Goal: Task Accomplishment & Management: Manage account settings

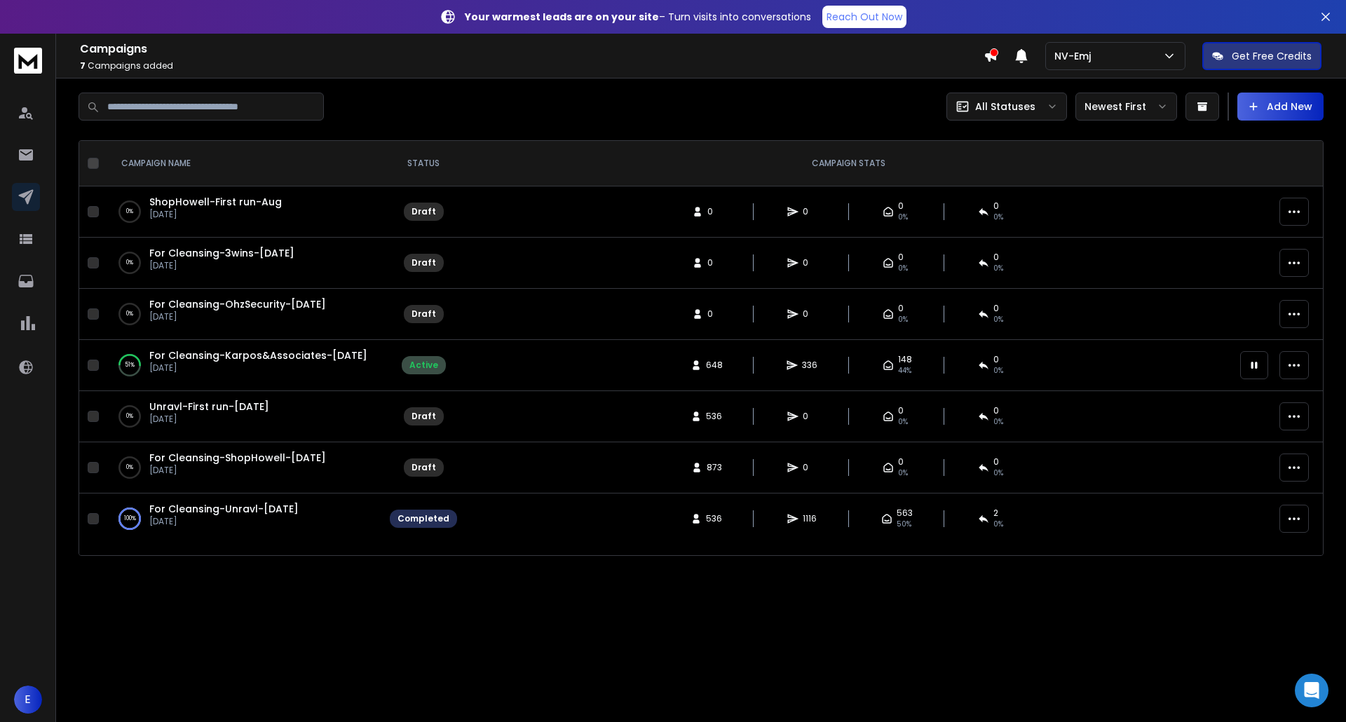
click at [725, 93] on button "Later" at bounding box center [718, 90] width 63 height 35
click at [306, 418] on div "0 % Unravl-First run-[DATE] [DATE]" at bounding box center [243, 417] width 249 height 34
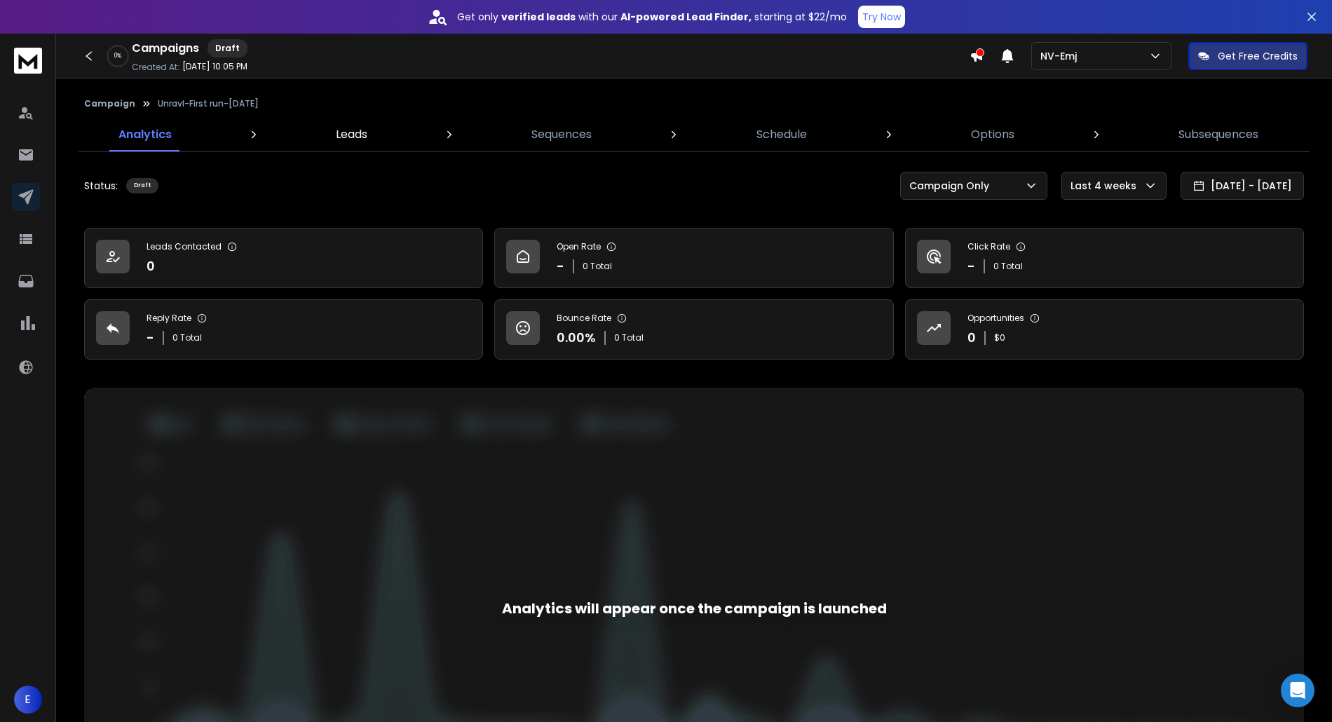
click at [346, 135] on p "Leads" at bounding box center [352, 134] width 32 height 17
click at [562, 139] on p "Sequences" at bounding box center [568, 134] width 60 height 17
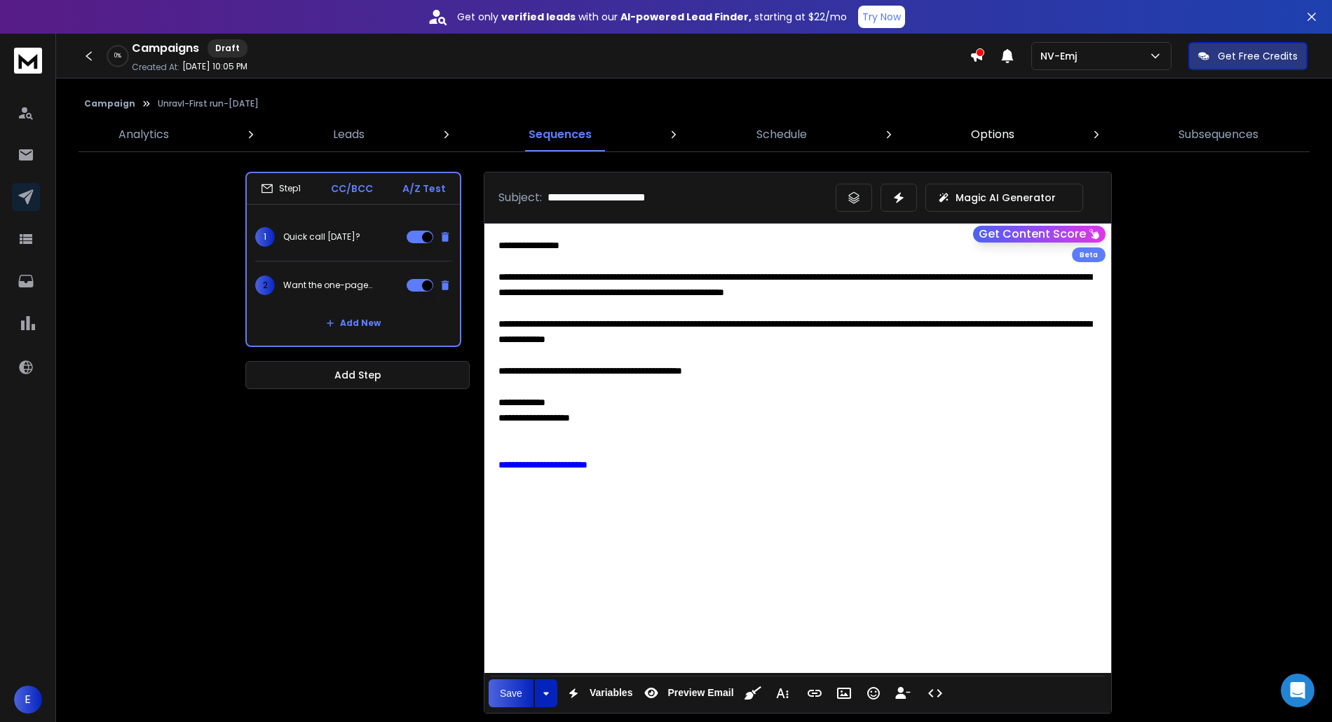
click at [990, 121] on link "Options" at bounding box center [993, 135] width 60 height 34
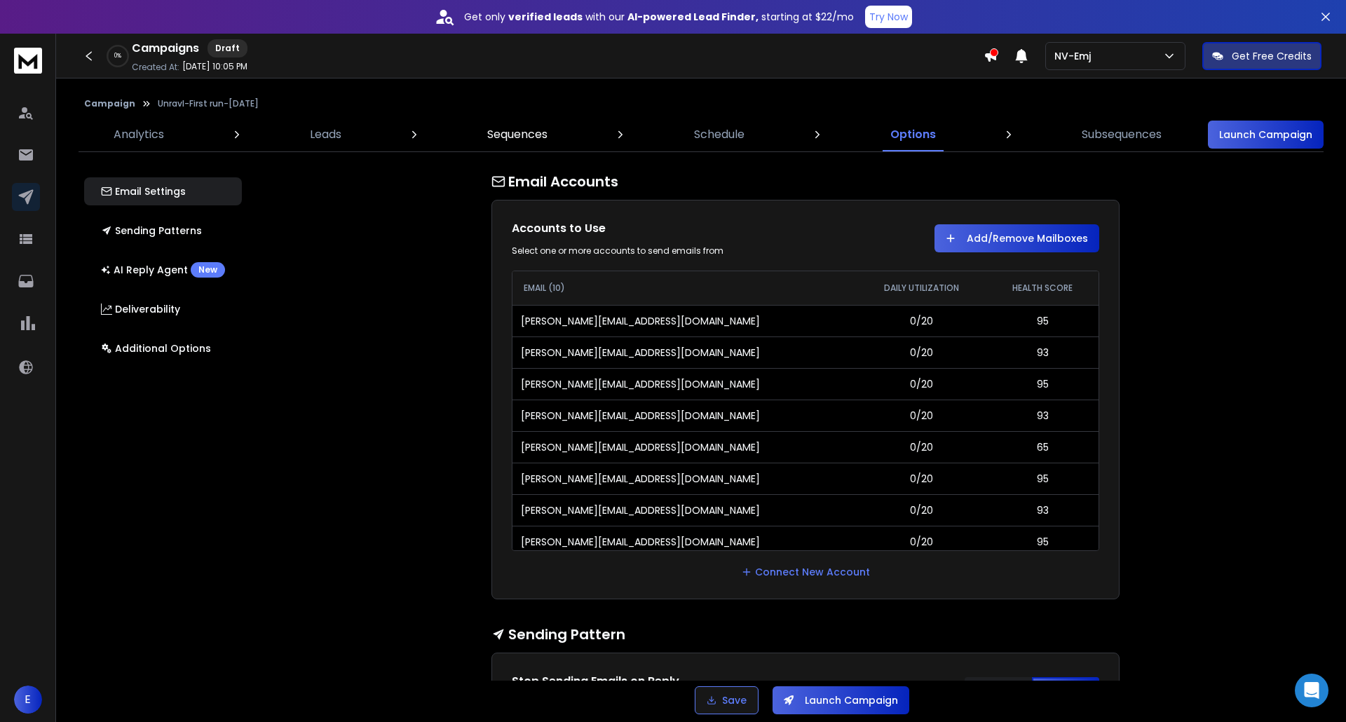
click at [511, 142] on p "Sequences" at bounding box center [517, 134] width 60 height 17
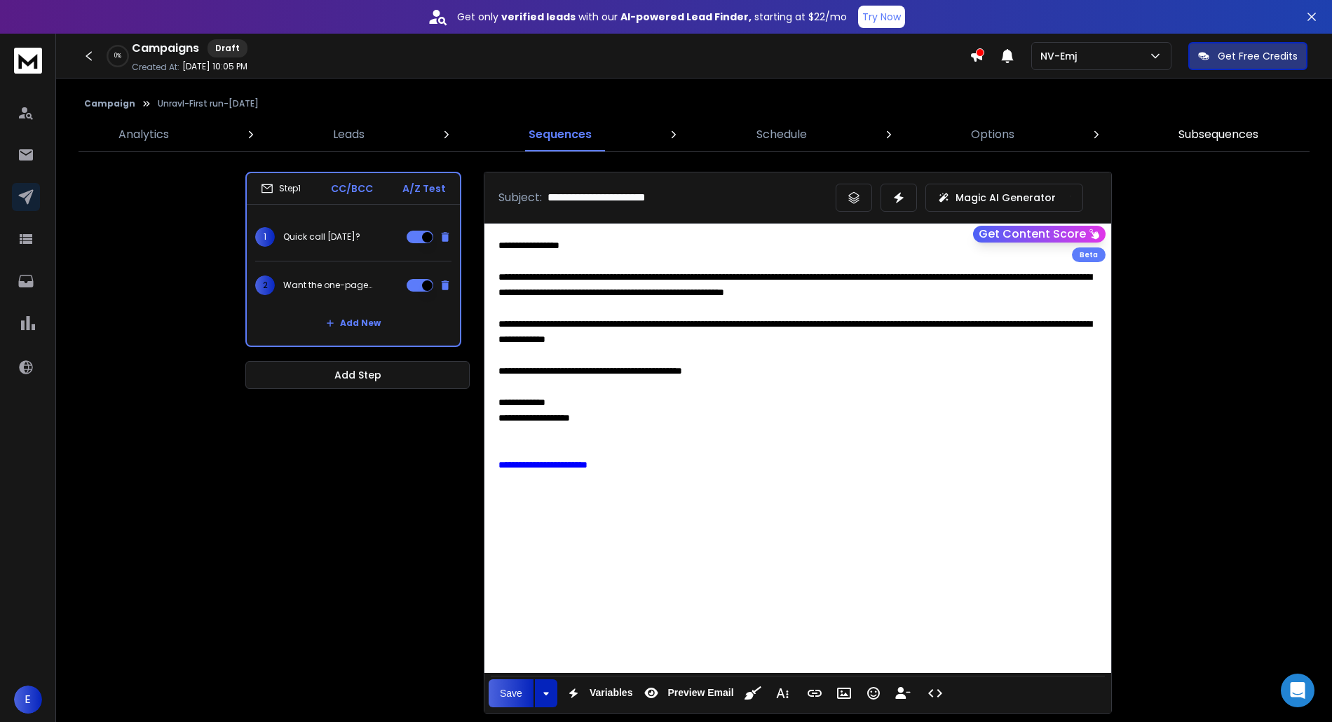
click at [1179, 128] on p "Subsequences" at bounding box center [1219, 134] width 80 height 17
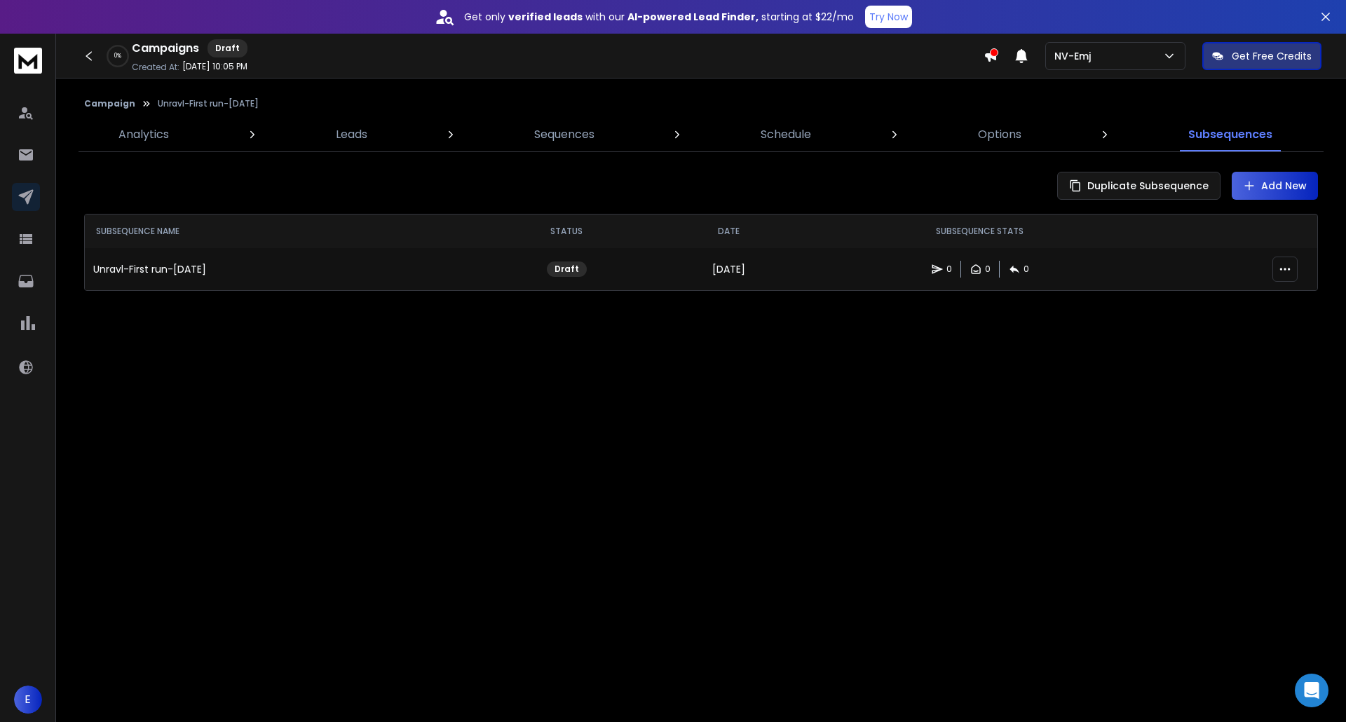
click at [653, 272] on td "[DATE]" at bounding box center [728, 269] width 151 height 42
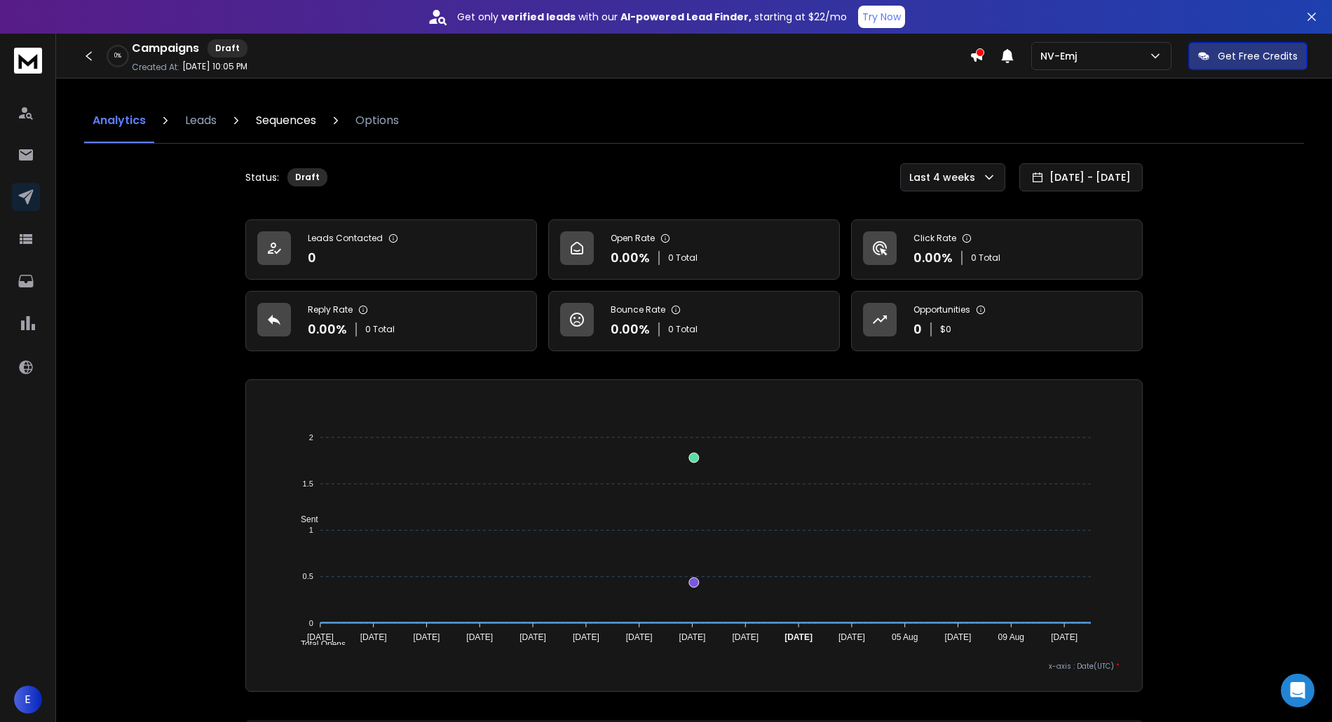
click at [292, 127] on p "Sequences" at bounding box center [286, 120] width 60 height 17
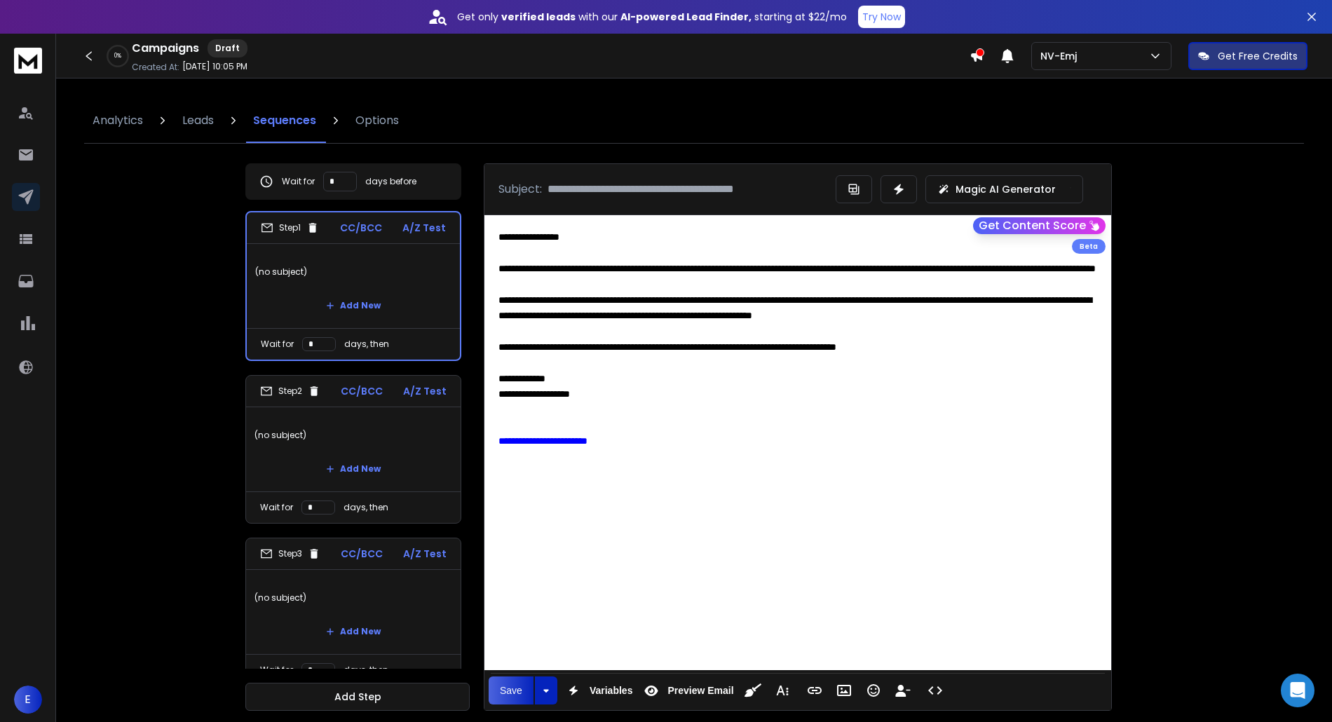
click at [346, 438] on p "(no subject)" at bounding box center [354, 435] width 198 height 39
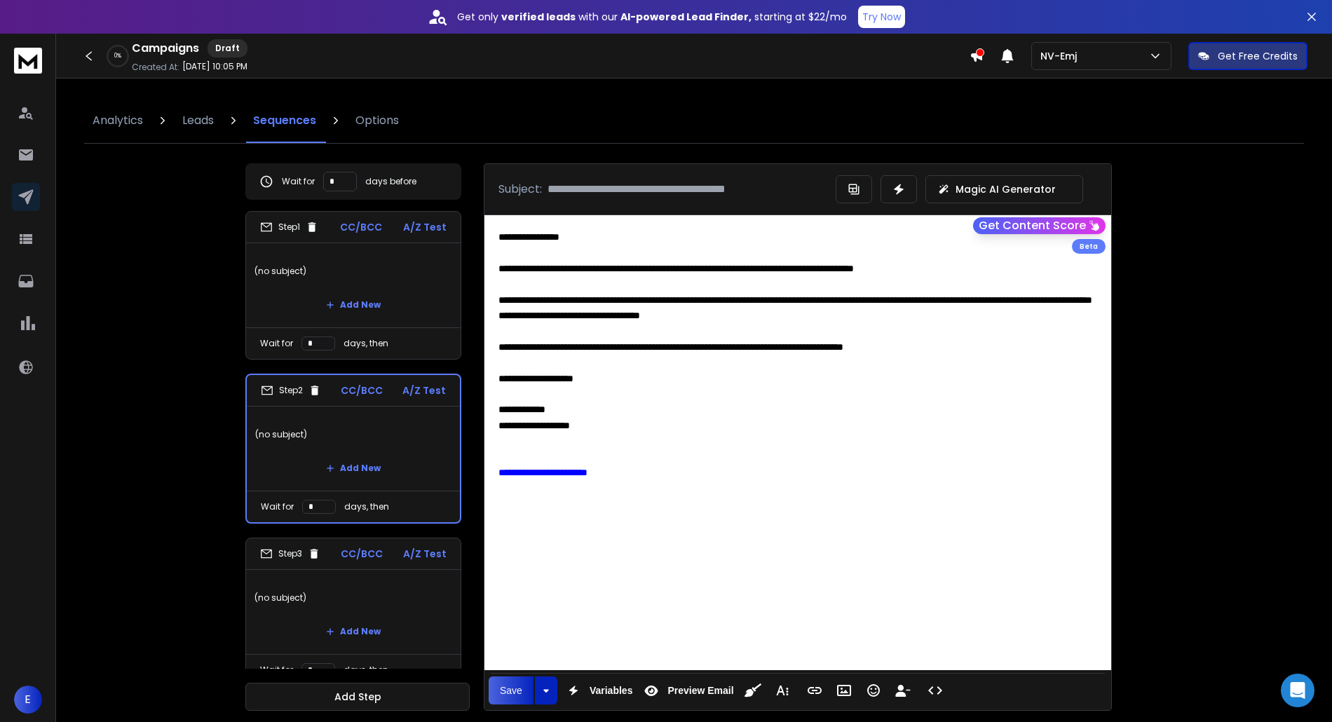
click at [372, 276] on p "(no subject)" at bounding box center [354, 271] width 198 height 39
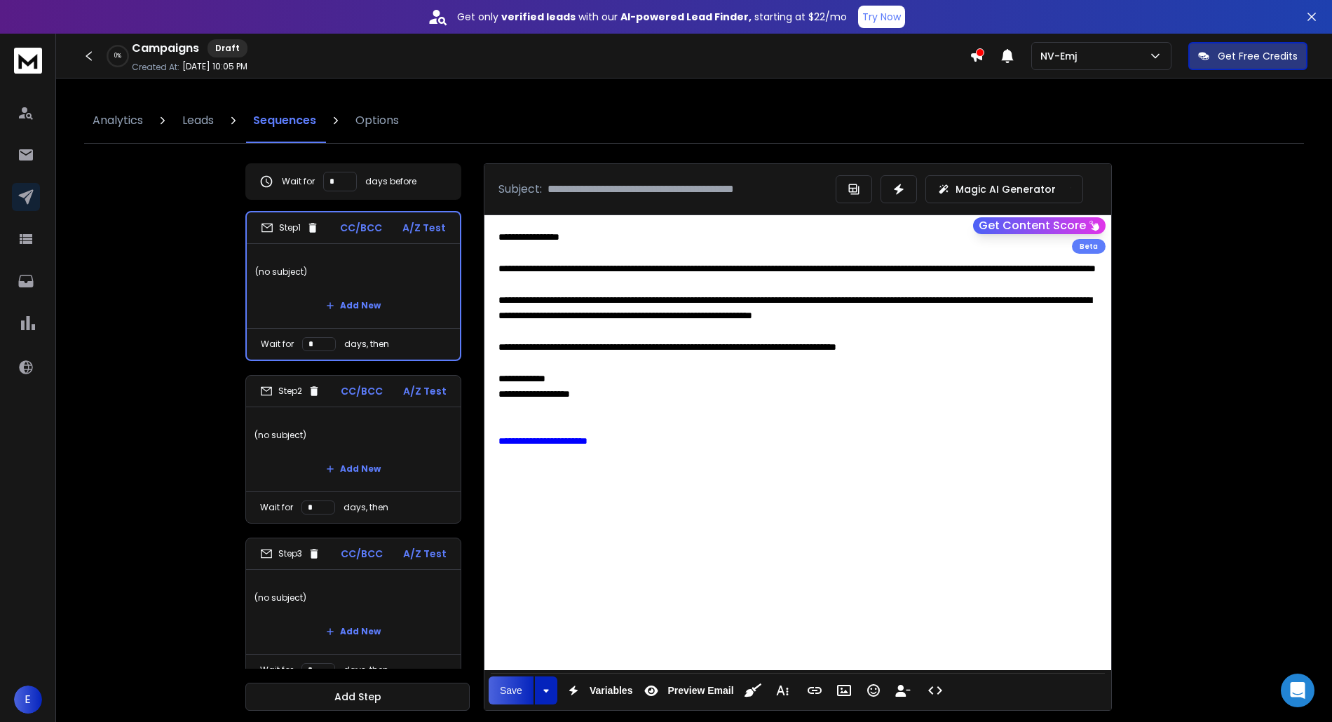
click at [395, 418] on p "(no subject)" at bounding box center [354, 435] width 198 height 39
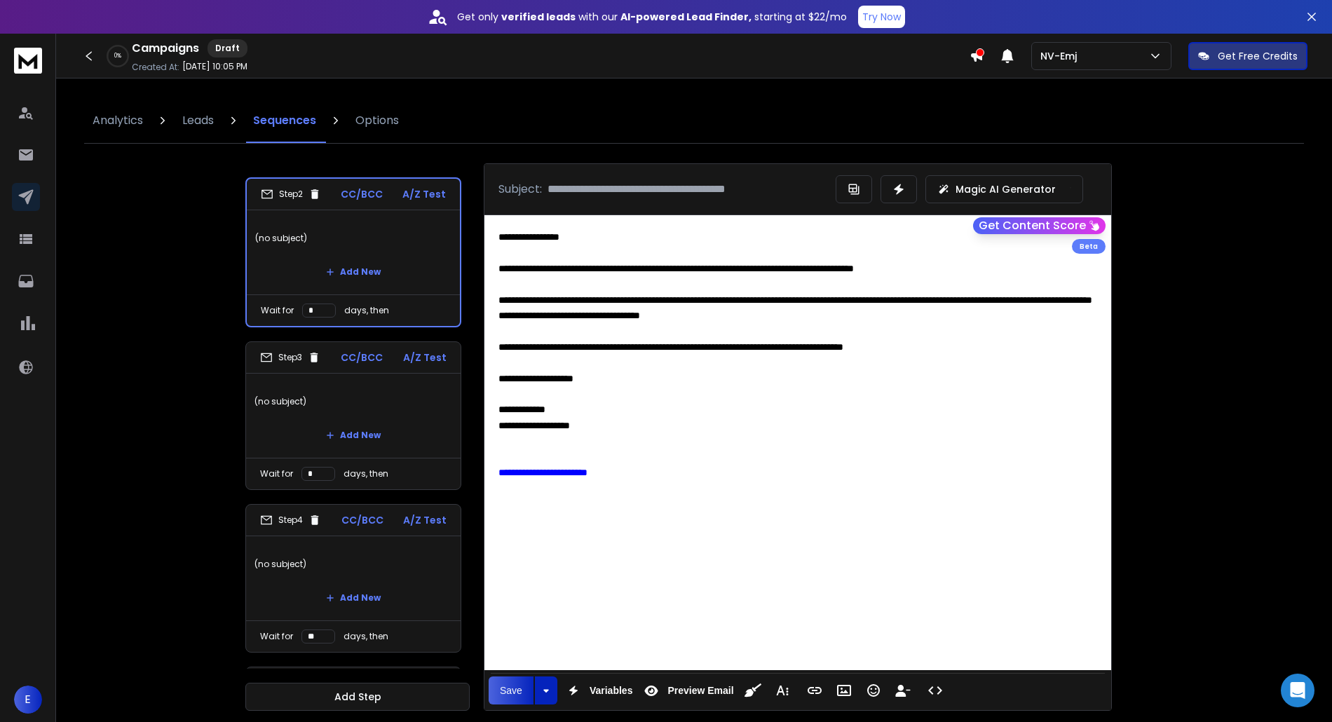
scroll to position [314, 0]
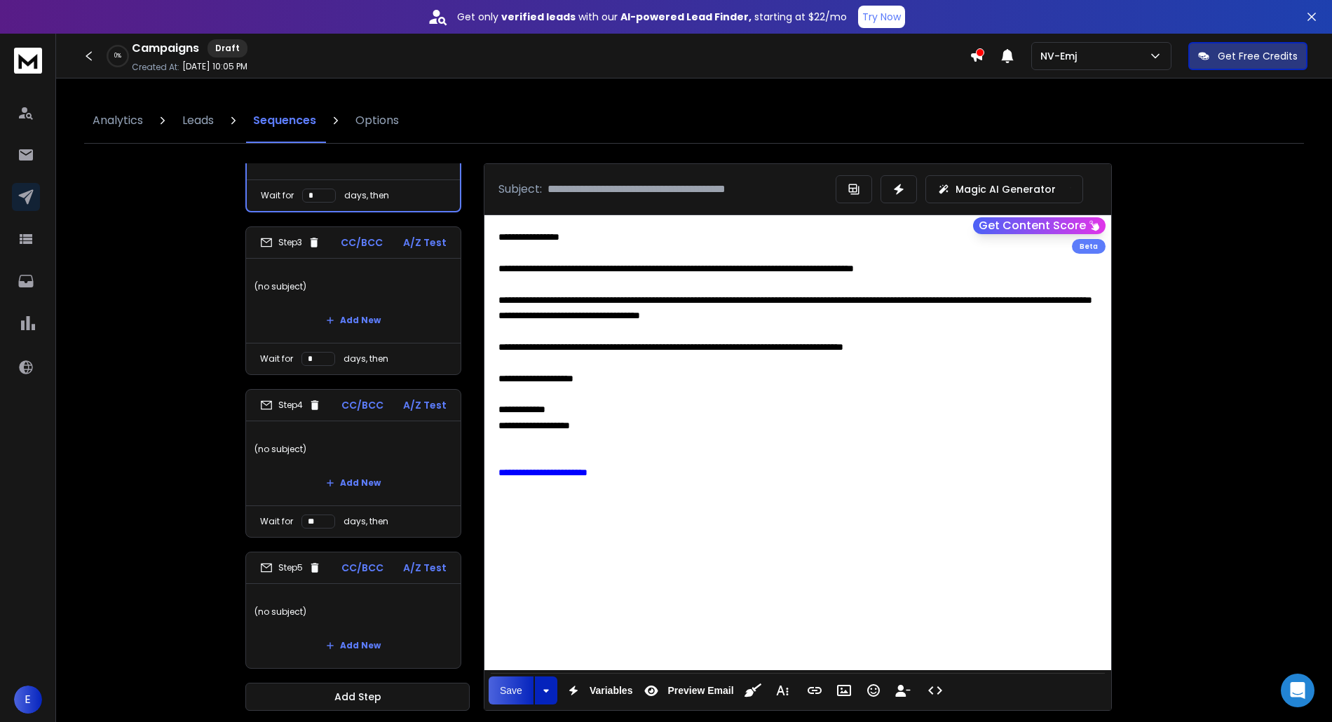
click at [403, 484] on div "Add New" at bounding box center [354, 483] width 198 height 28
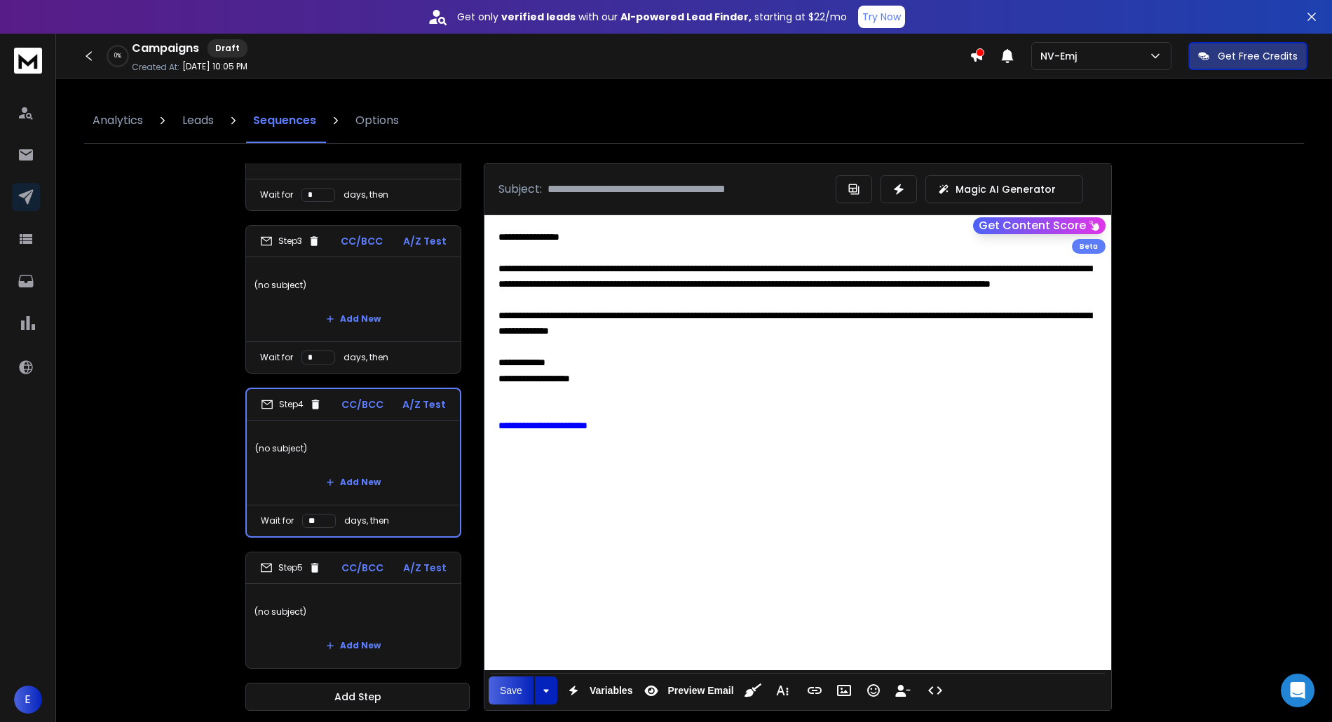
click at [381, 628] on p "(no subject)" at bounding box center [354, 612] width 198 height 39
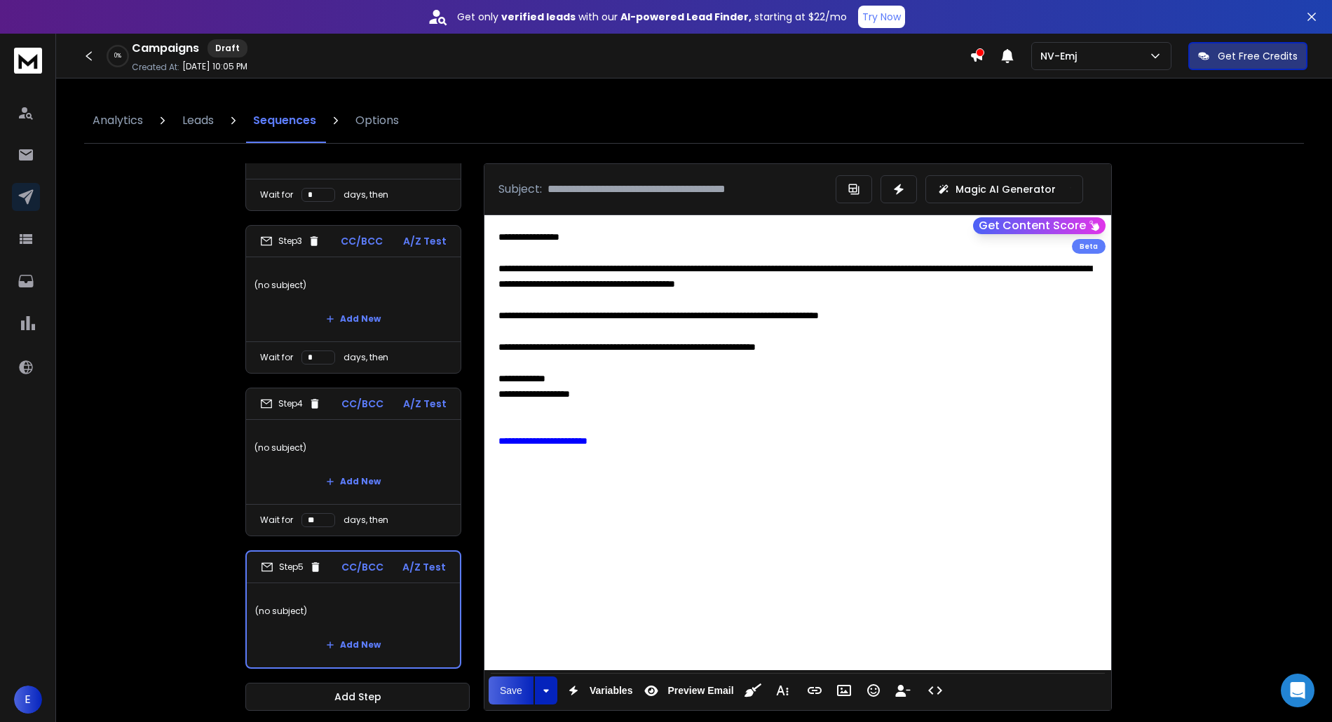
click at [415, 464] on p "(no subject)" at bounding box center [354, 447] width 198 height 39
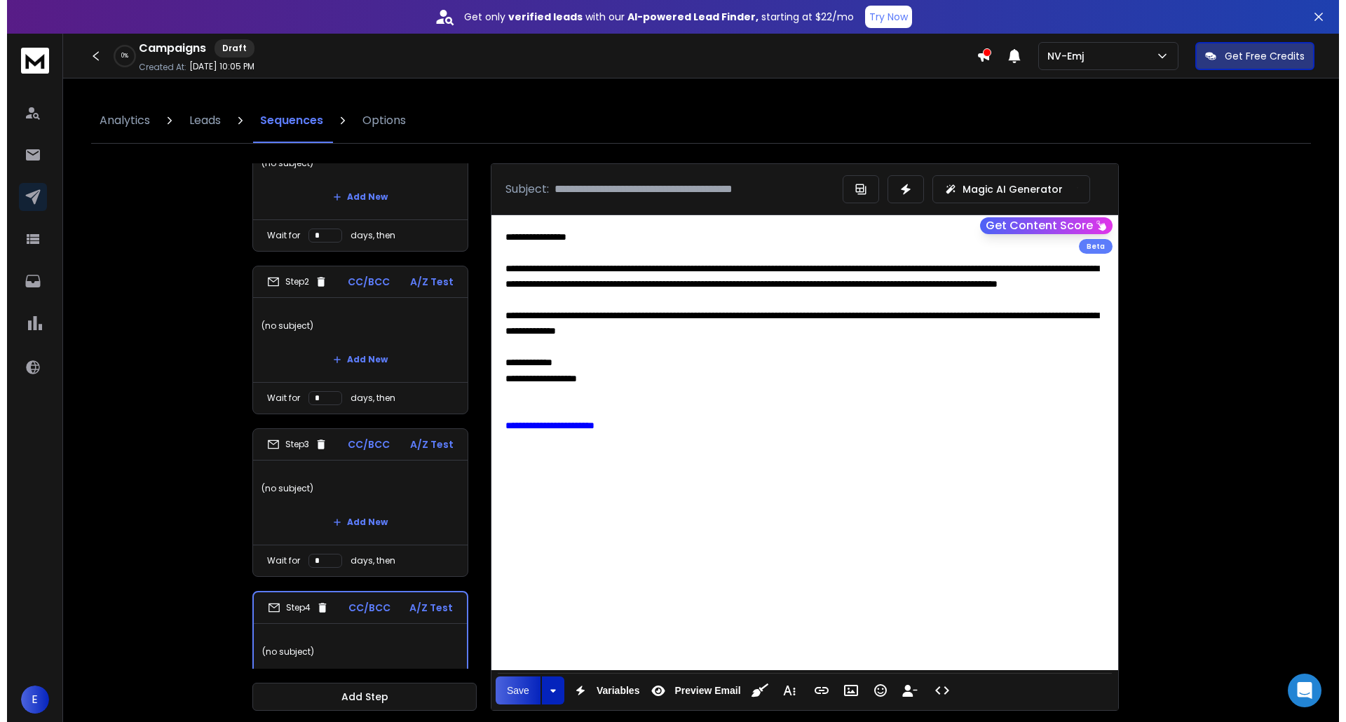
scroll to position [0, 0]
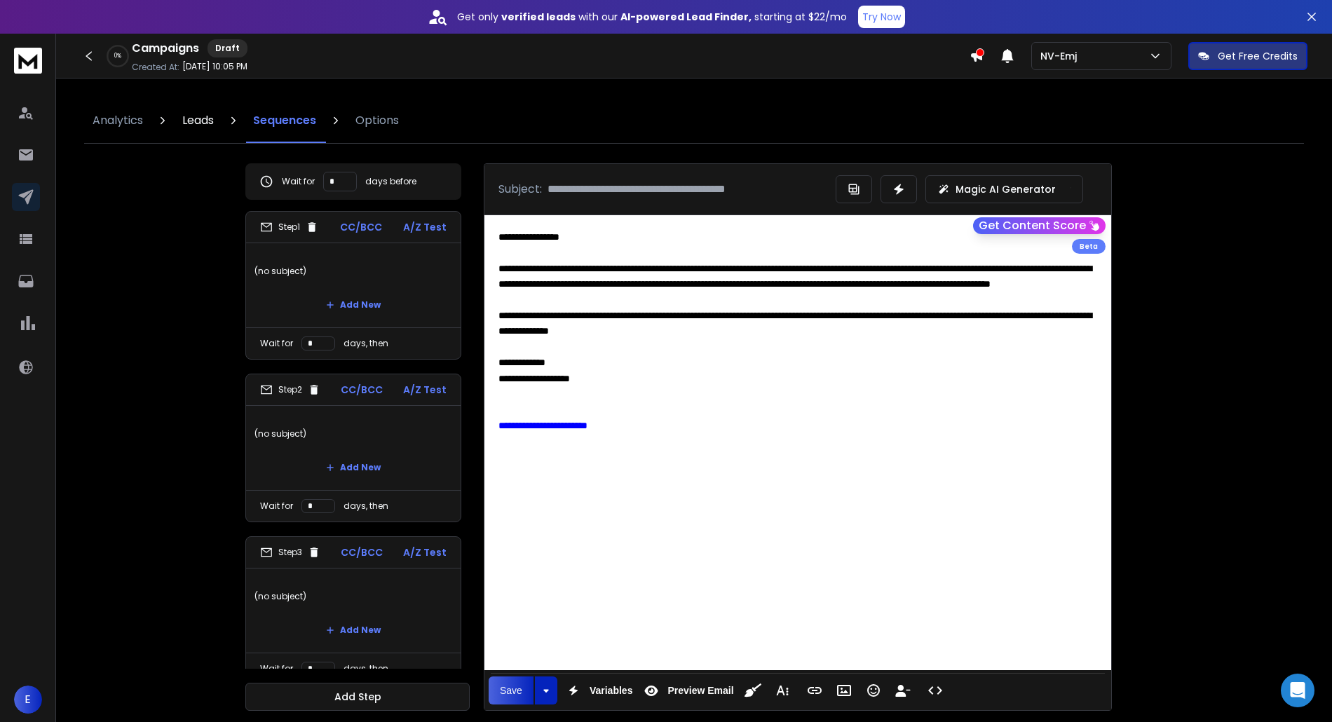
click at [197, 121] on p "Leads" at bounding box center [198, 120] width 32 height 17
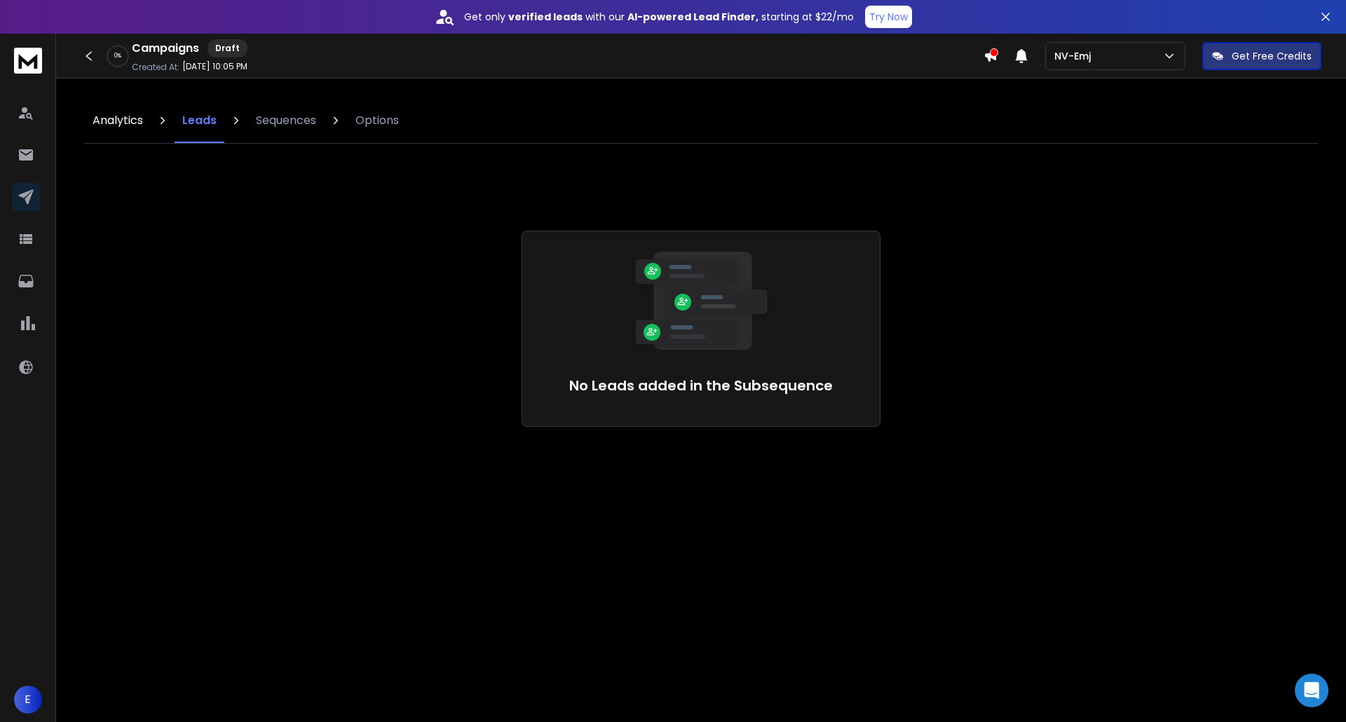
click at [133, 114] on p "Analytics" at bounding box center [118, 120] width 50 height 17
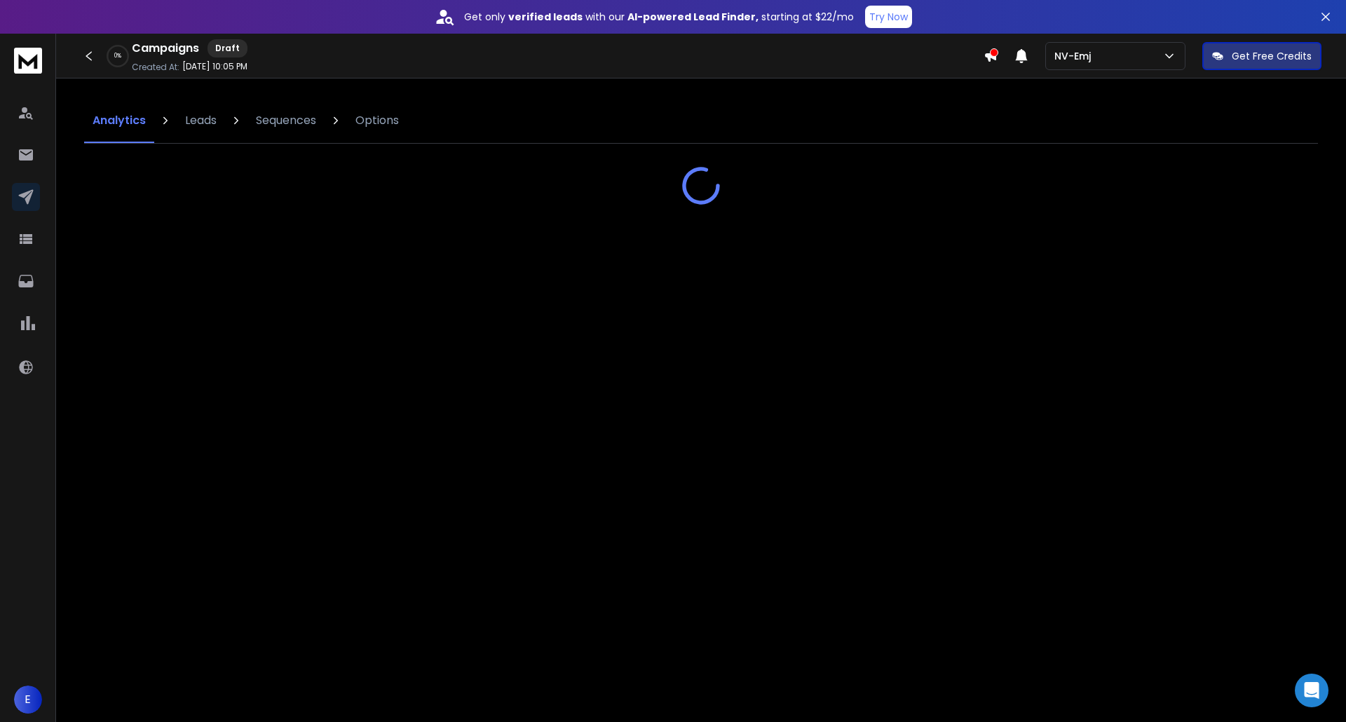
click at [87, 57] on icon at bounding box center [89, 56] width 13 height 13
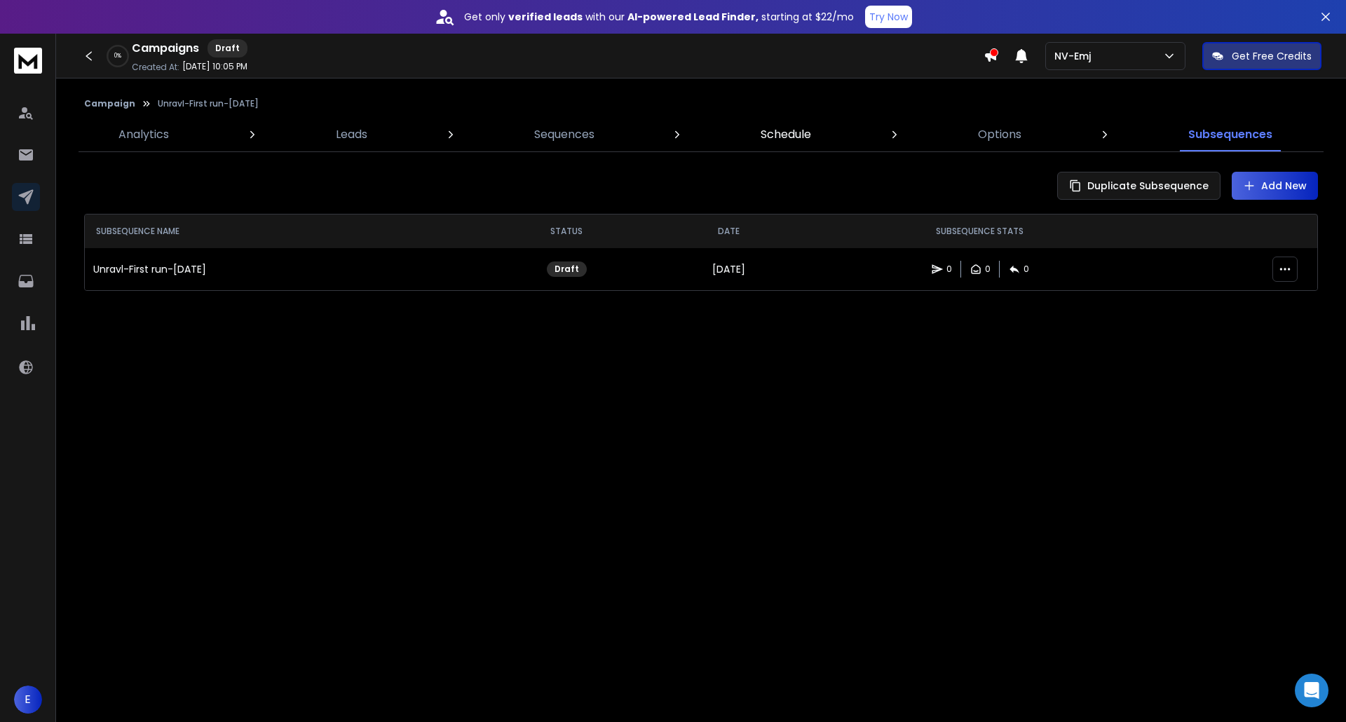
click at [783, 137] on p "Schedule" at bounding box center [786, 134] width 50 height 17
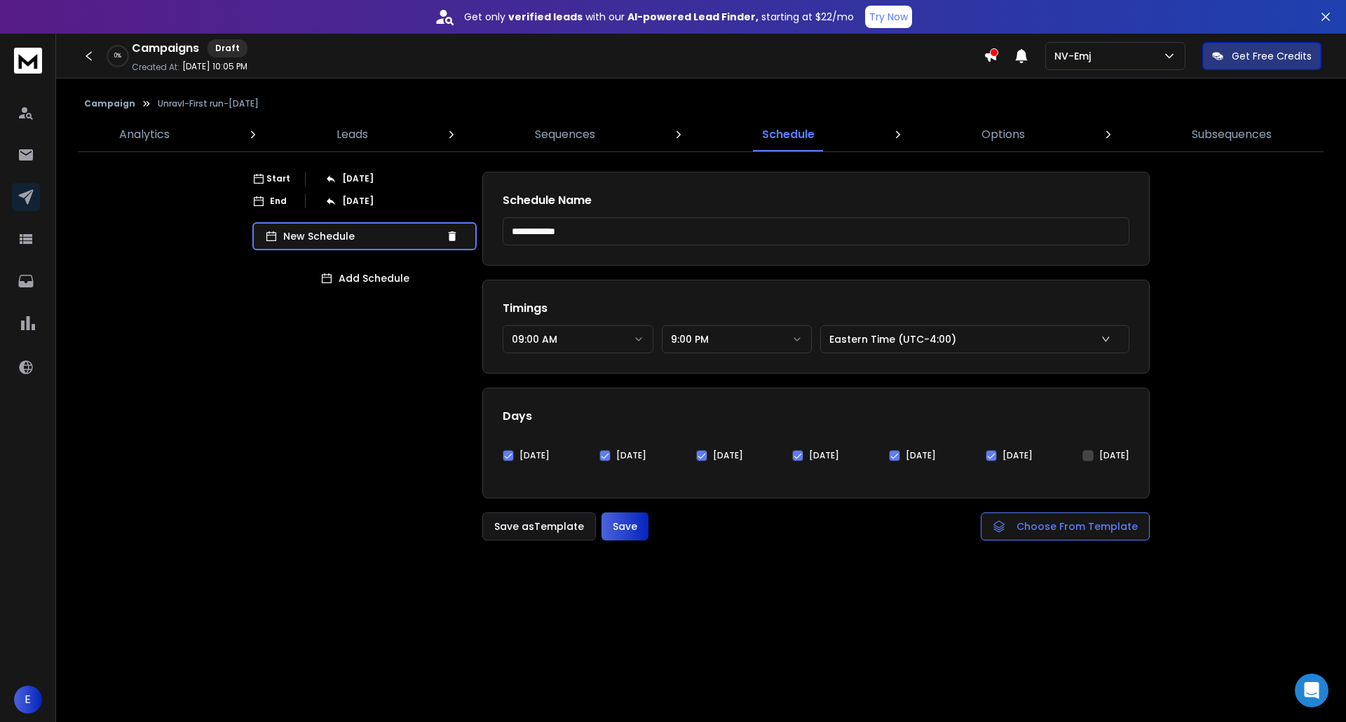
click at [947, 140] on div "Analytics Leads Sequences Schedule Options Subsequences" at bounding box center [696, 135] width 1234 height 34
click at [979, 123] on link "Options" at bounding box center [1003, 135] width 60 height 34
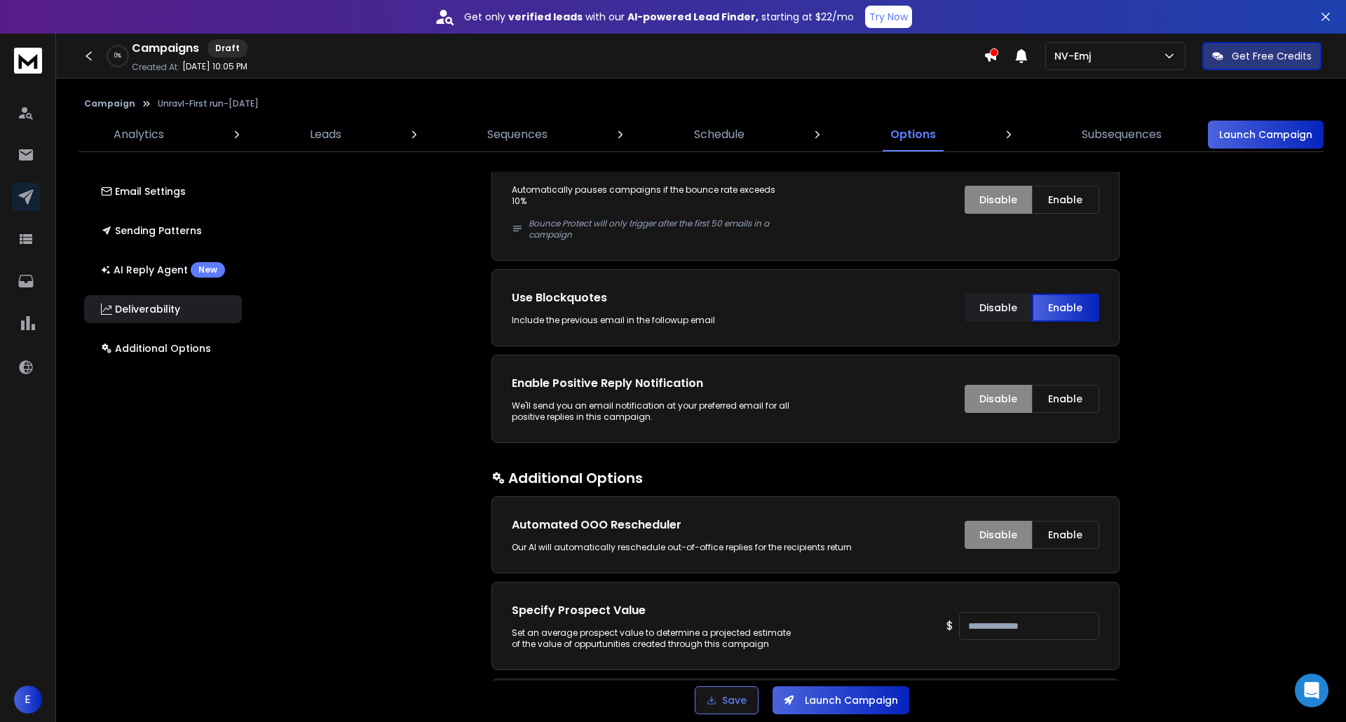
scroll to position [2645, 0]
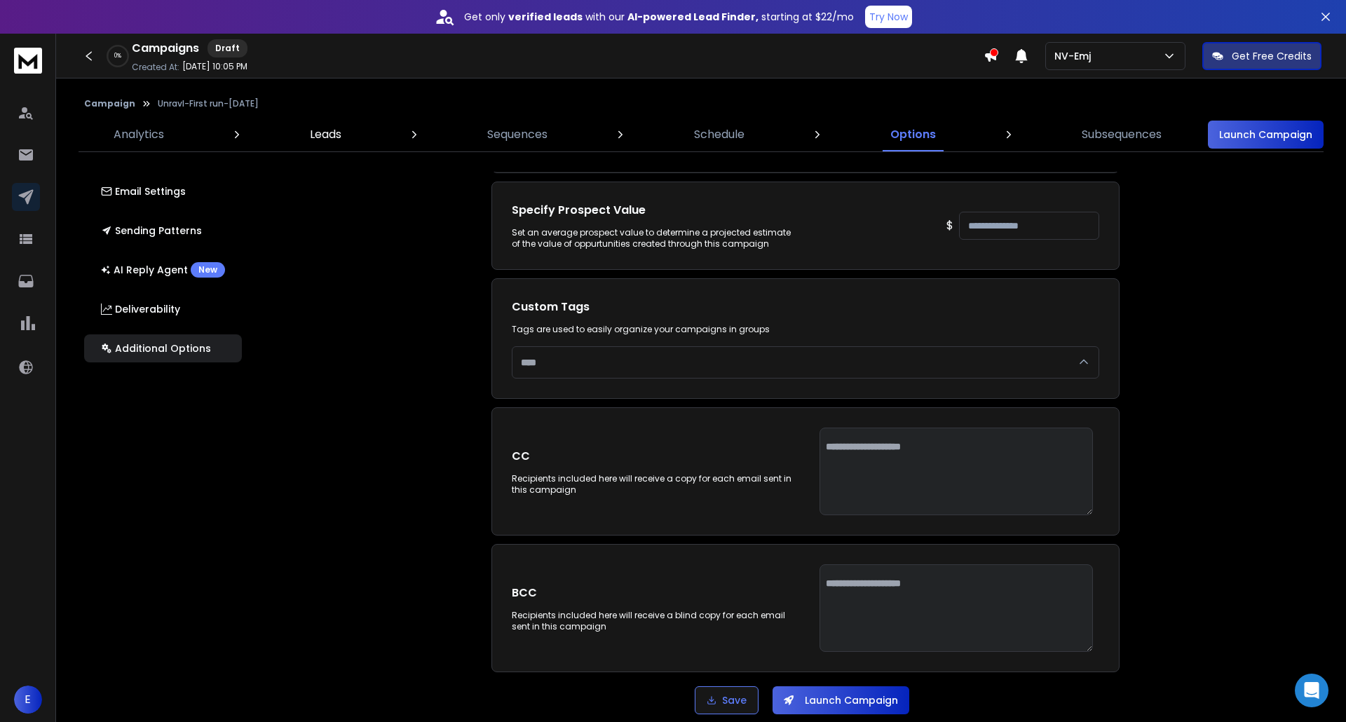
click at [324, 123] on link "Leads" at bounding box center [326, 135] width 48 height 34
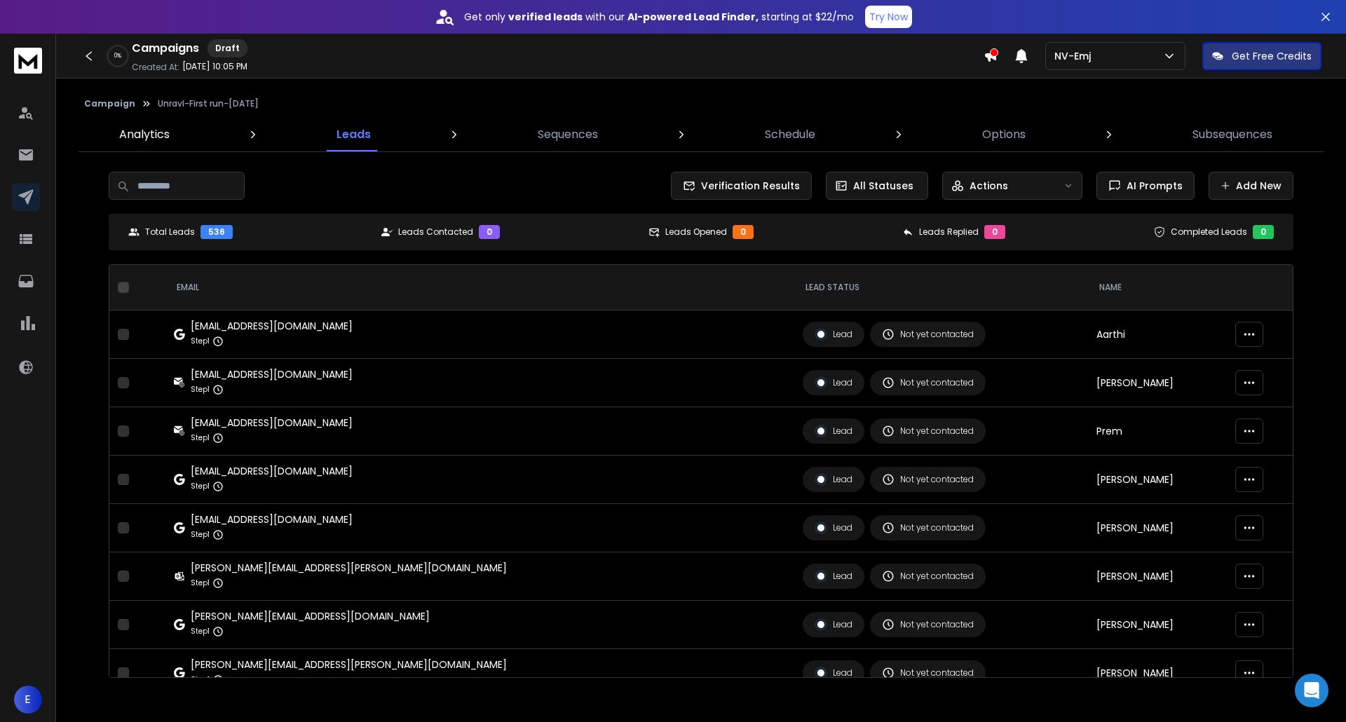
click at [140, 124] on link "Analytics" at bounding box center [144, 135] width 67 height 34
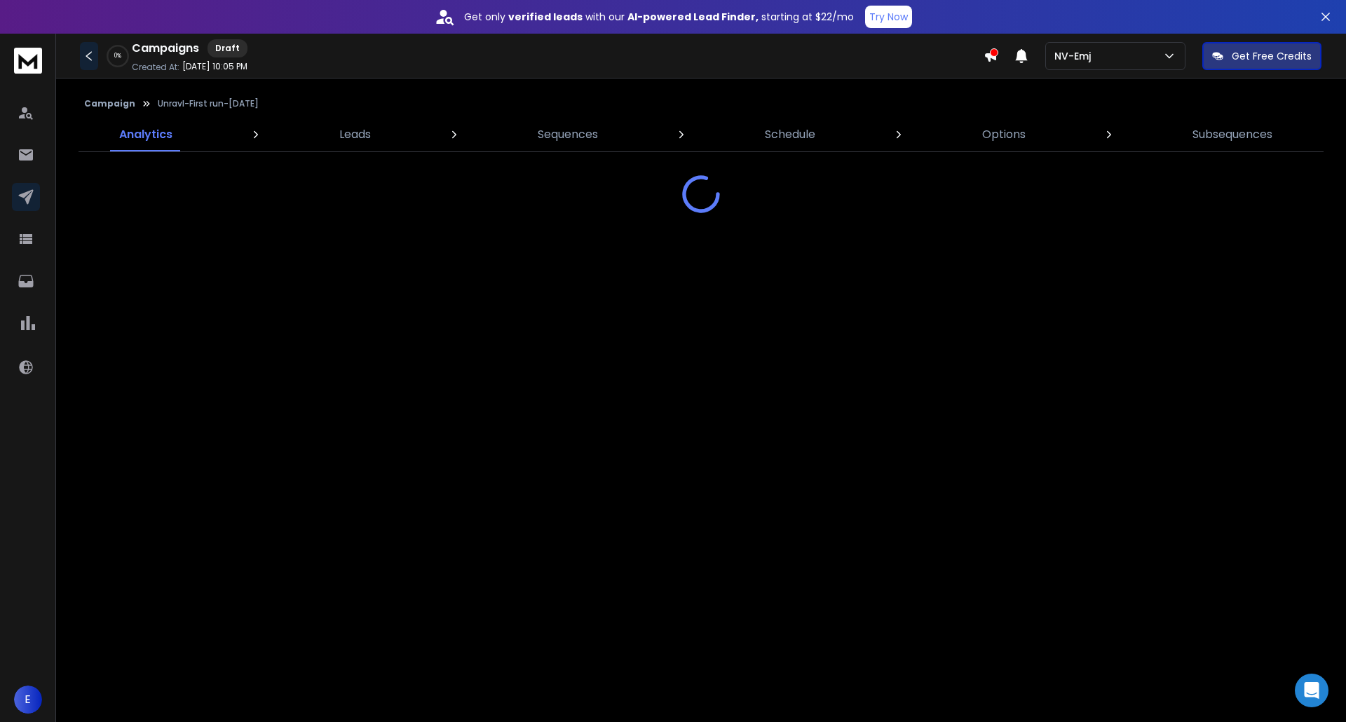
click at [87, 60] on icon at bounding box center [89, 56] width 13 height 13
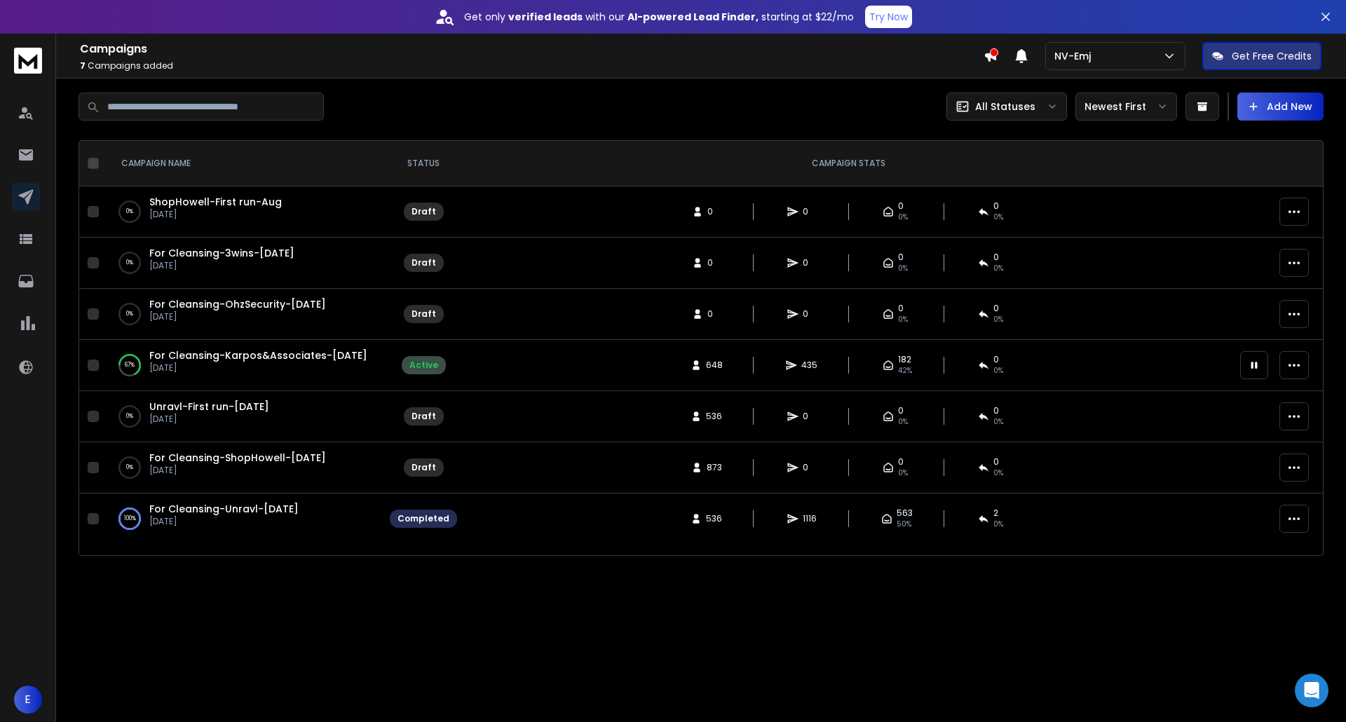
click at [302, 415] on div "0 % Unravl-First run-[DATE] [DATE]" at bounding box center [243, 417] width 249 height 34
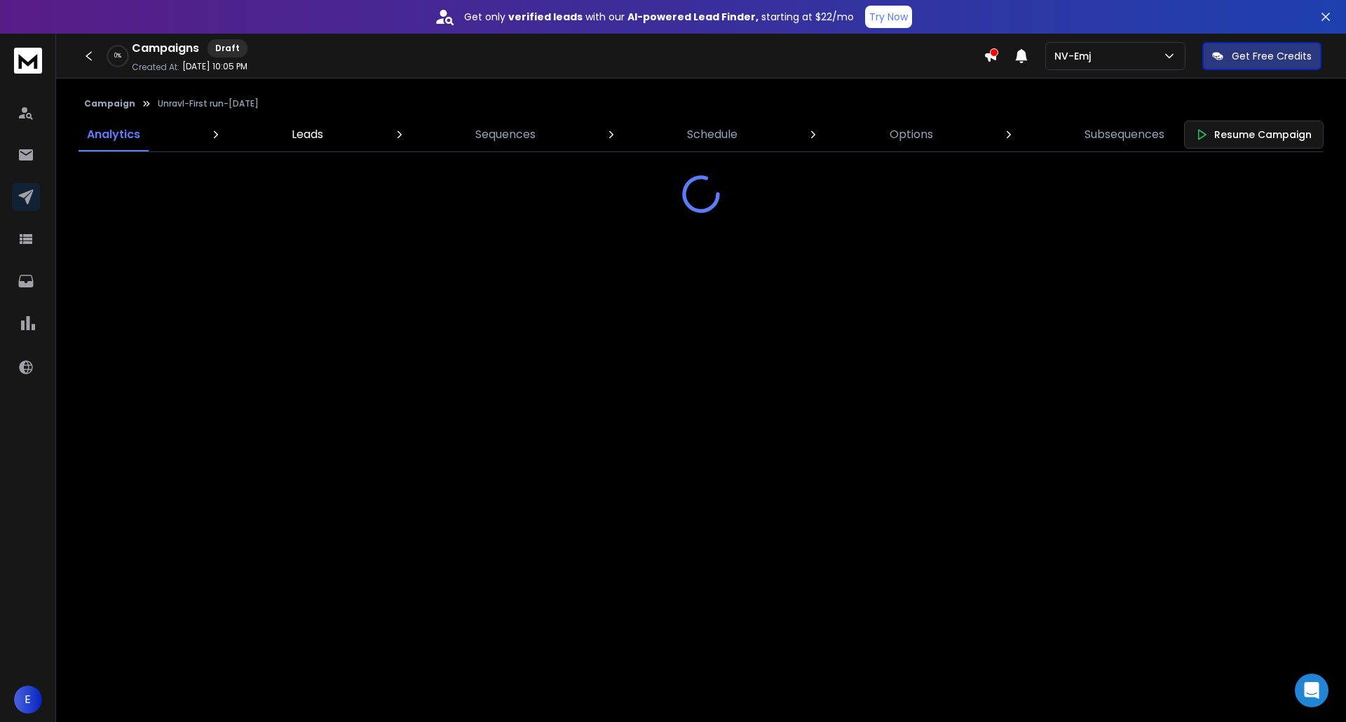
drag, startPoint x: 282, startPoint y: 128, endPoint x: 293, endPoint y: 136, distance: 14.0
click at [283, 128] on link "Leads" at bounding box center [307, 135] width 48 height 34
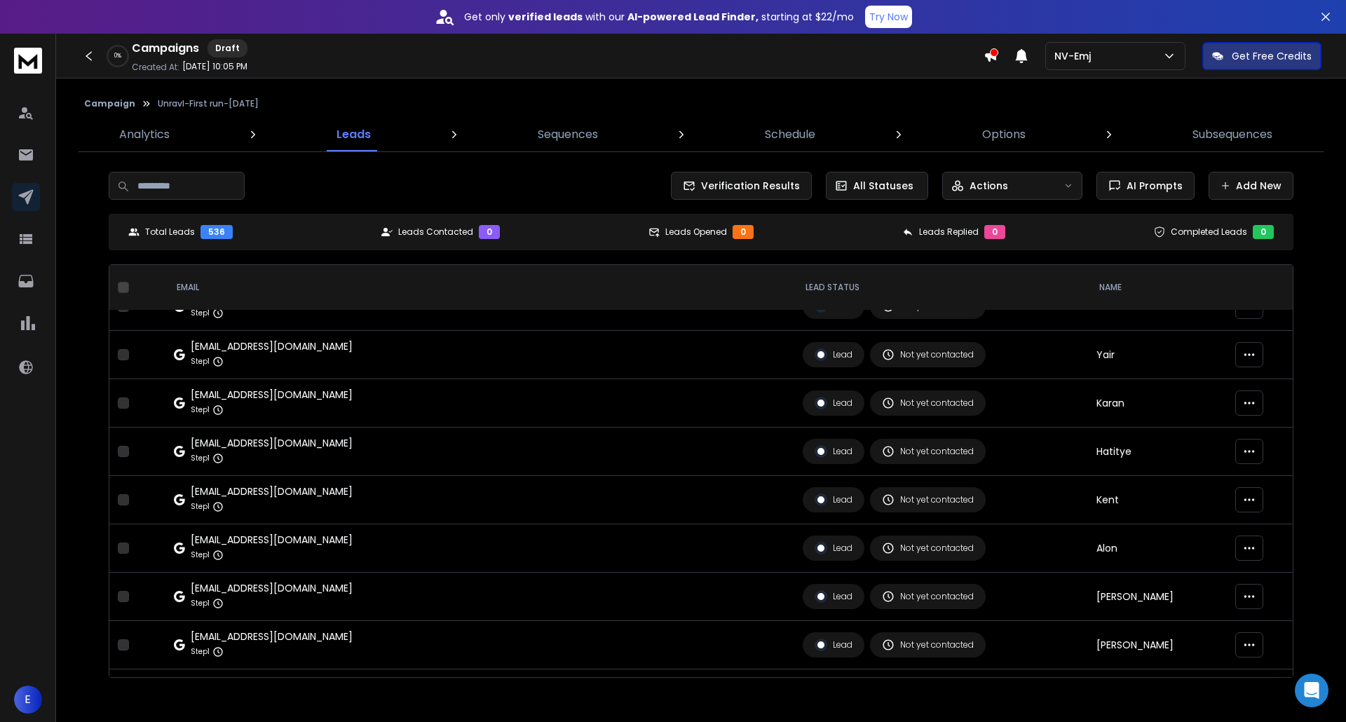
scroll to position [841, 0]
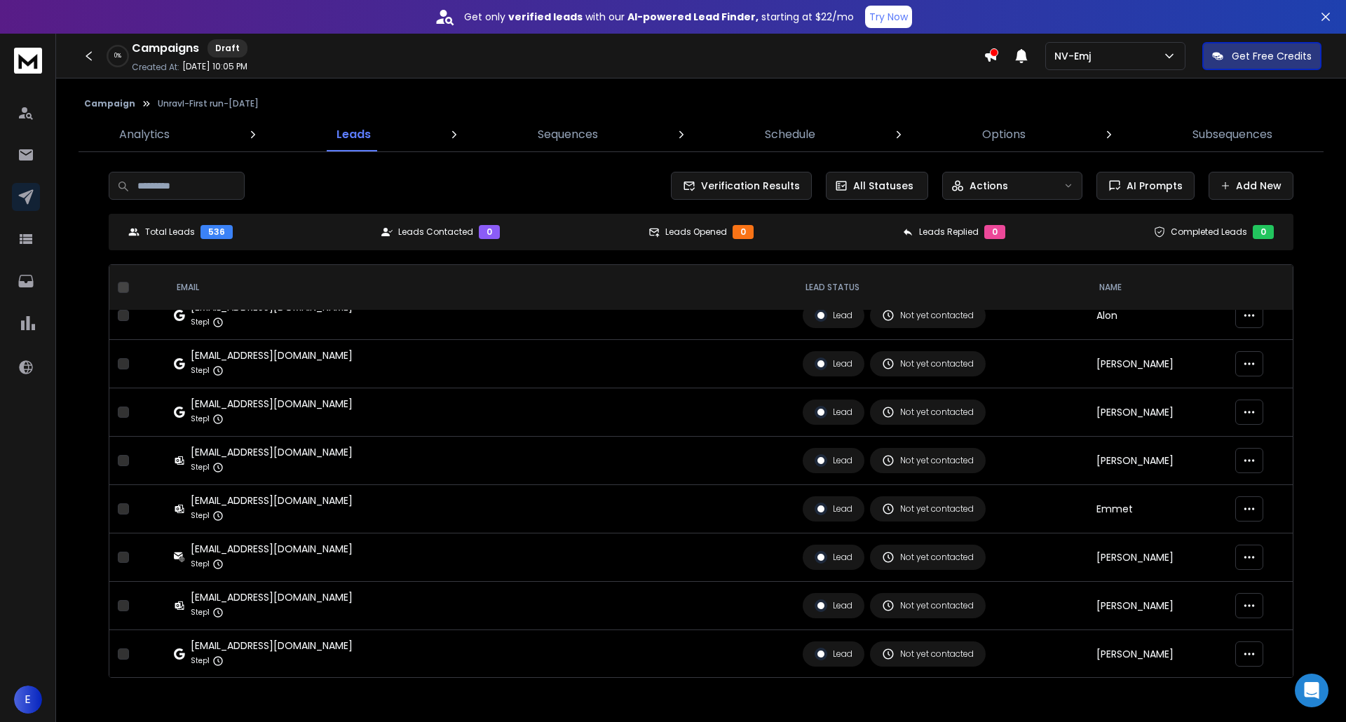
click at [850, 373] on div "Lead Not yet contacted" at bounding box center [942, 363] width 278 height 25
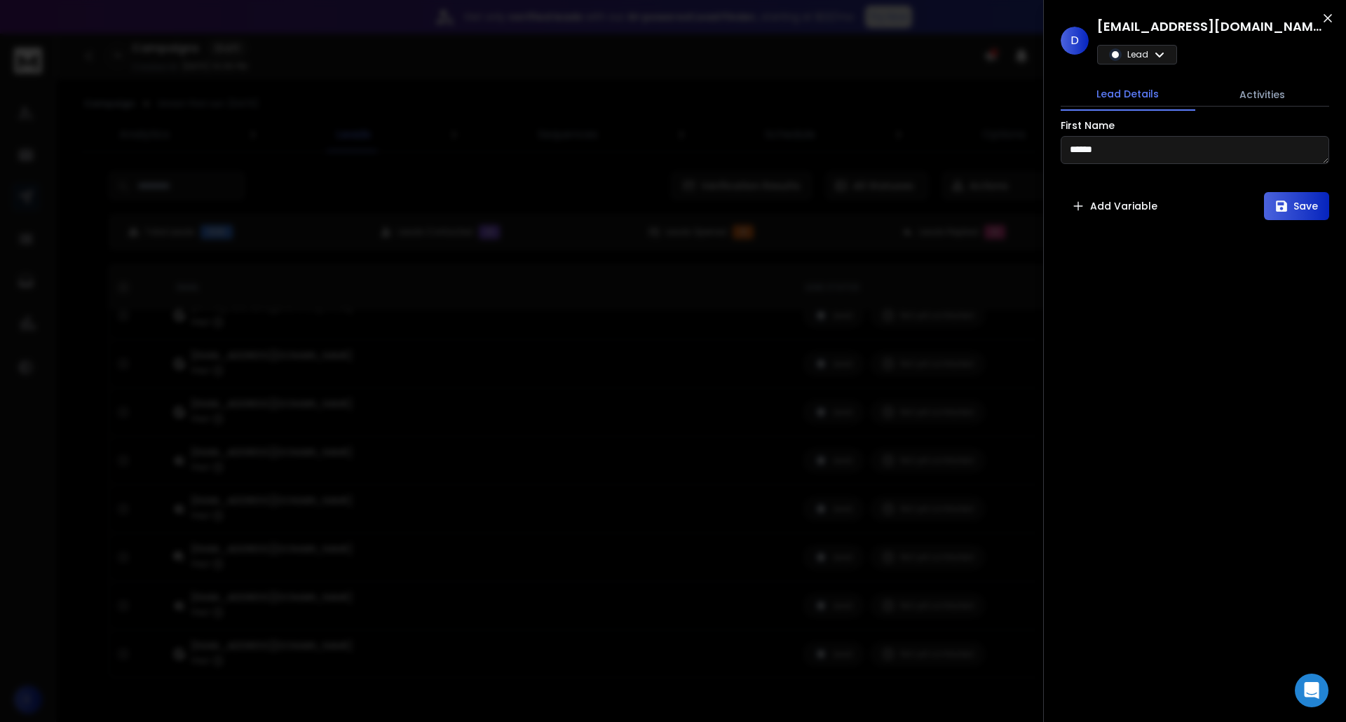
click at [1327, 20] on icon "button" at bounding box center [1328, 18] width 14 height 14
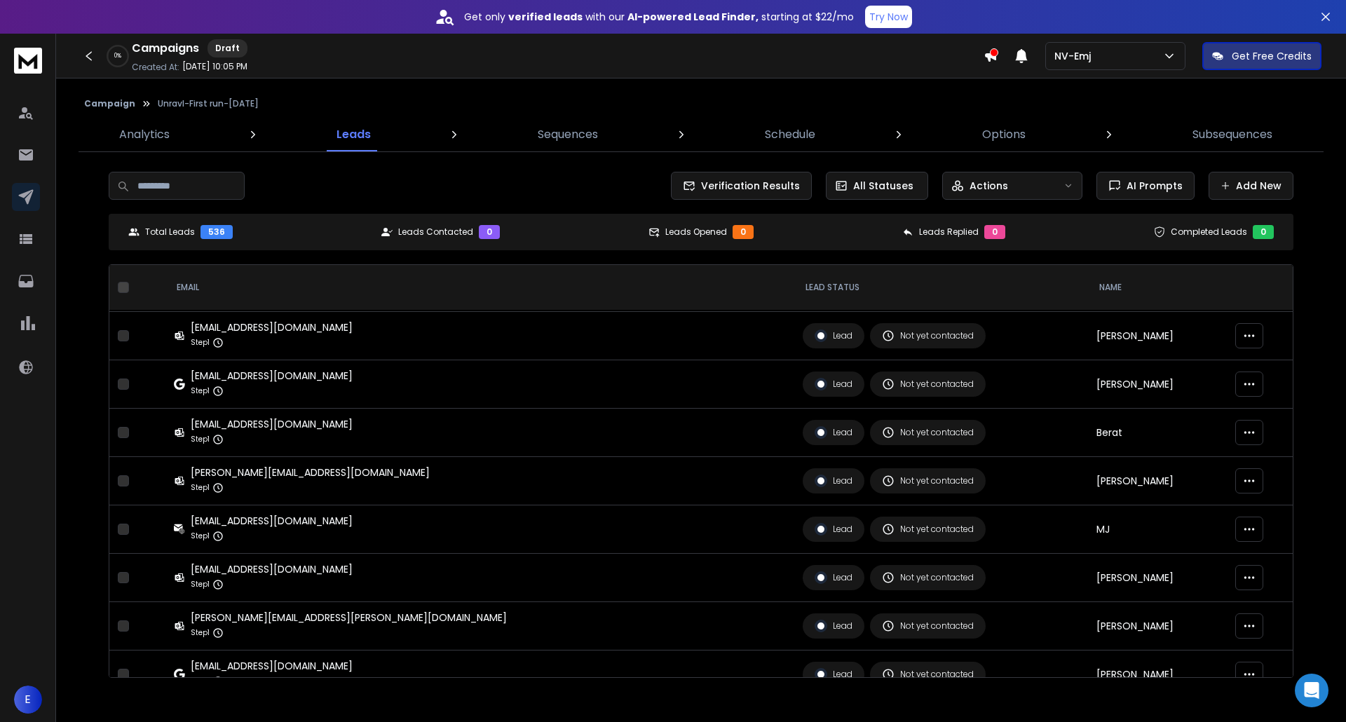
scroll to position [1215, 0]
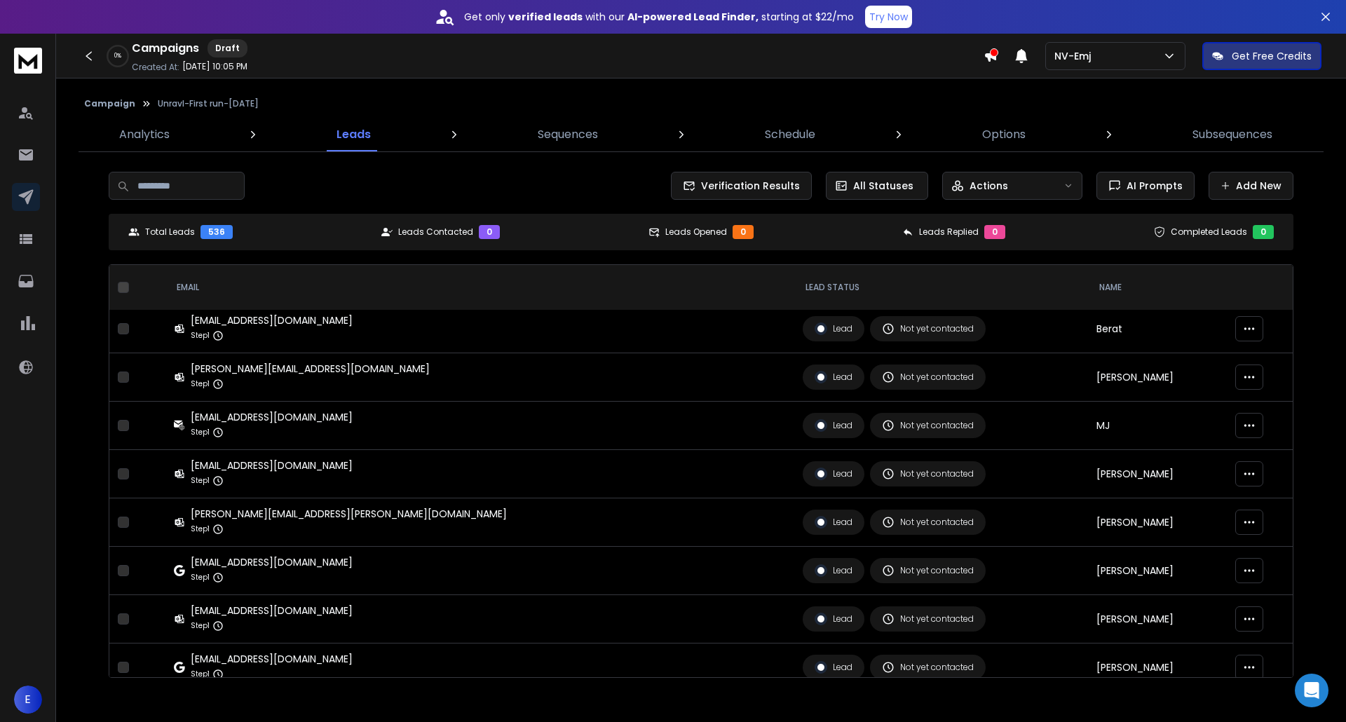
click at [809, 390] on div "Lead Not yet contacted" at bounding box center [942, 377] width 278 height 25
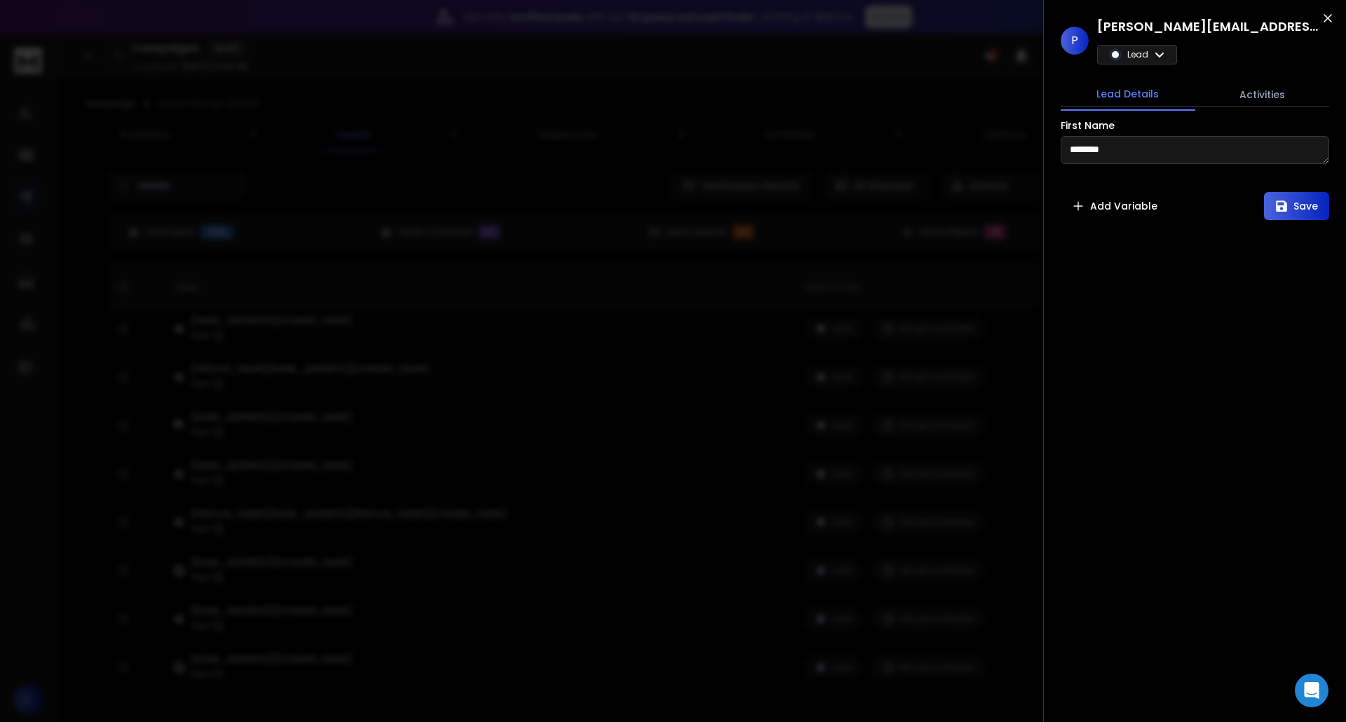
click at [1334, 18] on icon "button" at bounding box center [1328, 18] width 14 height 14
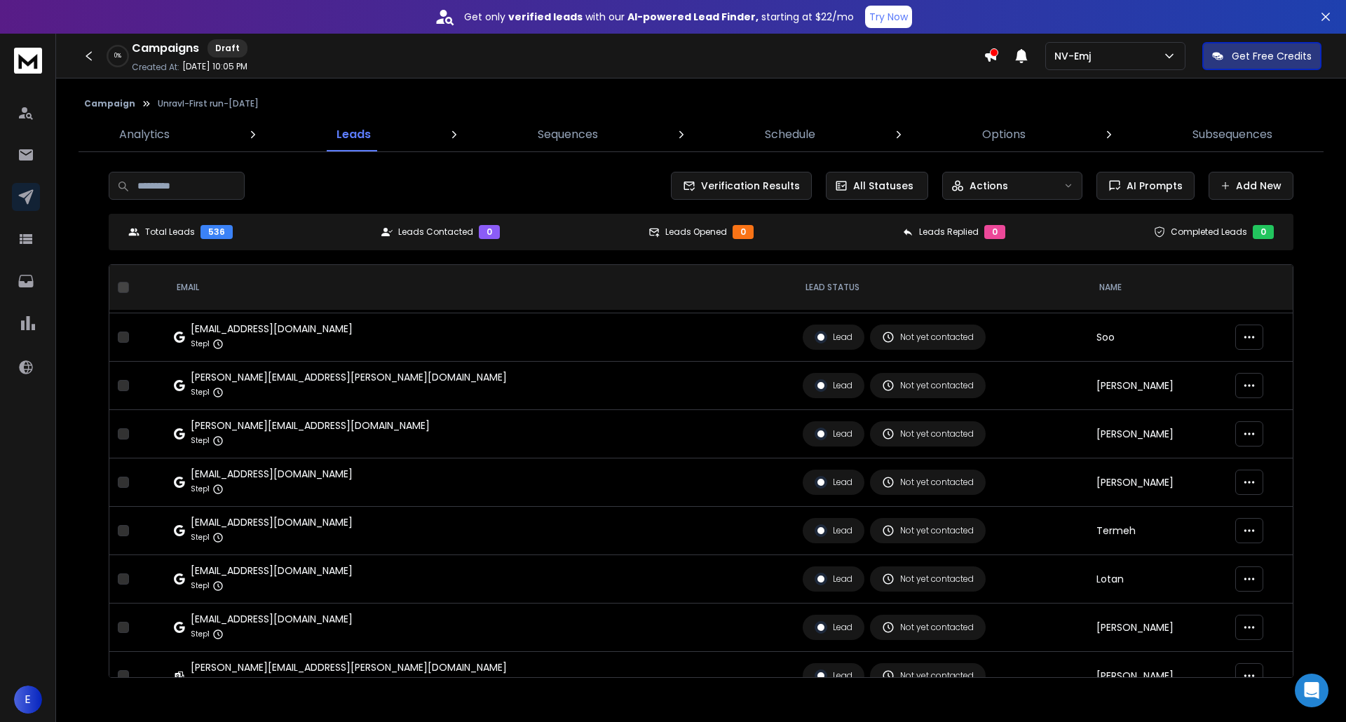
scroll to position [4505, 0]
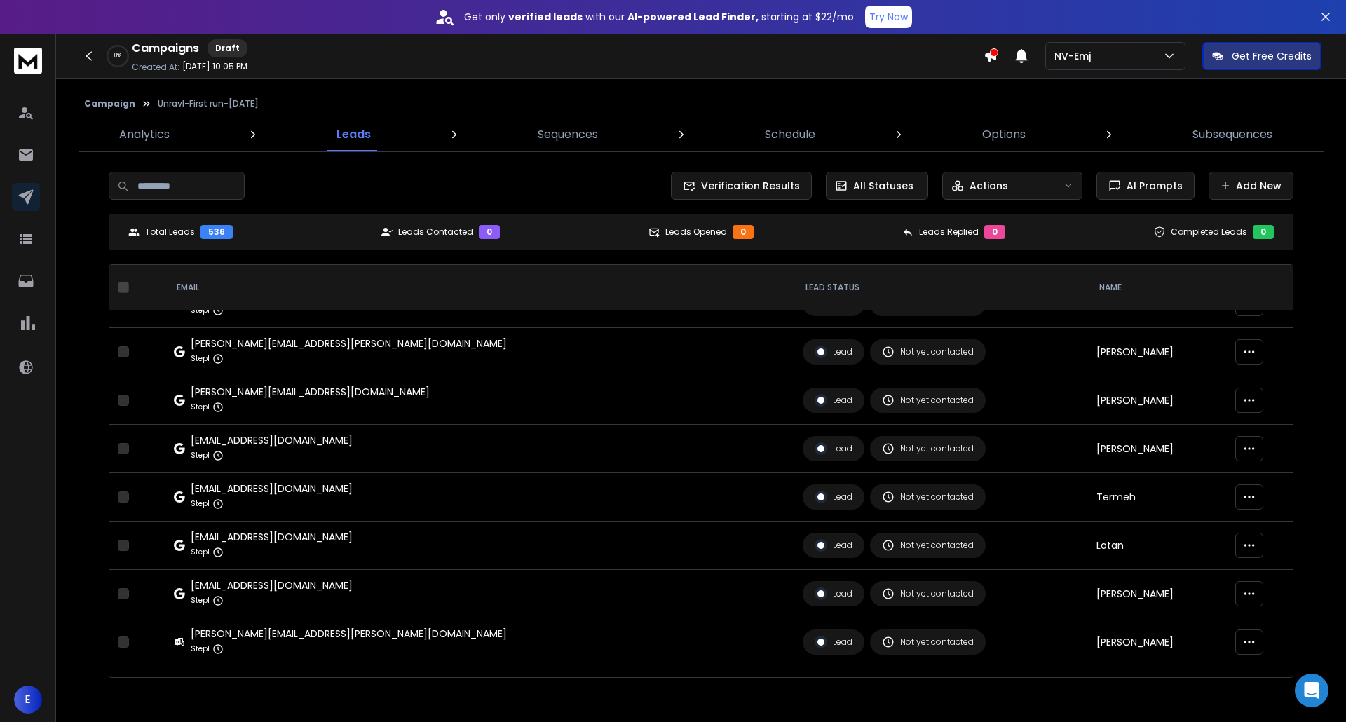
click at [828, 635] on div "Lead Not yet contacted" at bounding box center [942, 642] width 278 height 25
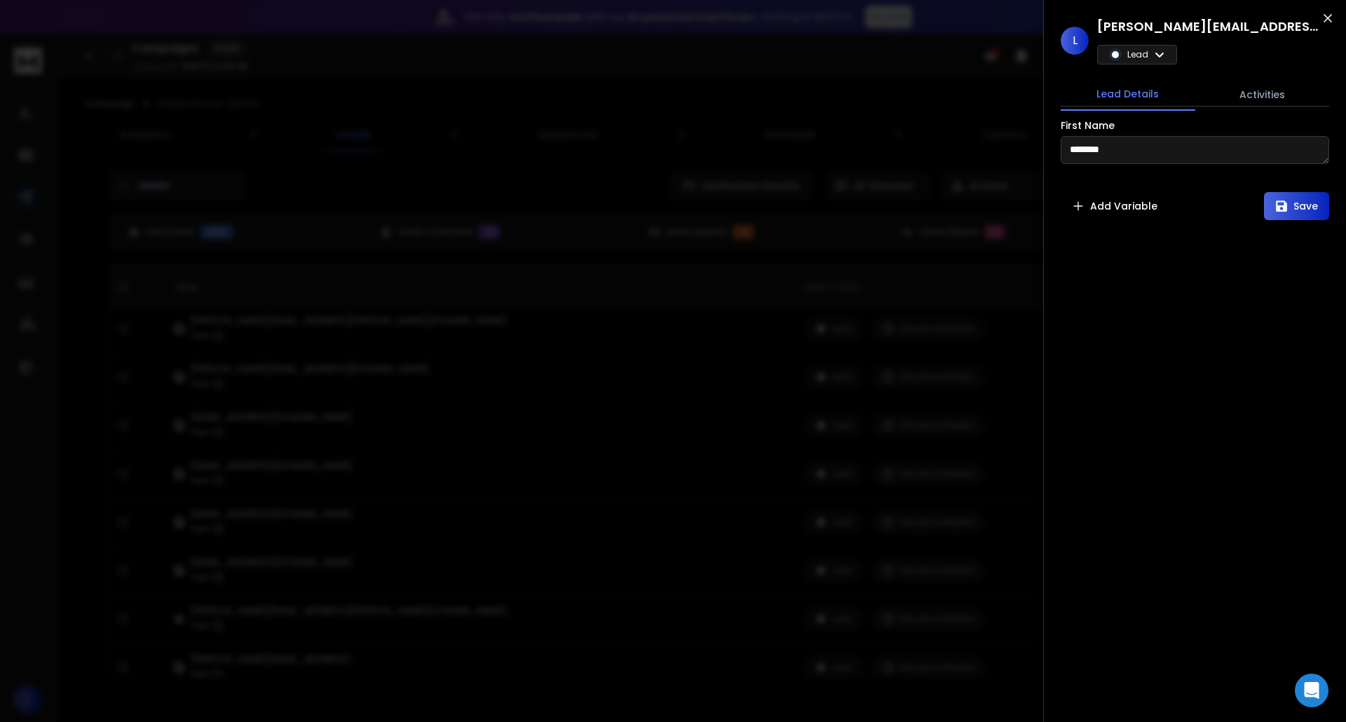
click at [1332, 20] on icon "button" at bounding box center [1328, 18] width 14 height 14
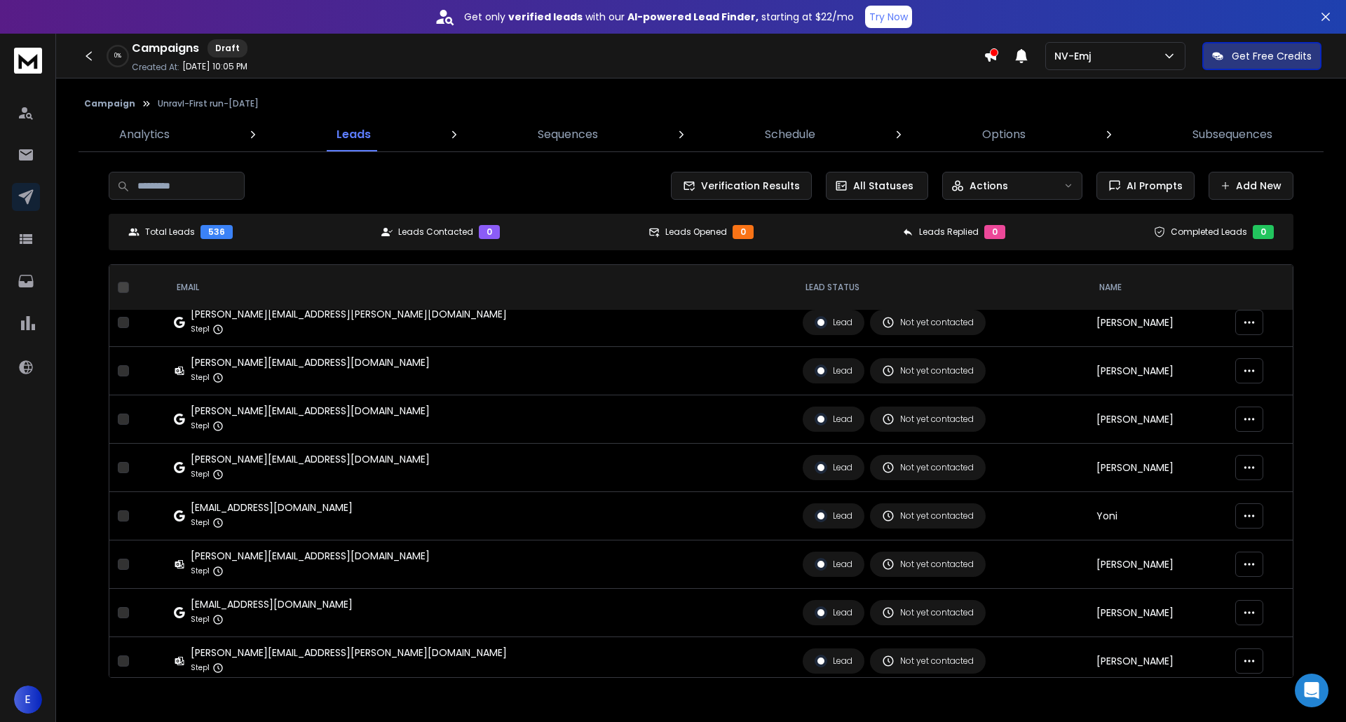
scroll to position [5627, 0]
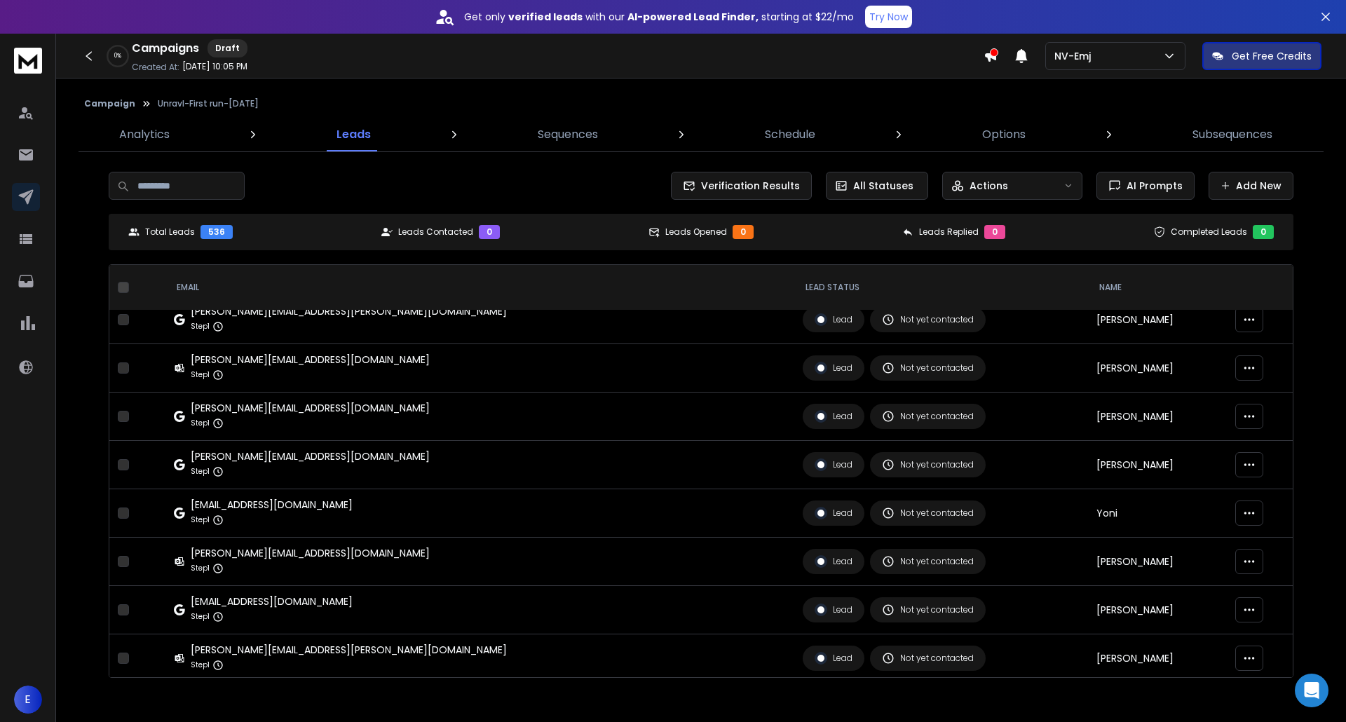
click at [865, 574] on div "Lead Not yet contacted" at bounding box center [942, 561] width 278 height 25
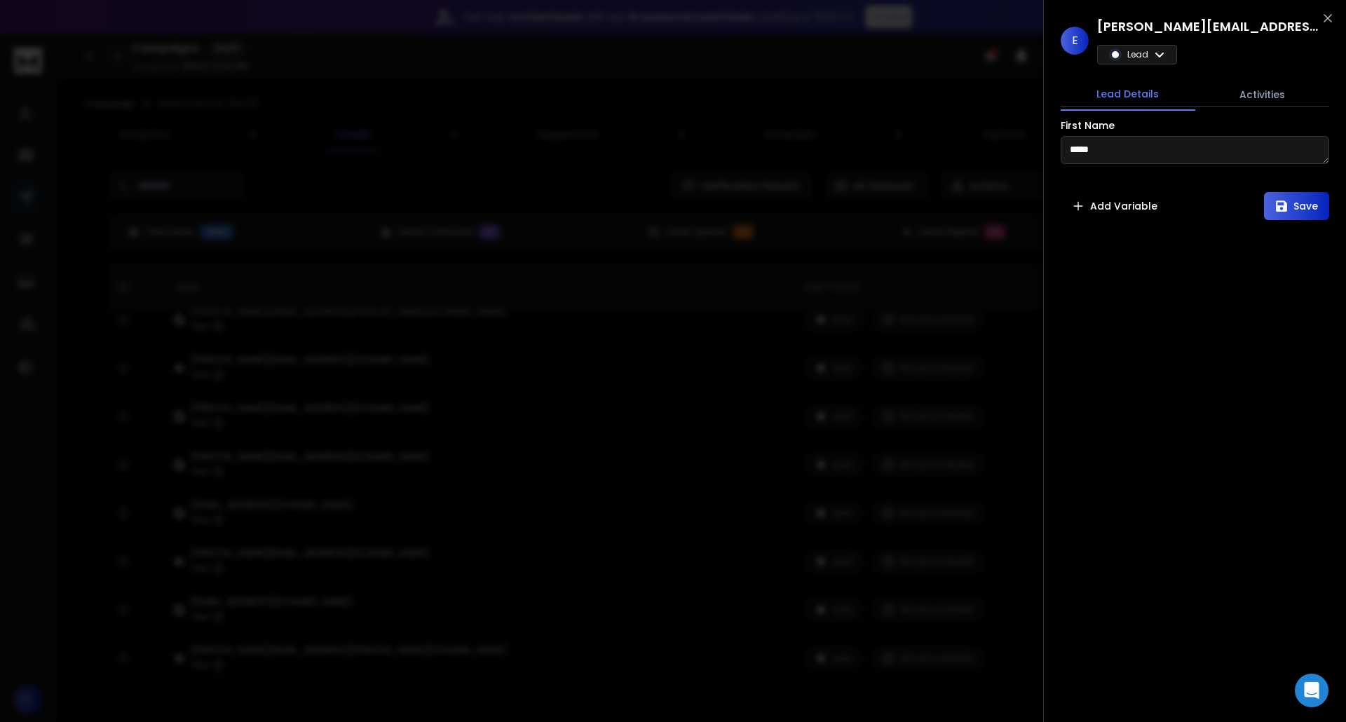
click at [1334, 10] on div "Multi Select Table Sheet E [PERSON_NAME][EMAIL_ADDRESS][DOMAIN_NAME] Lead Lead …" at bounding box center [1194, 361] width 303 height 722
click at [1331, 15] on icon "button" at bounding box center [1328, 18] width 14 height 14
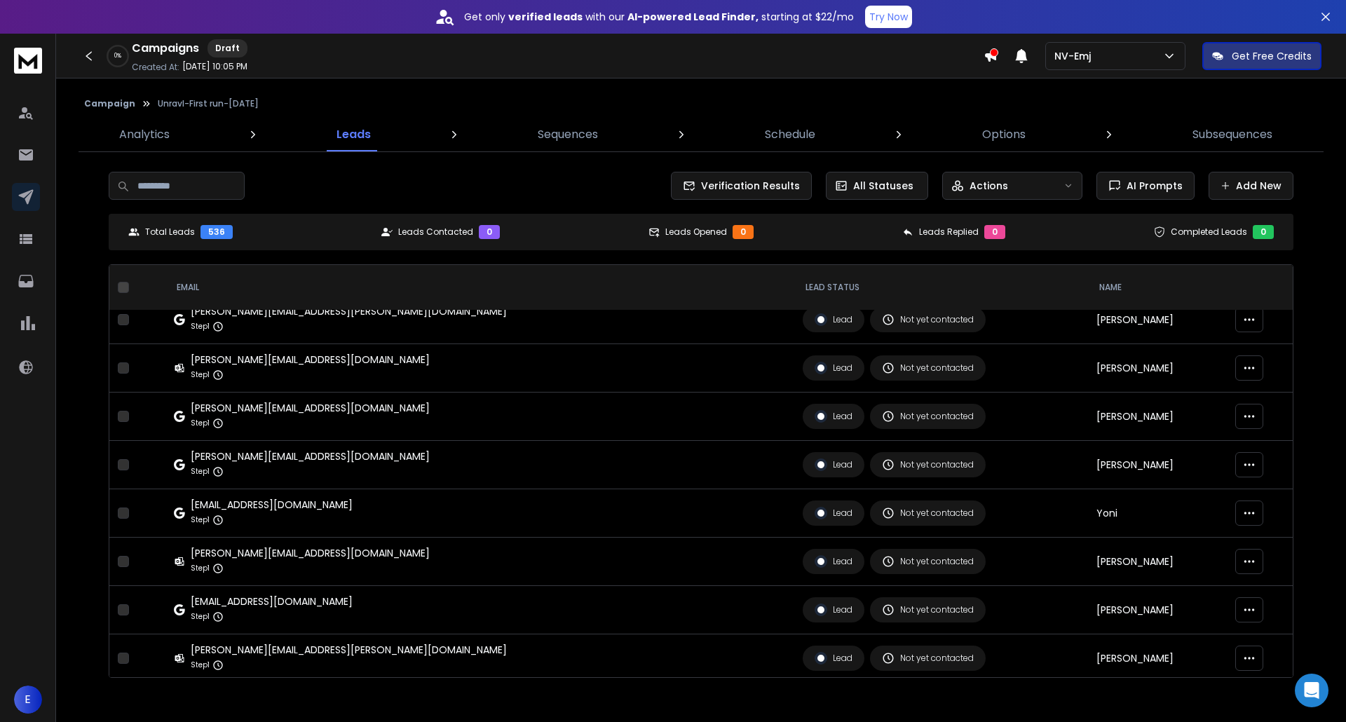
click at [492, 432] on div "[PERSON_NAME][EMAIL_ADDRESS][DOMAIN_NAME] Step 1" at bounding box center [480, 416] width 612 height 31
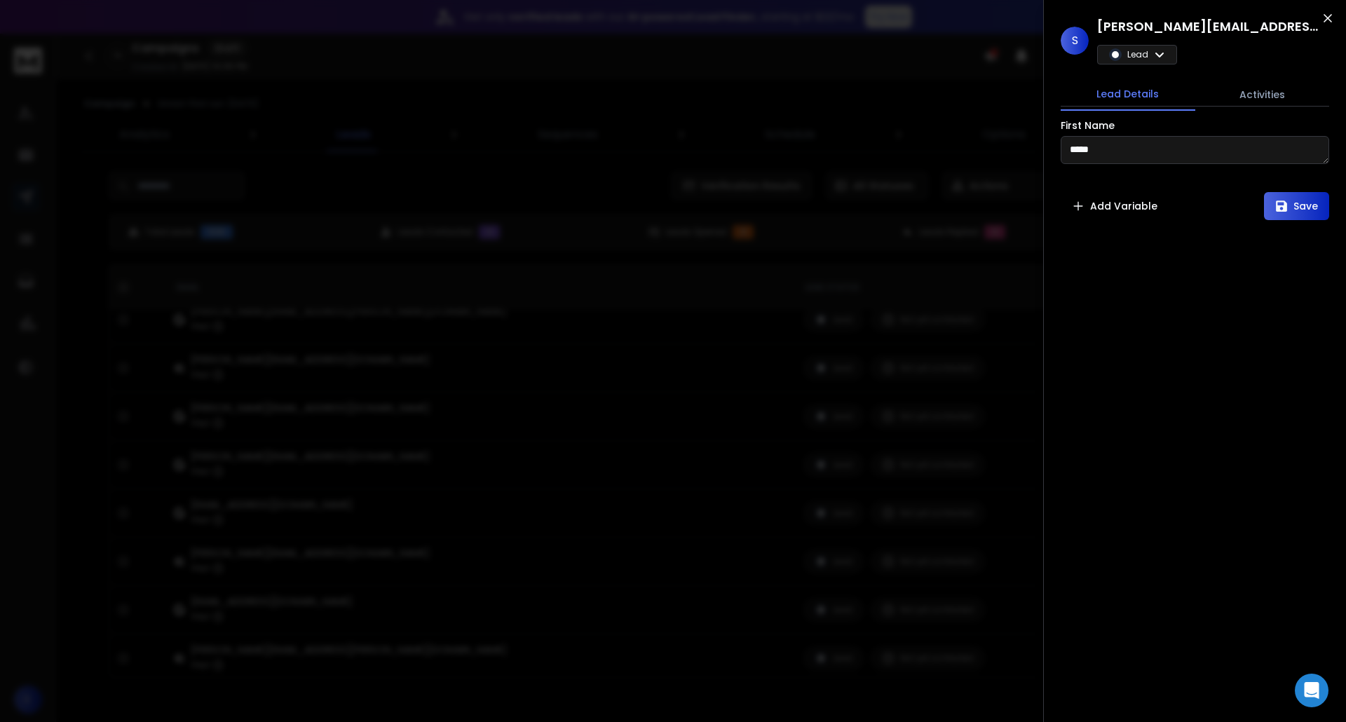
drag, startPoint x: 1330, startPoint y: 15, endPoint x: 1344, endPoint y: 43, distance: 31.4
click at [1331, 15] on icon "button" at bounding box center [1328, 18] width 14 height 14
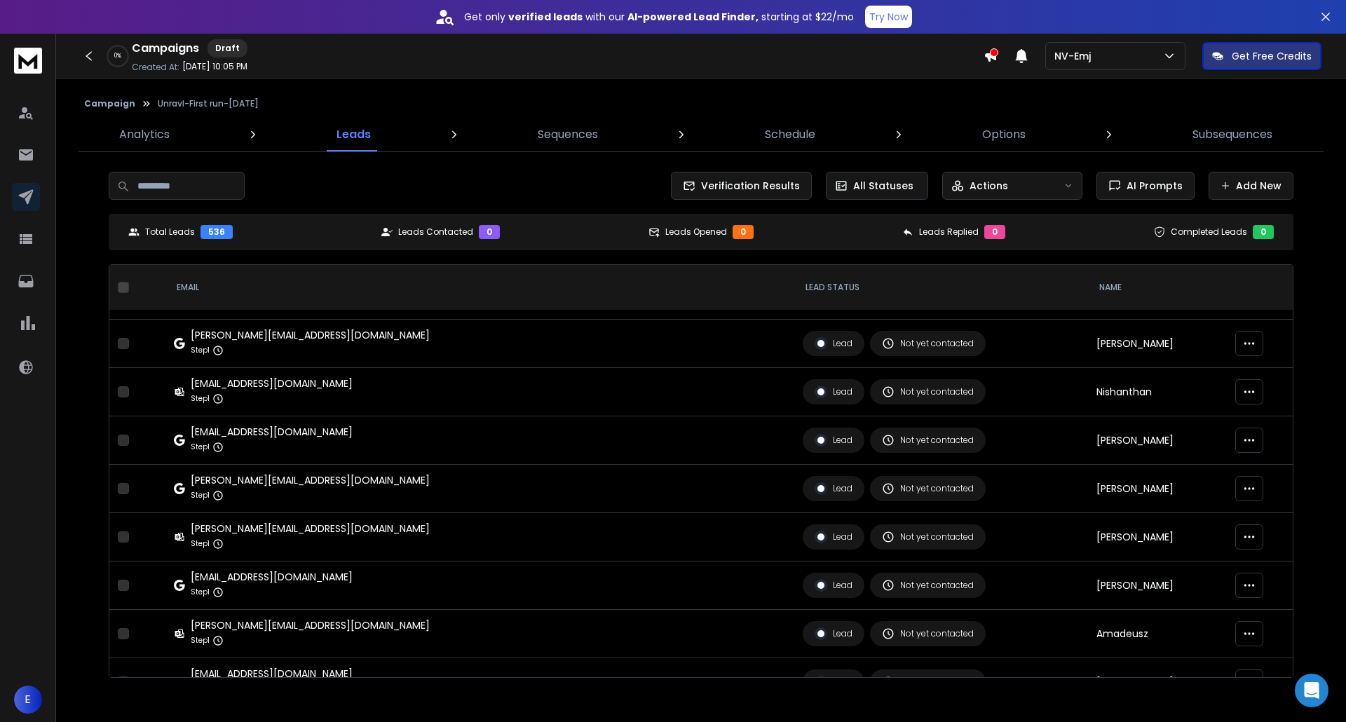
scroll to position [6937, 0]
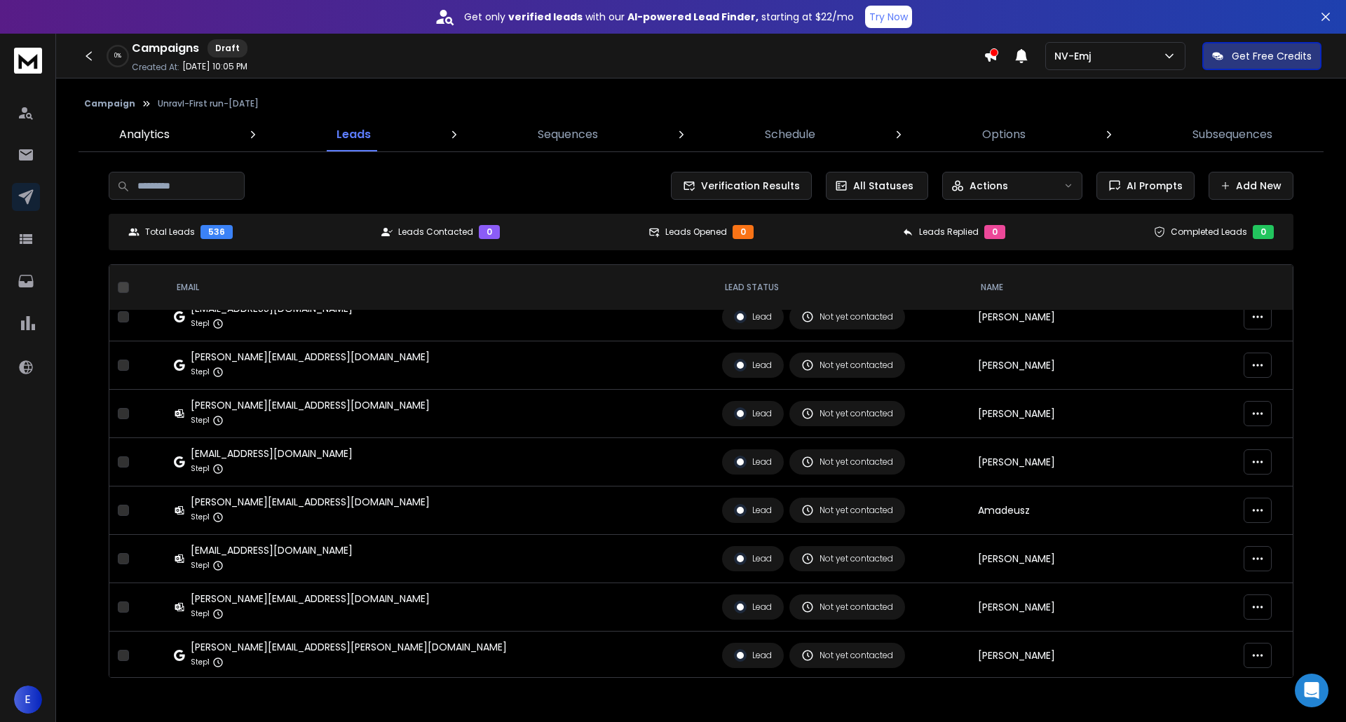
click at [144, 130] on p "Analytics" at bounding box center [144, 134] width 50 height 17
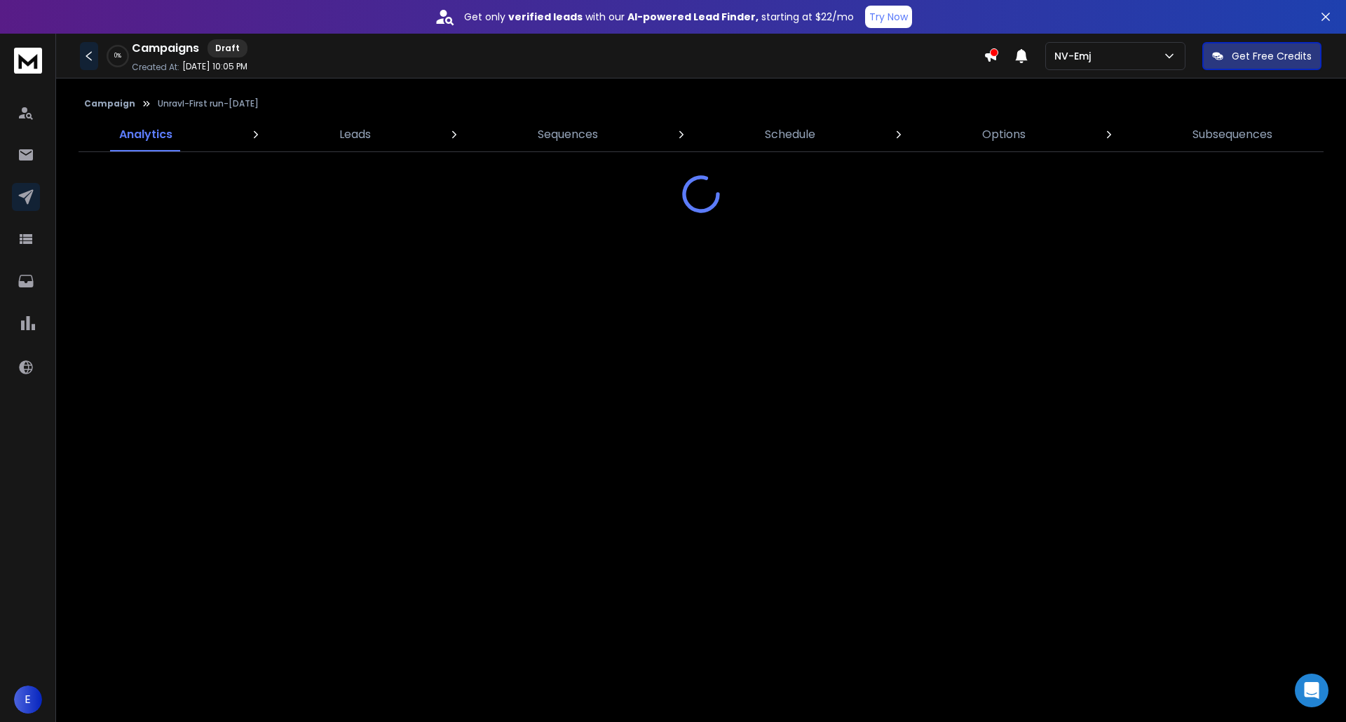
click at [96, 62] on button at bounding box center [89, 56] width 18 height 28
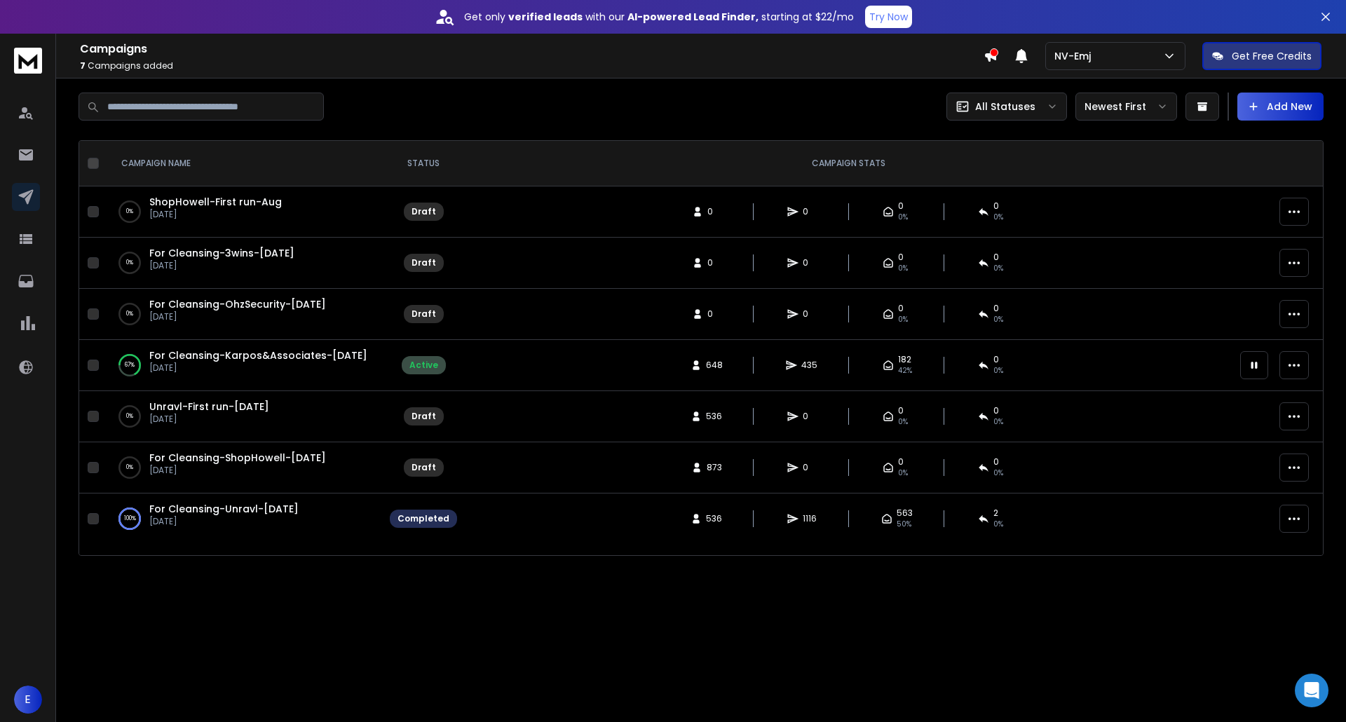
click at [285, 531] on div "100 % For Cleansing-Unravl-[DATE][DATE]" at bounding box center [243, 519] width 249 height 34
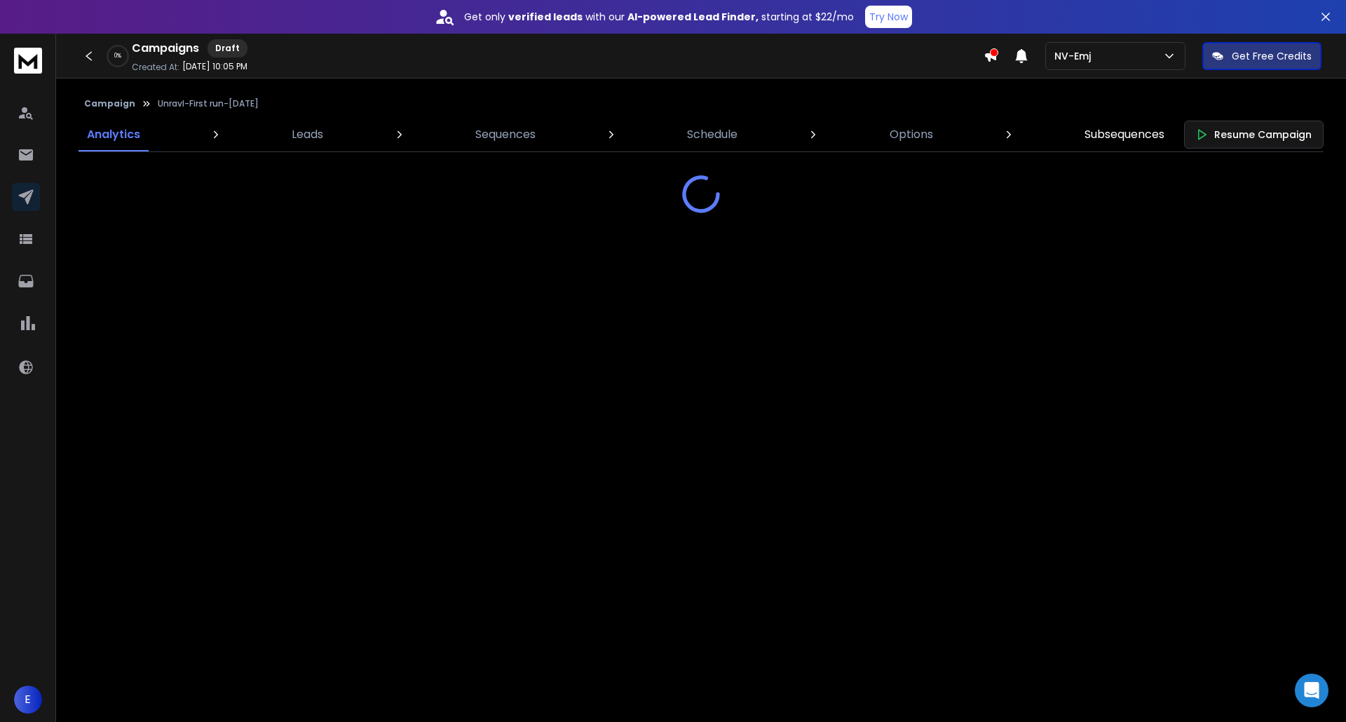
click at [1100, 130] on p "Subsequences" at bounding box center [1125, 134] width 80 height 17
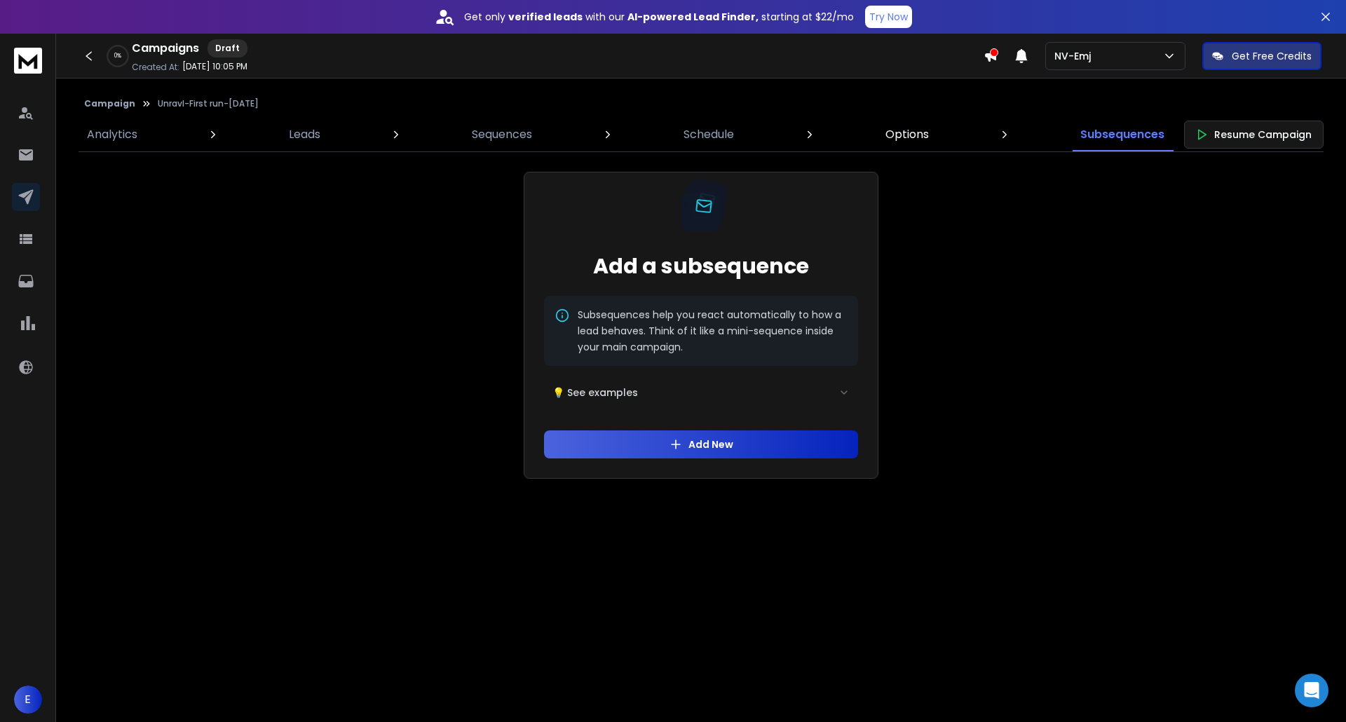
click at [926, 132] on p "Options" at bounding box center [907, 134] width 43 height 17
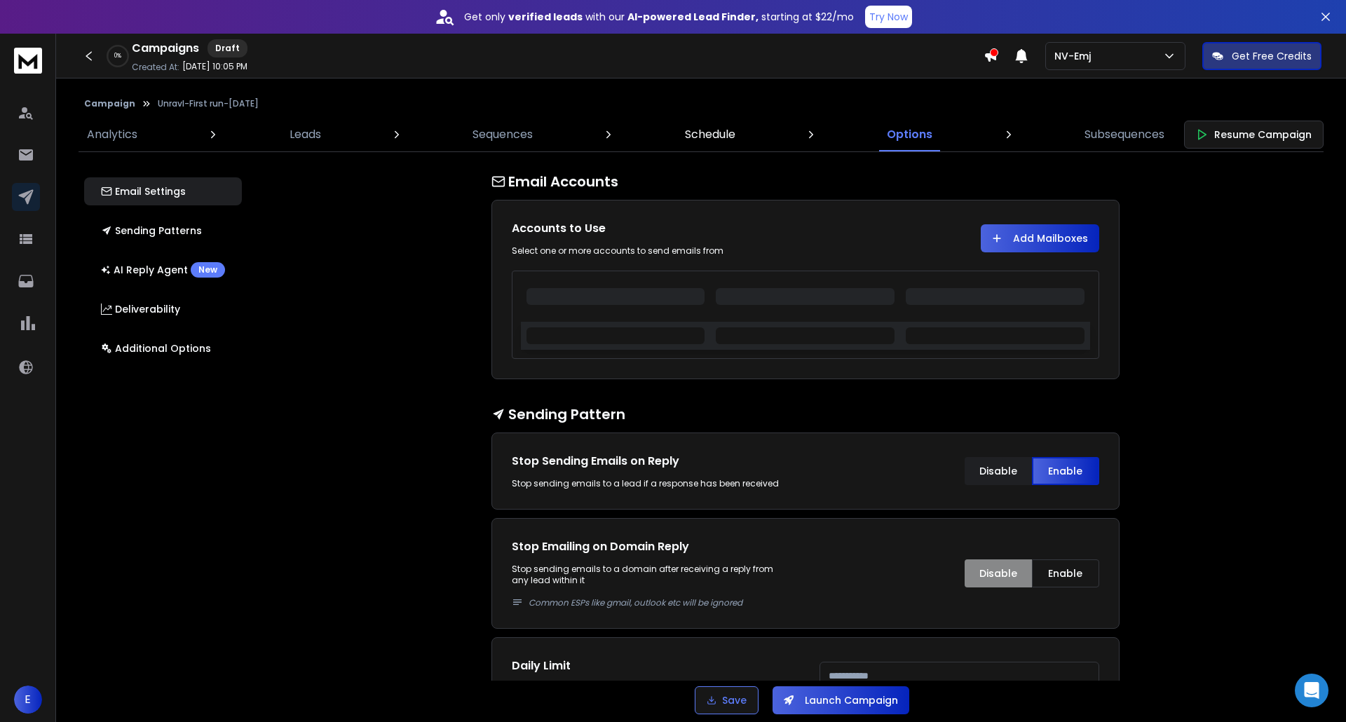
click at [724, 133] on p "Schedule" at bounding box center [710, 134] width 50 height 17
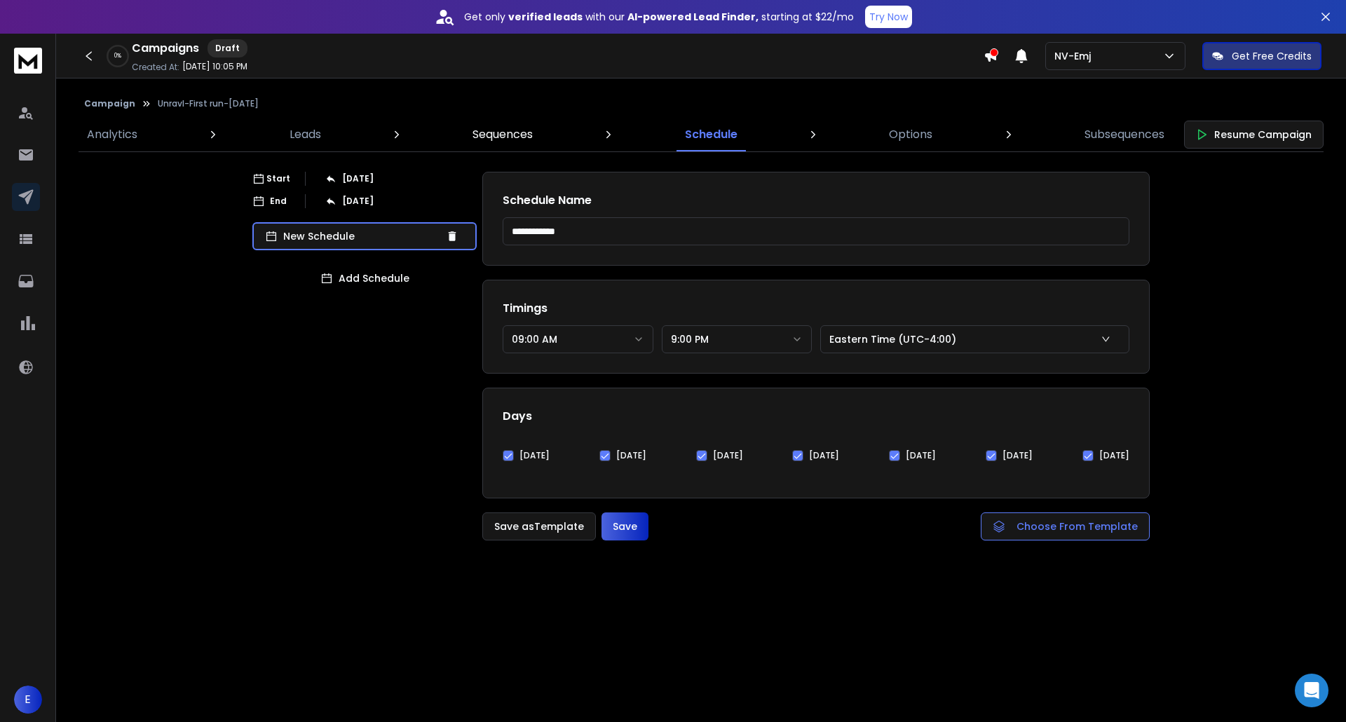
drag, startPoint x: 477, startPoint y: 133, endPoint x: 464, endPoint y: 133, distance: 12.6
click at [475, 133] on p "Sequences" at bounding box center [503, 134] width 60 height 17
click at [332, 135] on div "Analytics Leads Sequences Schedule Options Subsequences" at bounding box center [626, 135] width 1095 height 34
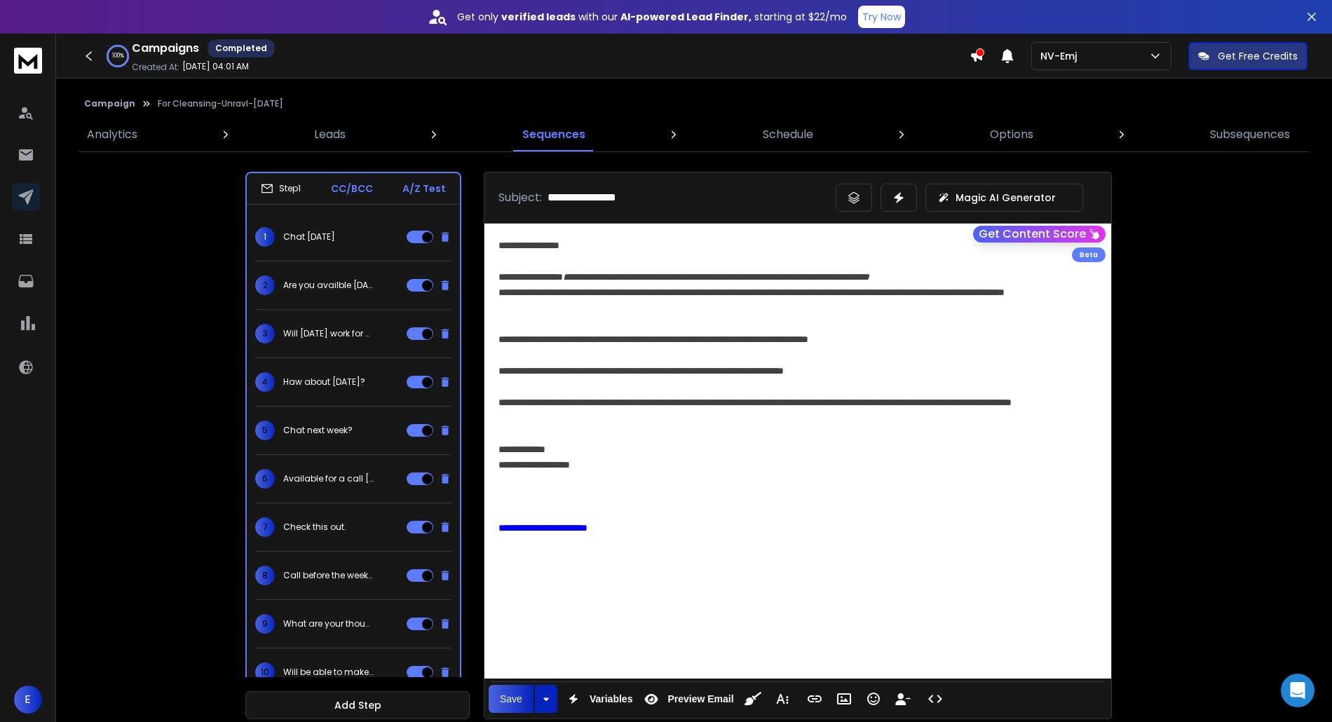
click at [372, 135] on div "Analytics Leads Sequences Schedule Options Subsequences" at bounding box center [689, 135] width 1220 height 34
click at [346, 129] on link "Leads" at bounding box center [330, 135] width 48 height 34
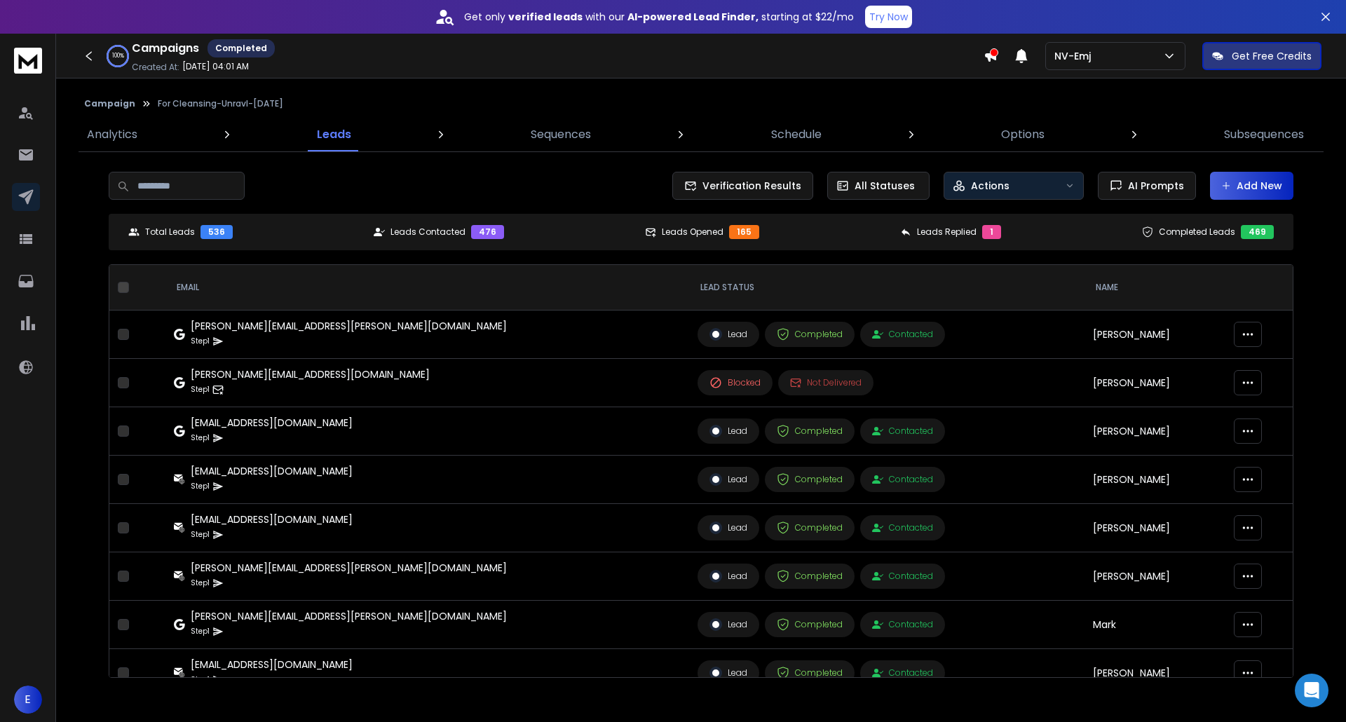
click at [1027, 185] on div "Actions" at bounding box center [1006, 186] width 107 height 14
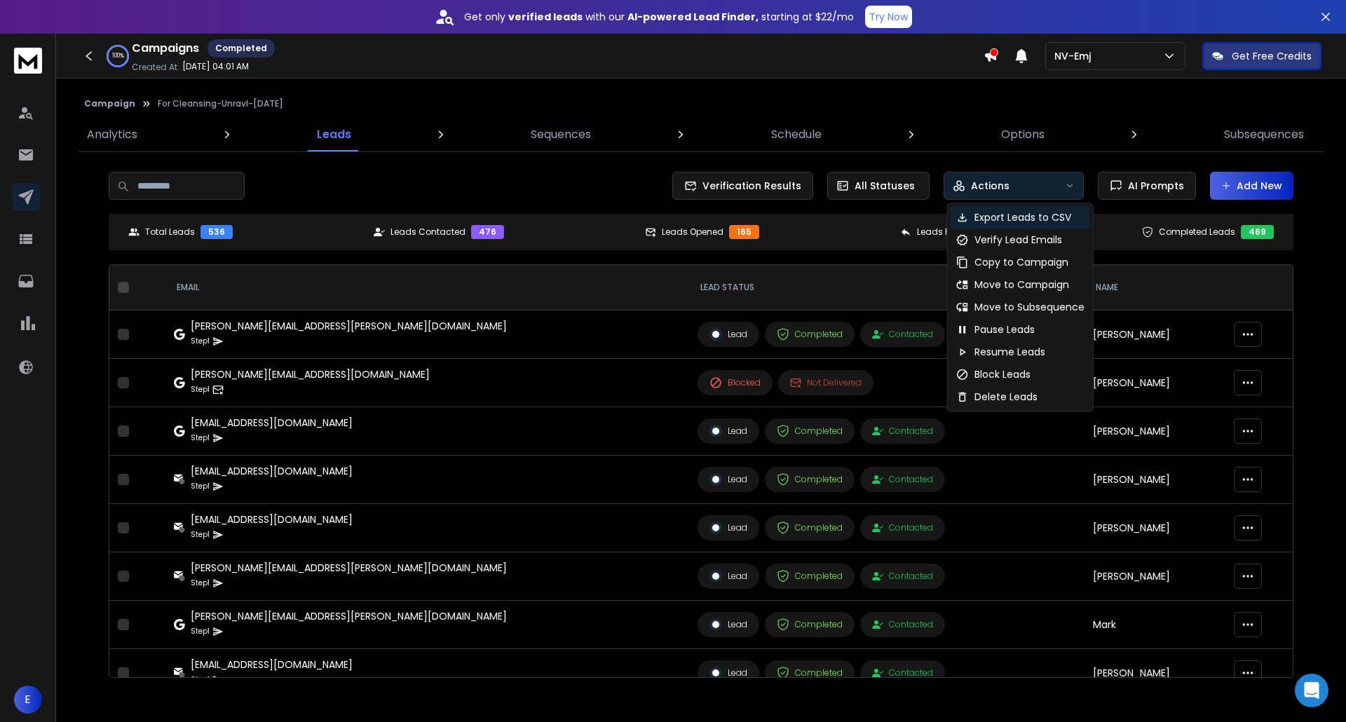
click at [1020, 185] on div "Actions" at bounding box center [1006, 186] width 107 height 14
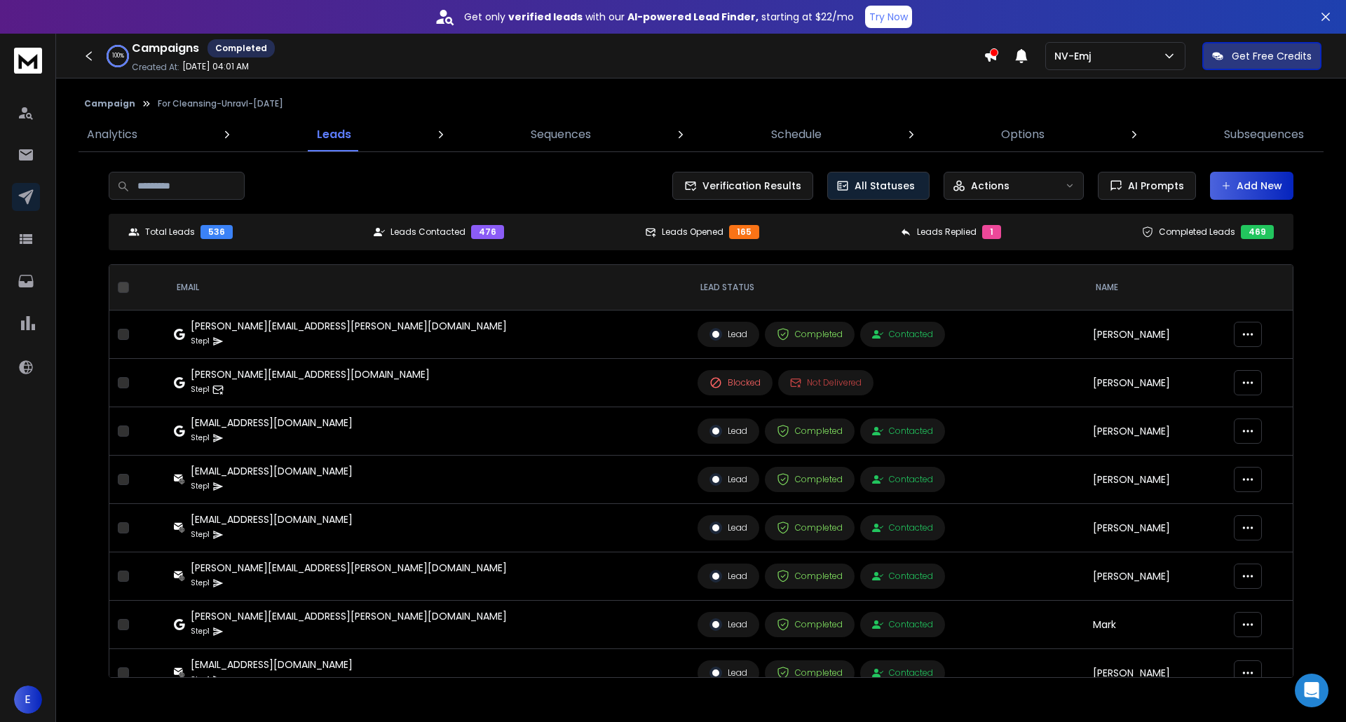
click at [864, 186] on p "All Statuses" at bounding box center [885, 186] width 60 height 14
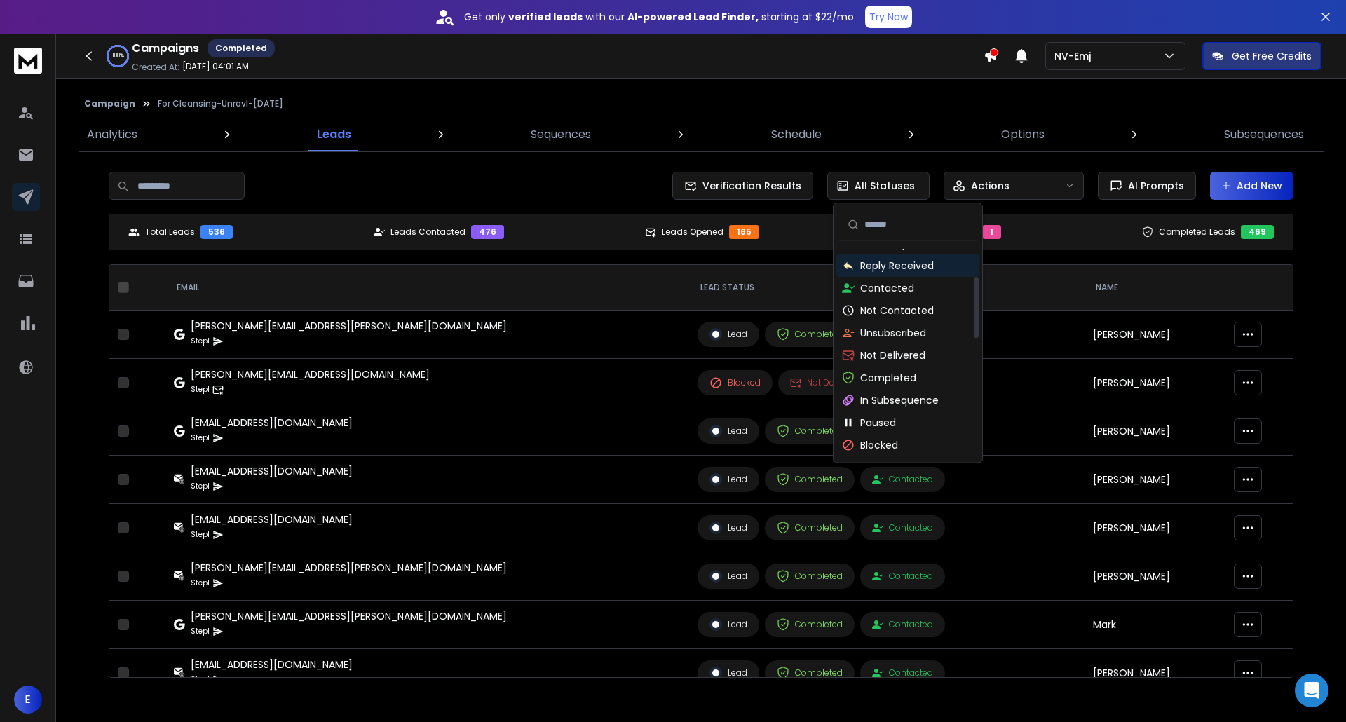
scroll to position [93, 0]
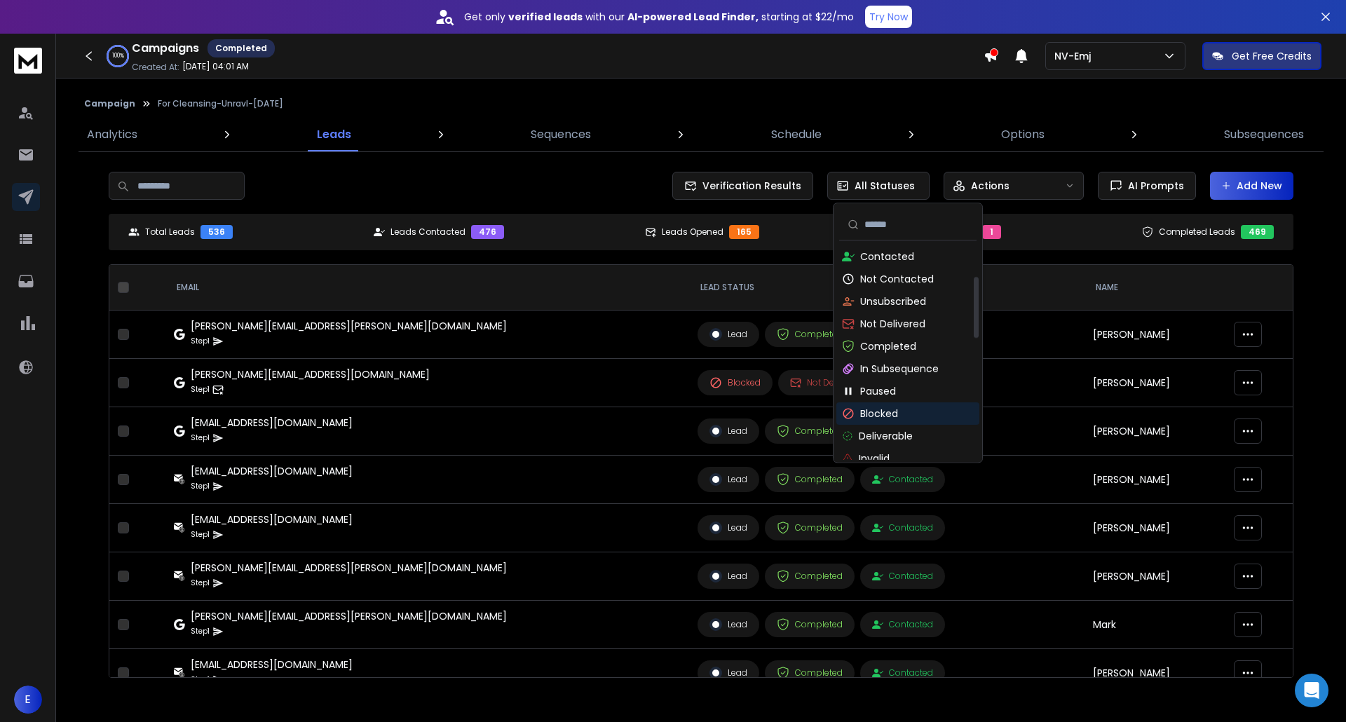
click at [909, 411] on div "Blocked" at bounding box center [908, 414] width 143 height 22
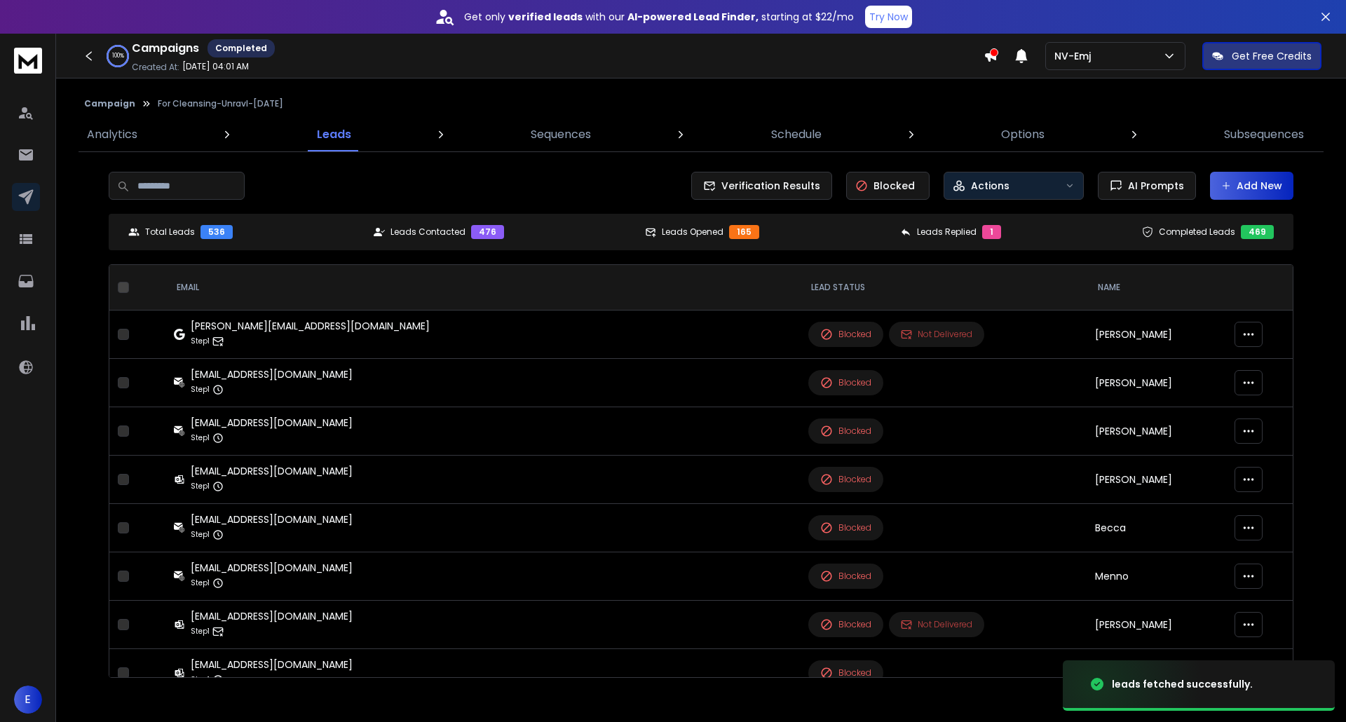
click at [1046, 182] on div "Actions" at bounding box center [1006, 186] width 107 height 14
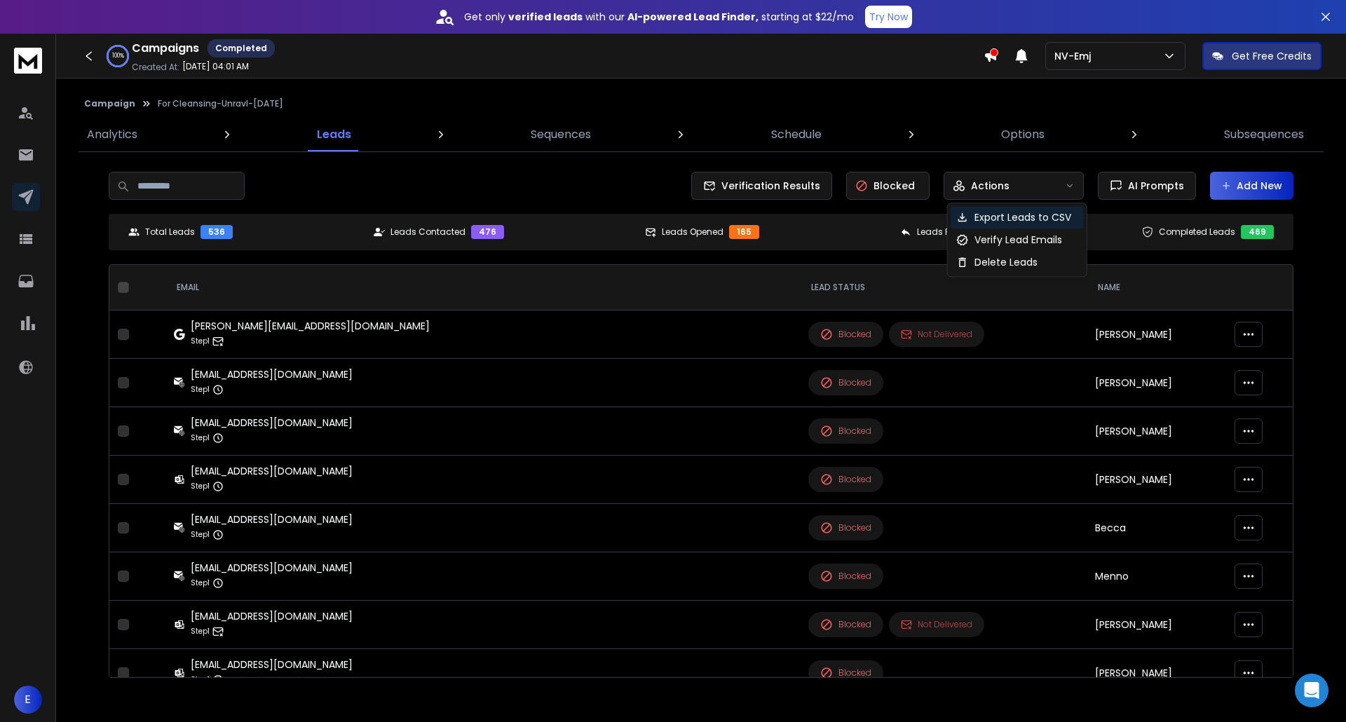
click at [1031, 212] on p "Export Leads to CSV" at bounding box center [1023, 217] width 97 height 14
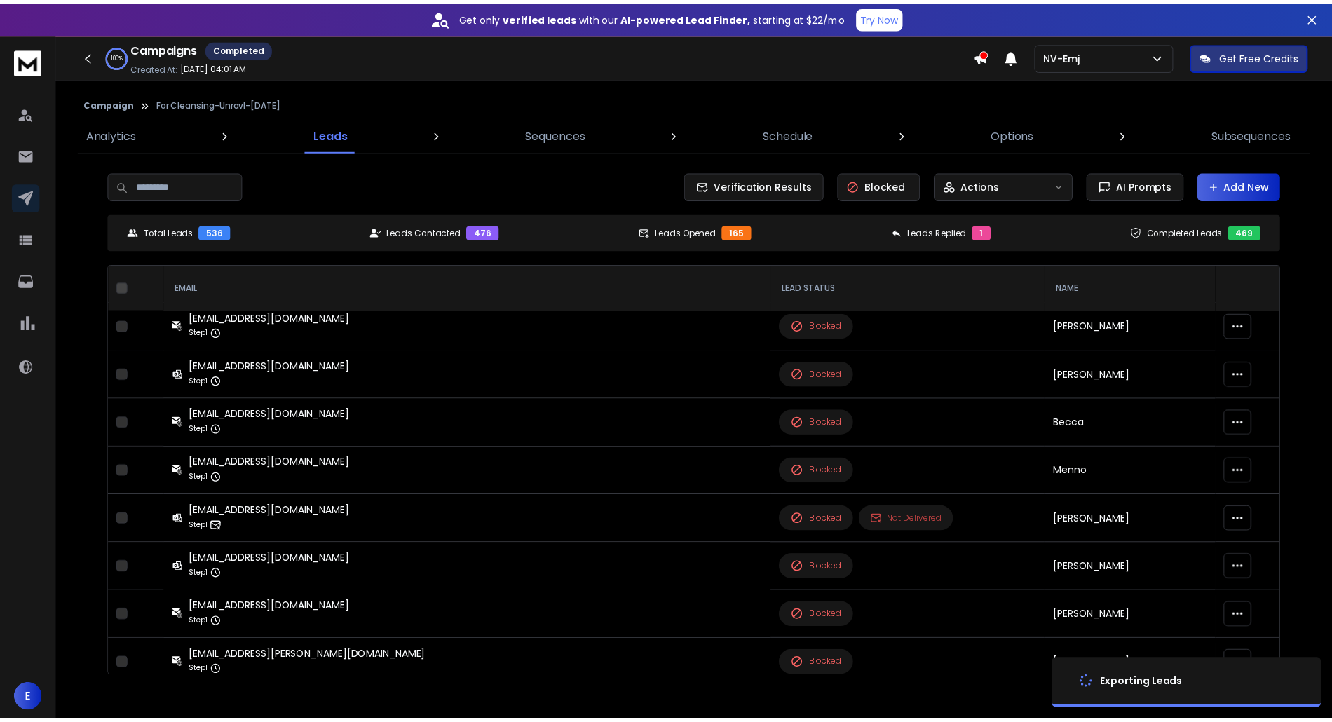
scroll to position [0, 0]
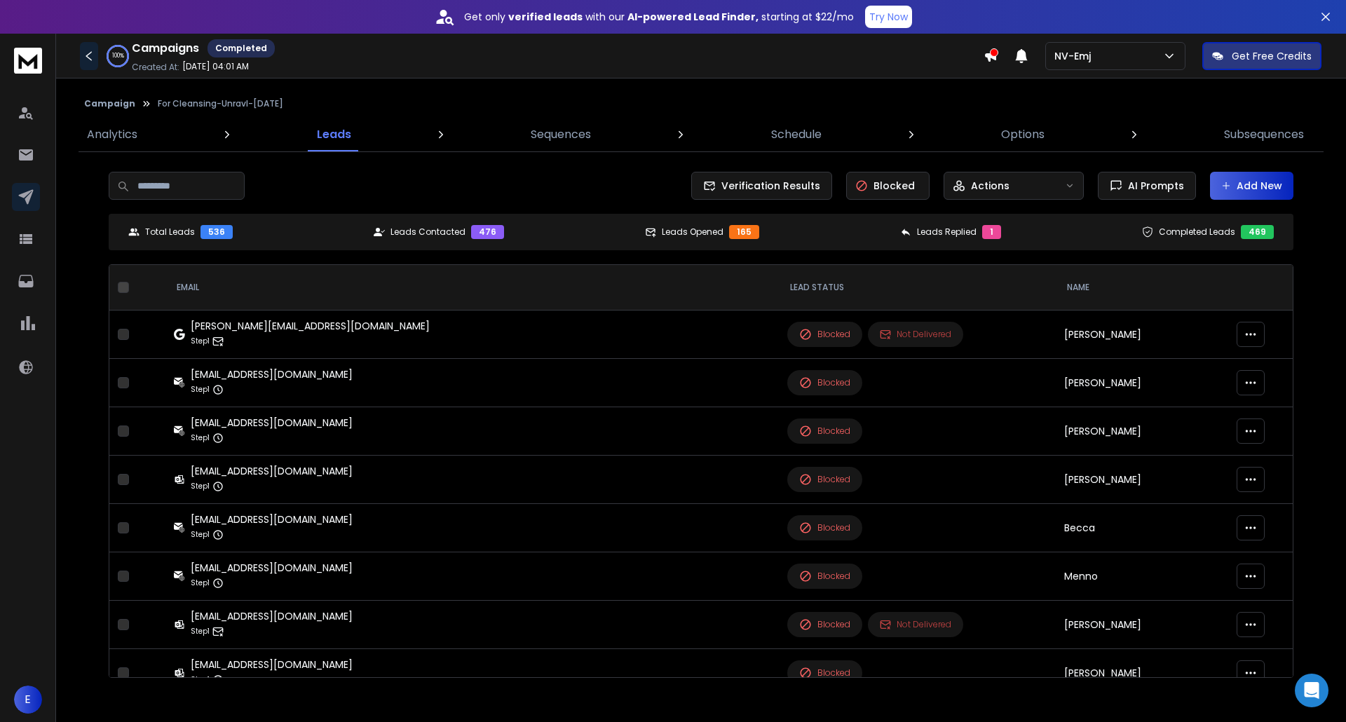
click at [90, 63] on button at bounding box center [89, 56] width 18 height 28
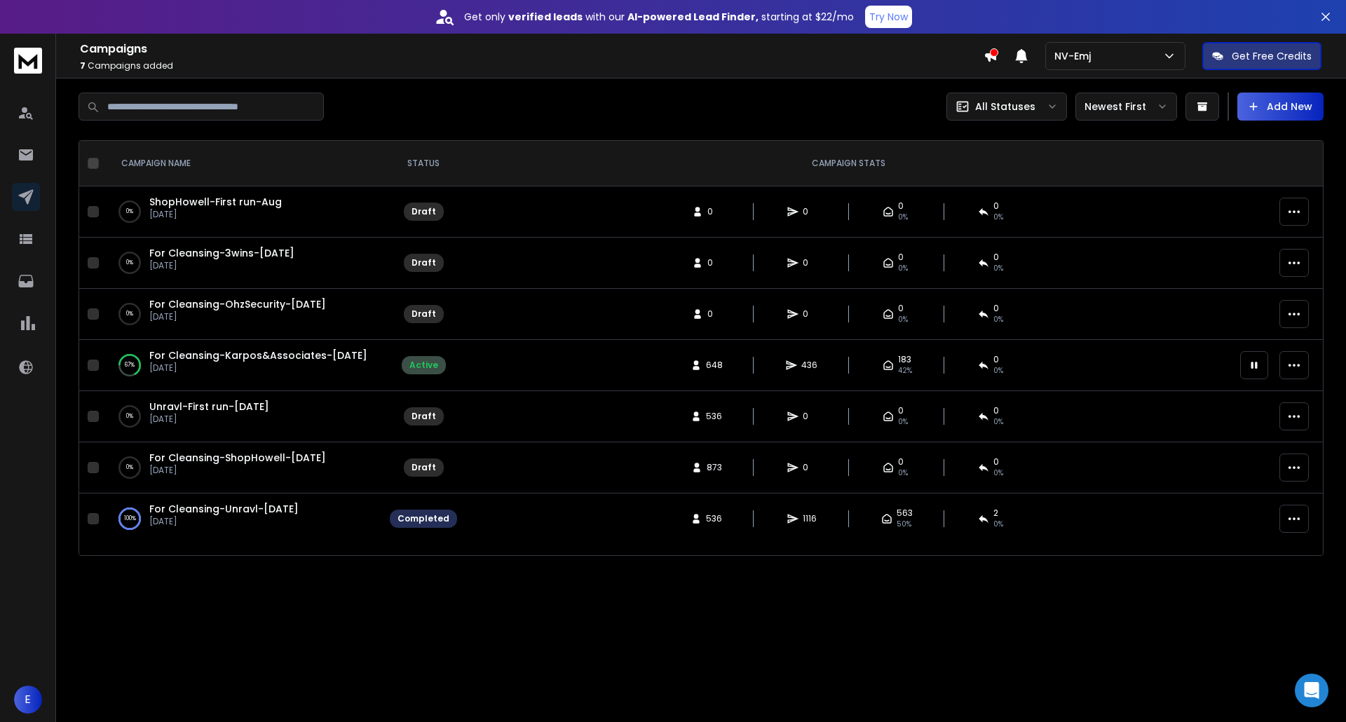
click at [262, 410] on div "0 % Unravl-First run-[DATE] [DATE]" at bounding box center [243, 417] width 249 height 34
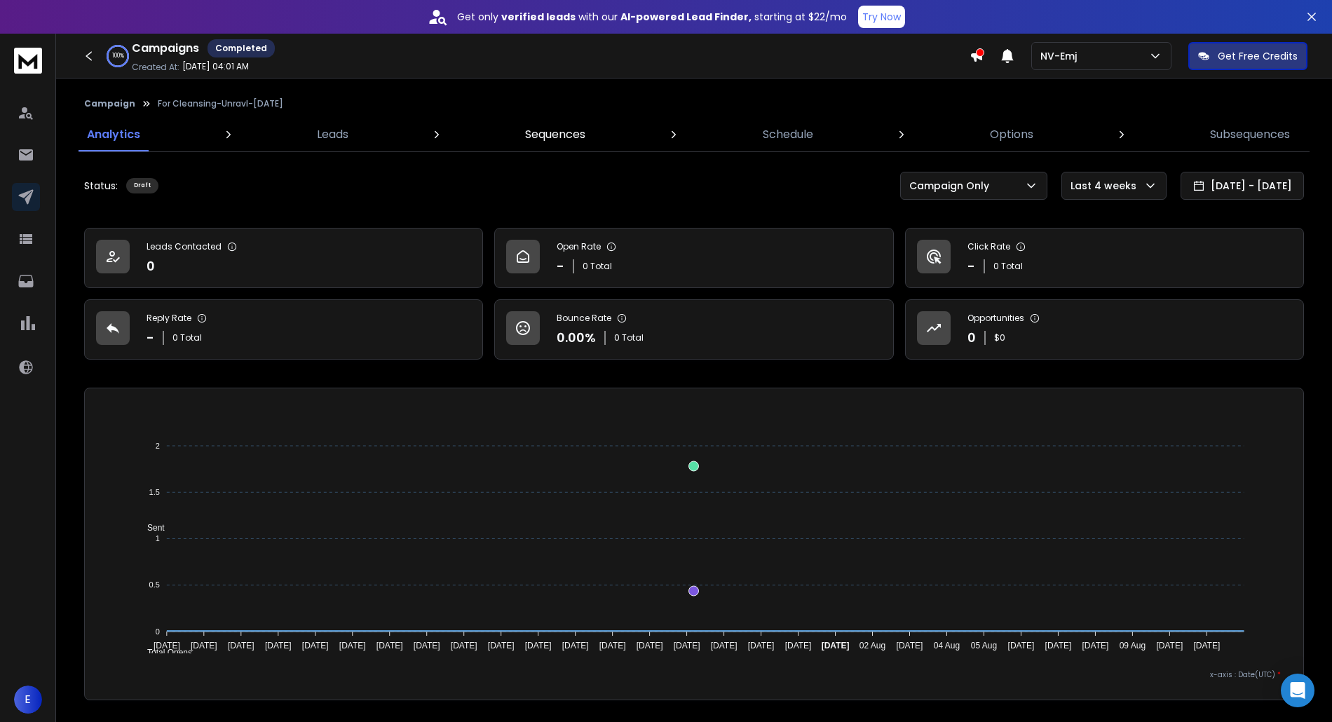
click at [575, 133] on p "Sequences" at bounding box center [555, 134] width 60 height 17
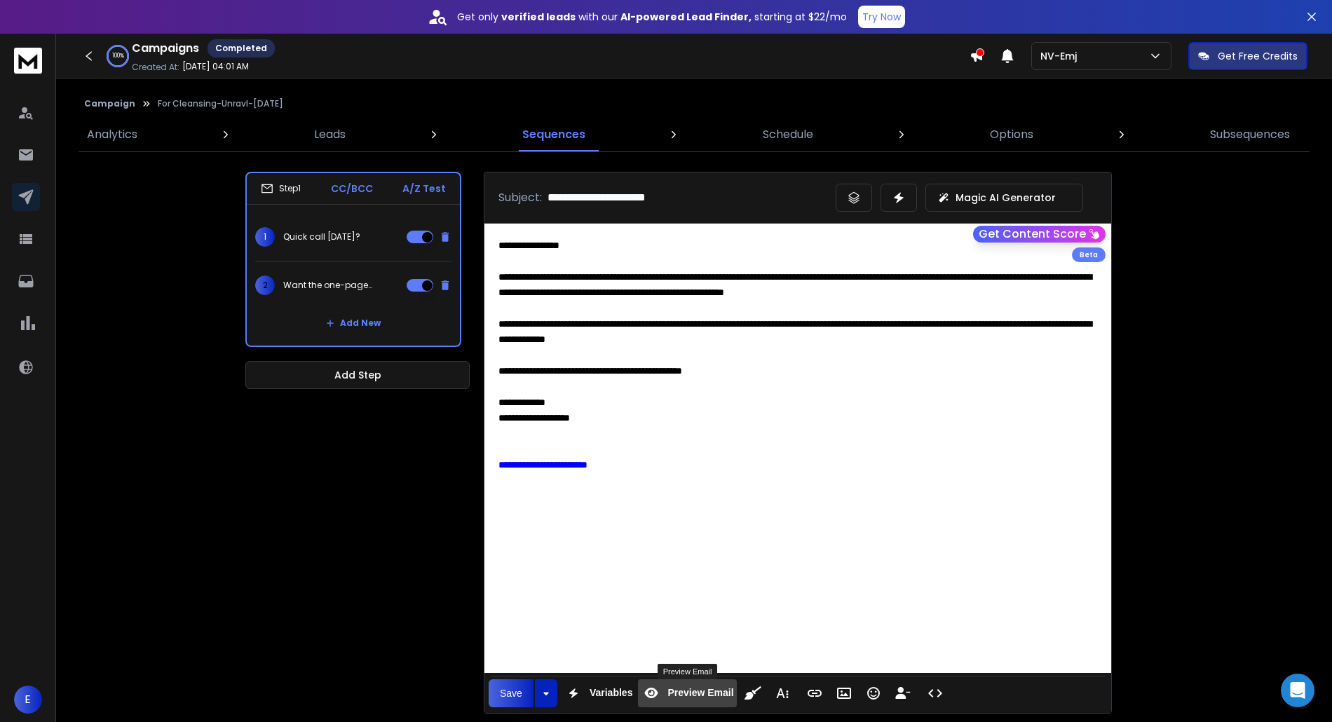
click at [688, 693] on span "Preview Email" at bounding box center [701, 693] width 72 height 12
click at [632, 430] on div at bounding box center [798, 433] width 599 height 15
click at [613, 418] on div "**********" at bounding box center [798, 417] width 599 height 15
click at [682, 417] on div "**********" at bounding box center [798, 417] width 599 height 15
click at [700, 438] on div at bounding box center [798, 433] width 599 height 15
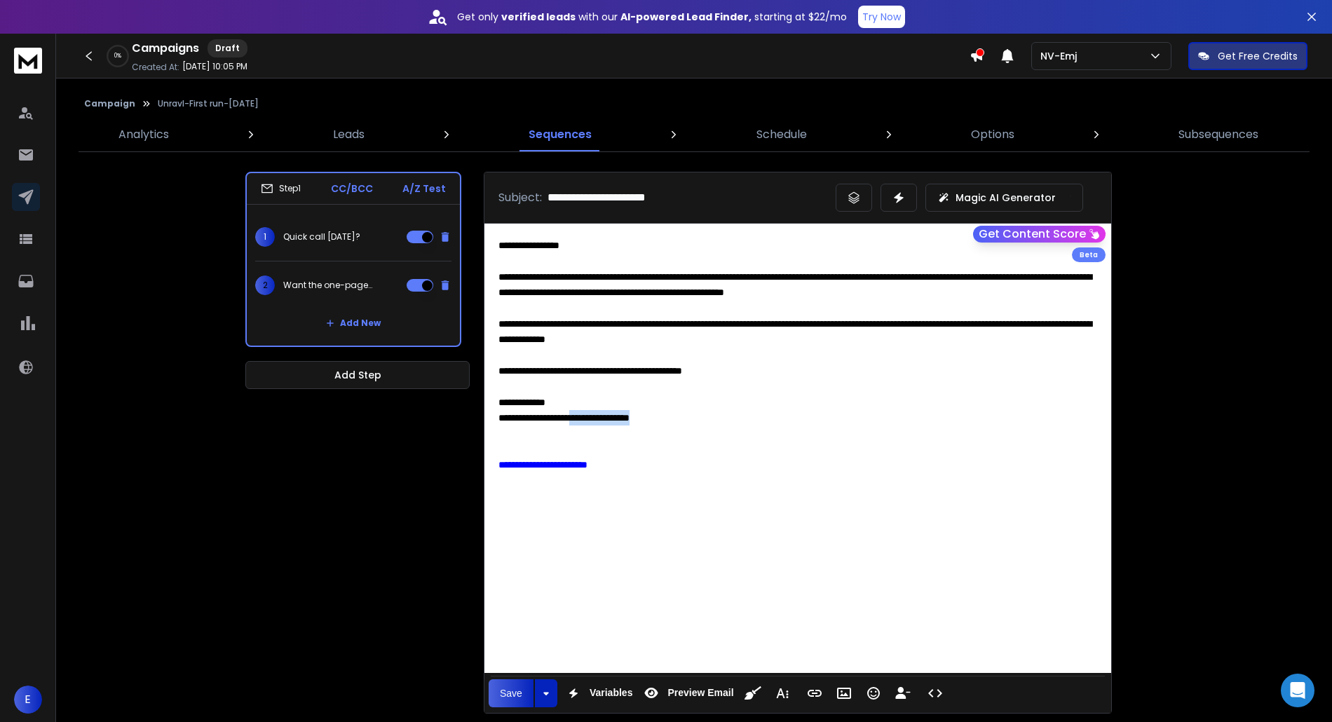
drag, startPoint x: 691, startPoint y: 419, endPoint x: 589, endPoint y: 416, distance: 101.7
click at [589, 416] on div "**********" at bounding box center [798, 417] width 599 height 15
copy span "**********"
click at [342, 283] on p "Want the one-pager?" at bounding box center [328, 285] width 90 height 11
click at [346, 250] on div "1 Quick call [DATE]?" at bounding box center [353, 237] width 196 height 48
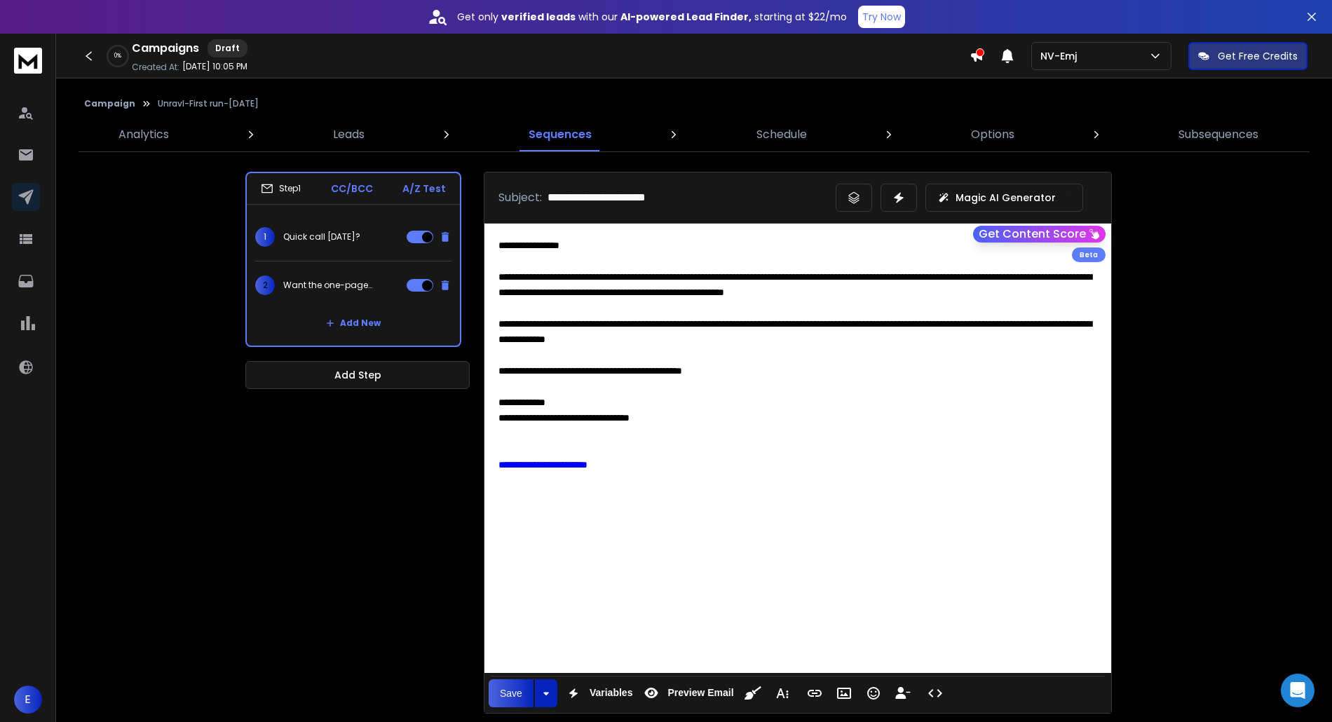
click at [345, 284] on p "Want the one-pager?" at bounding box center [328, 285] width 90 height 11
type input "**********"
click at [676, 407] on div "**********" at bounding box center [798, 402] width 599 height 15
click at [609, 418] on div "**********" at bounding box center [798, 417] width 599 height 15
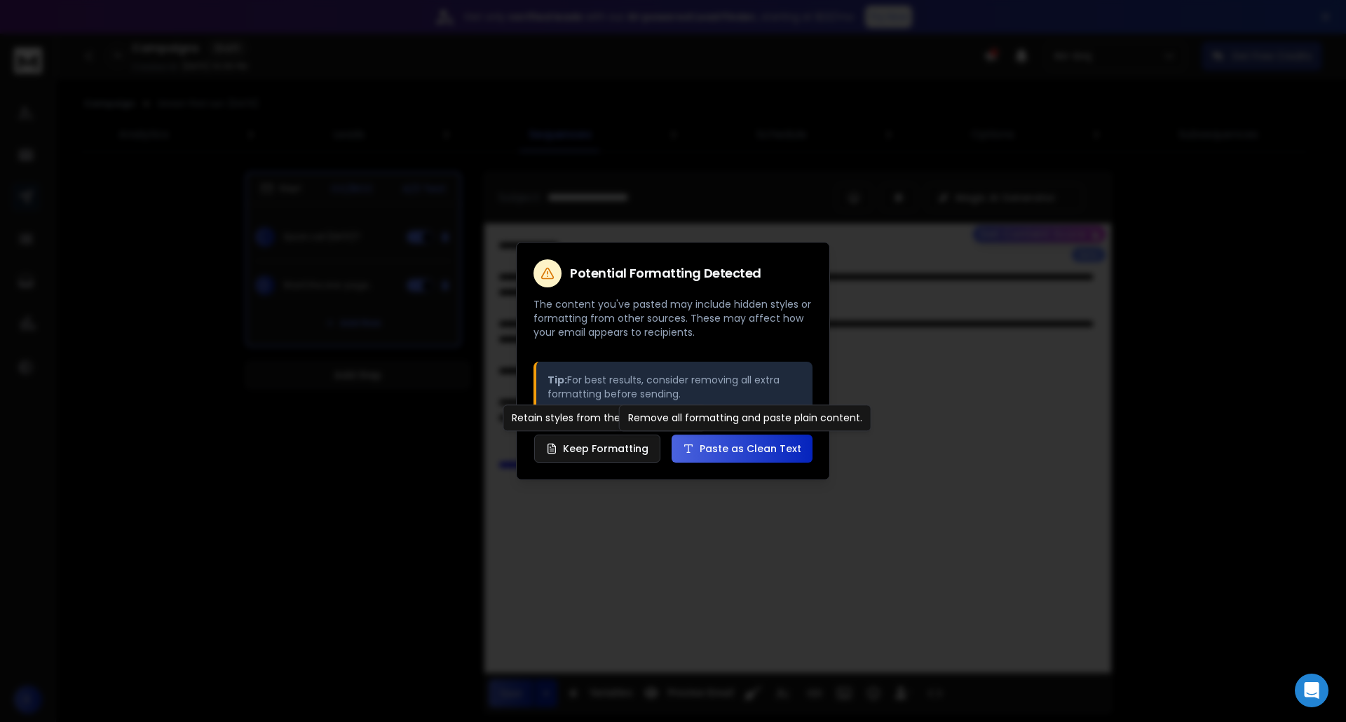
click at [724, 452] on button "Paste as Clean Text" at bounding box center [742, 449] width 141 height 28
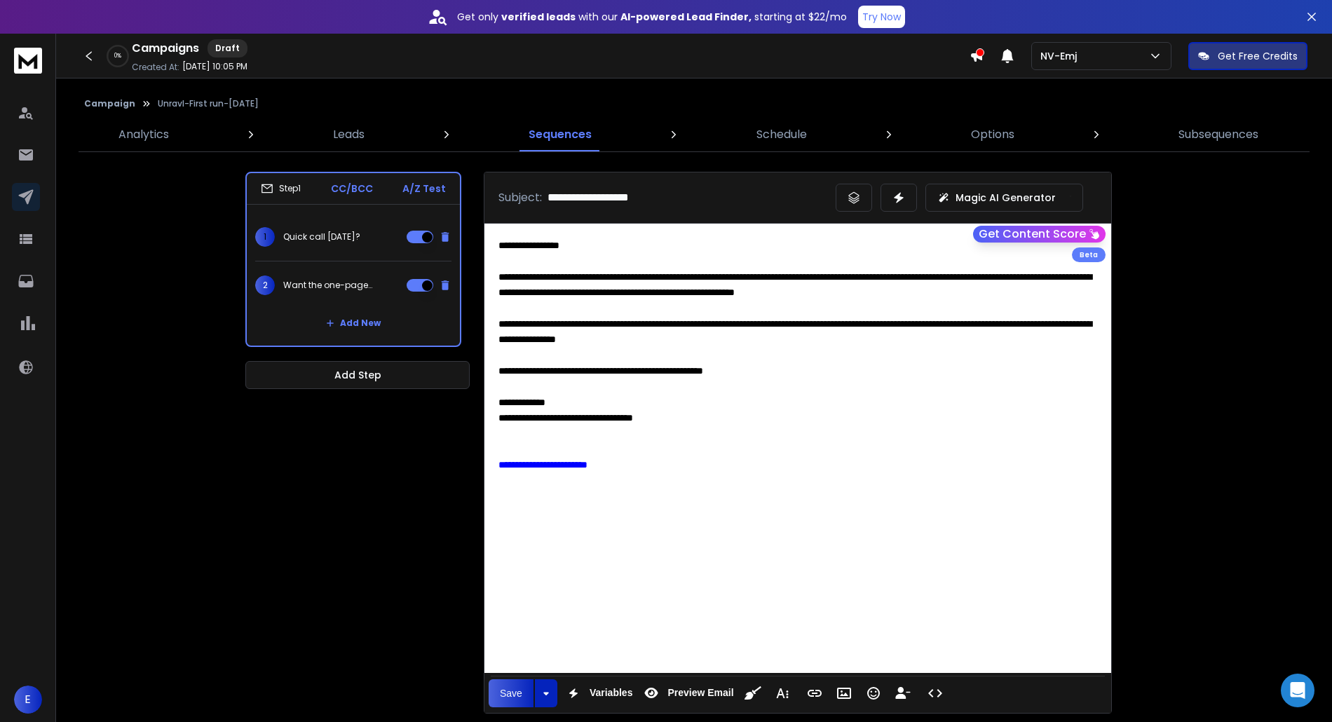
click at [593, 421] on span "**********" at bounding box center [566, 418] width 135 height 10
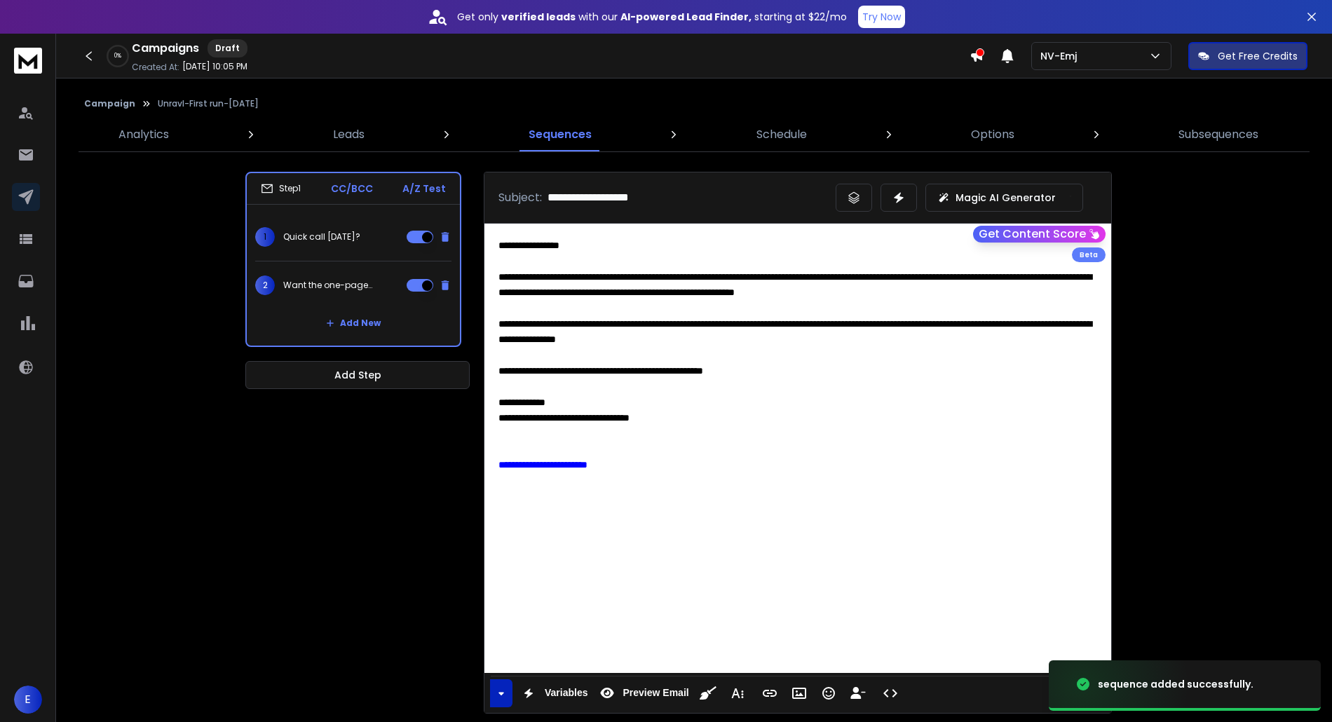
click at [342, 245] on div "1 Quick call [DATE]?" at bounding box center [307, 237] width 105 height 20
type input "**********"
click at [1201, 139] on p "Subsequences" at bounding box center [1219, 134] width 80 height 17
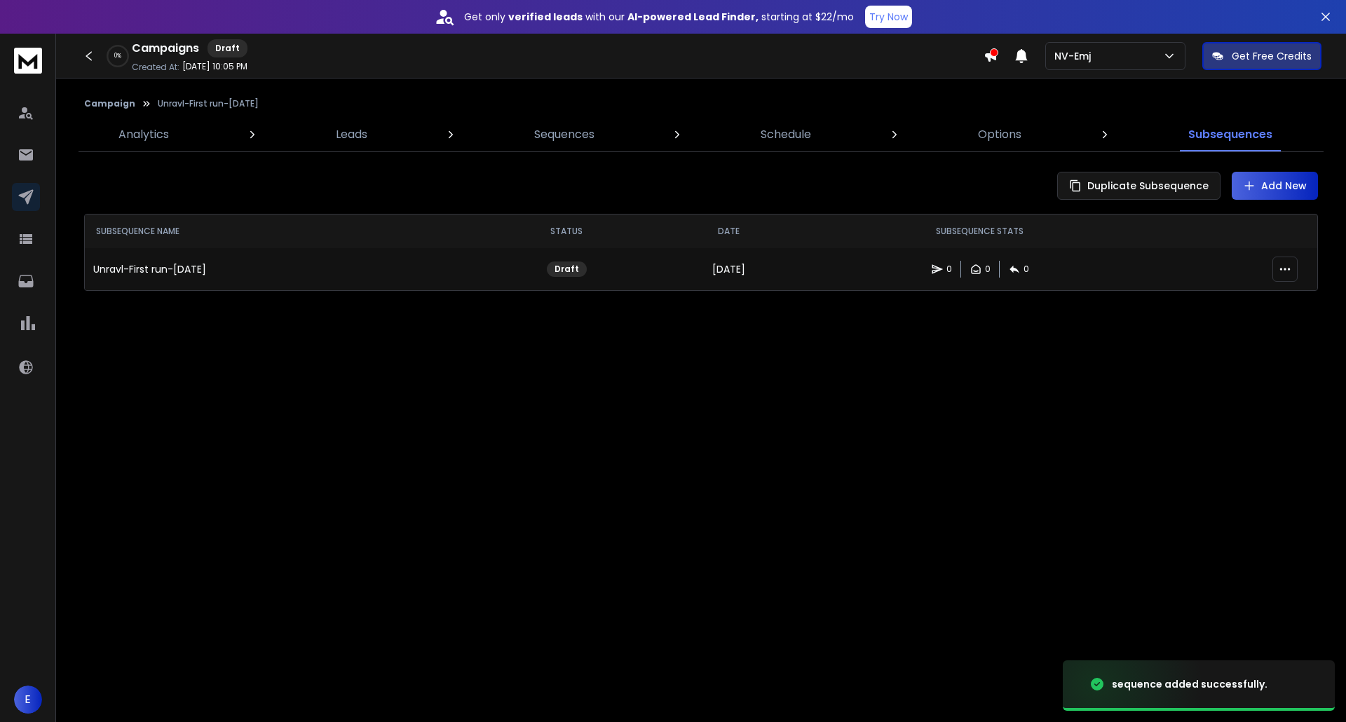
drag, startPoint x: 425, startPoint y: 262, endPoint x: 435, endPoint y: 267, distance: 11.9
click at [427, 264] on td "Unravl-First run-[DATE]" at bounding box center [282, 269] width 395 height 42
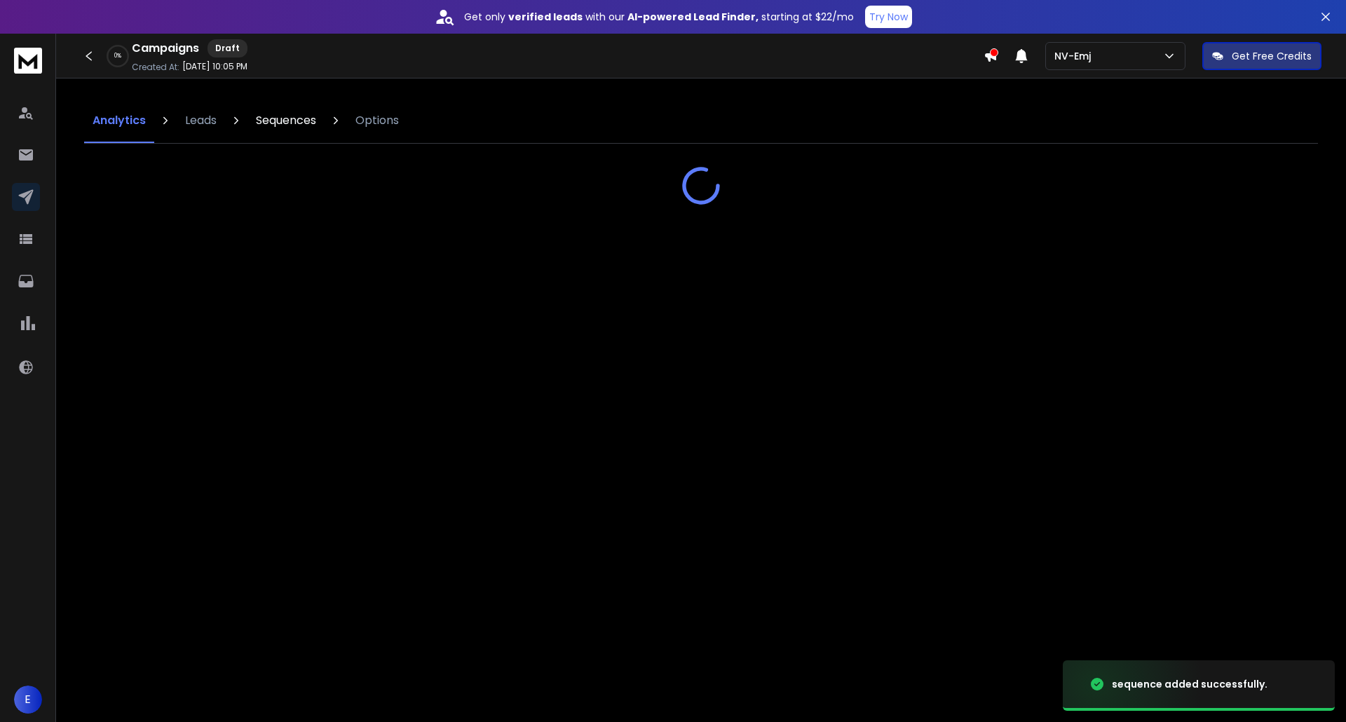
click at [298, 122] on p "Sequences" at bounding box center [286, 120] width 60 height 17
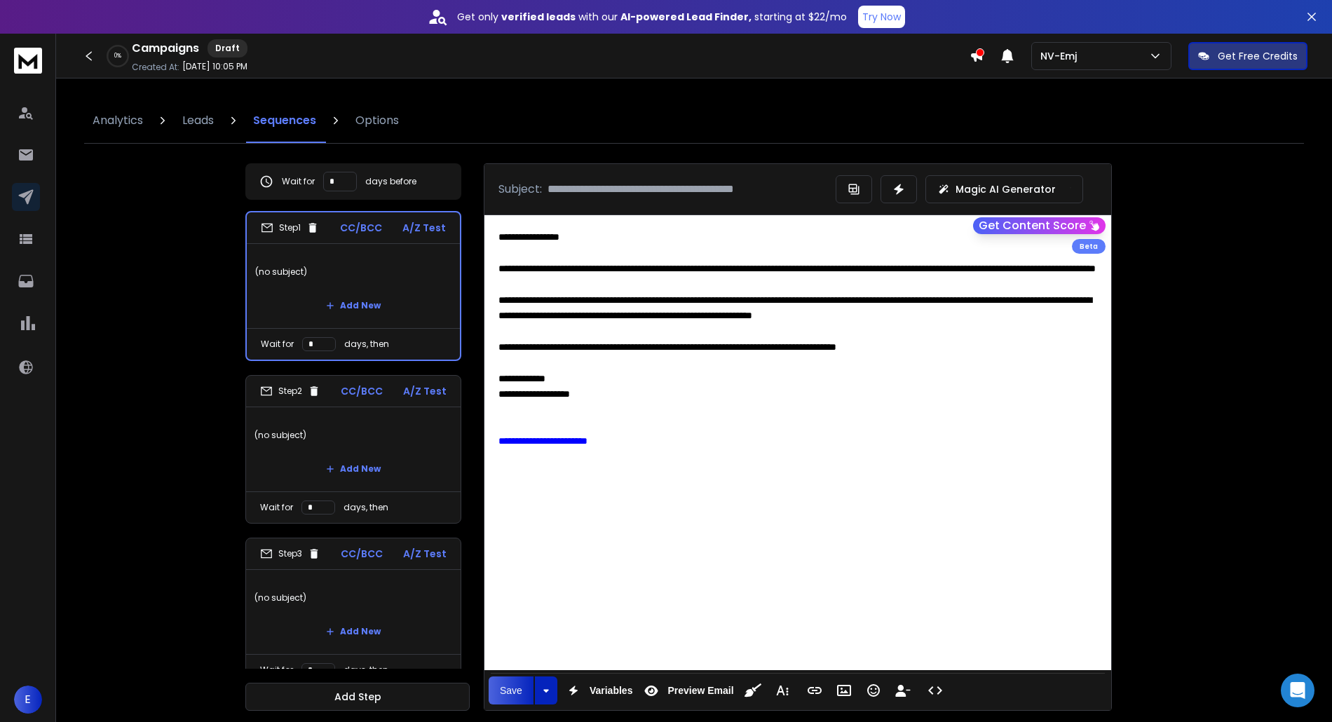
click at [352, 280] on p "(no subject)" at bounding box center [353, 271] width 196 height 39
click at [687, 402] on div "**********" at bounding box center [798, 393] width 599 height 15
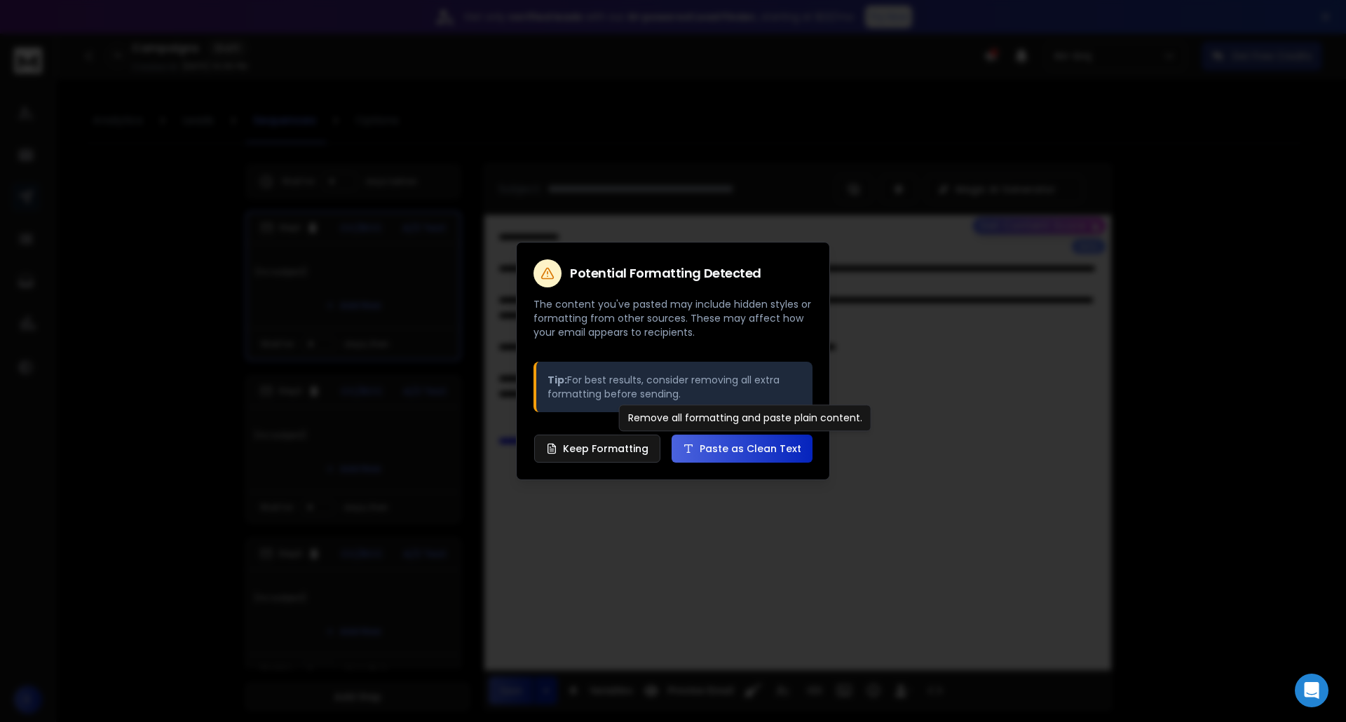
click at [732, 452] on button "Paste as Clean Text" at bounding box center [742, 449] width 141 height 28
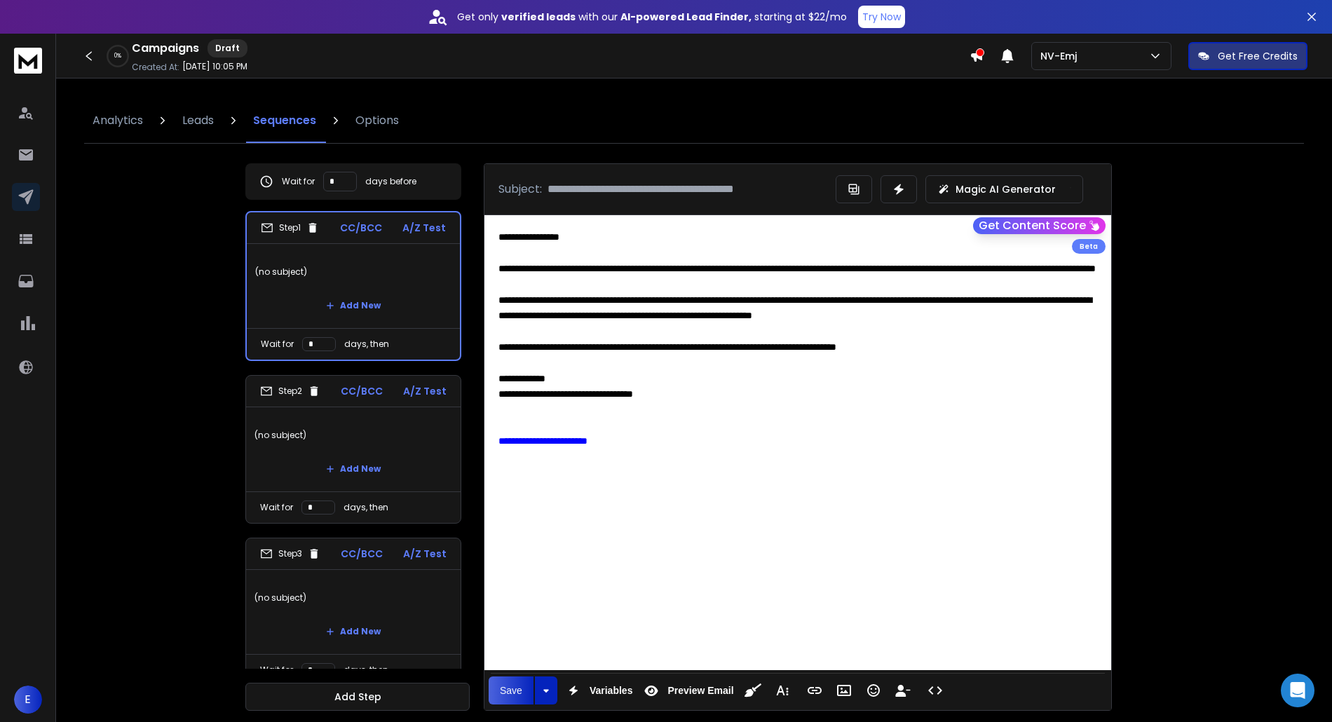
click at [589, 399] on span "**********" at bounding box center [566, 394] width 135 height 10
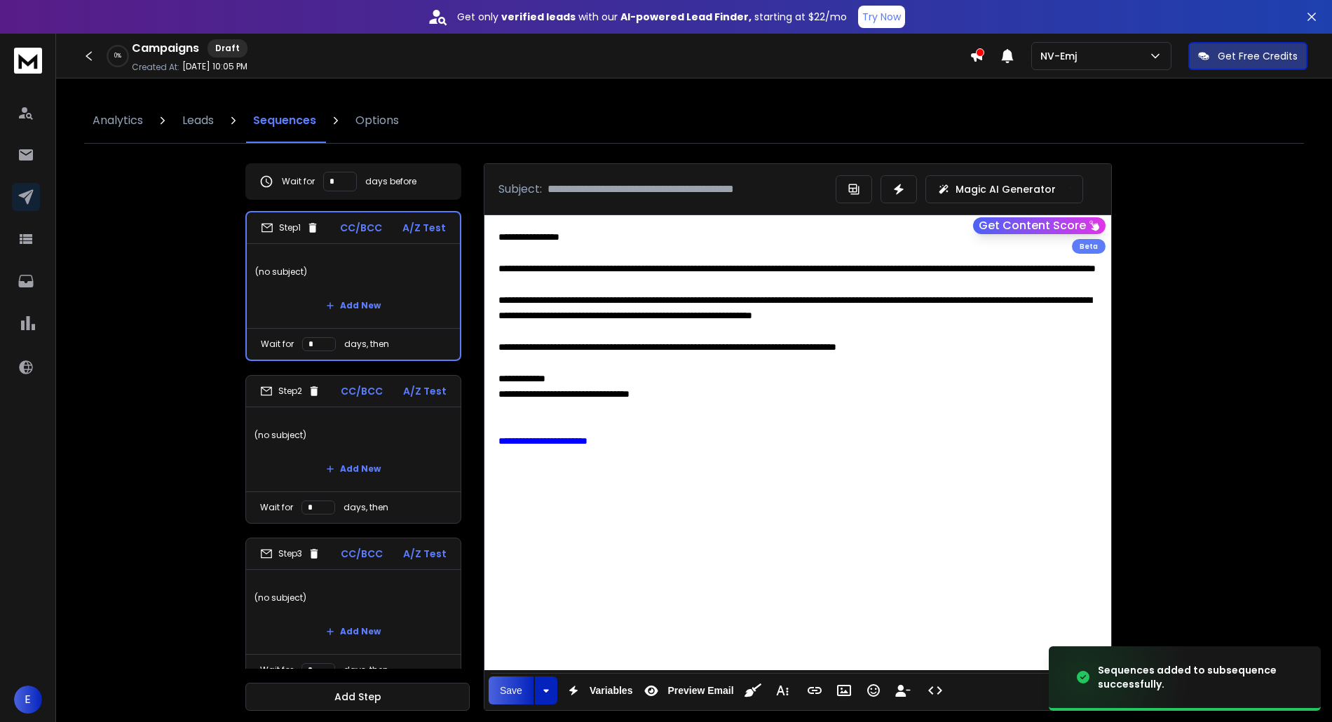
click at [362, 449] on p "(no subject)" at bounding box center [354, 435] width 198 height 39
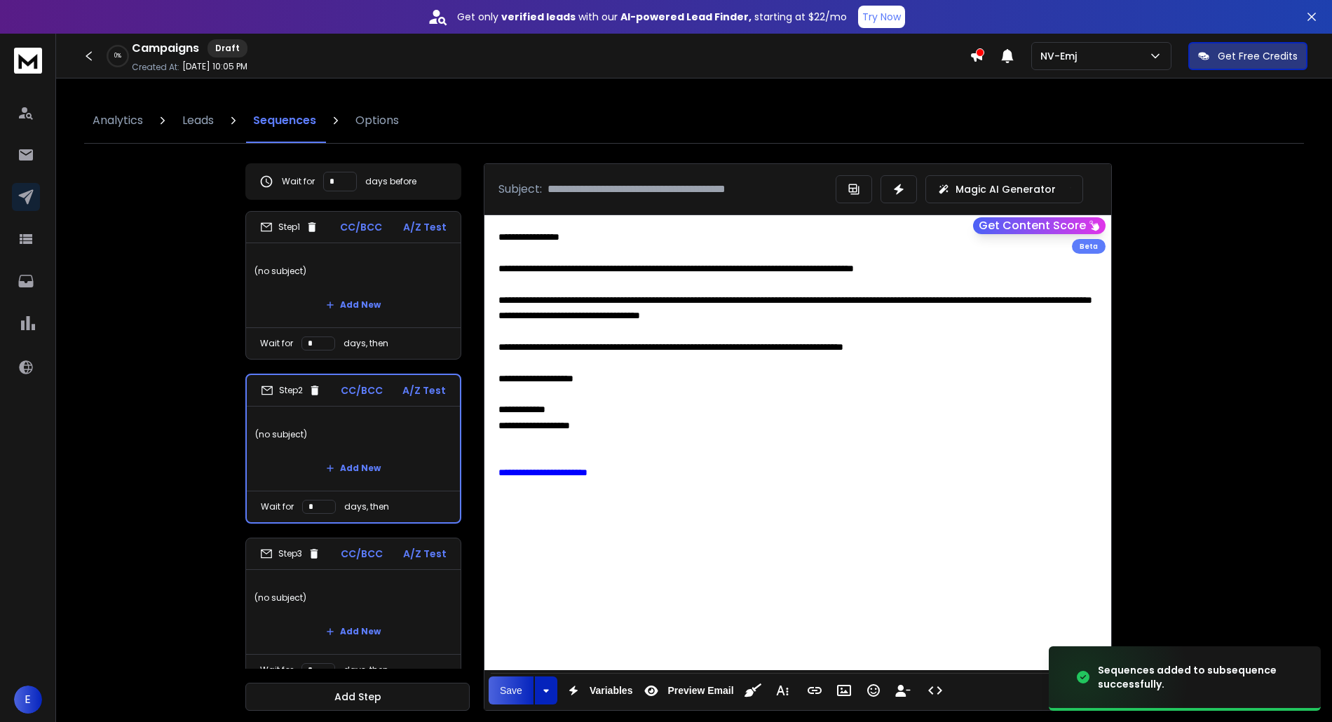
click at [673, 413] on div "**********" at bounding box center [798, 409] width 599 height 15
click at [666, 435] on div at bounding box center [798, 440] width 599 height 15
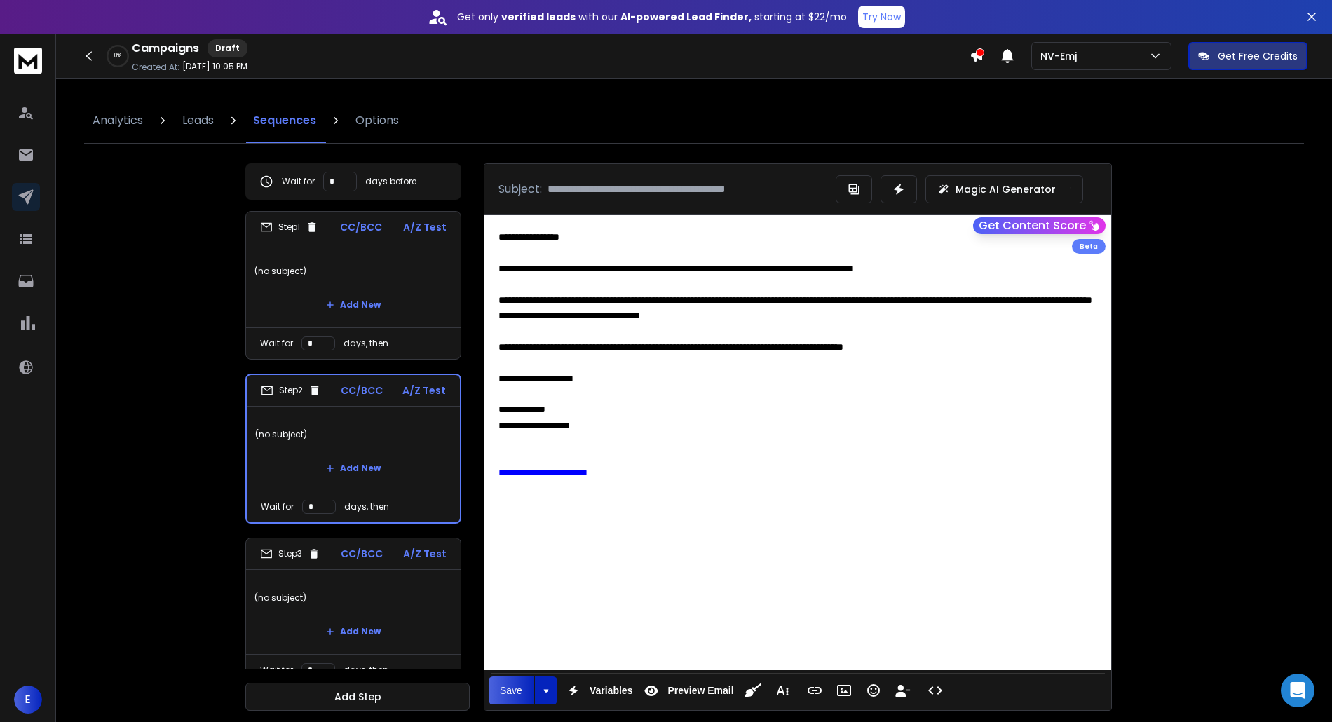
click at [663, 433] on div at bounding box center [798, 440] width 599 height 15
click at [640, 421] on div "**********" at bounding box center [798, 425] width 599 height 15
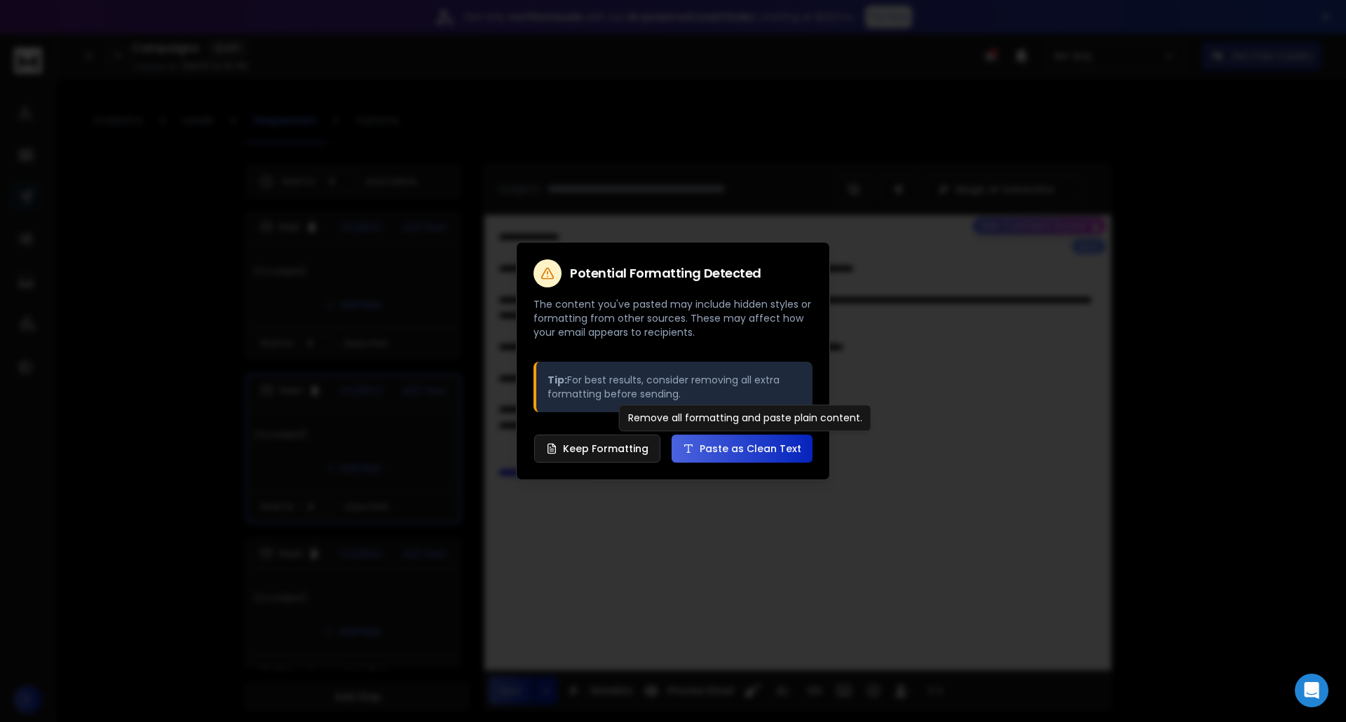
click at [699, 446] on button "Paste as Clean Text" at bounding box center [742, 449] width 141 height 28
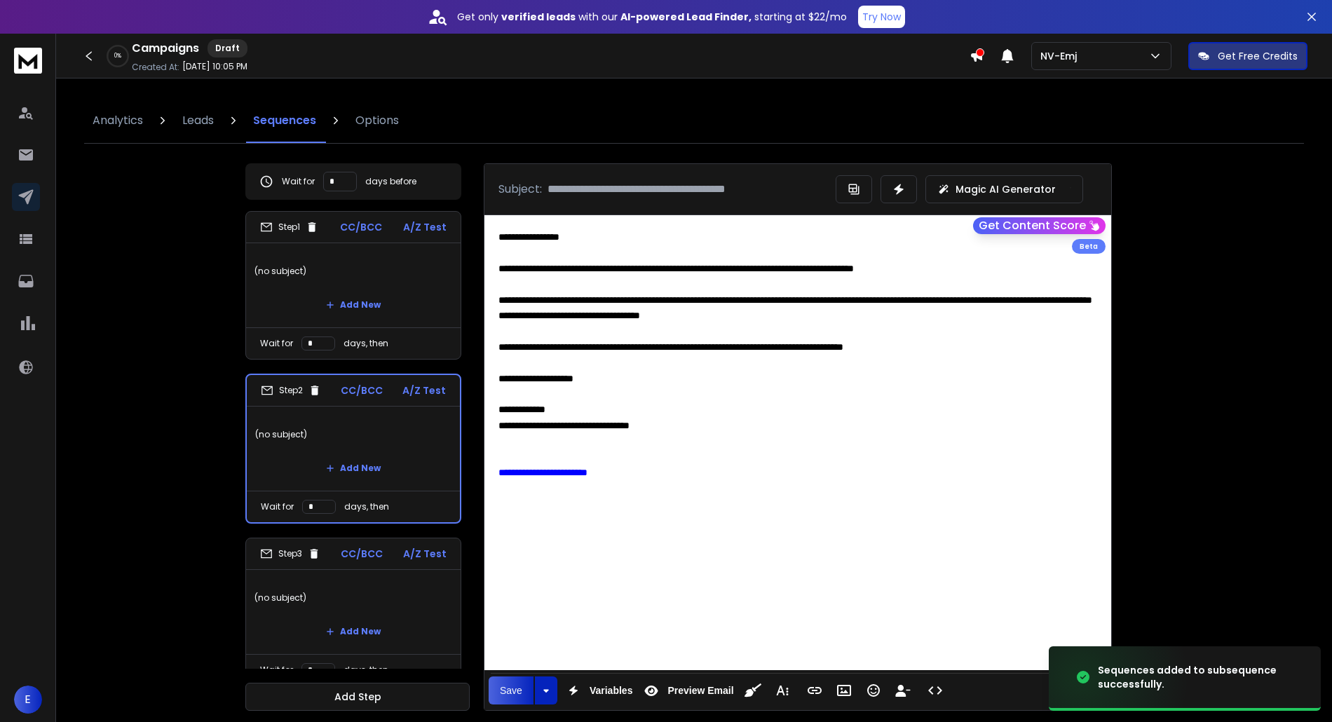
click at [345, 597] on p "(no subject)" at bounding box center [354, 598] width 198 height 39
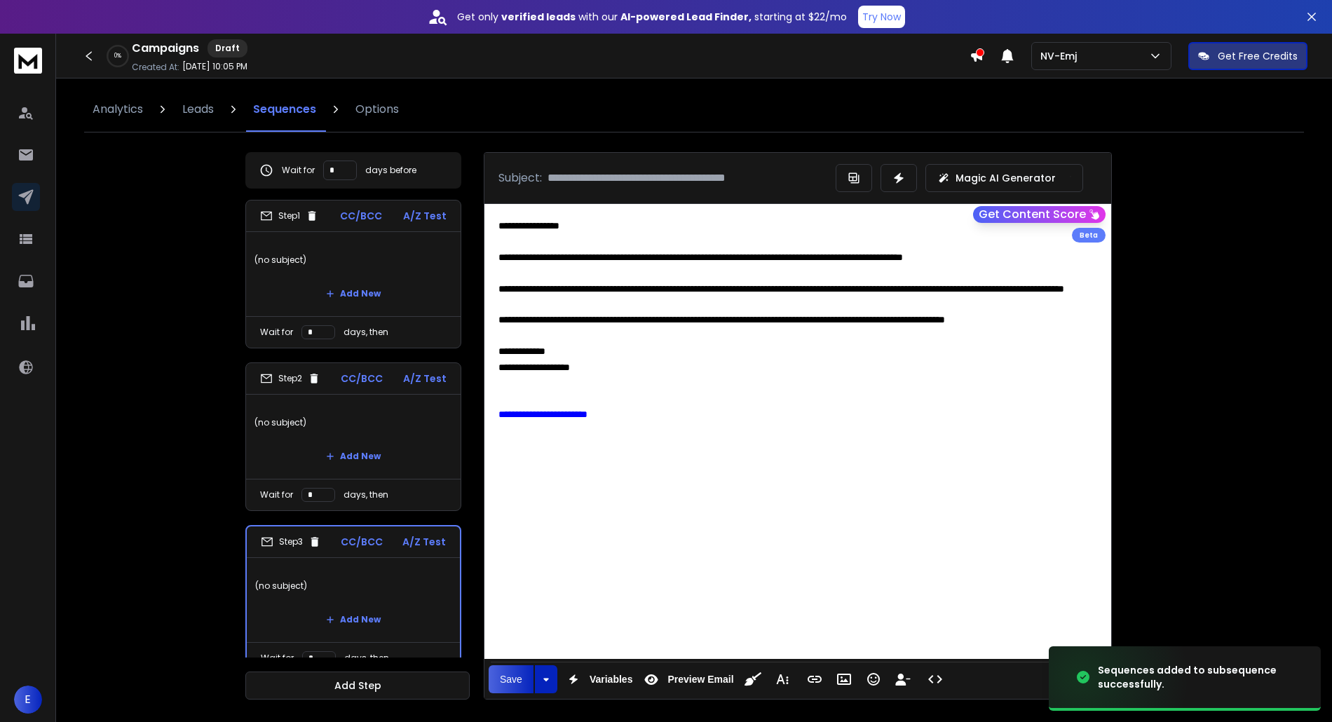
scroll to position [14, 0]
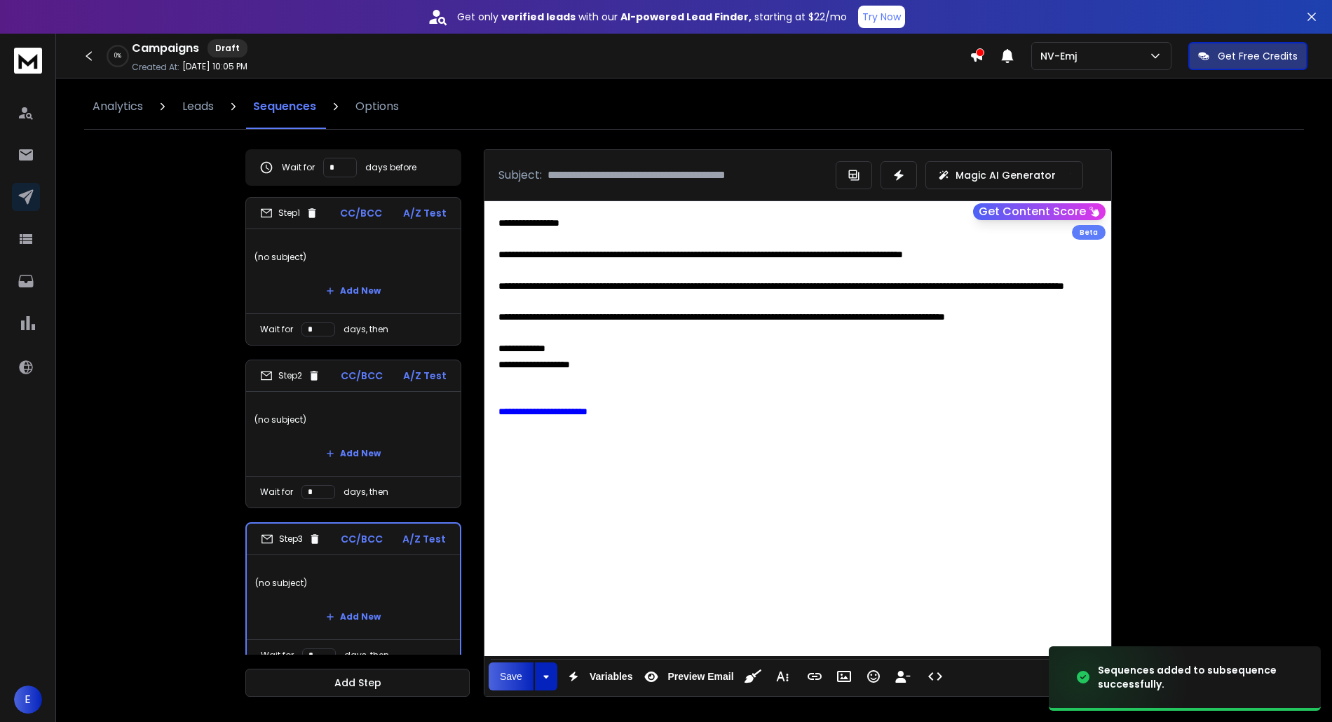
click at [649, 372] on div "**********" at bounding box center [798, 364] width 599 height 15
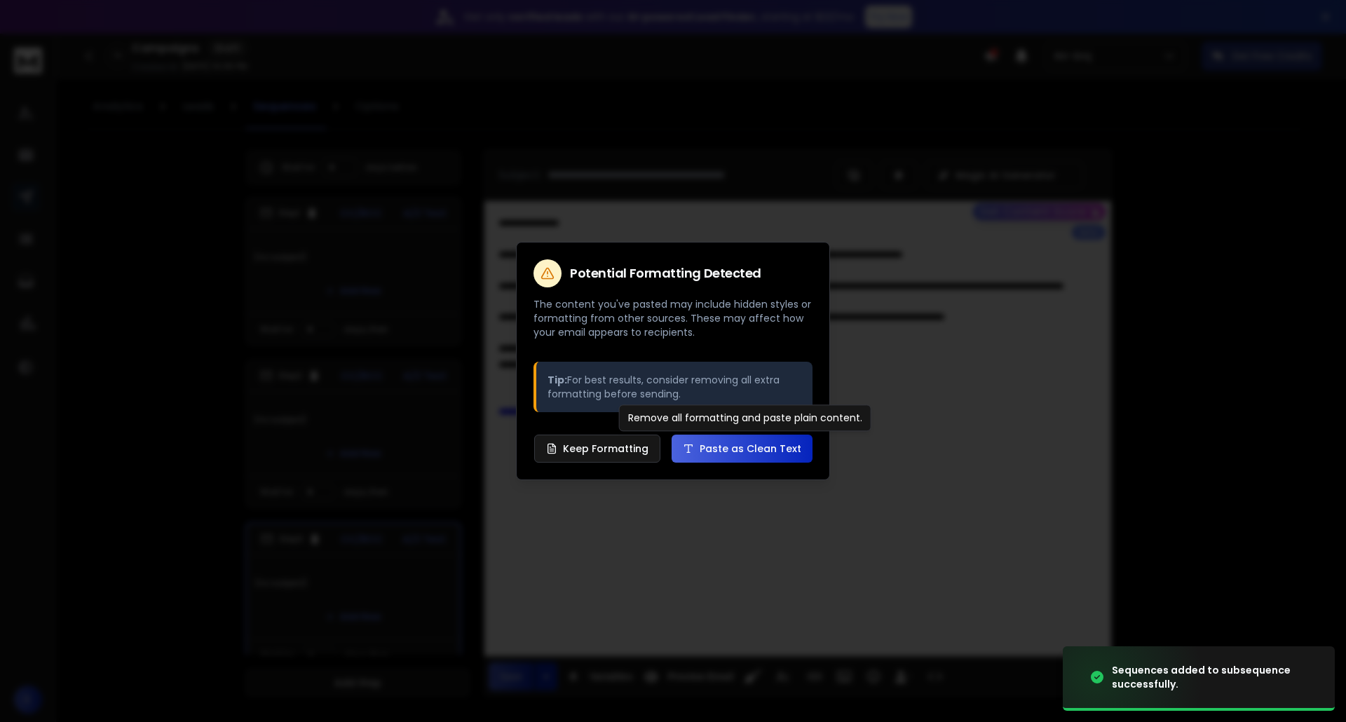
click at [733, 447] on button "Paste as Clean Text" at bounding box center [742, 449] width 141 height 28
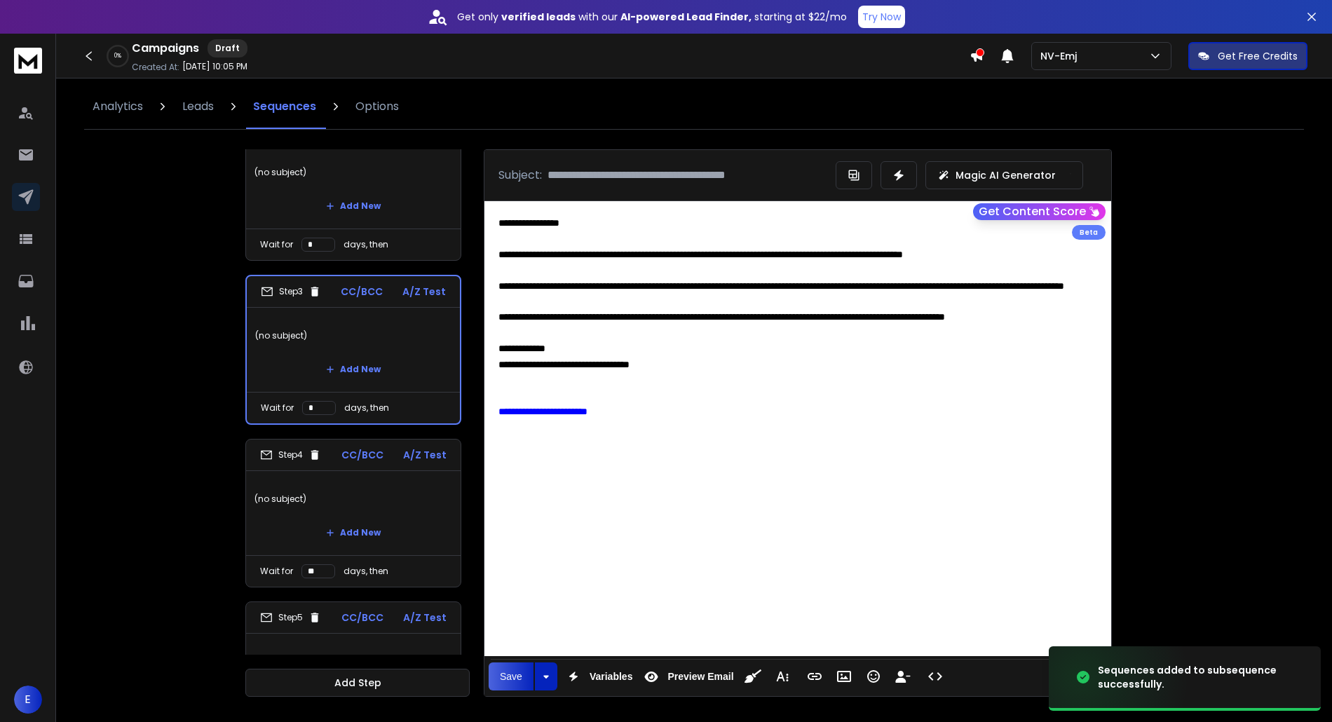
scroll to position [280, 0]
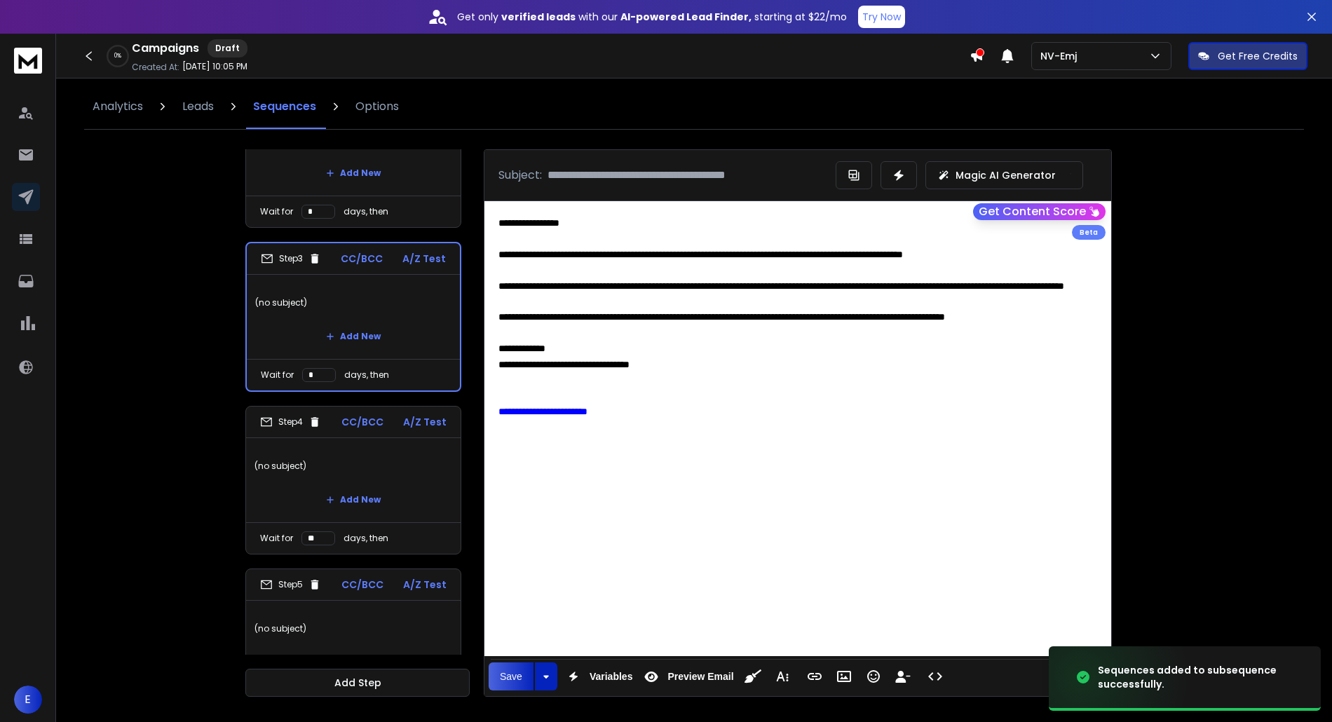
click at [410, 469] on p "(no subject)" at bounding box center [354, 466] width 198 height 39
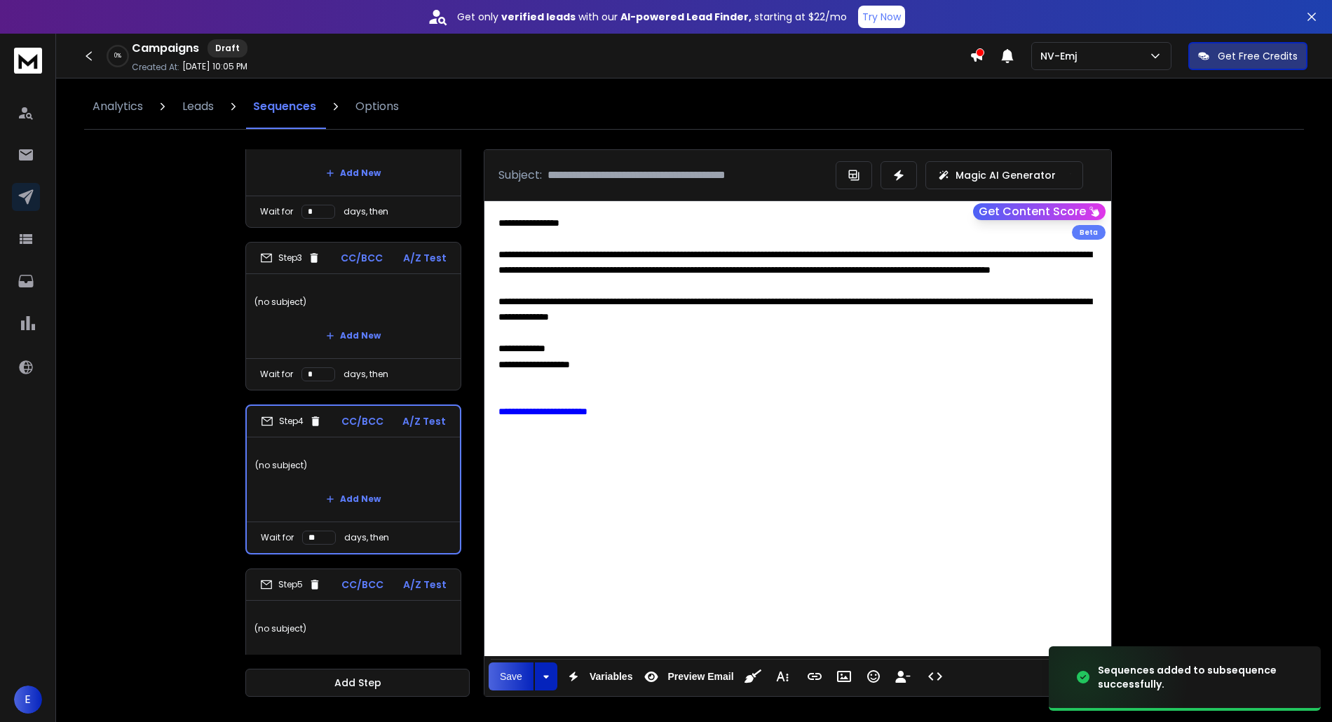
click at [643, 372] on div "**********" at bounding box center [798, 364] width 599 height 15
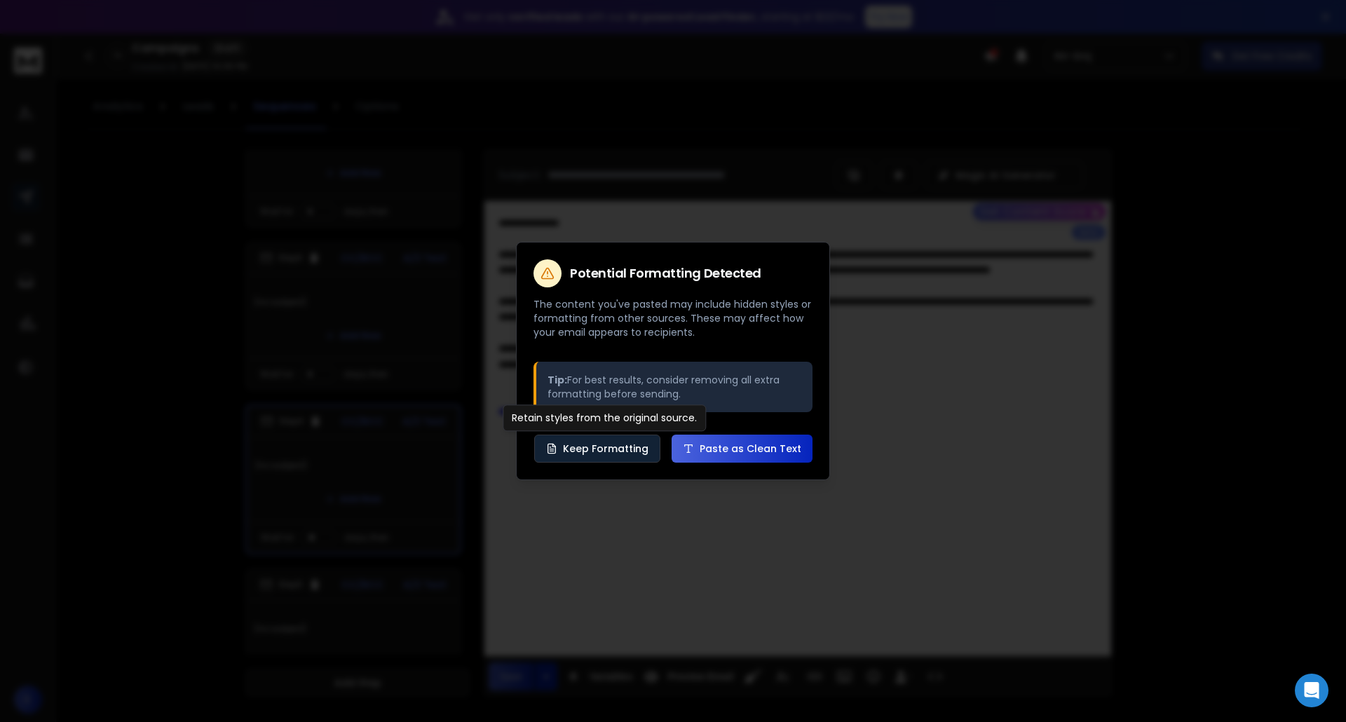
click at [611, 441] on button "Keep Formatting" at bounding box center [597, 449] width 126 height 28
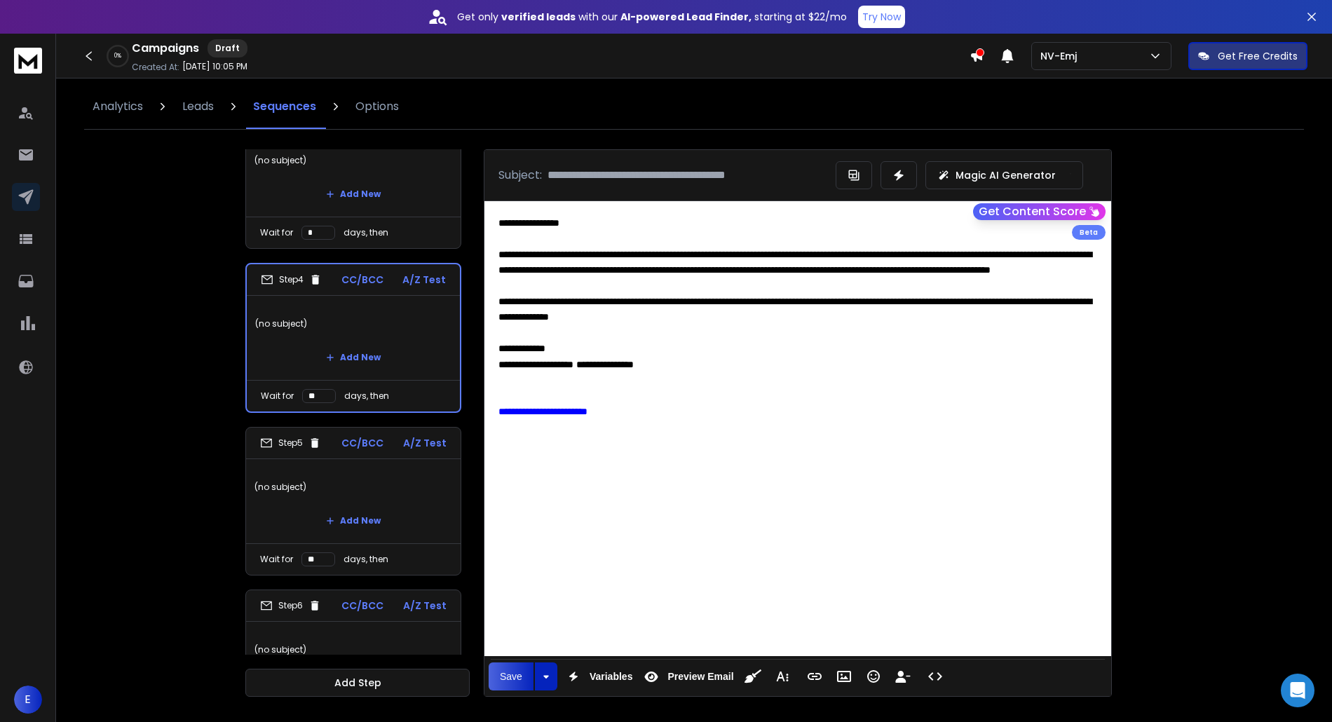
scroll to position [478, 0]
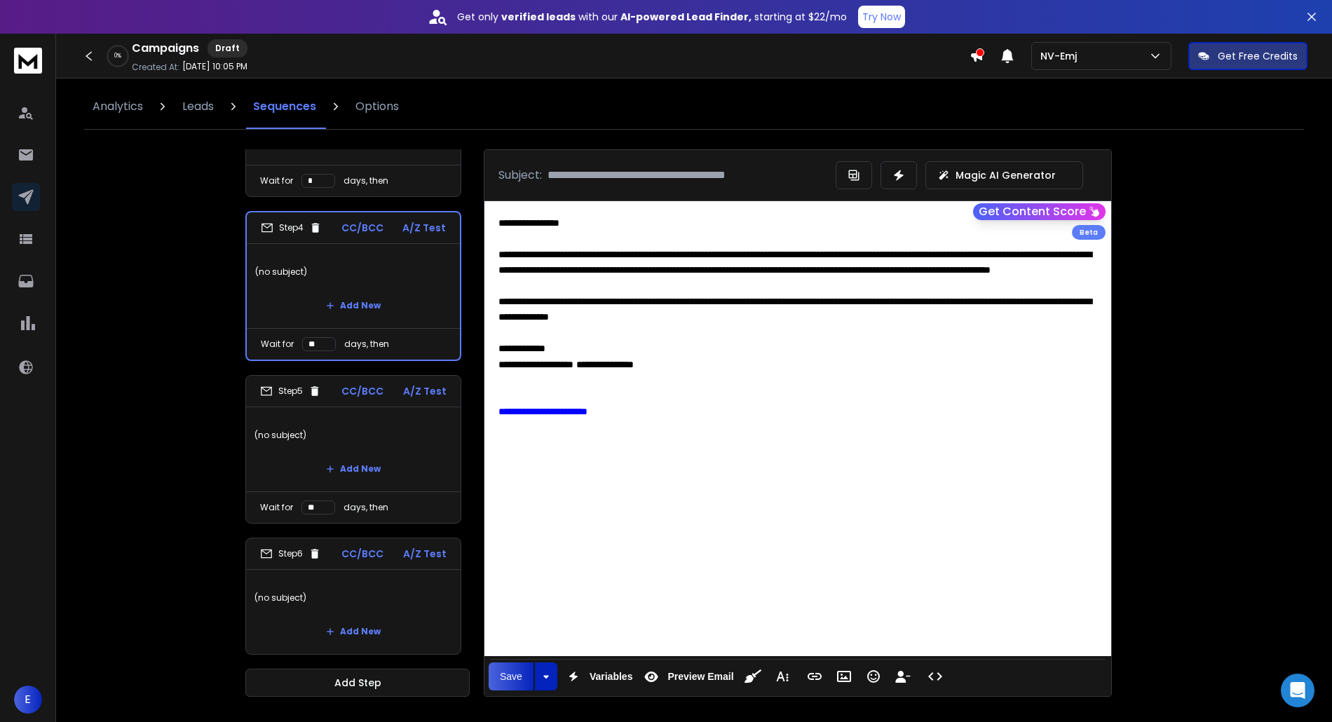
click at [391, 436] on p "(no subject)" at bounding box center [354, 435] width 198 height 39
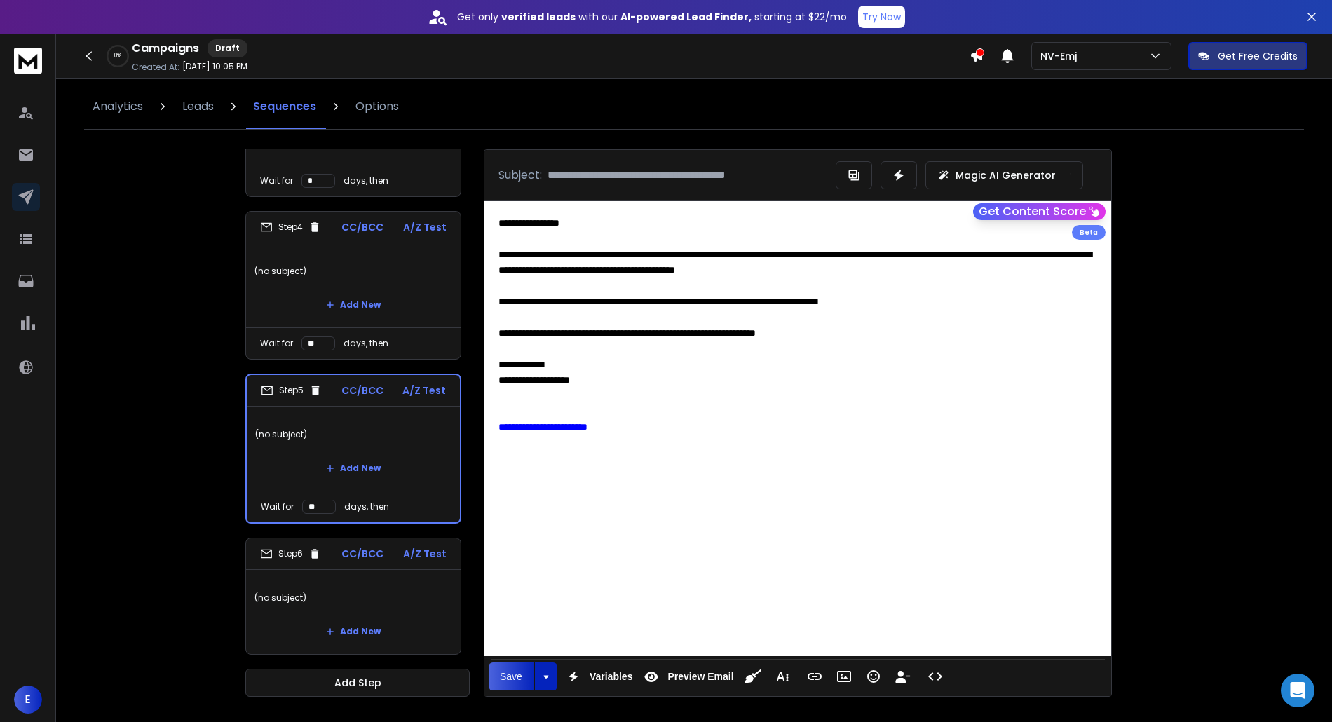
click at [658, 388] on div at bounding box center [798, 395] width 599 height 15
click at [647, 380] on div "**********" at bounding box center [798, 379] width 599 height 15
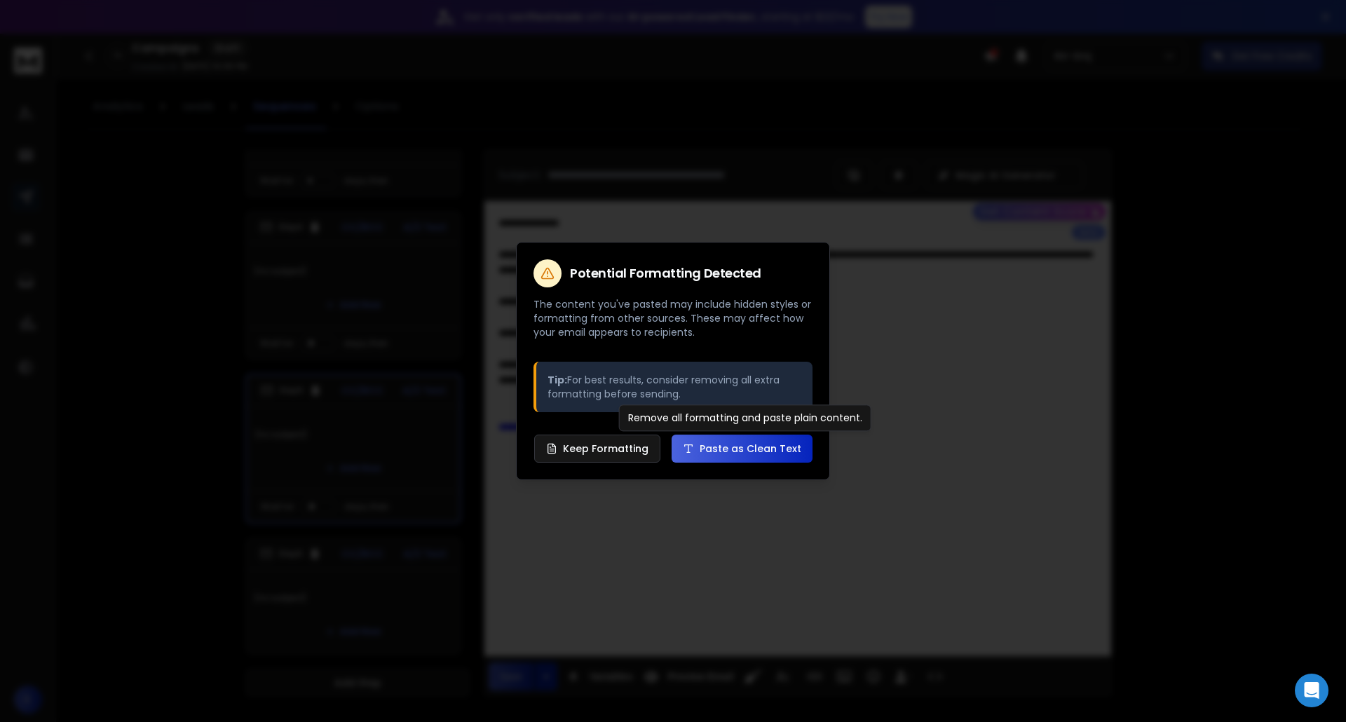
click at [716, 447] on button "Paste as Clean Text" at bounding box center [742, 449] width 141 height 28
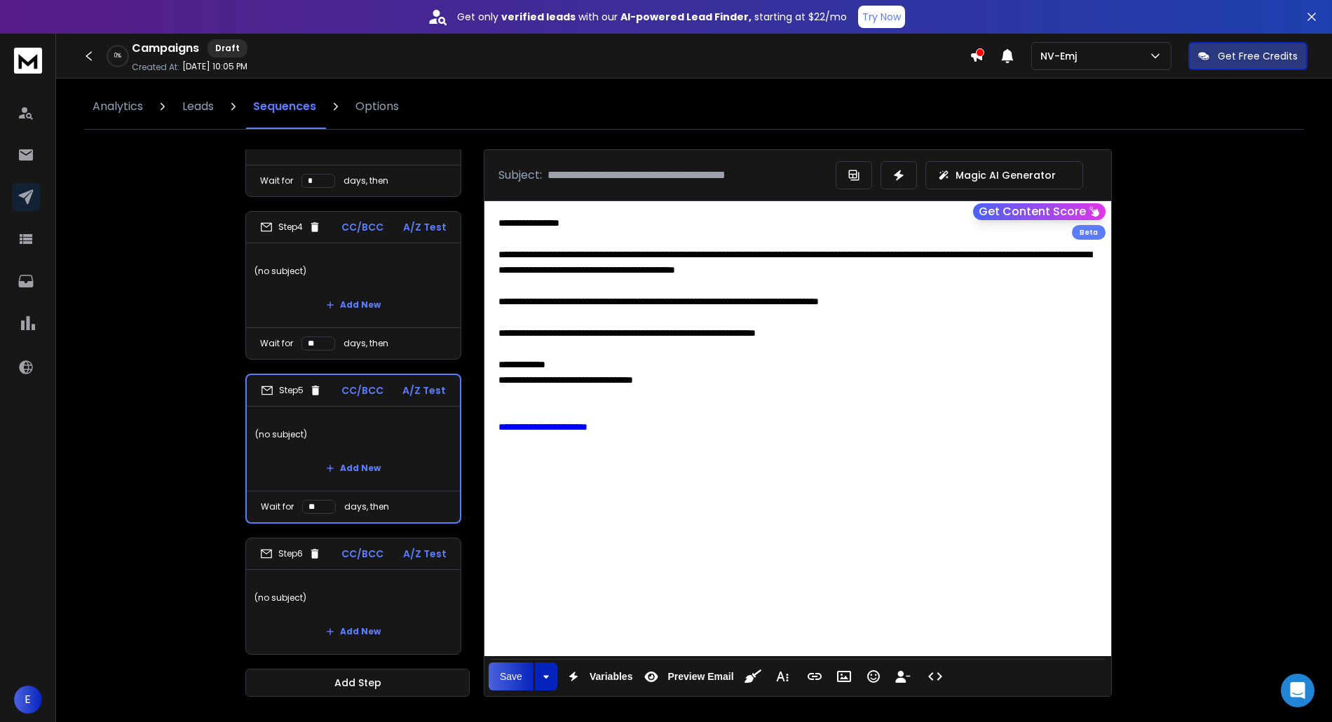
click at [357, 589] on p "(no subject)" at bounding box center [354, 598] width 198 height 39
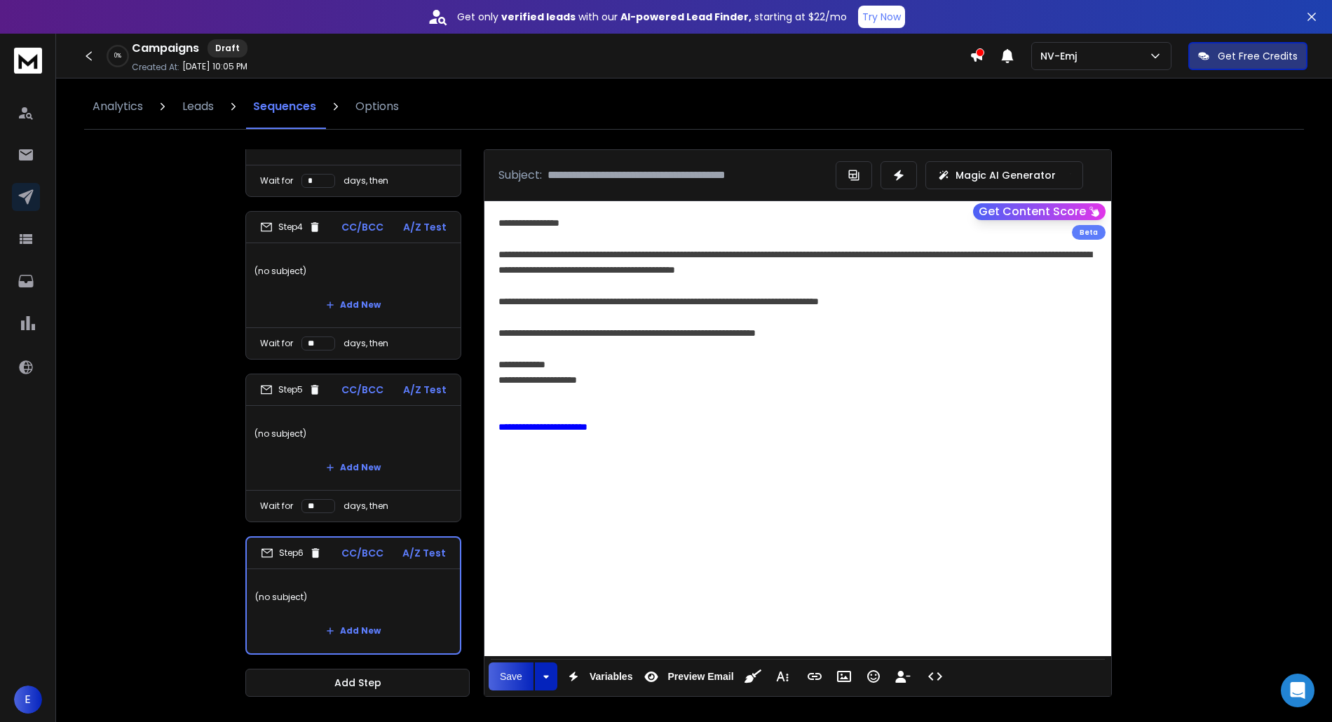
click at [644, 385] on div "**********" at bounding box center [798, 379] width 598 height 15
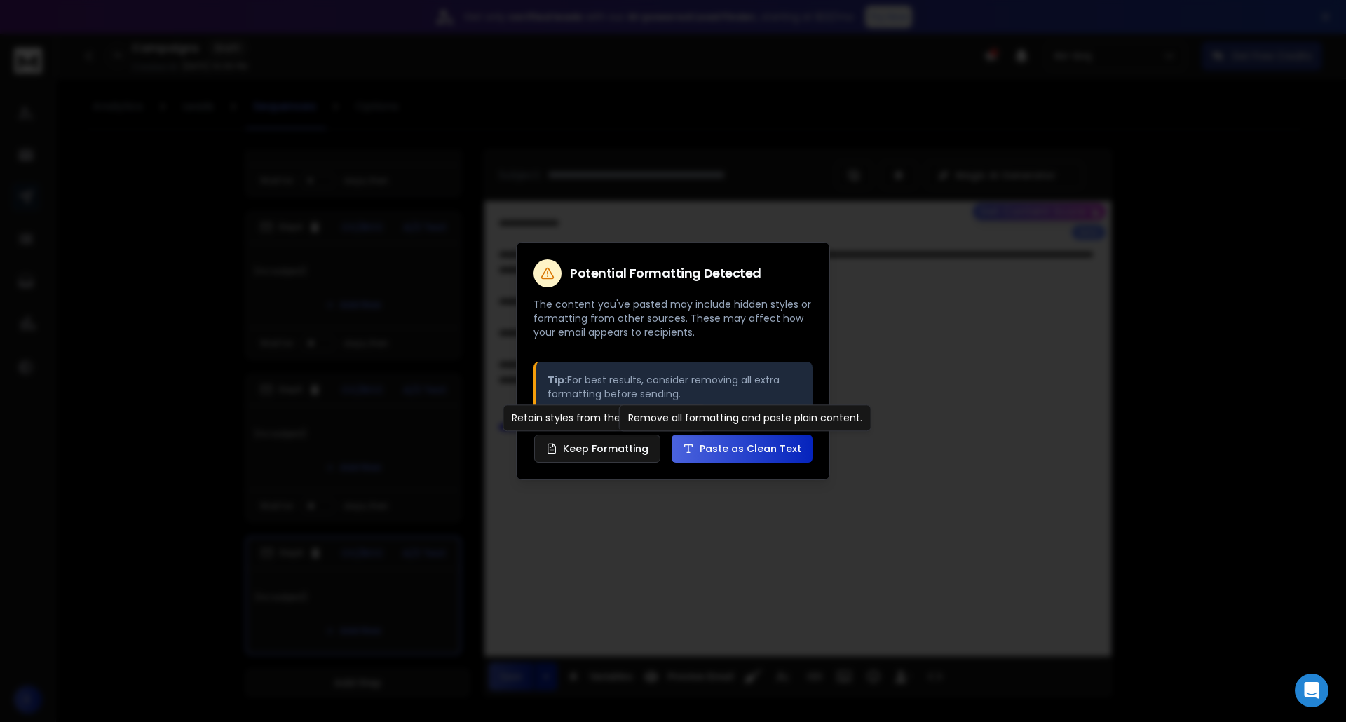
click at [703, 445] on button "Paste as Clean Text" at bounding box center [742, 449] width 141 height 28
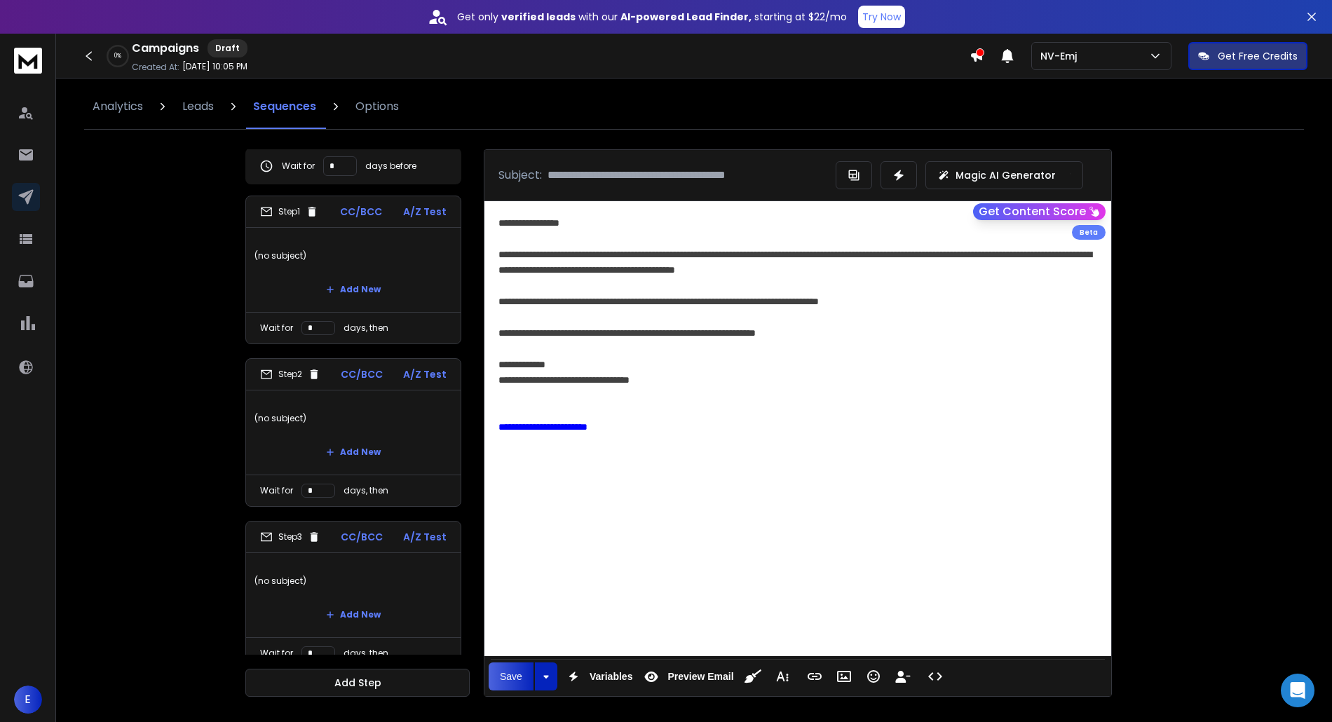
scroll to position [0, 0]
click at [346, 273] on p "(no subject)" at bounding box center [354, 257] width 198 height 39
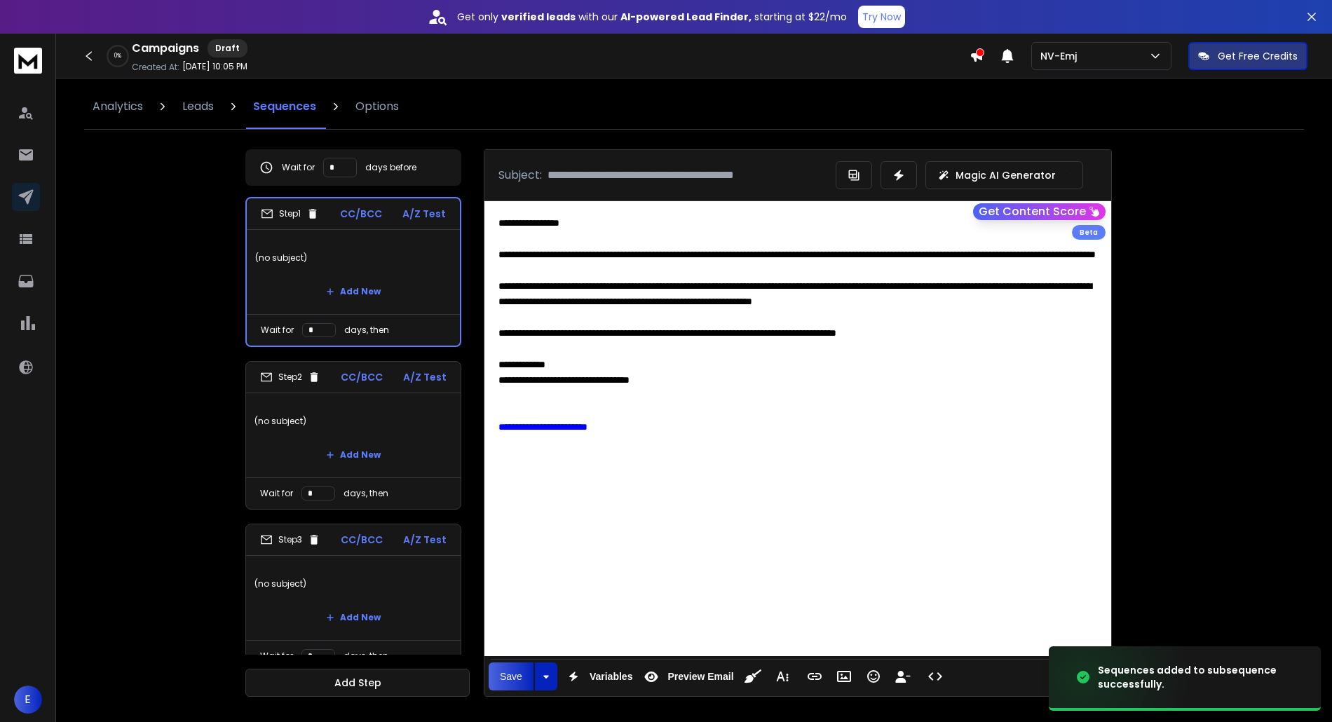
drag, startPoint x: 119, startPoint y: 102, endPoint x: 113, endPoint y: 90, distance: 13.5
click at [119, 102] on p "Analytics" at bounding box center [118, 106] width 50 height 17
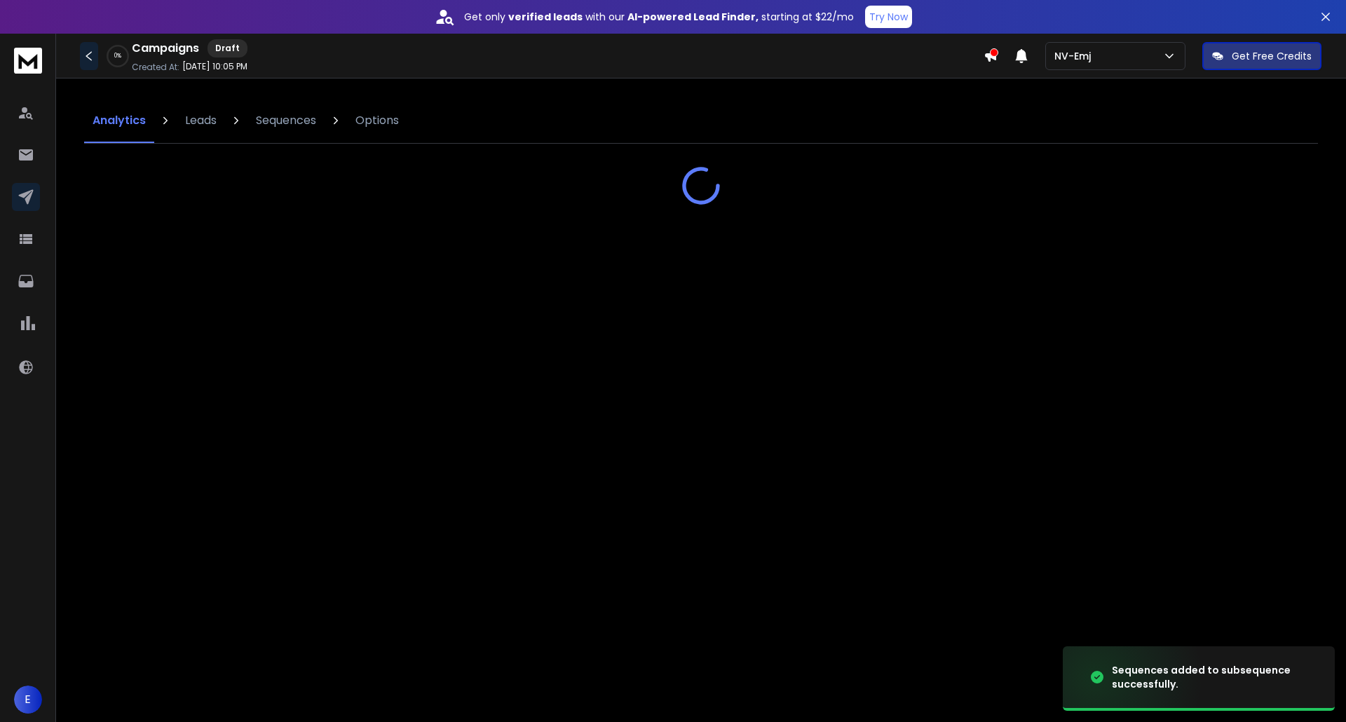
click at [94, 60] on icon at bounding box center [89, 56] width 13 height 13
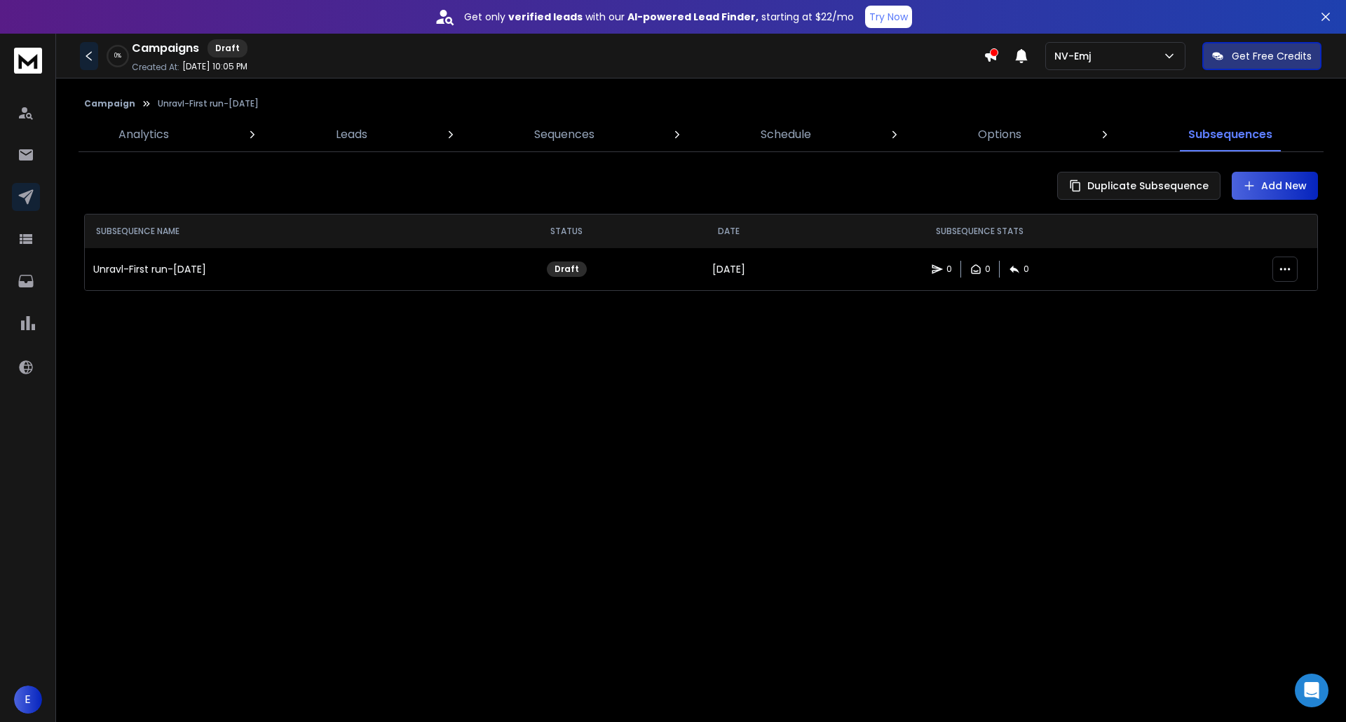
click at [91, 55] on icon at bounding box center [89, 56] width 13 height 13
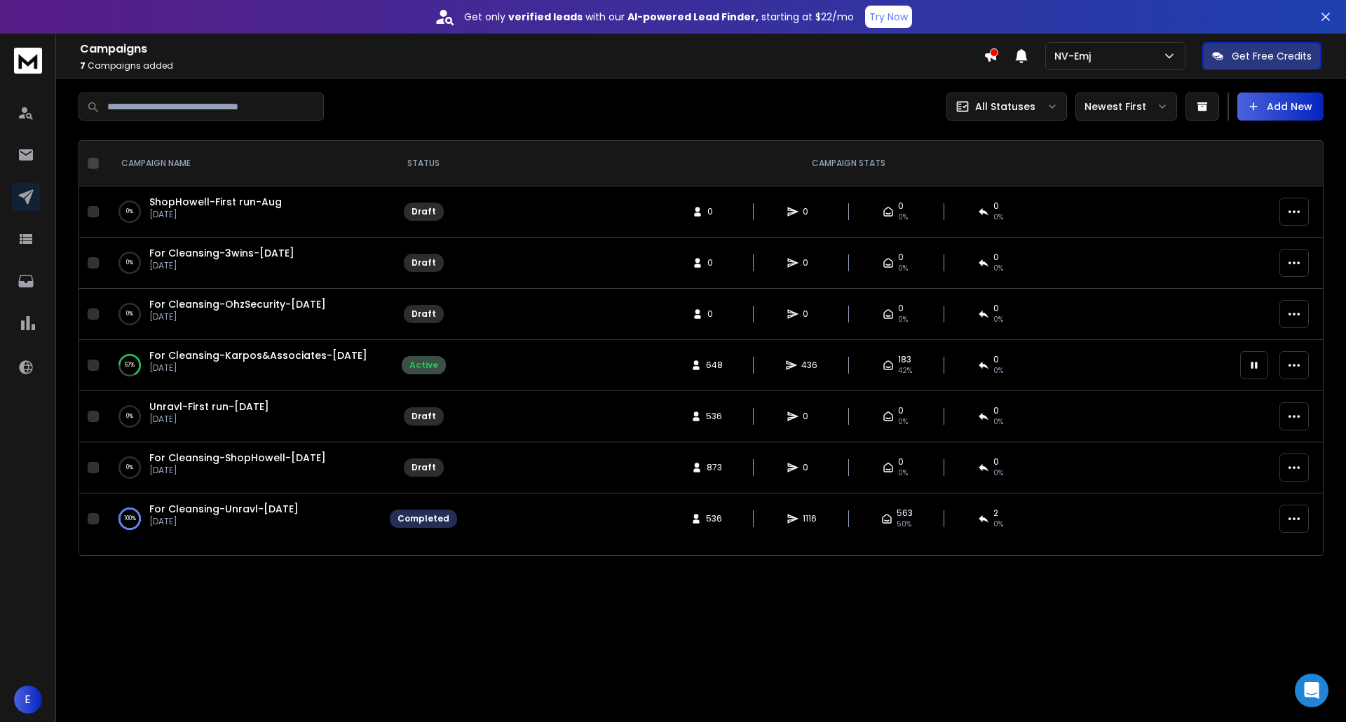
click at [257, 466] on p "[DATE]" at bounding box center [237, 470] width 177 height 11
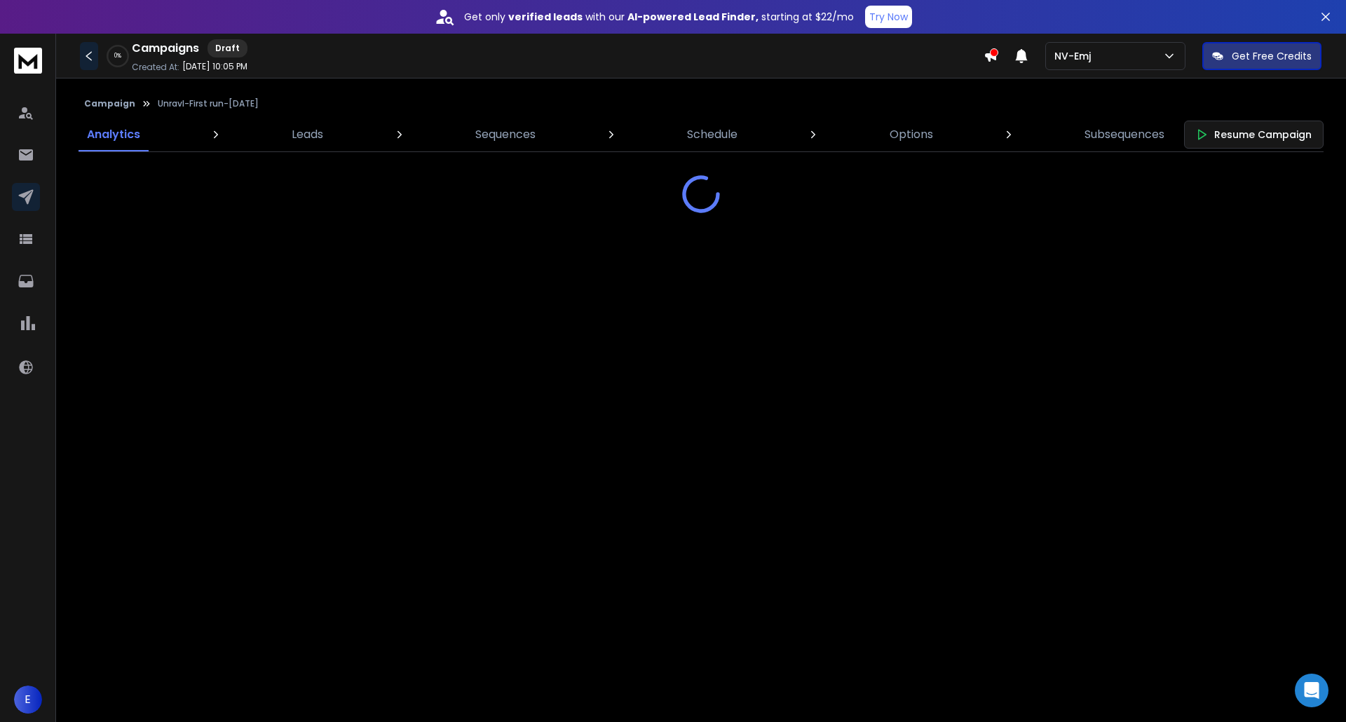
click at [88, 58] on icon at bounding box center [89, 55] width 6 height 9
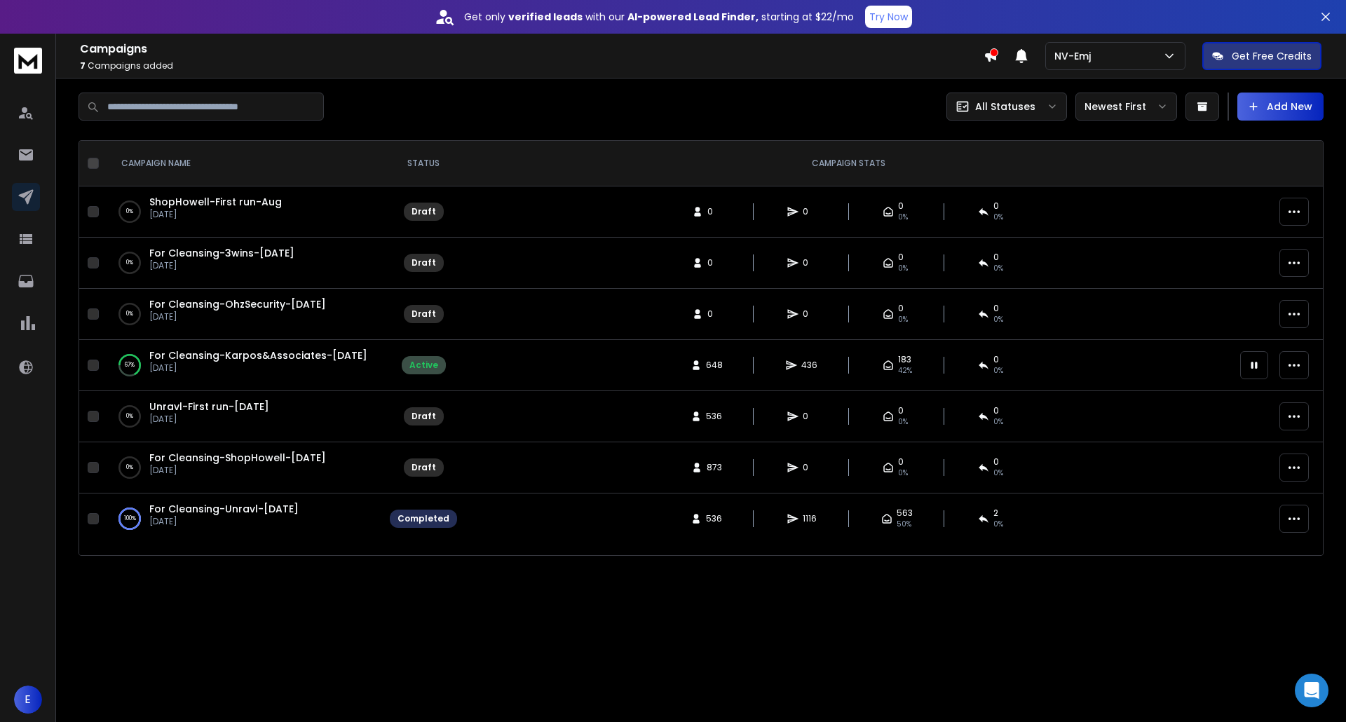
click at [306, 527] on div "100 % For Cleansing-Unravl-[DATE][DATE]" at bounding box center [243, 519] width 249 height 34
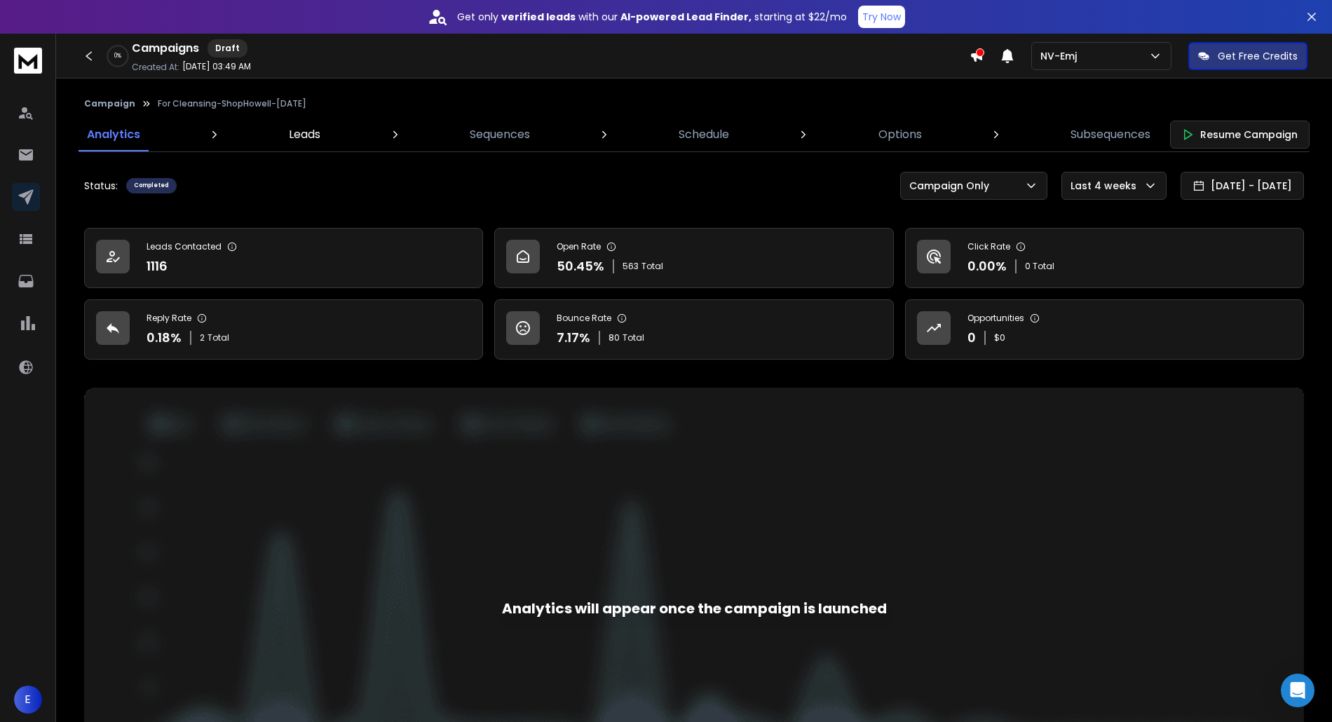
click at [320, 135] on p "Leads" at bounding box center [305, 134] width 32 height 17
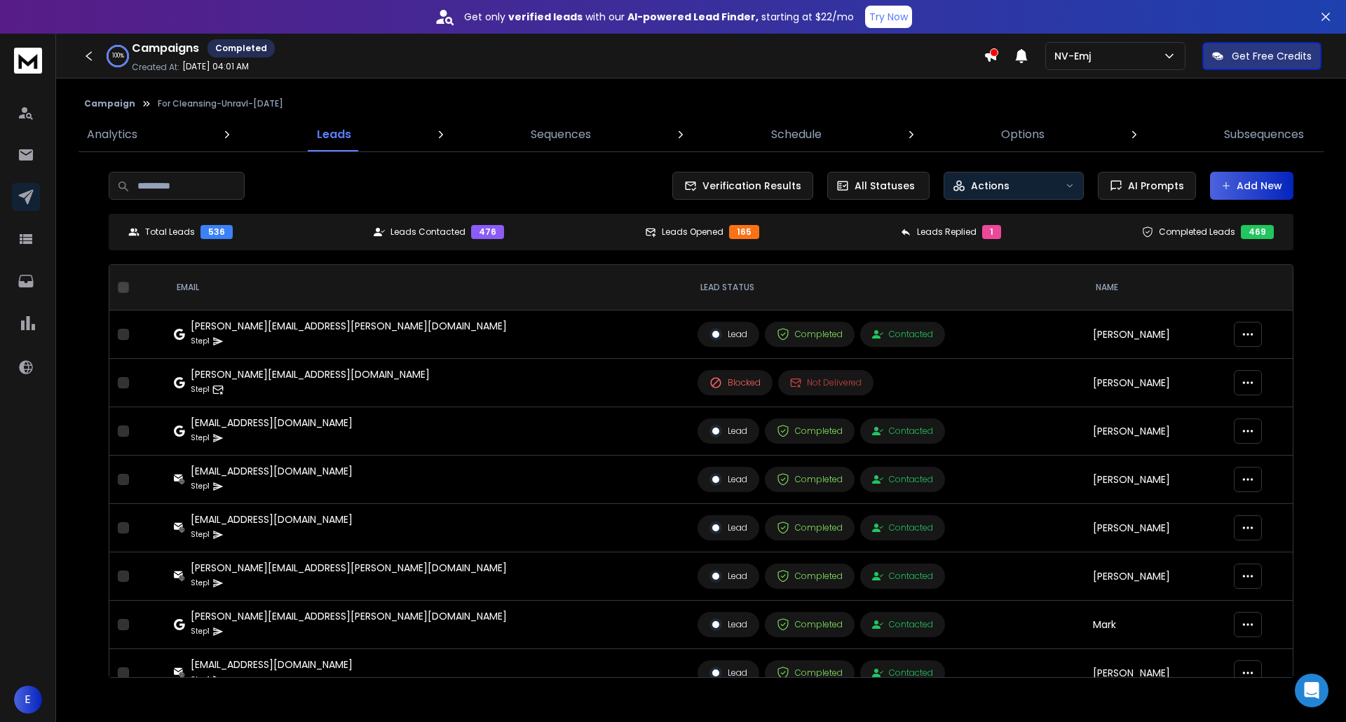
click at [1060, 185] on div "Actions" at bounding box center [1006, 186] width 107 height 14
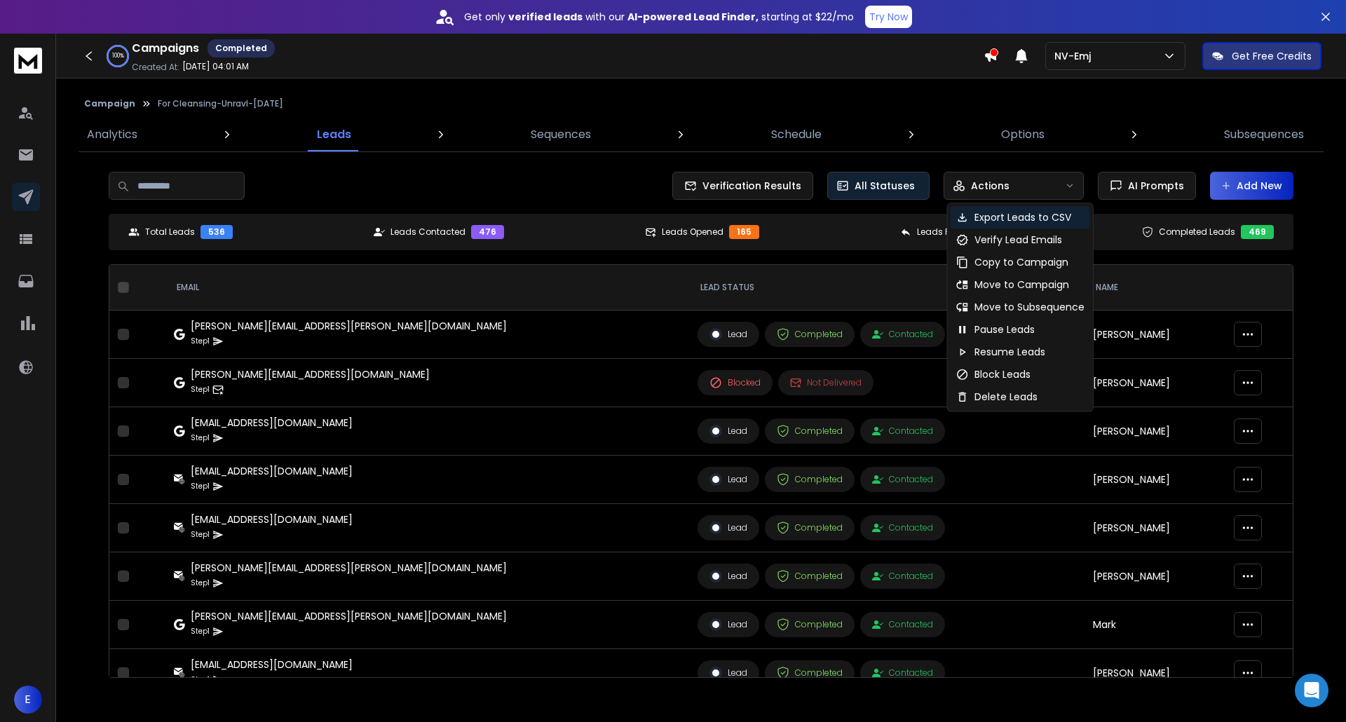
click at [924, 184] on button "All Statuses" at bounding box center [878, 186] width 102 height 28
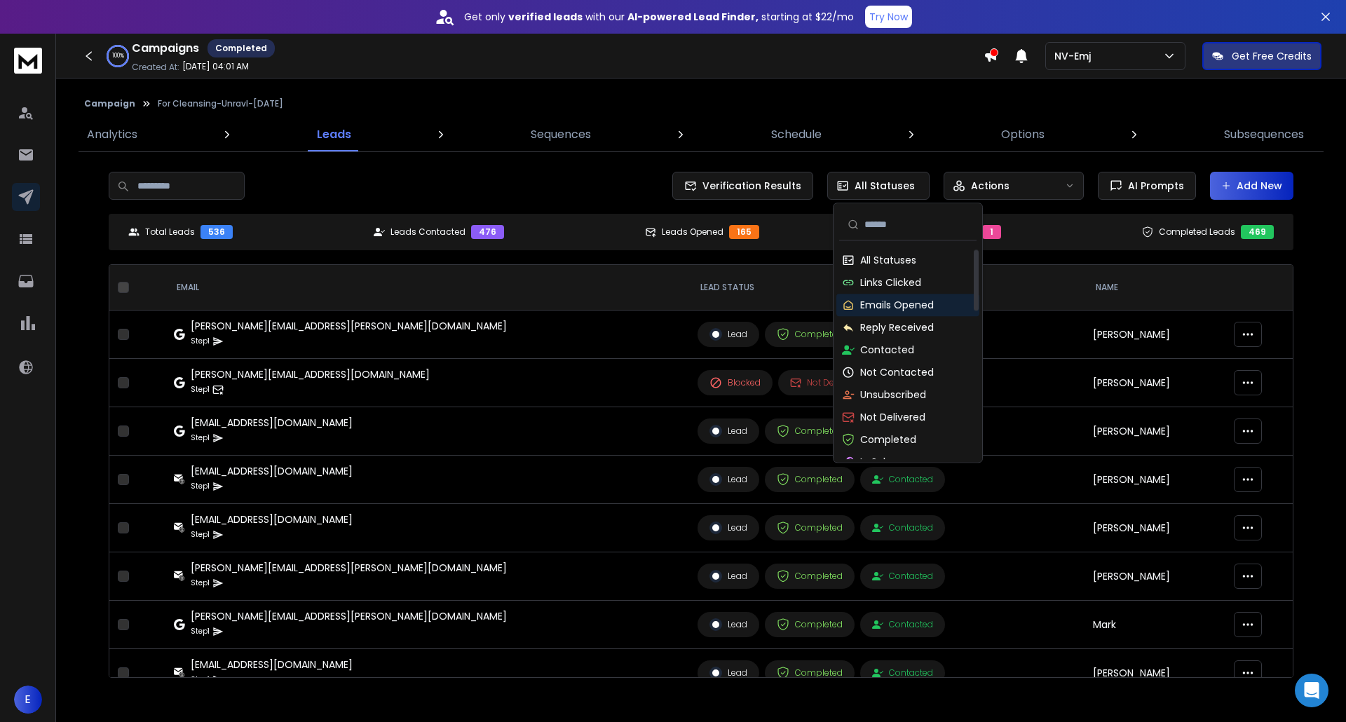
click at [916, 304] on p "Emails Opened" at bounding box center [897, 305] width 74 height 14
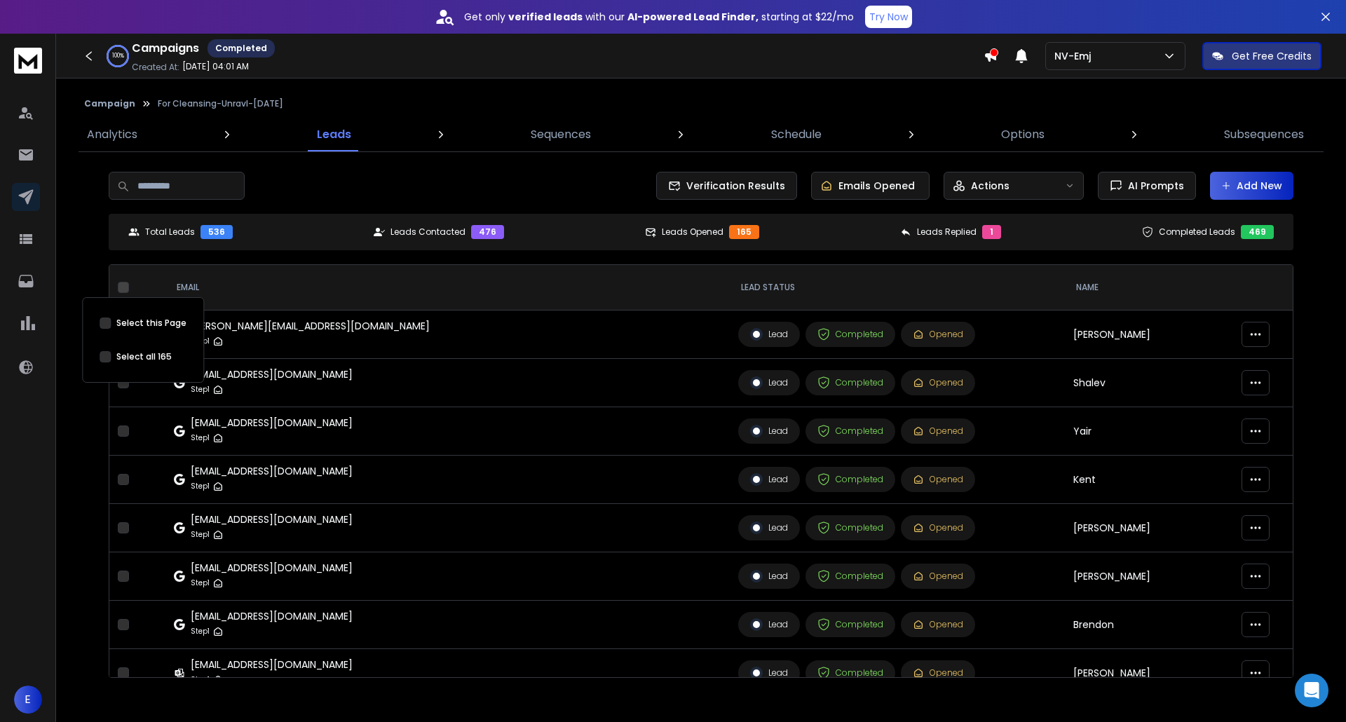
click at [109, 357] on button "Select this Page" at bounding box center [105, 356] width 11 height 11
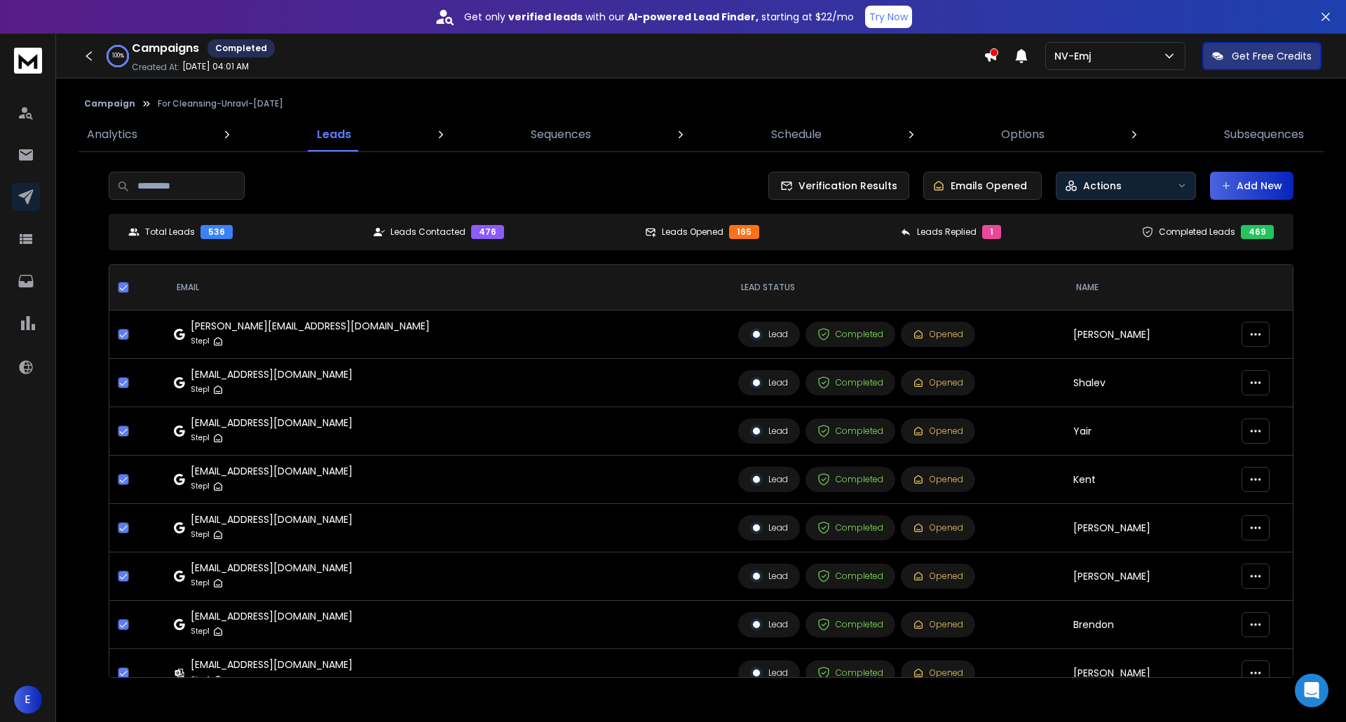
click at [1107, 177] on button "Actions" at bounding box center [1126, 186] width 140 height 28
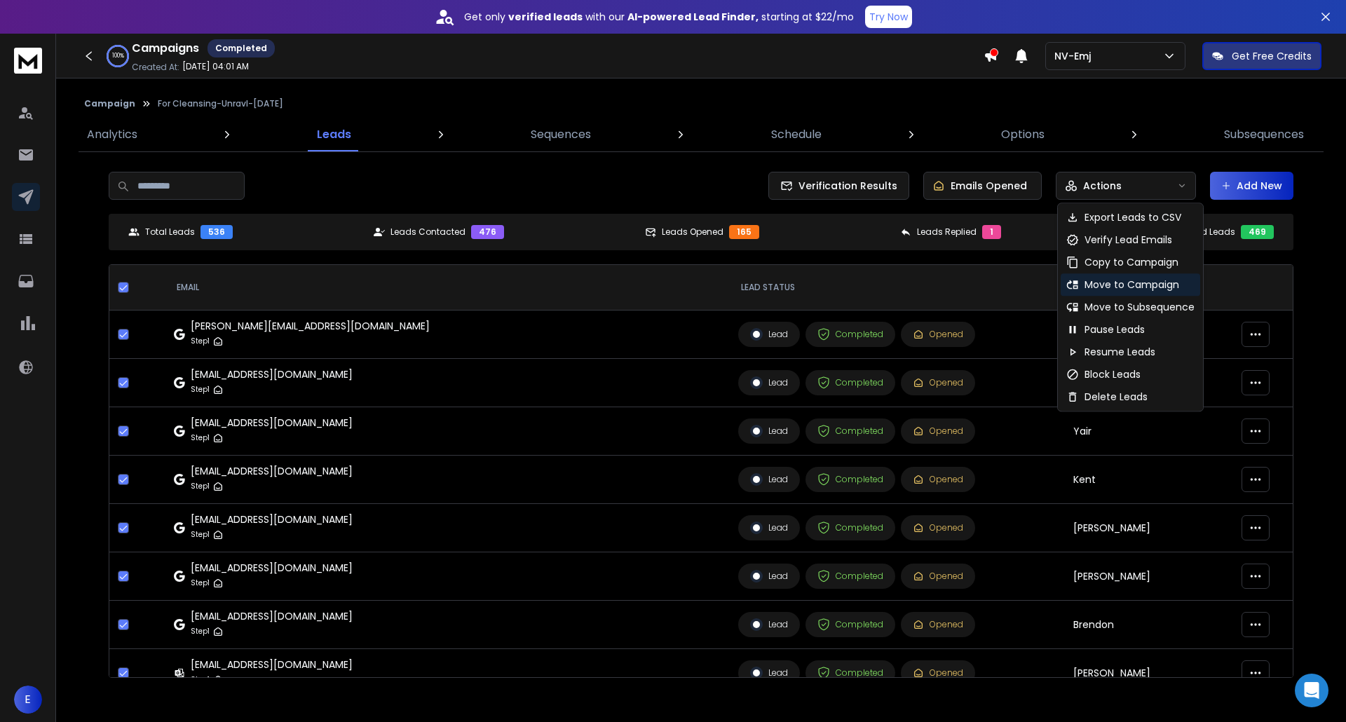
click at [1148, 280] on p "Move to Campaign" at bounding box center [1132, 285] width 95 height 14
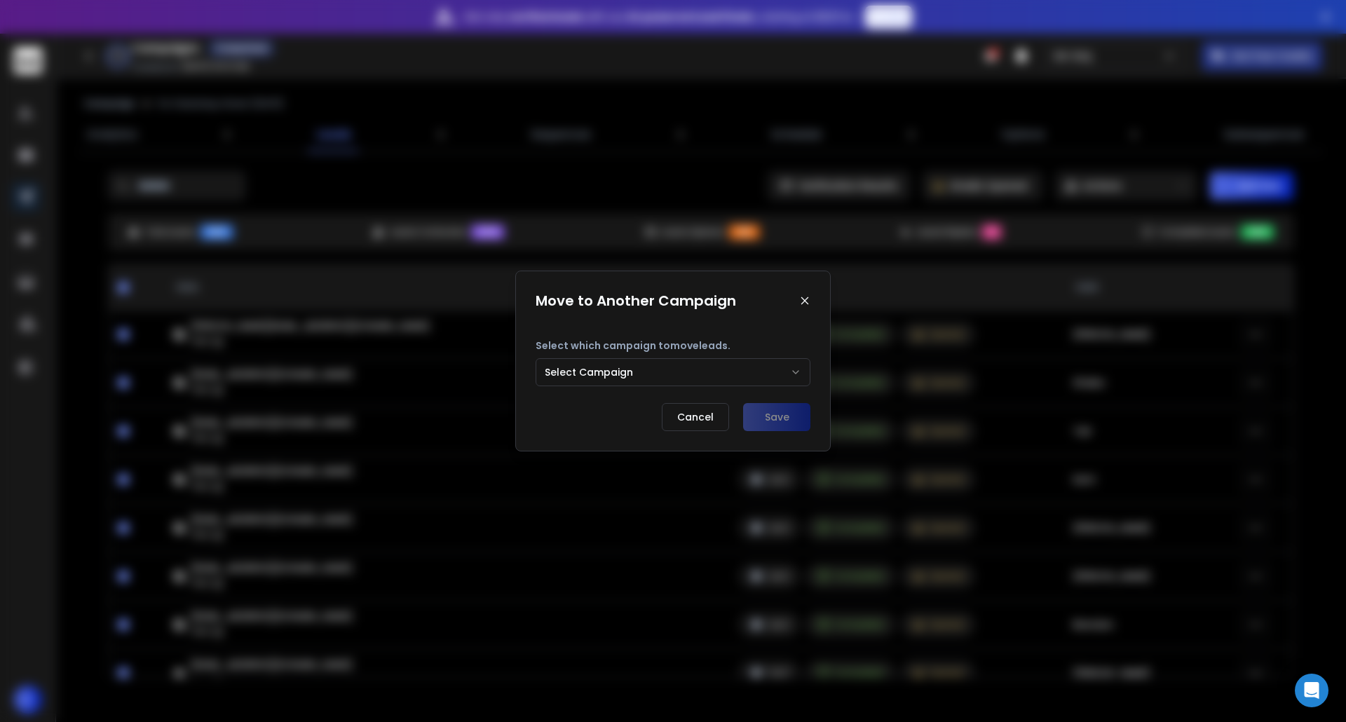
click at [654, 368] on button "Select Campaign" at bounding box center [673, 372] width 275 height 28
click at [788, 428] on button "Save" at bounding box center [776, 417] width 67 height 28
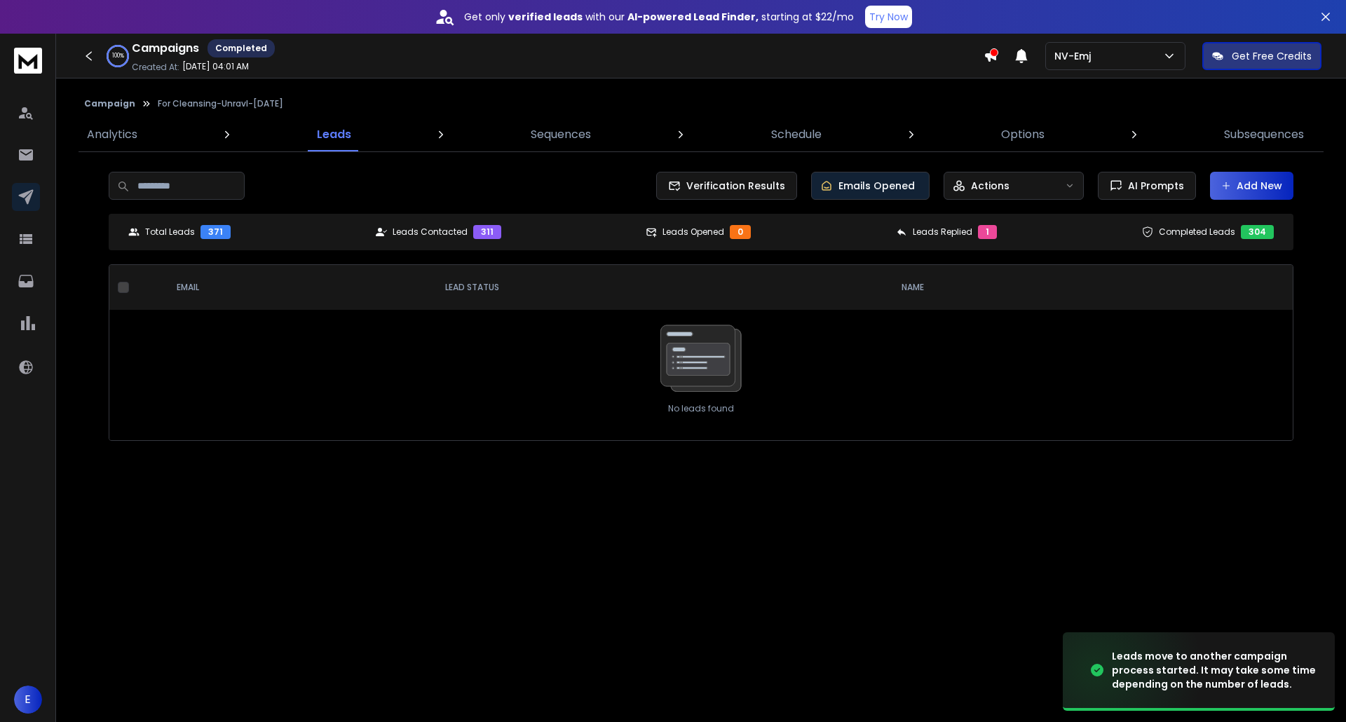
click at [853, 187] on p "Emails Opened" at bounding box center [877, 186] width 76 height 14
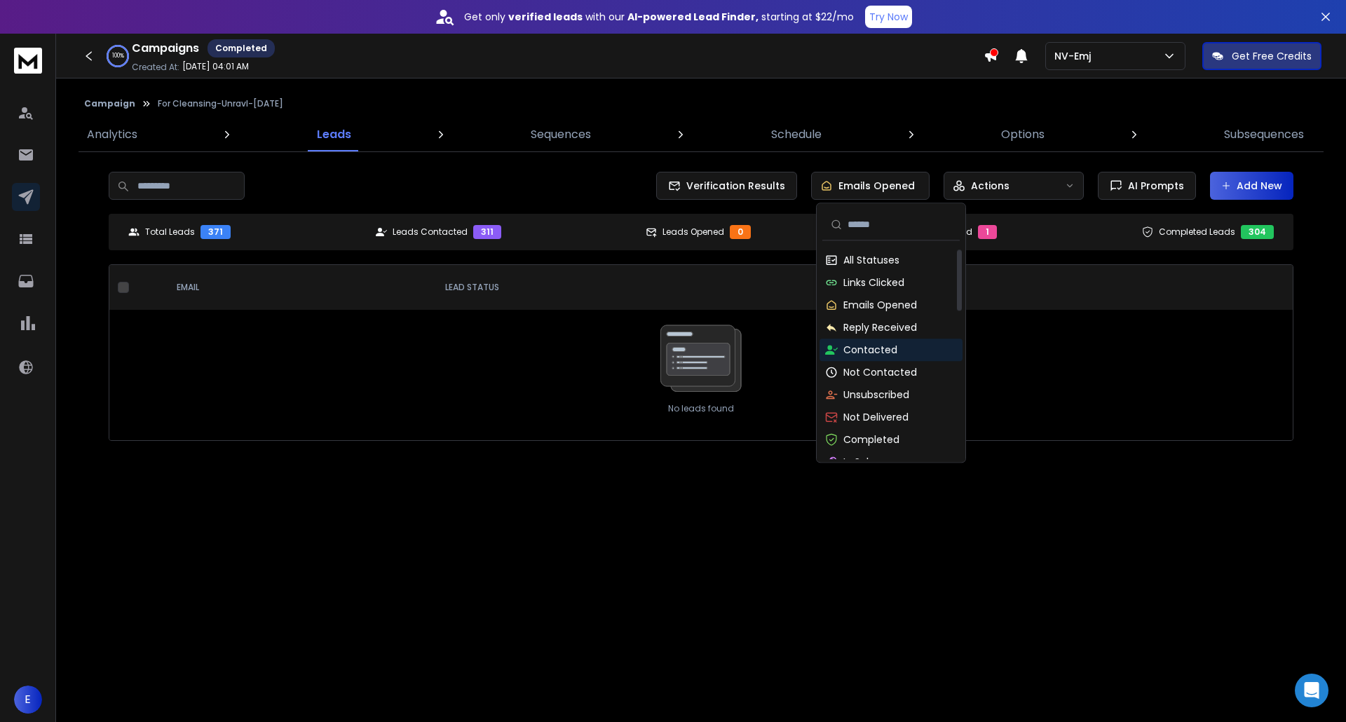
click at [863, 354] on p "Contacted" at bounding box center [871, 350] width 54 height 14
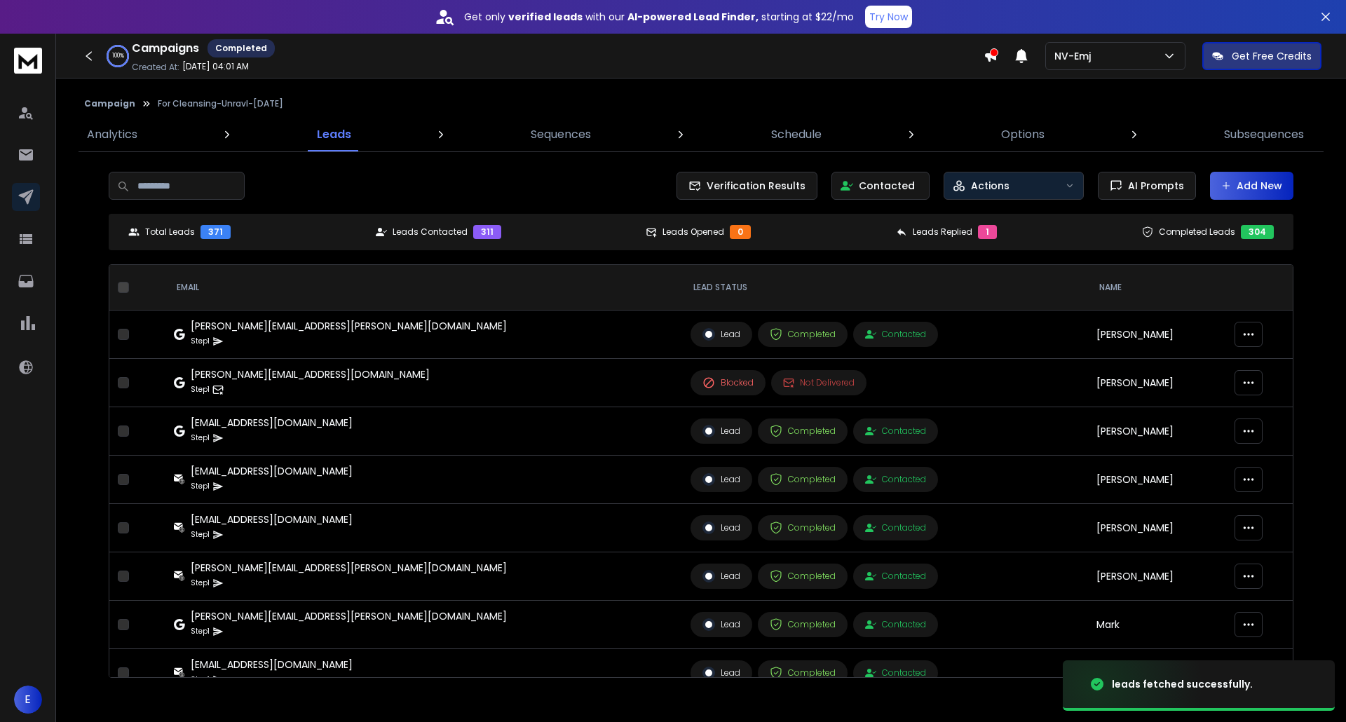
drag, startPoint x: 1061, startPoint y: 182, endPoint x: 1060, endPoint y: 194, distance: 11.2
click at [1060, 185] on div "Actions" at bounding box center [1006, 186] width 107 height 14
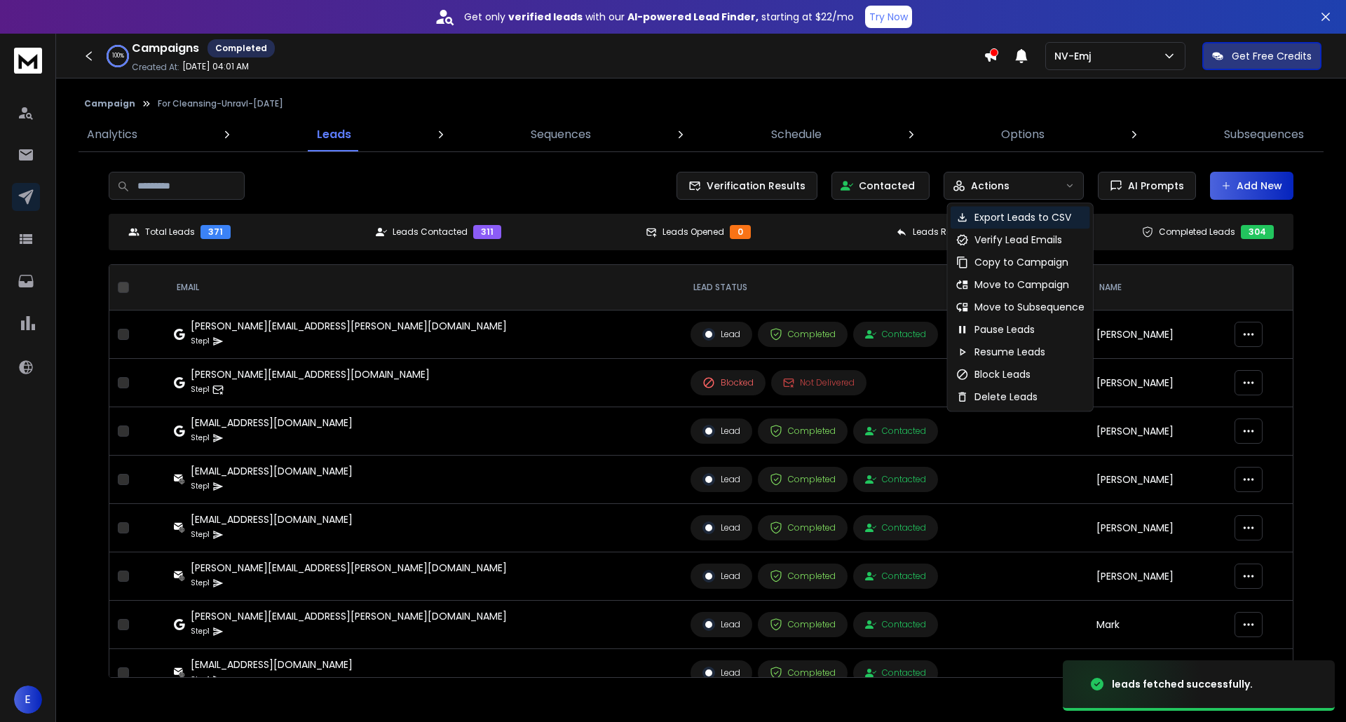
click at [576, 227] on div "Total Leads 371 Leads Contacted 311 Leads Opened 0 Leads Replied 1 Completed Le…" at bounding box center [701, 232] width 1185 height 36
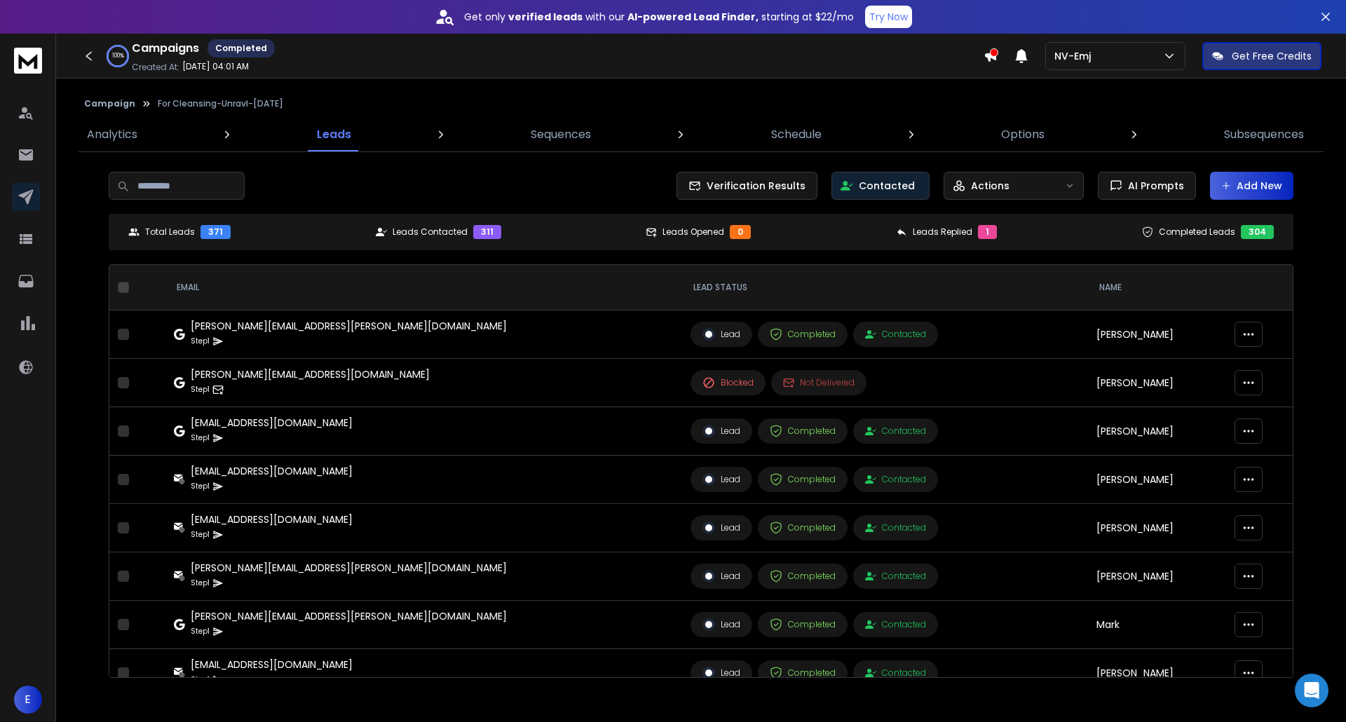
click at [898, 182] on p "Contacted" at bounding box center [887, 186] width 56 height 14
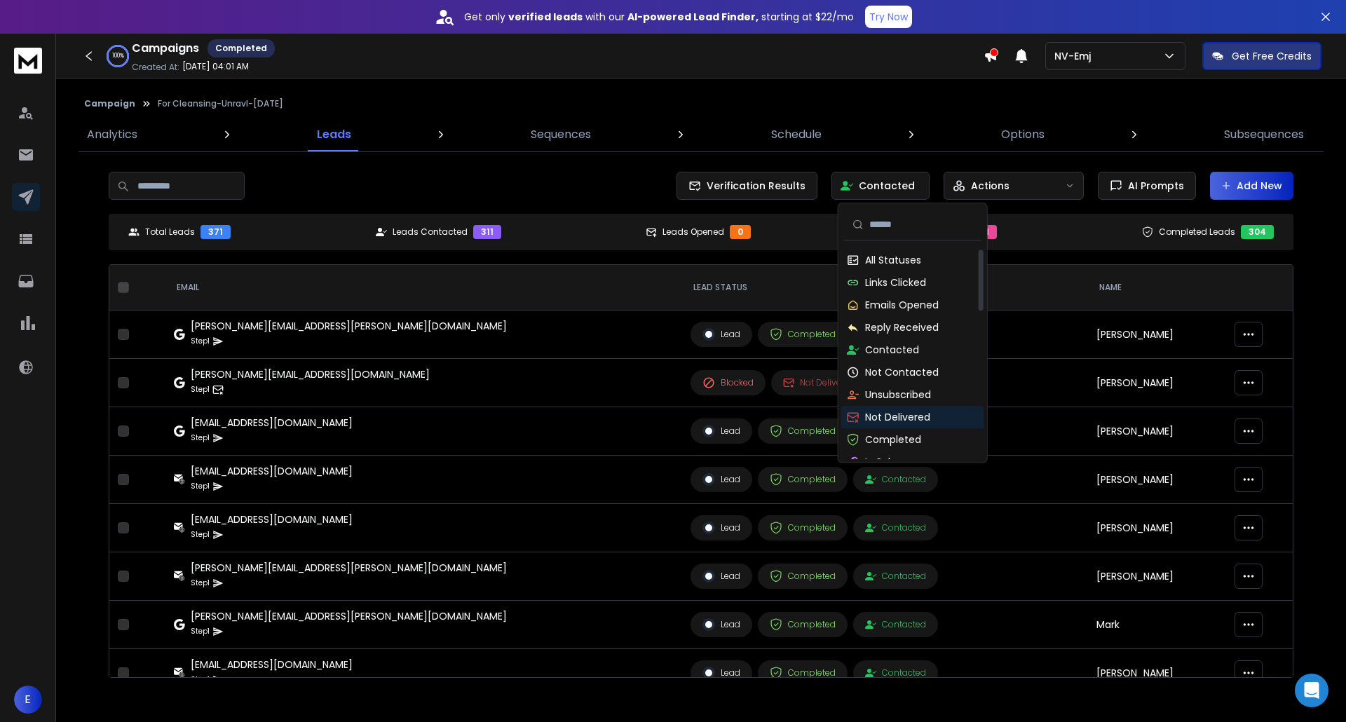
click at [898, 413] on p "Not Delivered" at bounding box center [897, 417] width 65 height 14
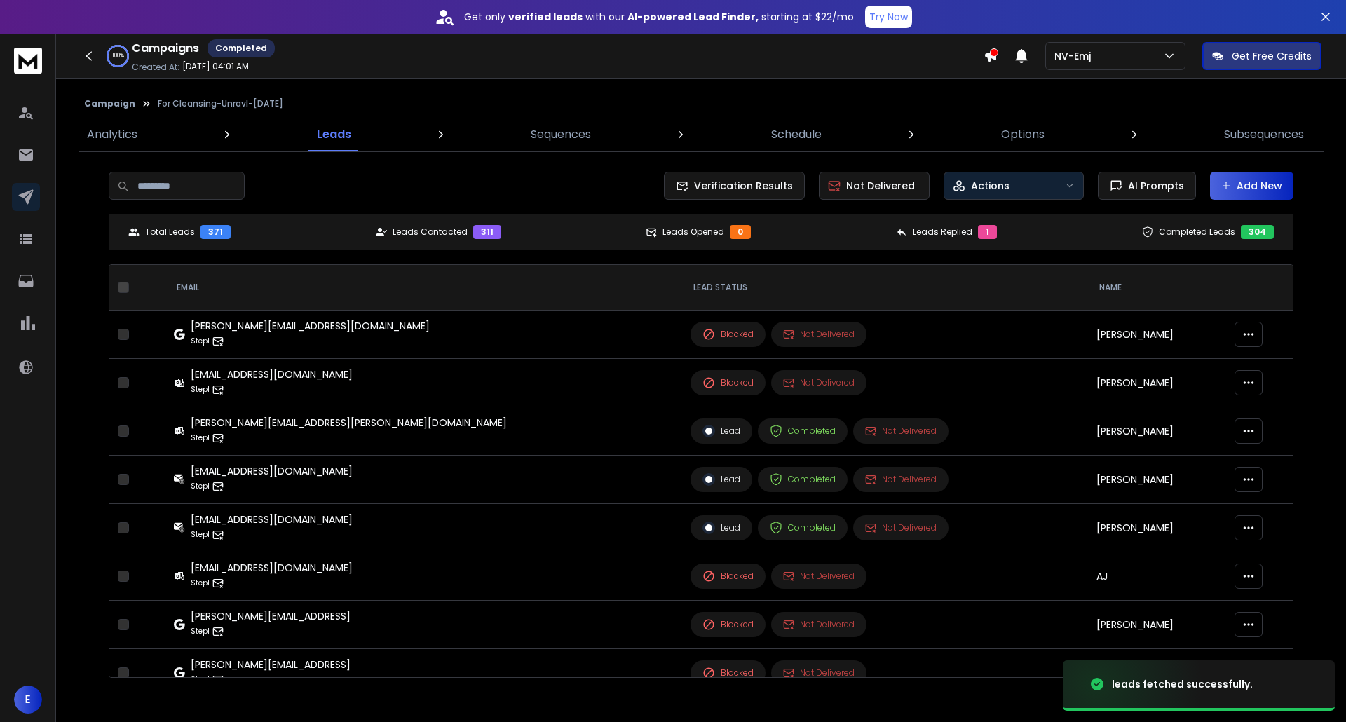
click at [1046, 175] on button "Actions" at bounding box center [1014, 186] width 140 height 28
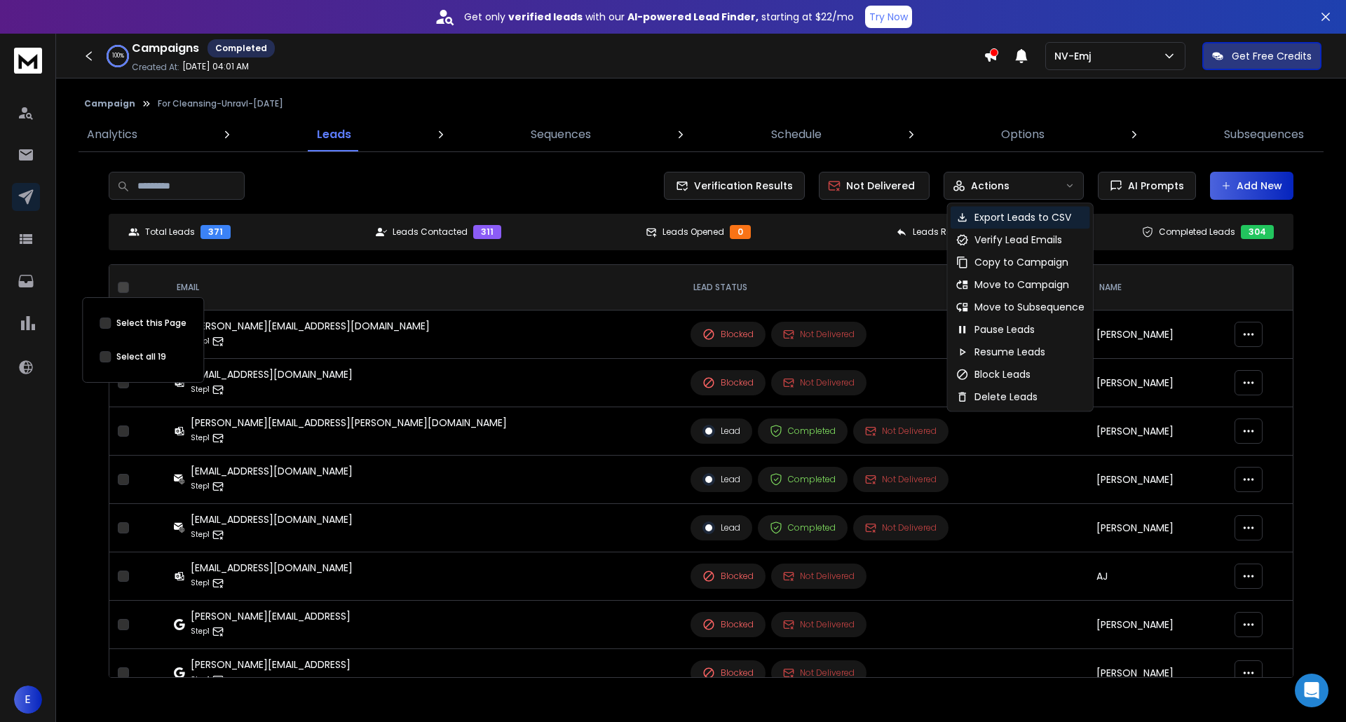
click at [102, 360] on button "Select this Page" at bounding box center [105, 356] width 11 height 11
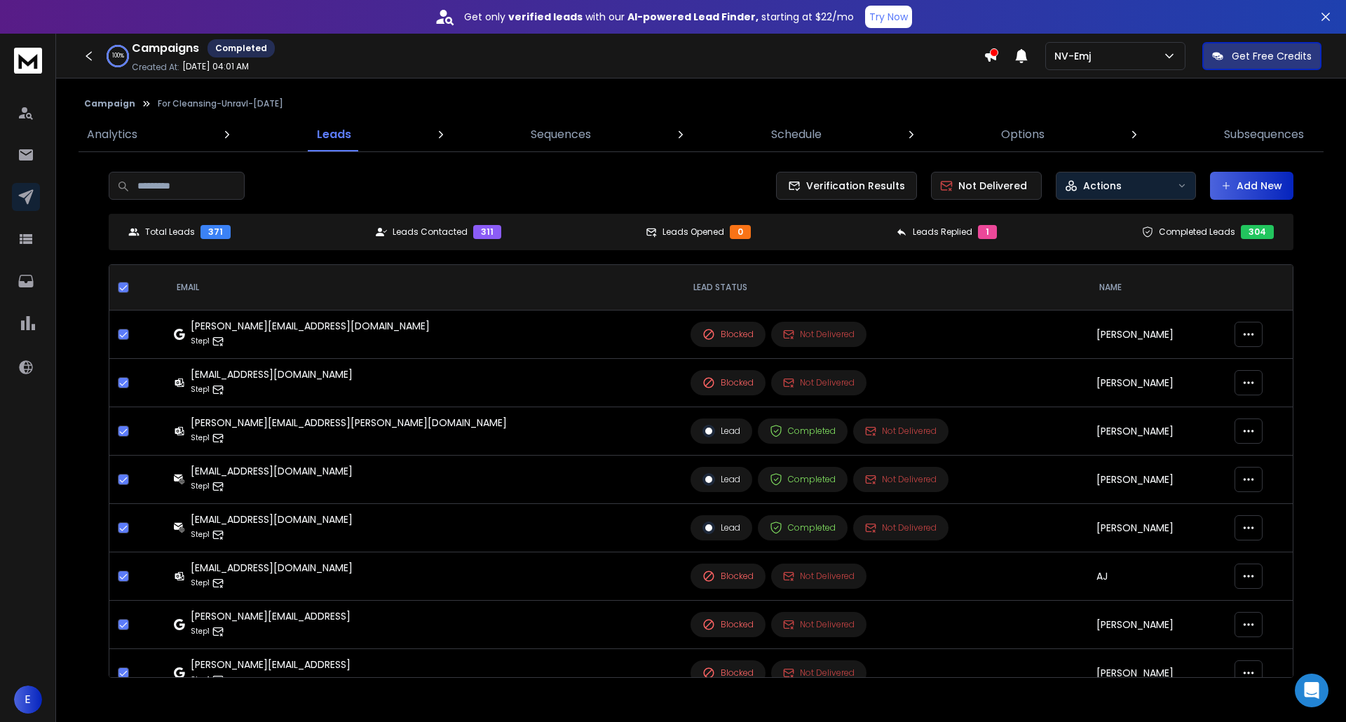
click at [1092, 186] on p "Actions" at bounding box center [1102, 186] width 39 height 14
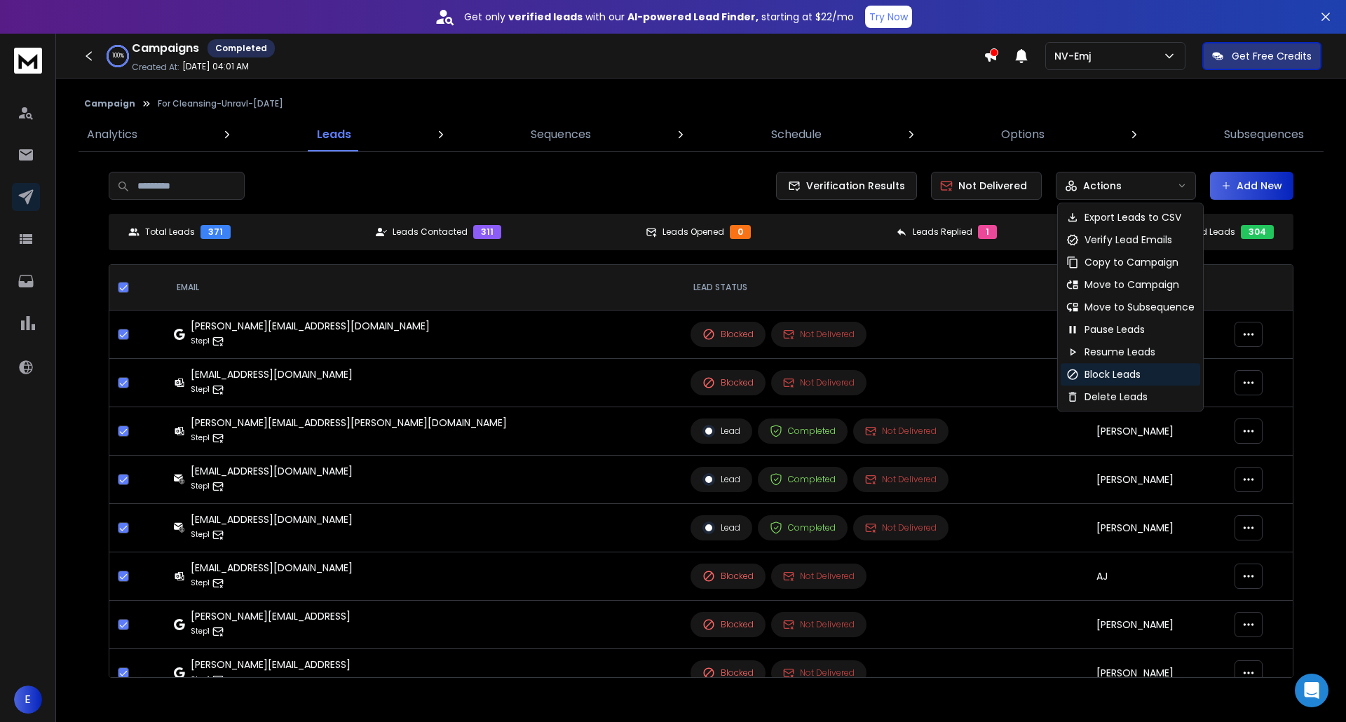
click at [1100, 372] on p "Block Leads" at bounding box center [1113, 374] width 56 height 14
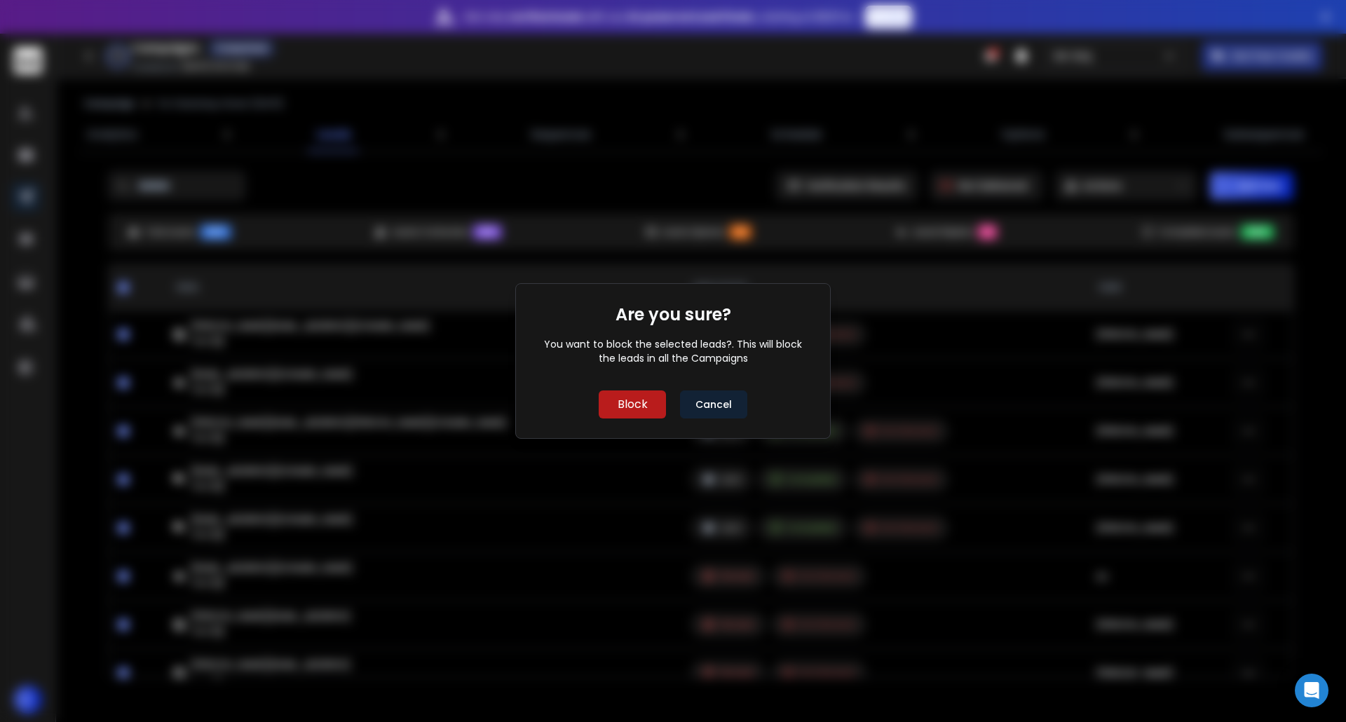
click at [627, 405] on button "Block" at bounding box center [632, 405] width 67 height 28
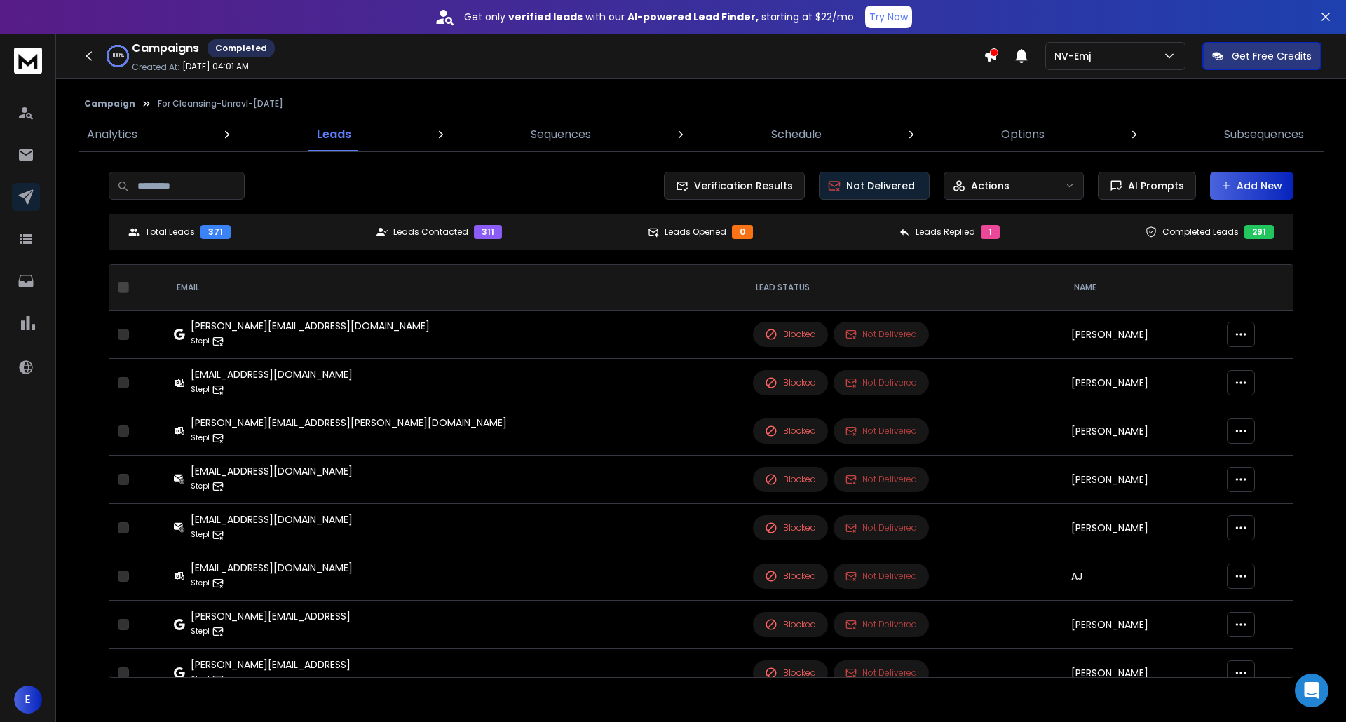
click at [881, 180] on p "Not Delivered" at bounding box center [880, 186] width 69 height 14
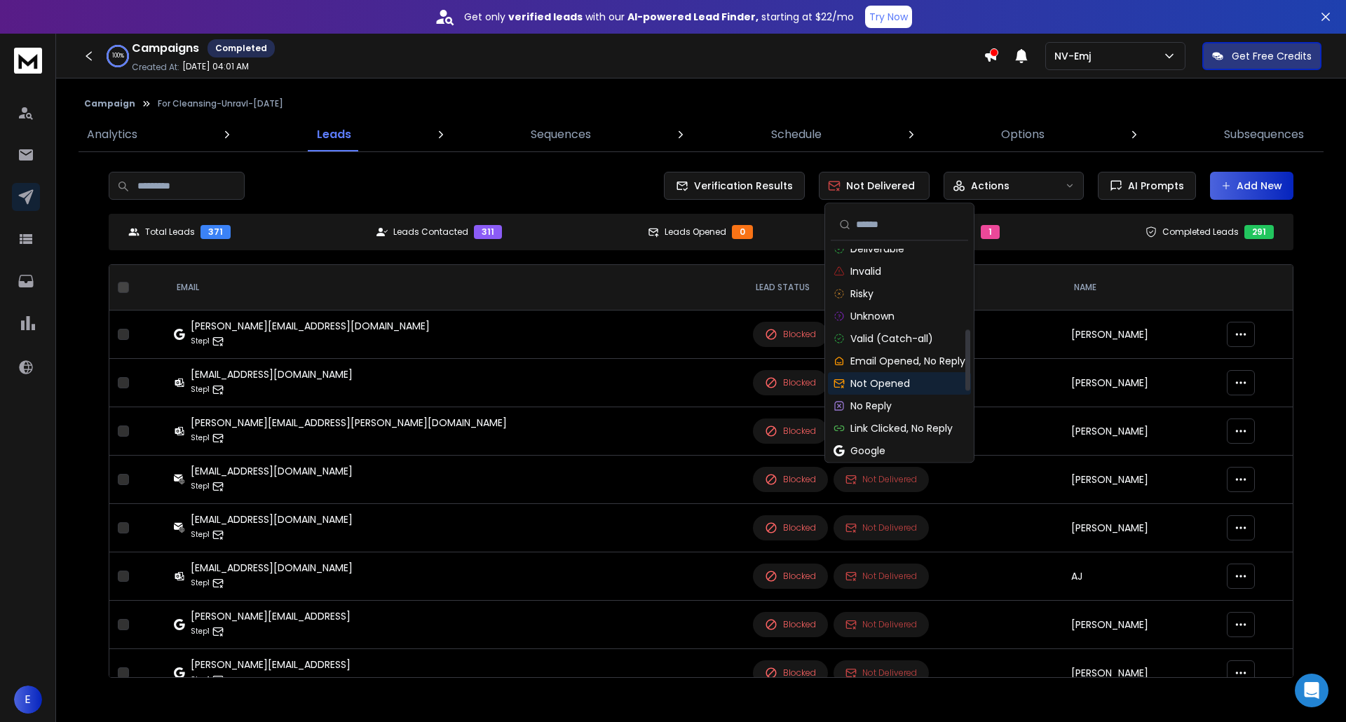
scroll to position [187, 0]
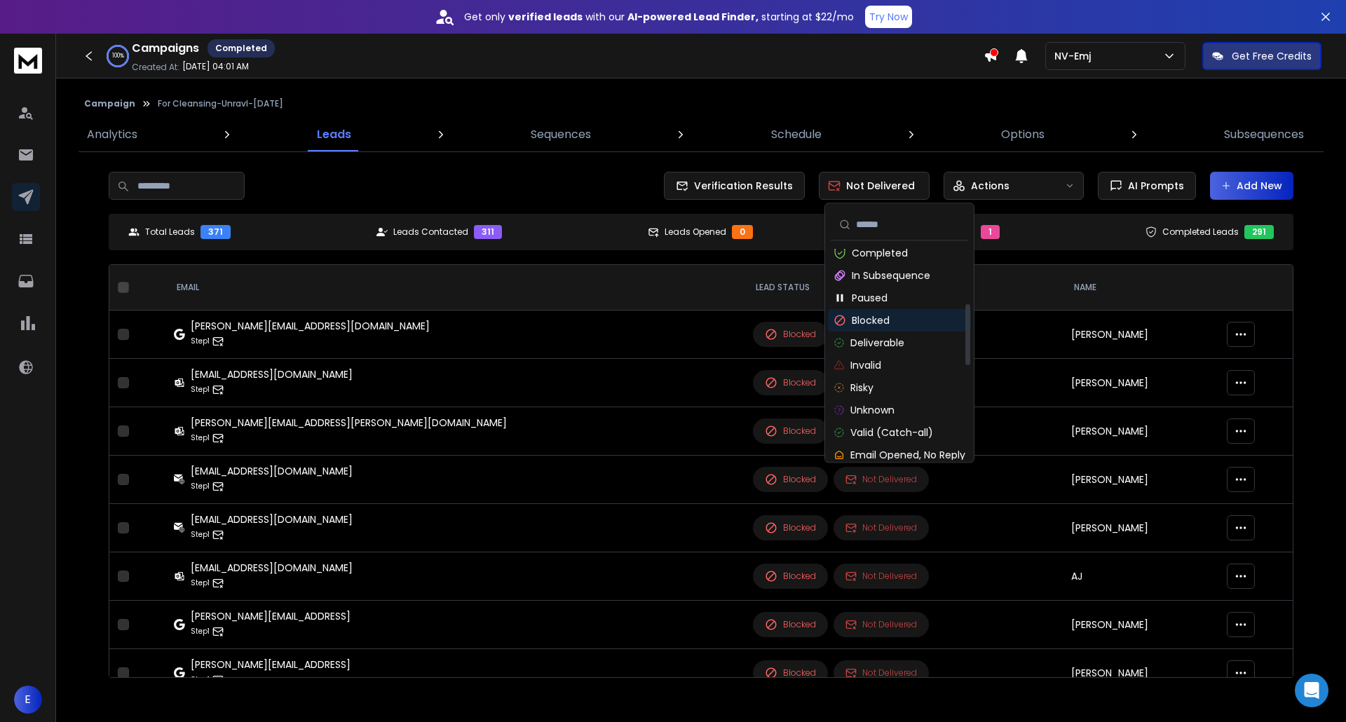
click at [895, 316] on div "Blocked" at bounding box center [899, 320] width 143 height 22
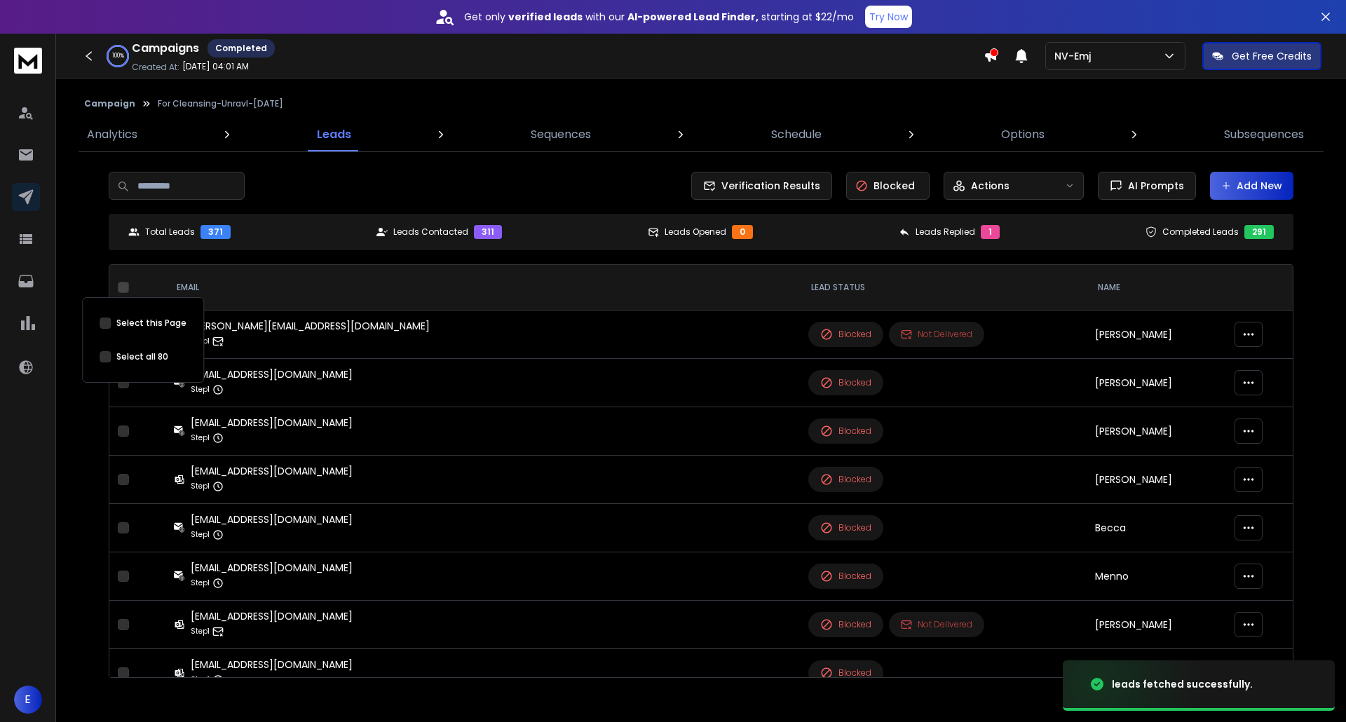
click at [102, 353] on button "Select this Page" at bounding box center [105, 356] width 11 height 11
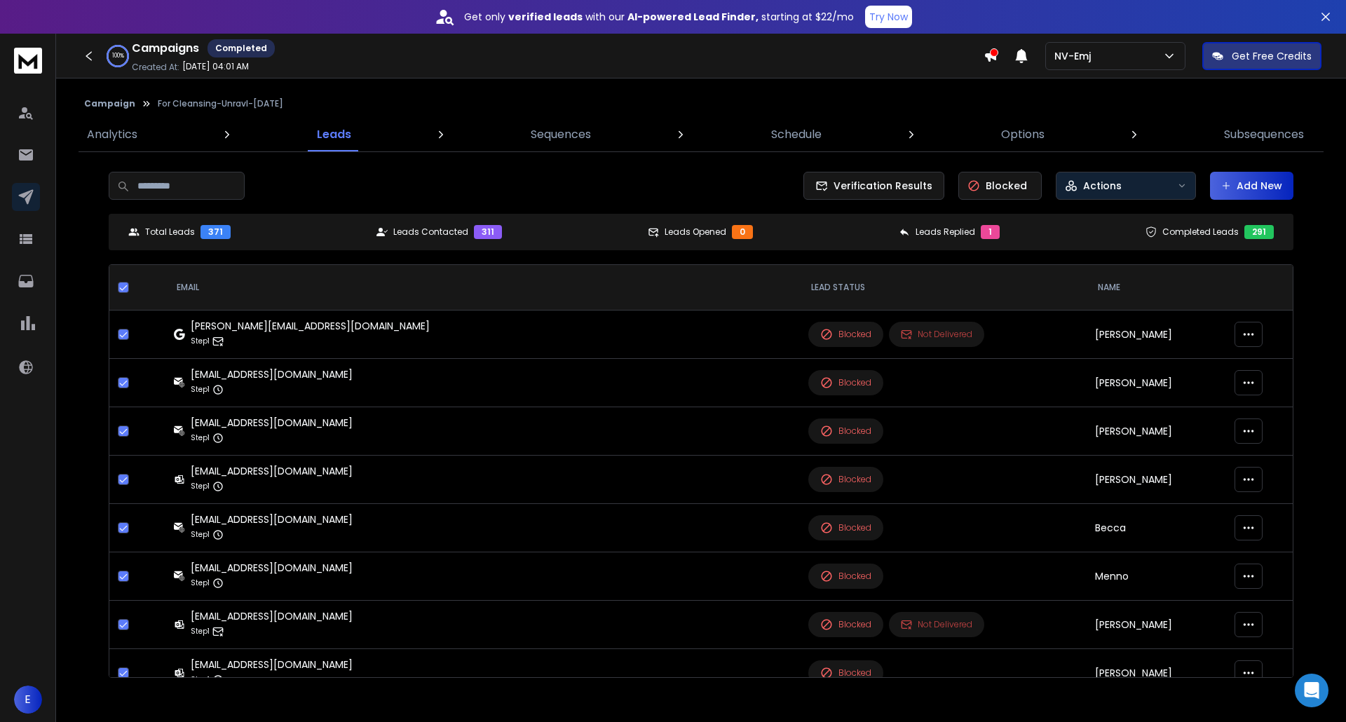
click at [1097, 191] on p "Actions" at bounding box center [1102, 186] width 39 height 14
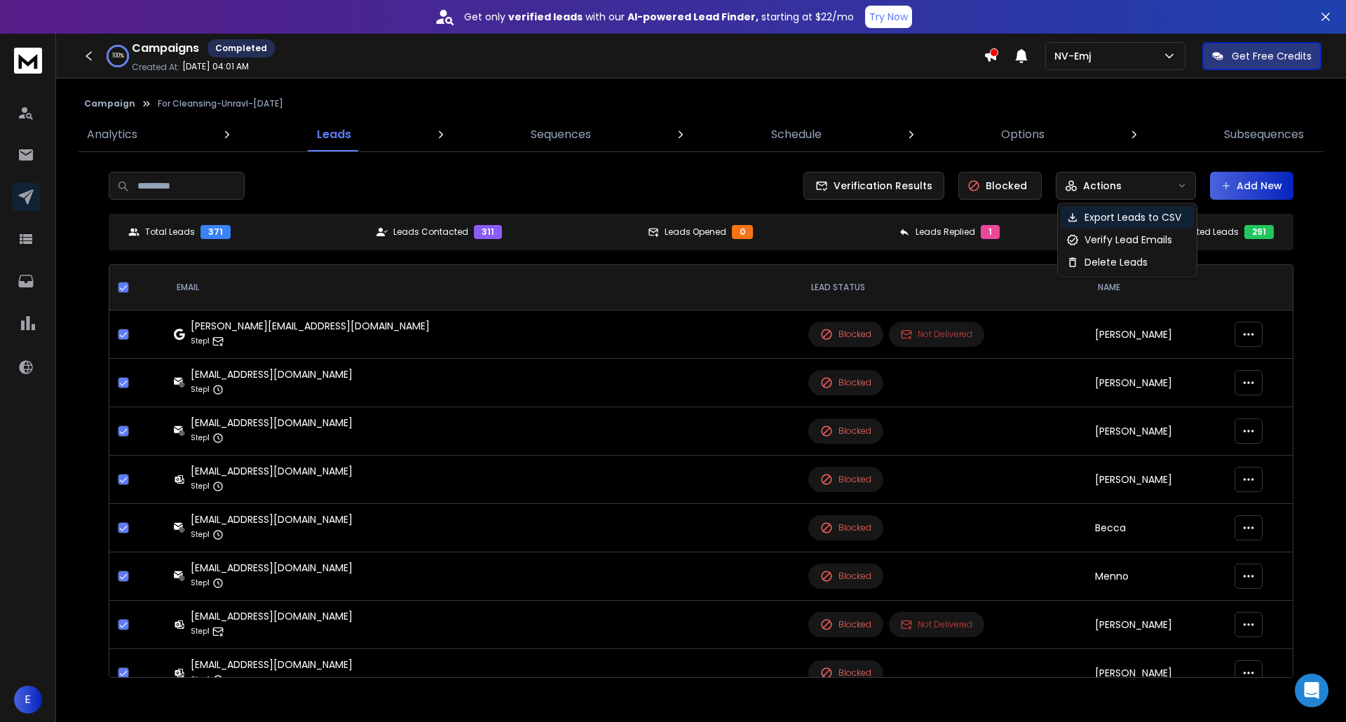
click at [1105, 213] on p "Export Leads to CSV" at bounding box center [1133, 217] width 97 height 14
click at [1022, 181] on p "Blocked" at bounding box center [1006, 186] width 41 height 14
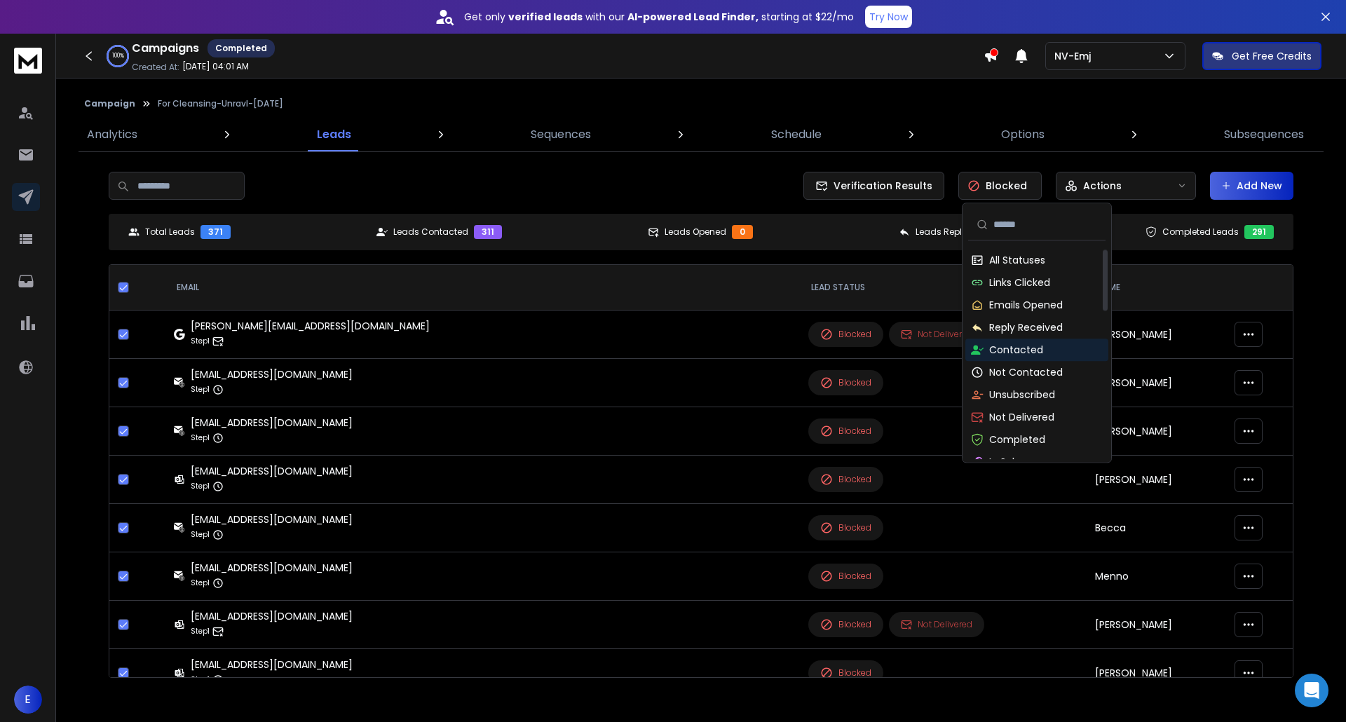
click at [1014, 346] on p "Contacted" at bounding box center [1016, 350] width 54 height 14
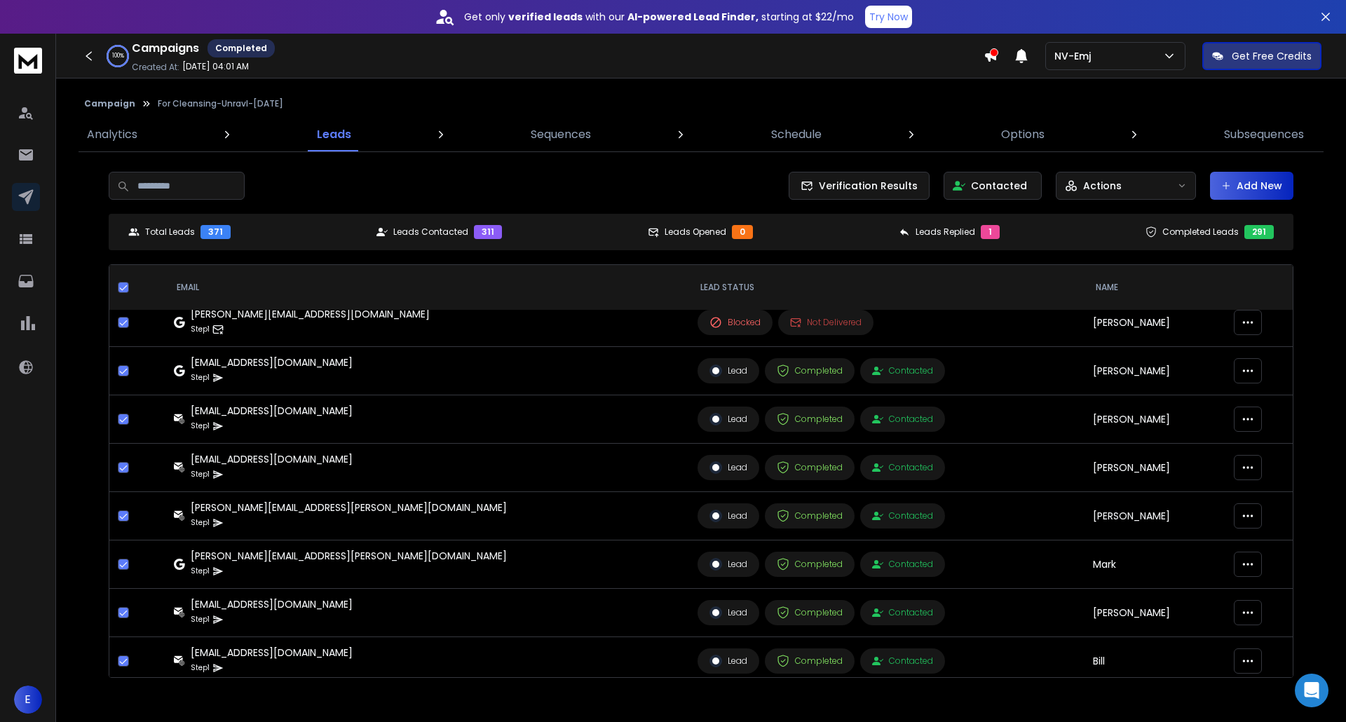
scroll to position [0, 0]
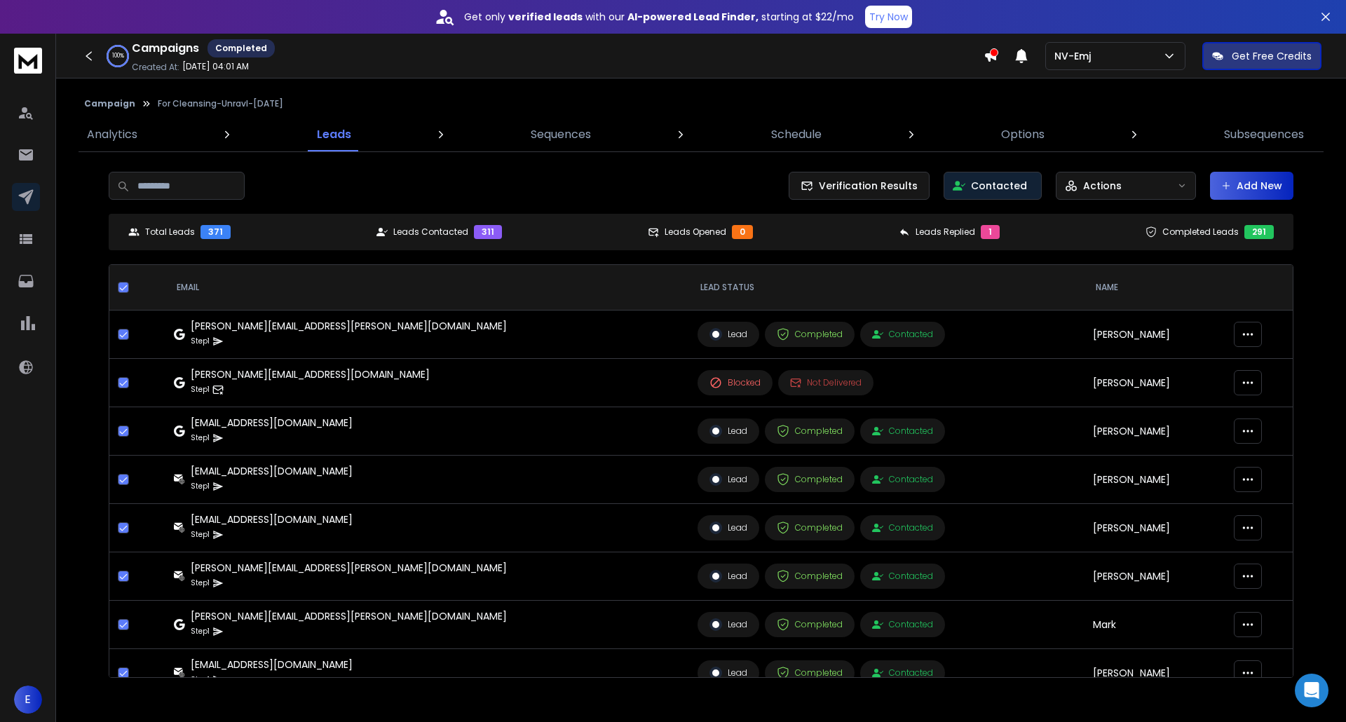
click at [986, 180] on p "Contacted" at bounding box center [999, 186] width 56 height 14
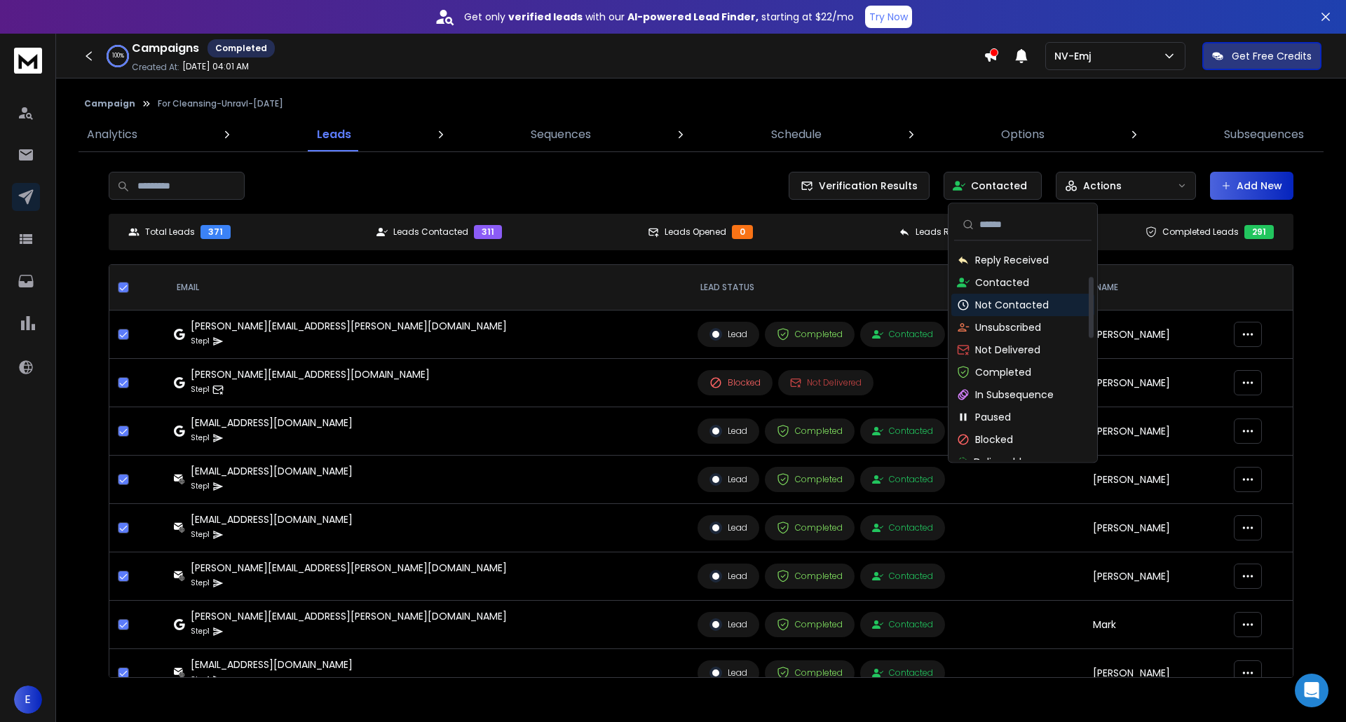
scroll to position [93, 0]
click at [999, 407] on p "Blocked" at bounding box center [994, 414] width 38 height 14
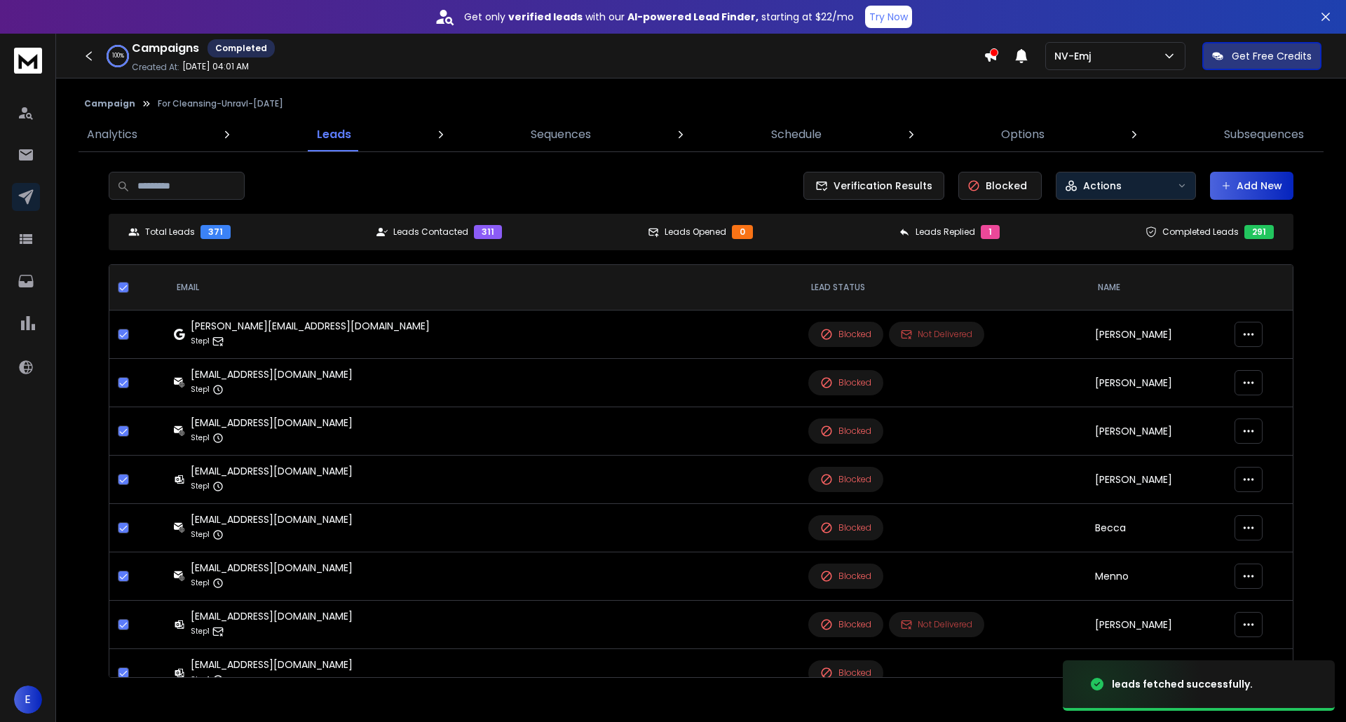
click at [1128, 188] on div "Actions" at bounding box center [1118, 186] width 107 height 14
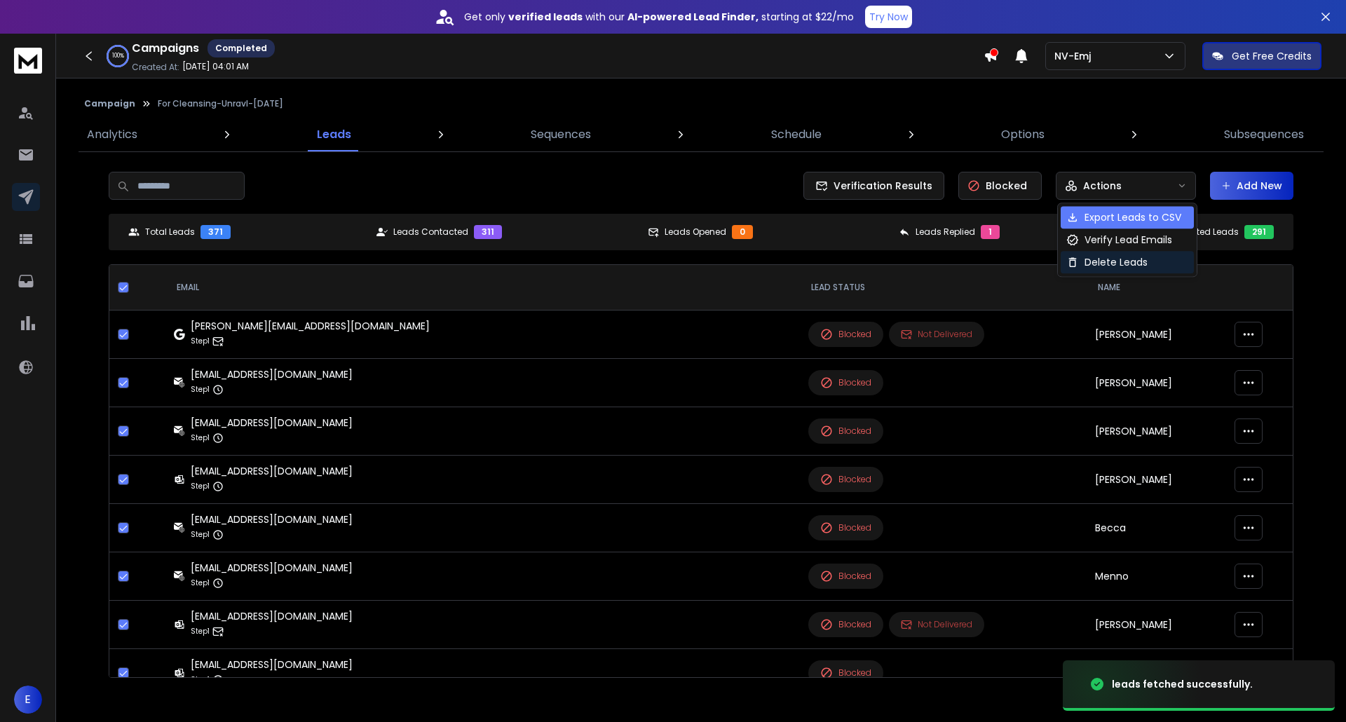
click at [1111, 257] on p "Delete Leads" at bounding box center [1116, 262] width 63 height 14
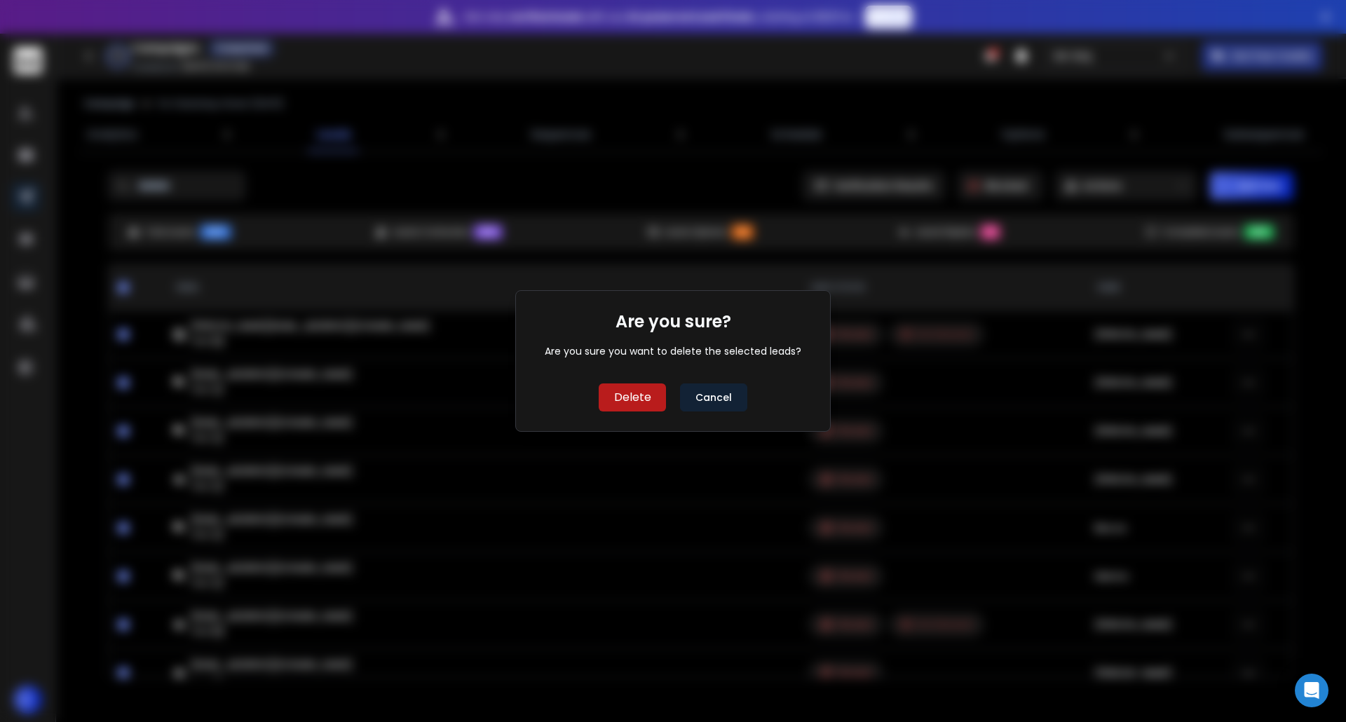
click at [621, 394] on button "Delete" at bounding box center [632, 398] width 67 height 28
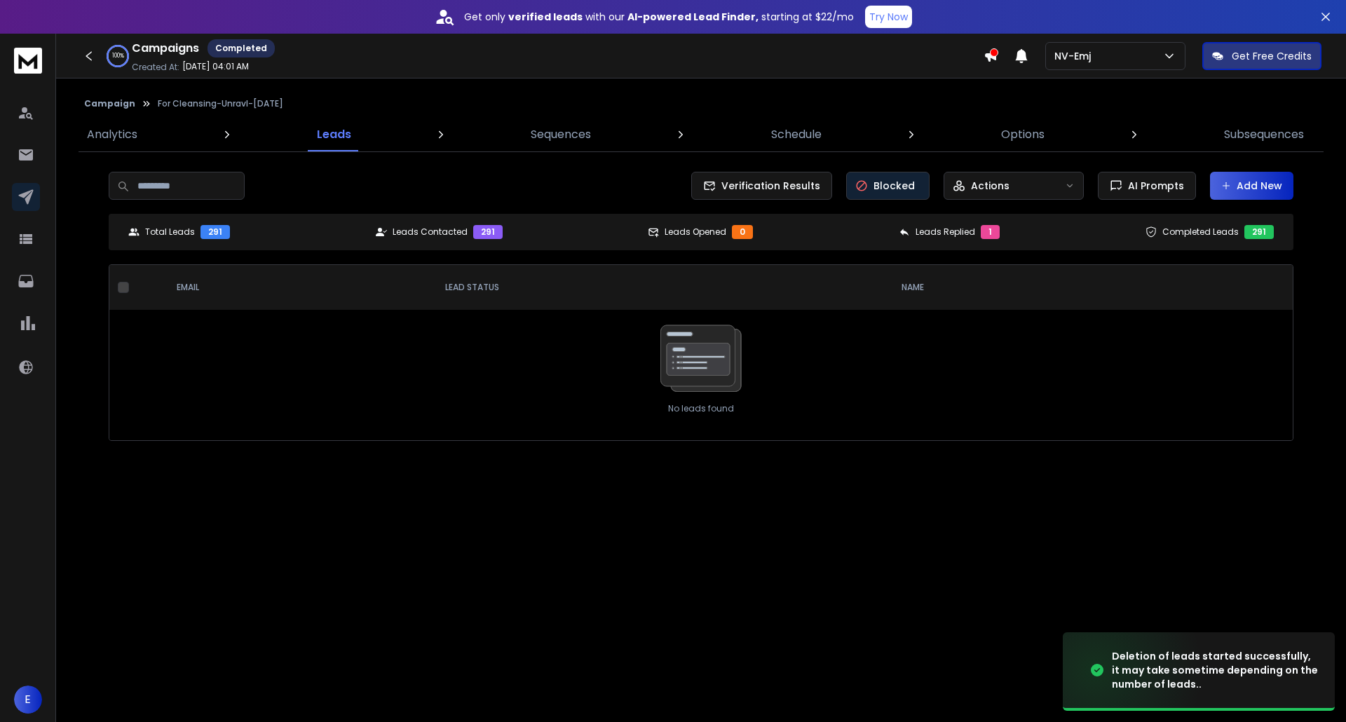
click at [872, 177] on button "Blocked" at bounding box center [887, 186] width 83 height 28
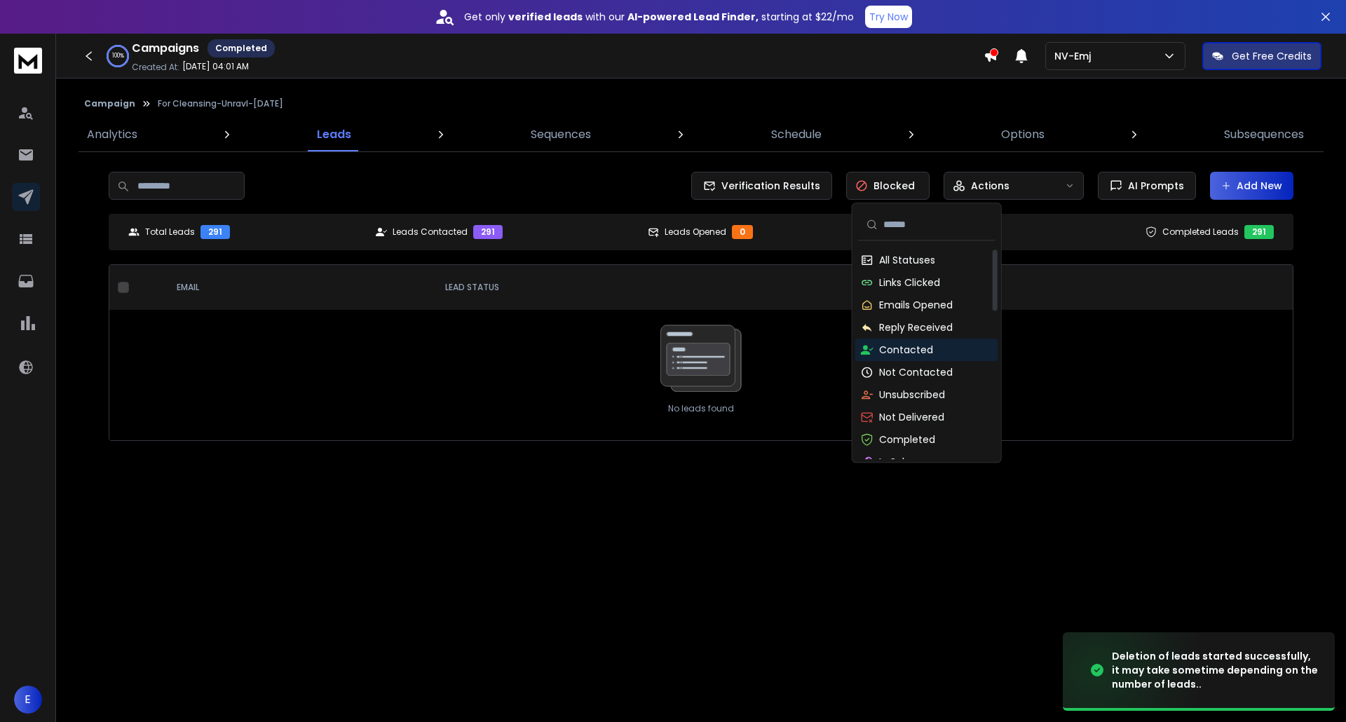
click at [900, 344] on p "Contacted" at bounding box center [906, 350] width 54 height 14
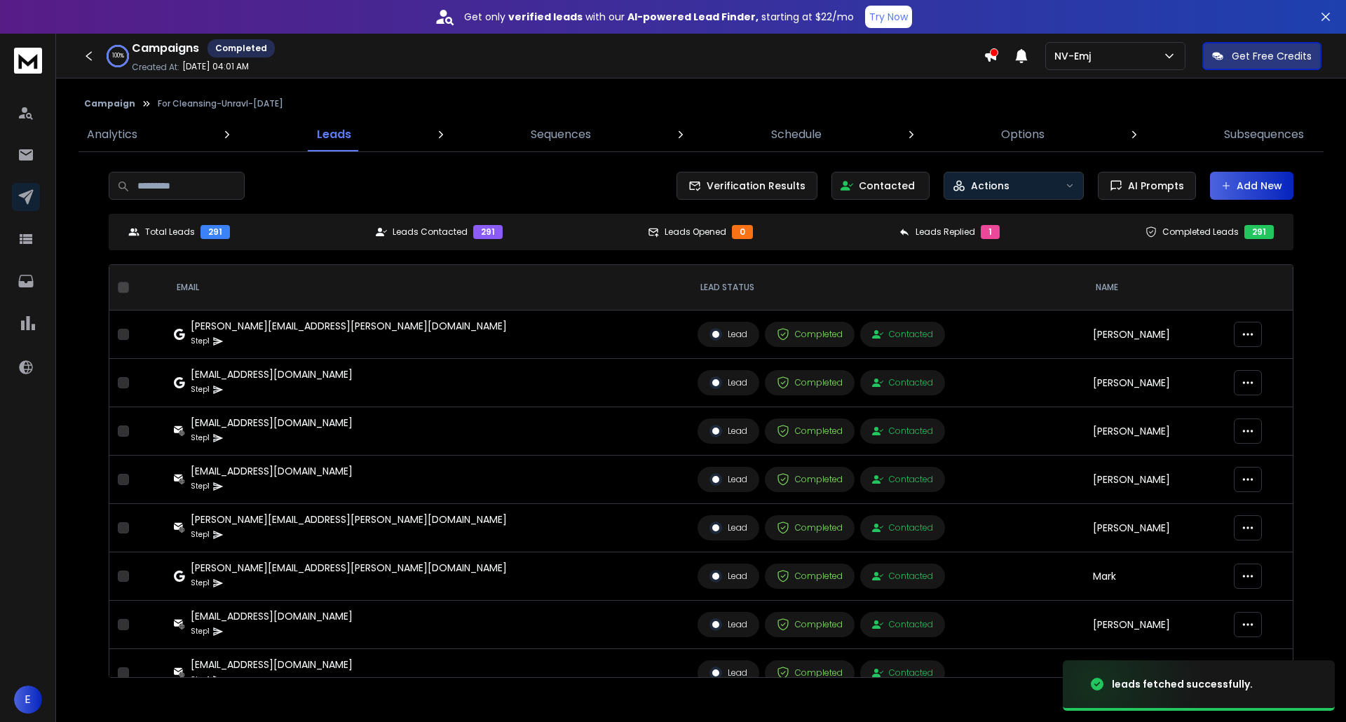
click at [1067, 189] on icon "button" at bounding box center [1070, 185] width 10 height 11
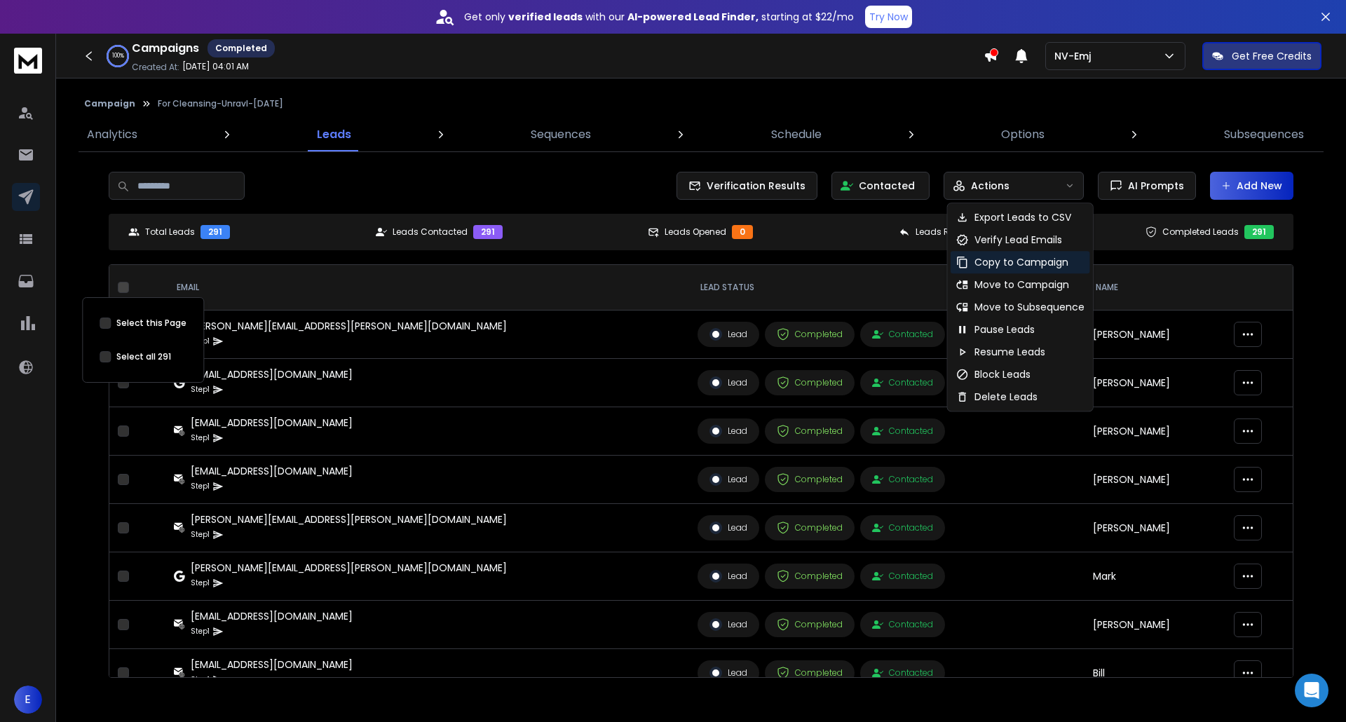
click at [108, 355] on button "Select this Page" at bounding box center [105, 356] width 11 height 11
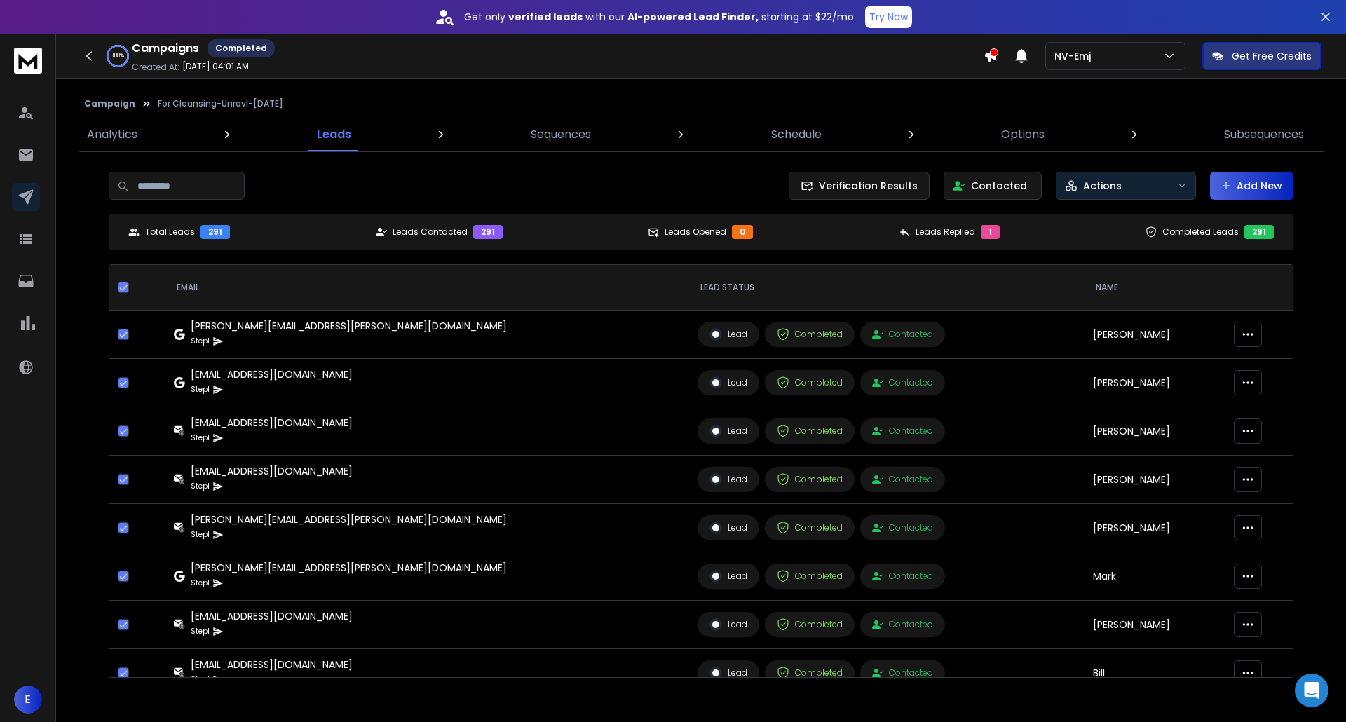
click at [1115, 185] on p "Actions" at bounding box center [1102, 186] width 39 height 14
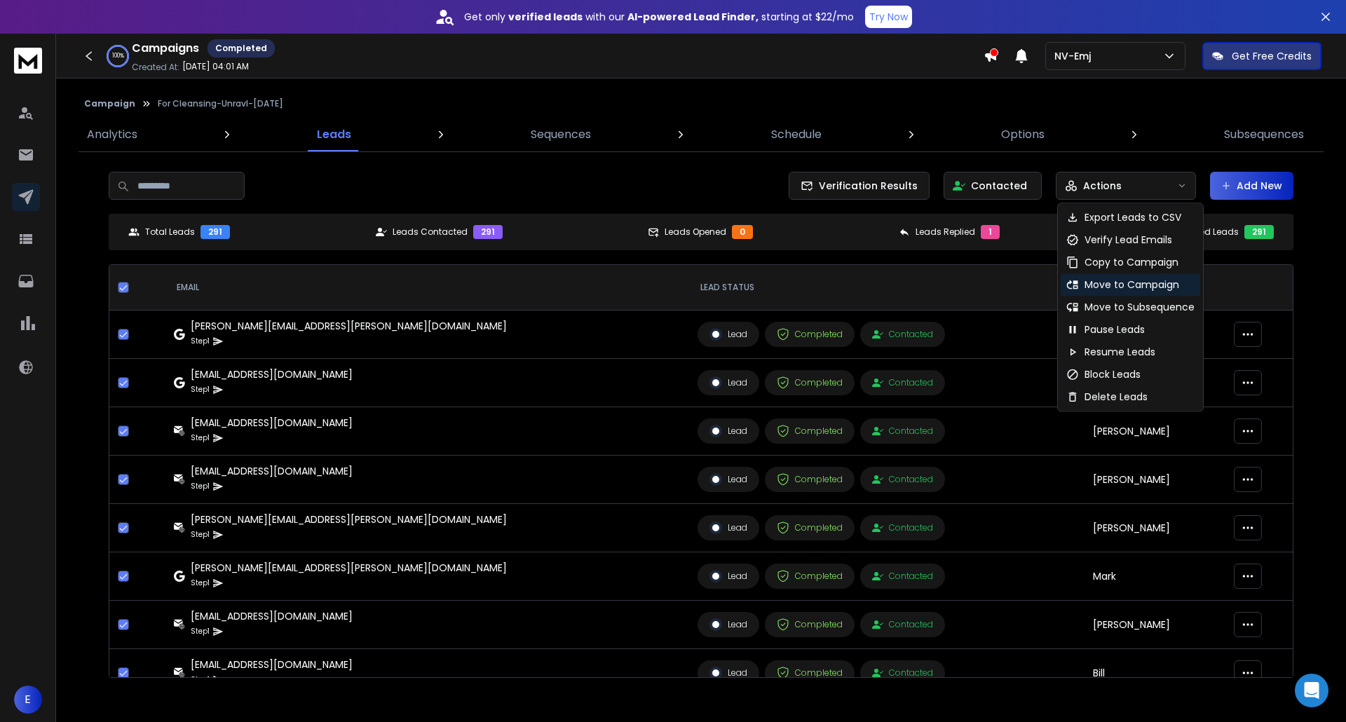
click at [1114, 279] on p "Move to Campaign" at bounding box center [1132, 285] width 95 height 14
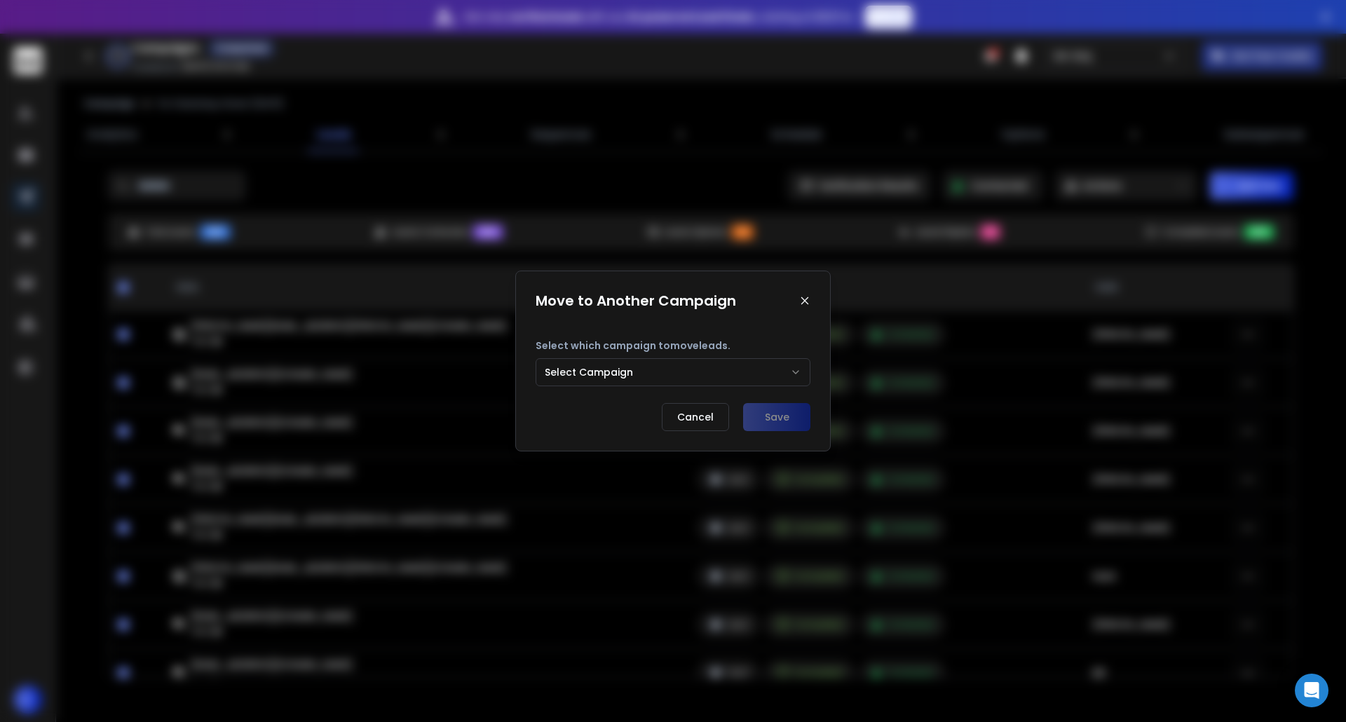
click at [699, 368] on button "Select Campaign" at bounding box center [673, 372] width 275 height 28
click at [787, 416] on button "Save" at bounding box center [776, 417] width 67 height 28
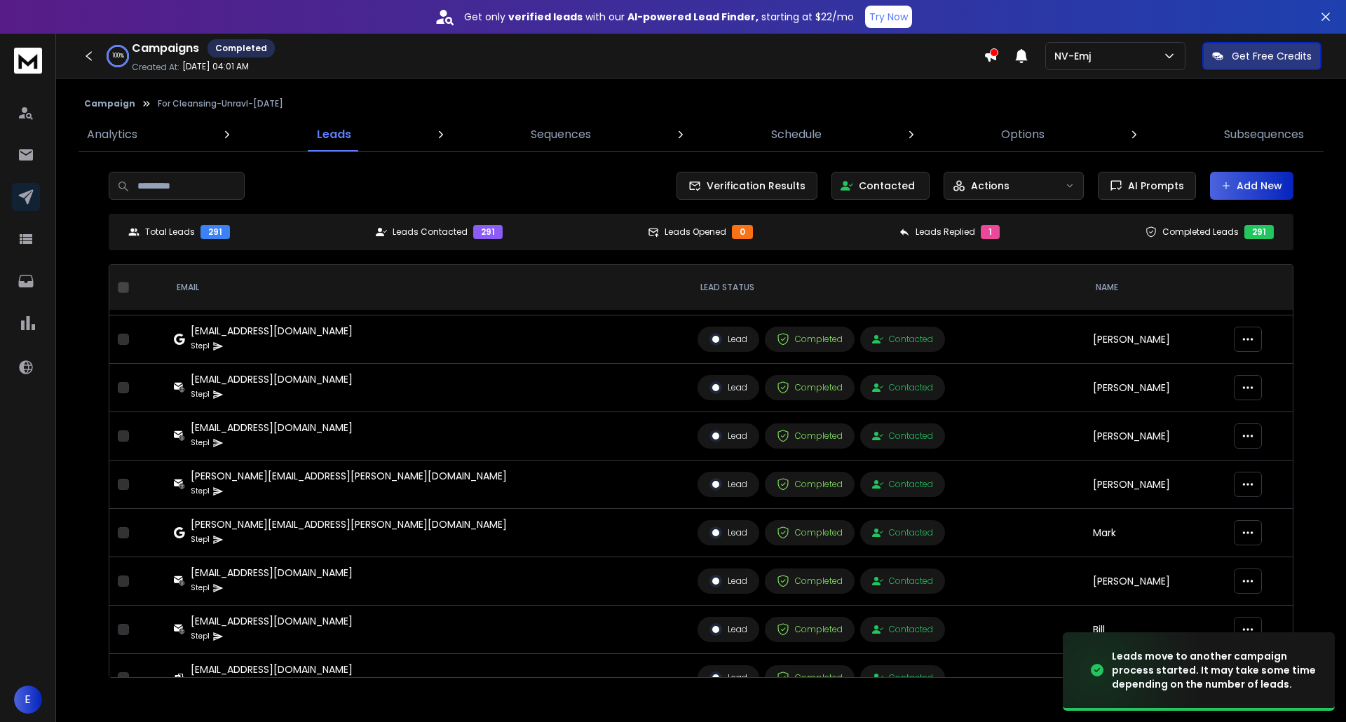
scroll to position [0, 0]
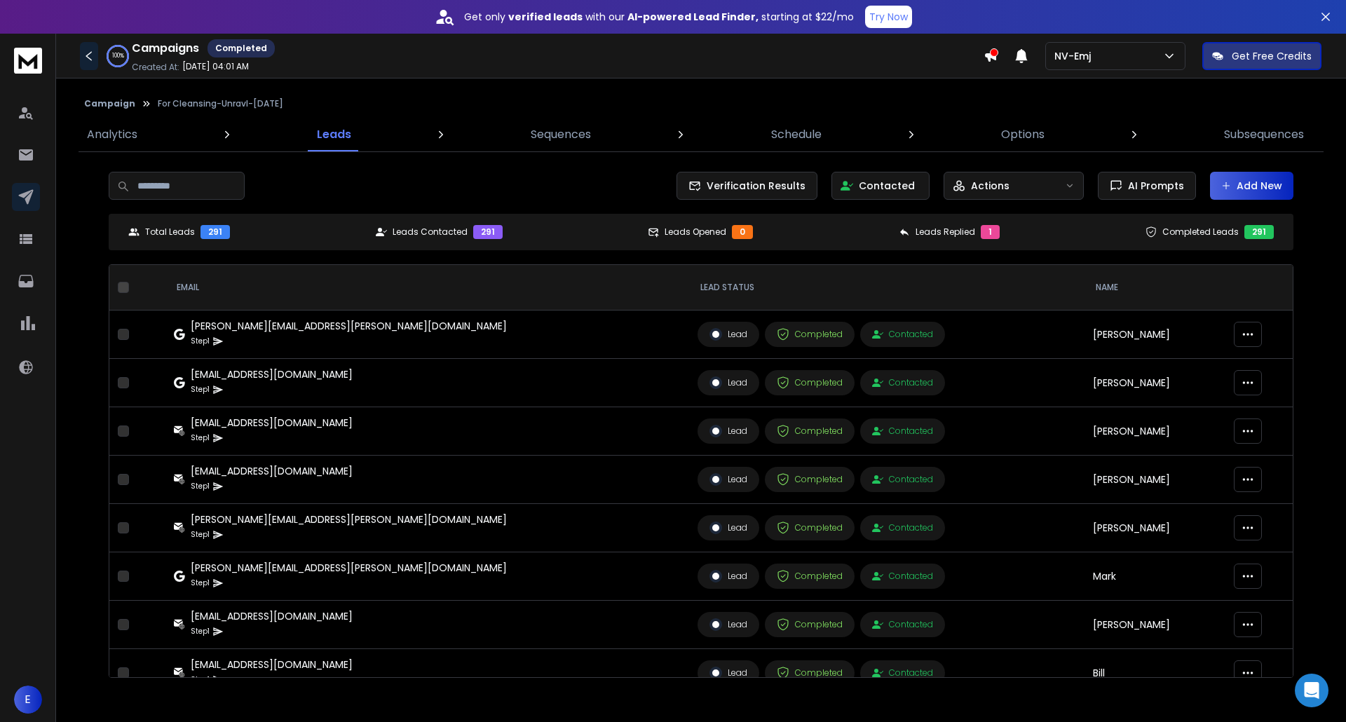
click at [91, 62] on button at bounding box center [89, 56] width 18 height 28
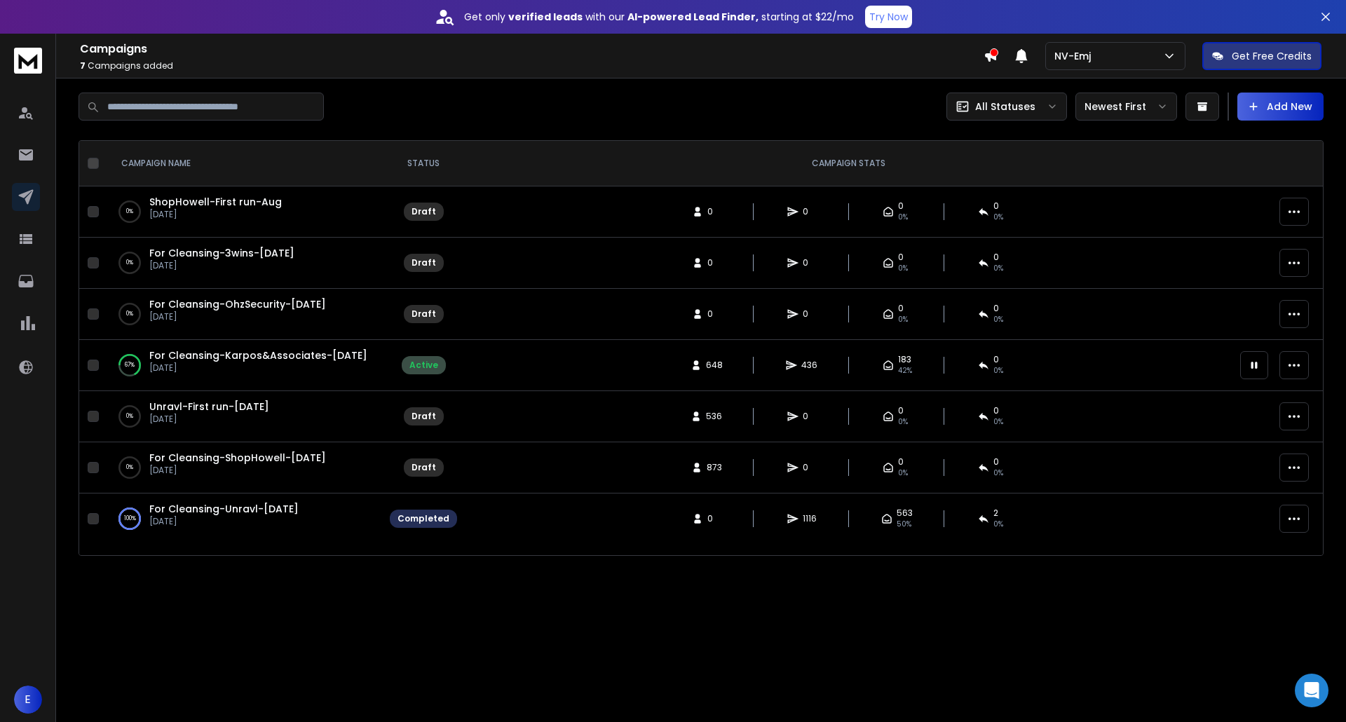
click at [205, 417] on p "[DATE]" at bounding box center [209, 419] width 120 height 11
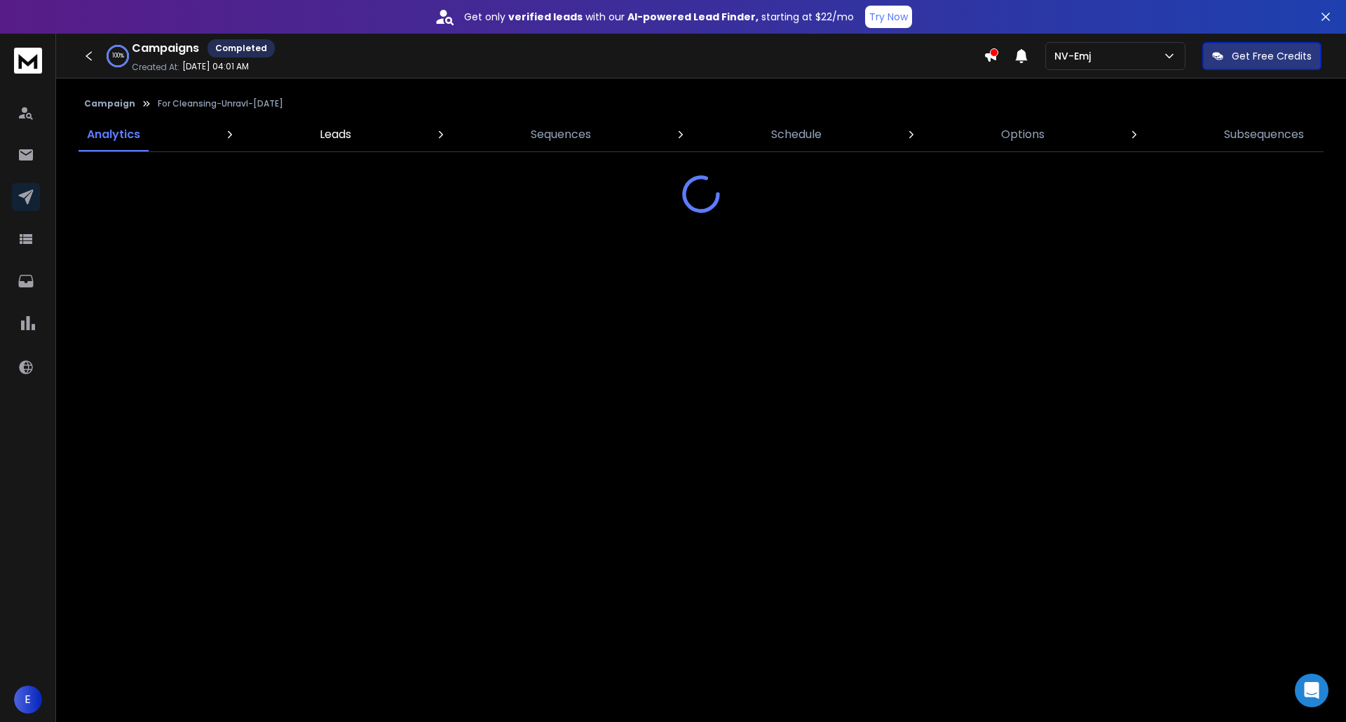
click at [326, 133] on p "Leads" at bounding box center [336, 134] width 32 height 17
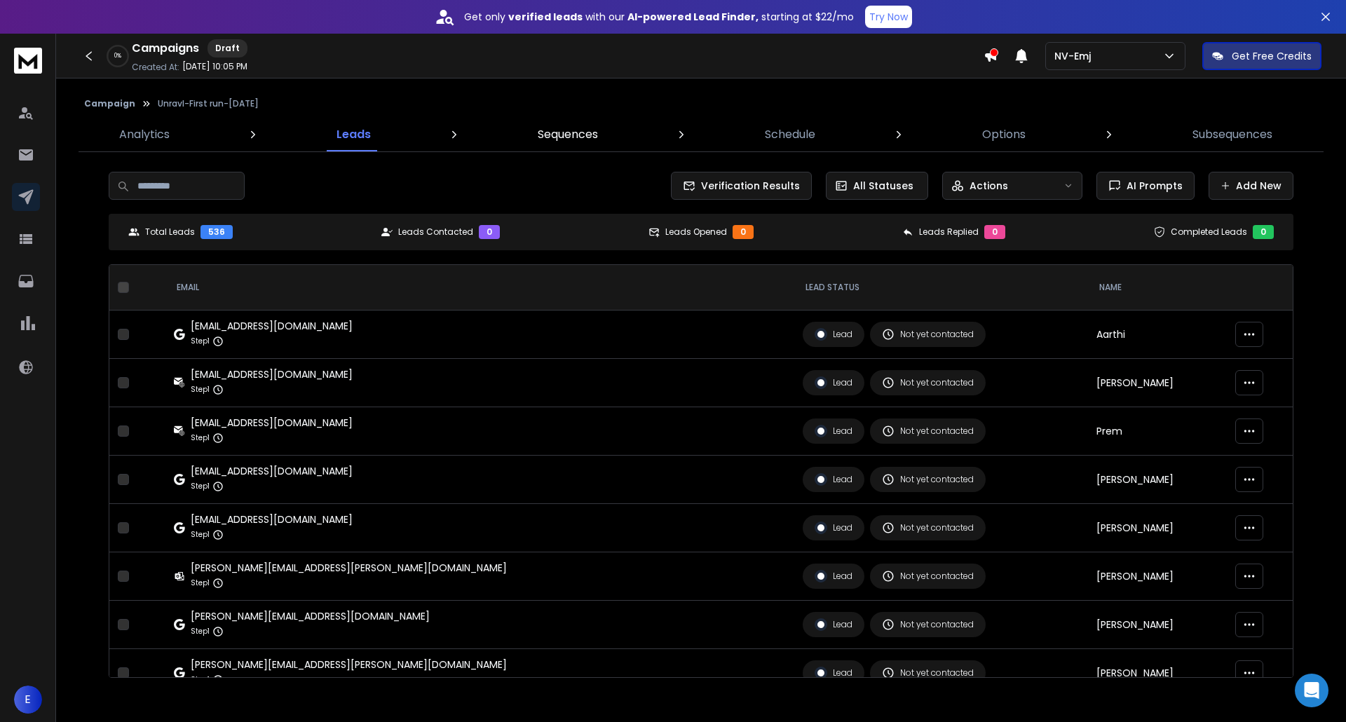
click at [571, 129] on p "Sequences" at bounding box center [568, 134] width 60 height 17
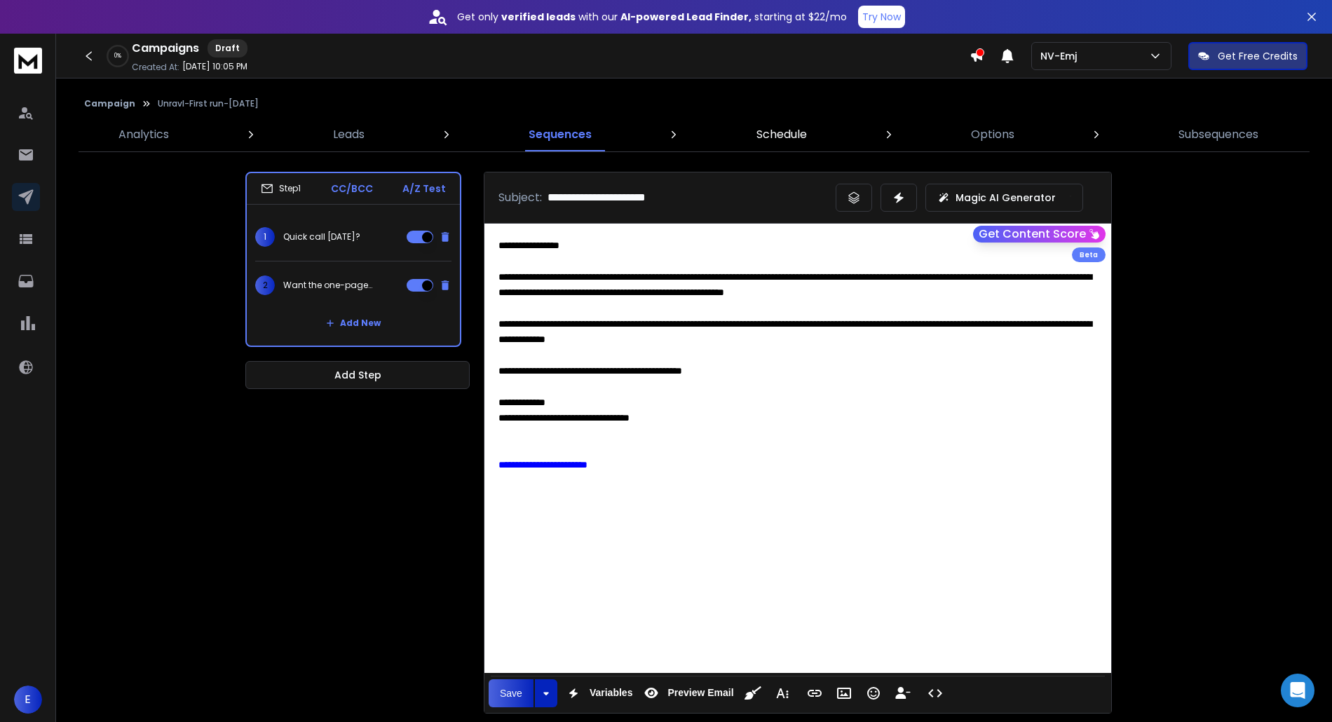
click at [801, 133] on p "Schedule" at bounding box center [782, 134] width 50 height 17
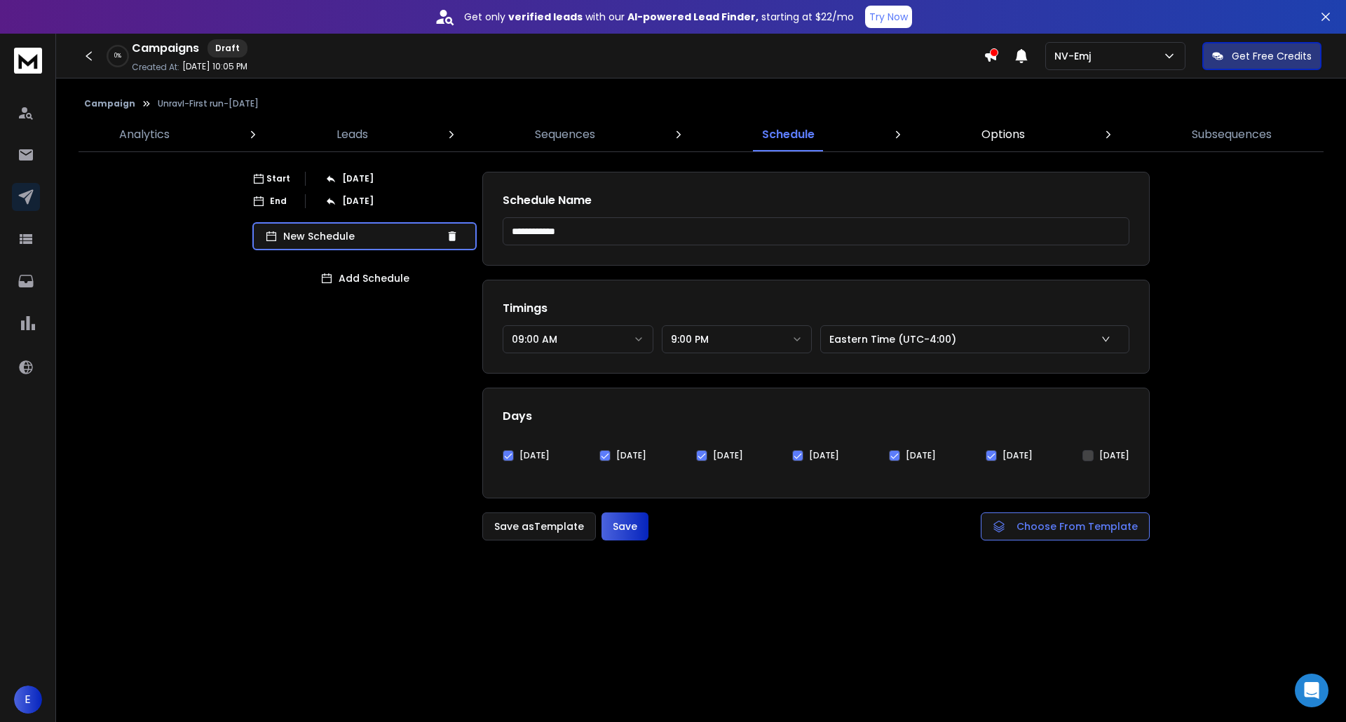
click at [997, 133] on p "Options" at bounding box center [1003, 134] width 43 height 17
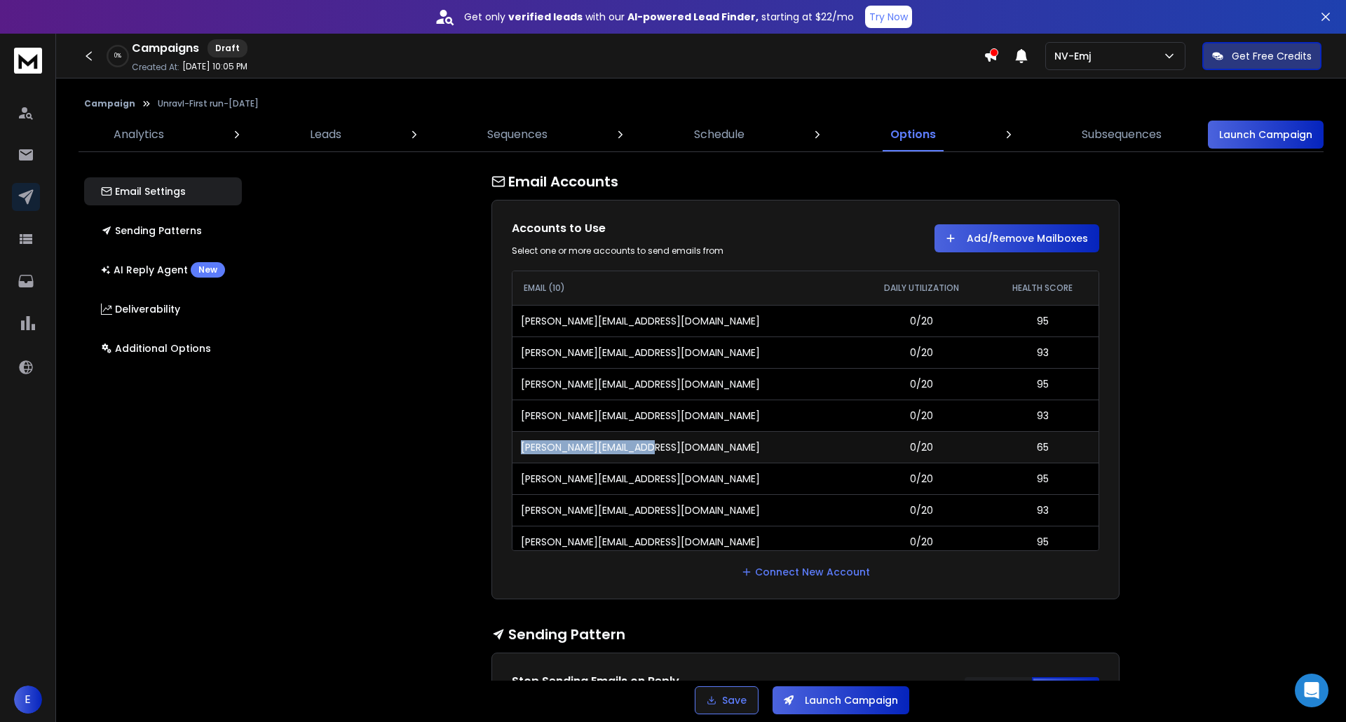
drag, startPoint x: 645, startPoint y: 446, endPoint x: 509, endPoint y: 443, distance: 136.1
click at [513, 443] on td "[PERSON_NAME][EMAIL_ADDRESS][DOMAIN_NAME]" at bounding box center [685, 447] width 344 height 32
copy p "[PERSON_NAME][EMAIL_ADDRESS][DOMAIN_NAME]"
click at [1011, 239] on button "Add/Remove Mailboxes" at bounding box center [1017, 238] width 165 height 28
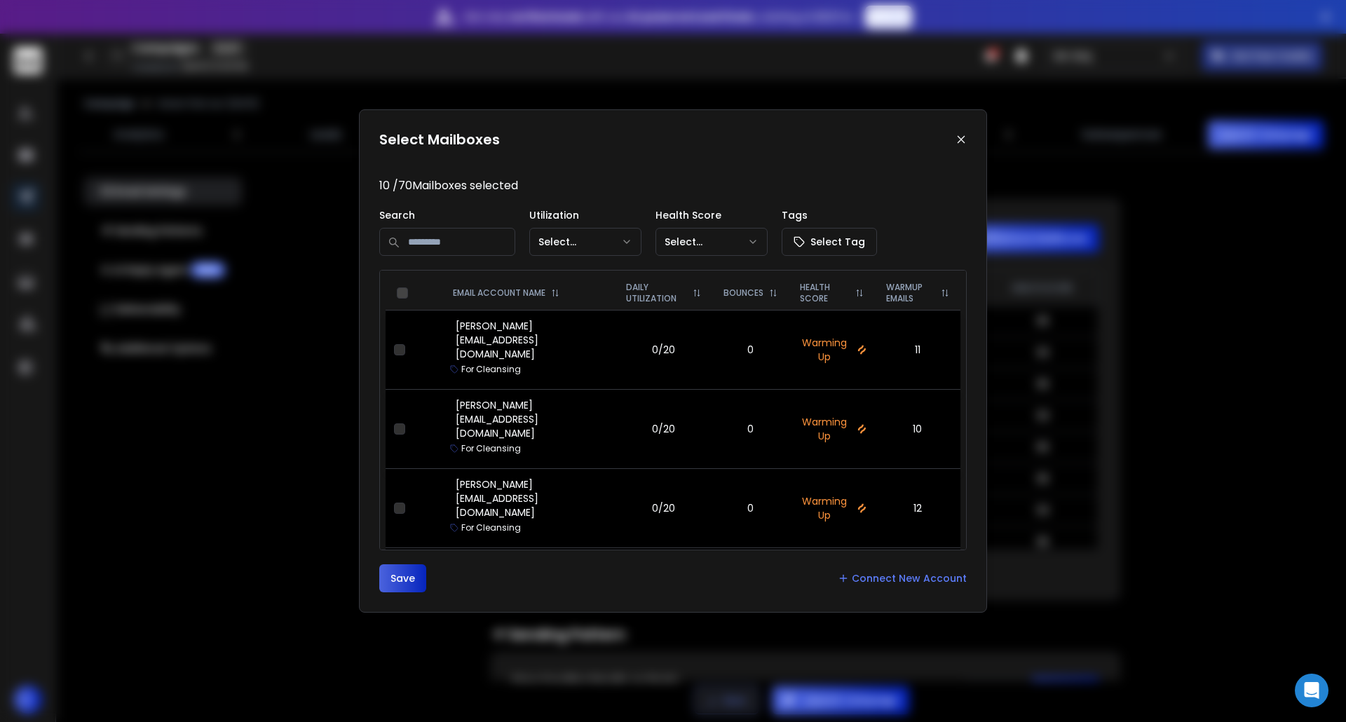
click at [444, 243] on input at bounding box center [447, 242] width 136 height 28
paste input "**********"
type input "**********"
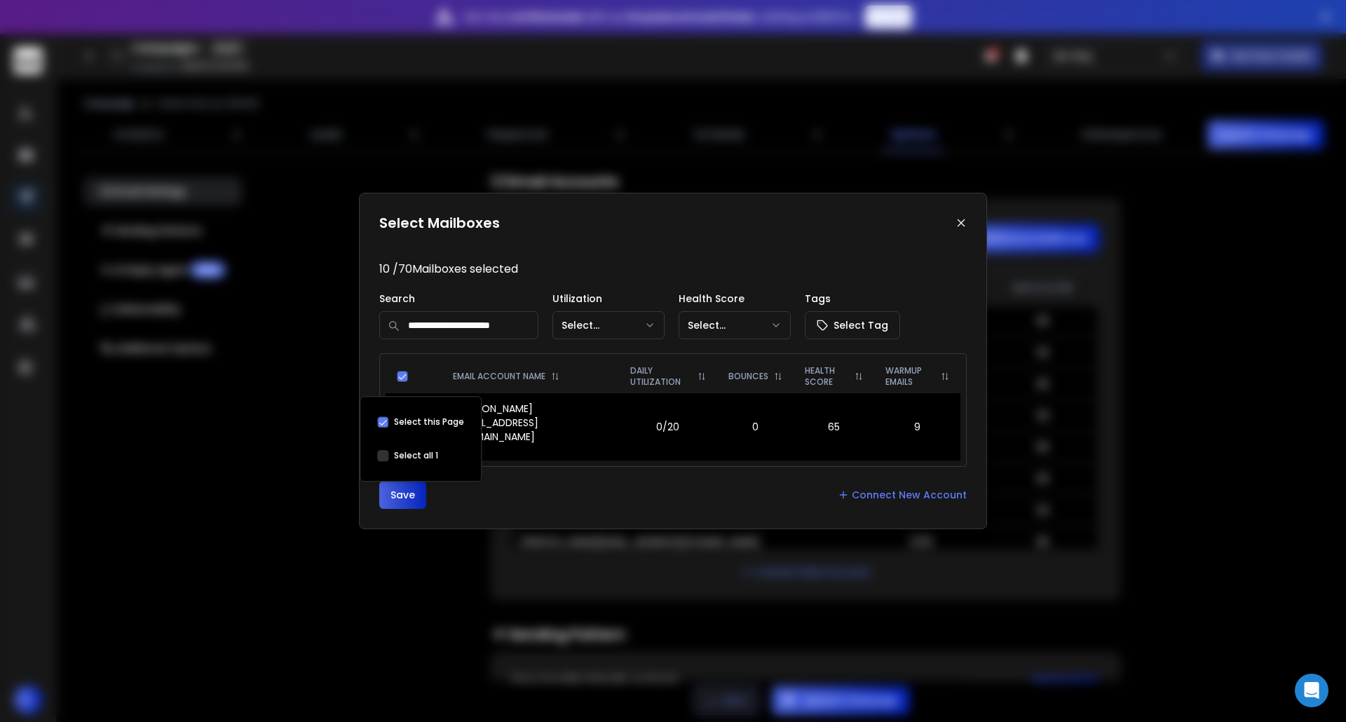
click at [385, 422] on button "Select this Page" at bounding box center [382, 422] width 11 height 11
click at [550, 481] on div "Save Connect New Account" at bounding box center [673, 495] width 588 height 28
click at [405, 488] on button "Save" at bounding box center [402, 495] width 47 height 28
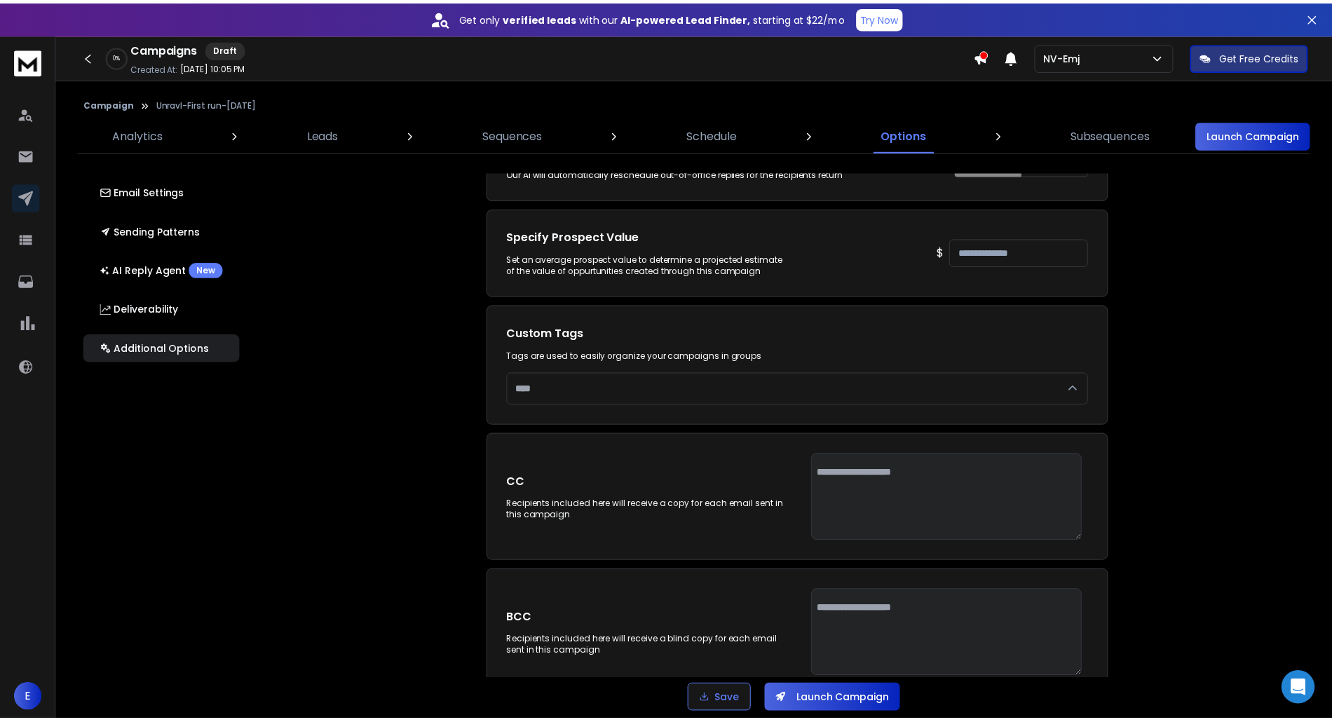
scroll to position [2645, 0]
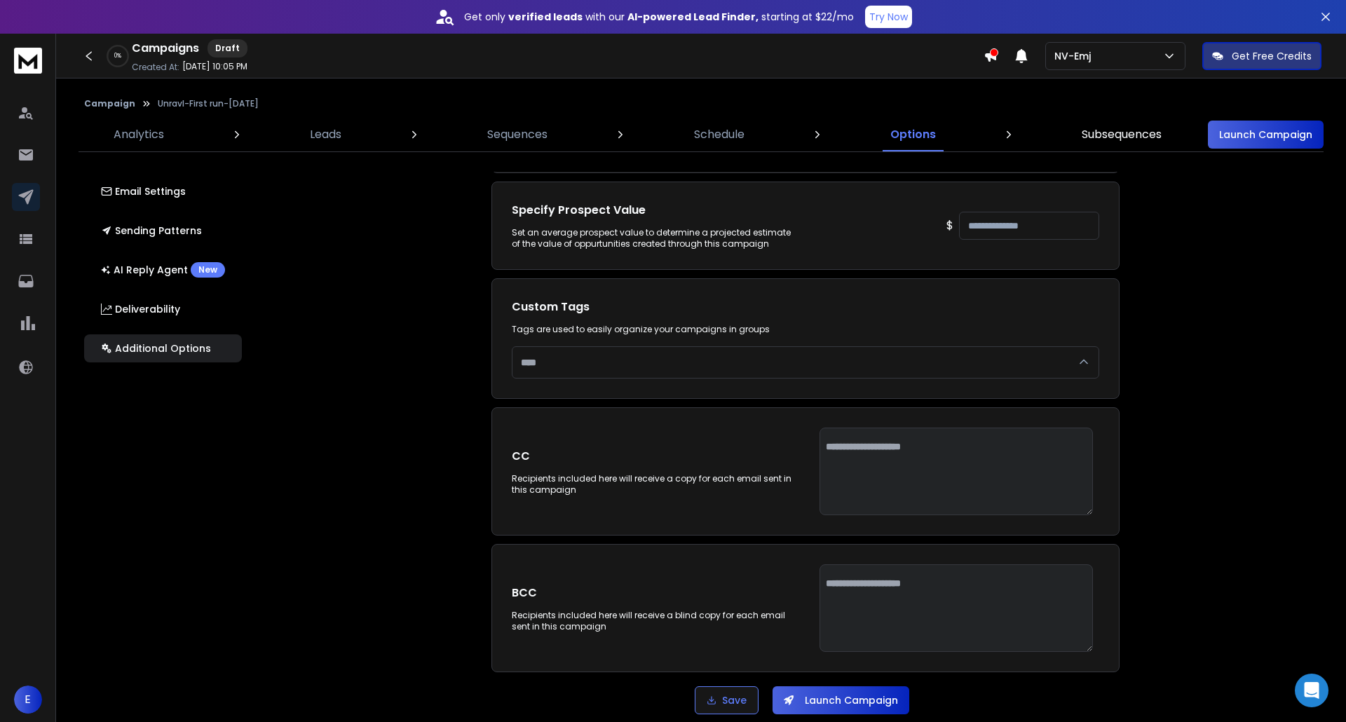
click at [1109, 129] on p "Subsequences" at bounding box center [1122, 134] width 80 height 17
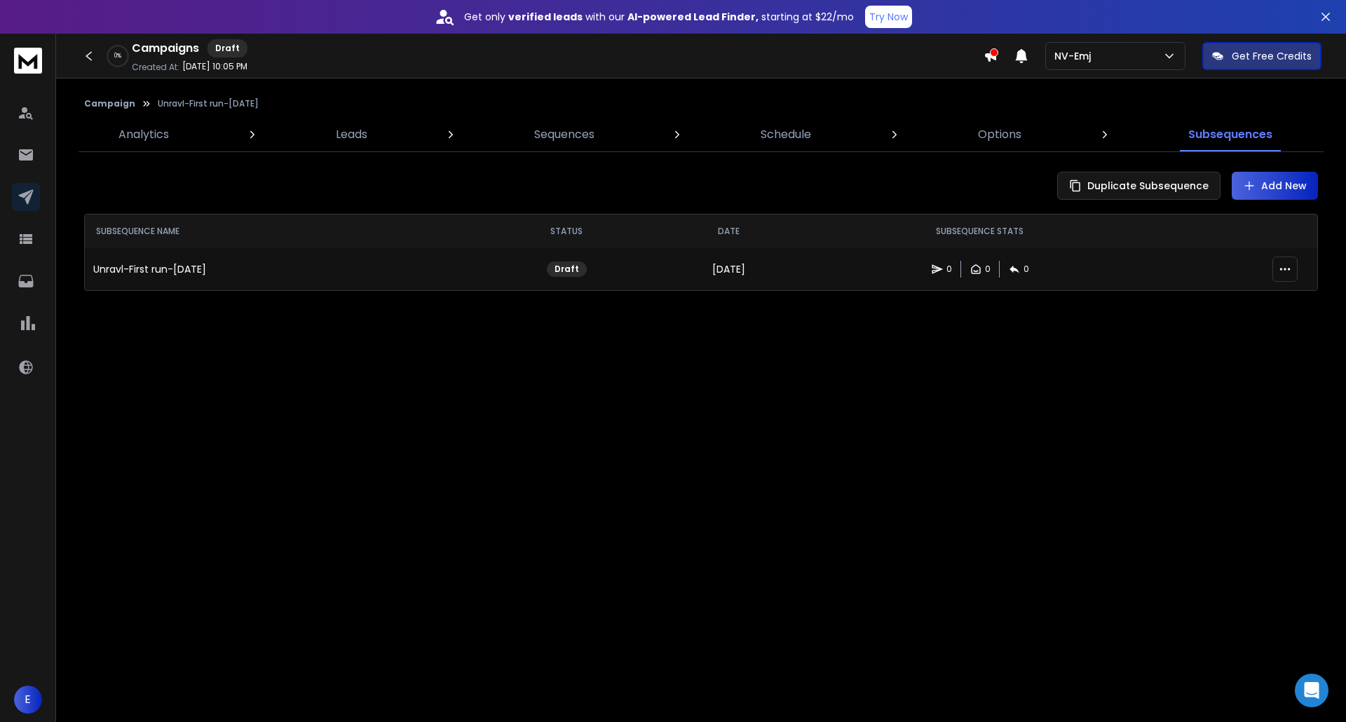
click at [590, 262] on td "Draft" at bounding box center [566, 269] width 173 height 42
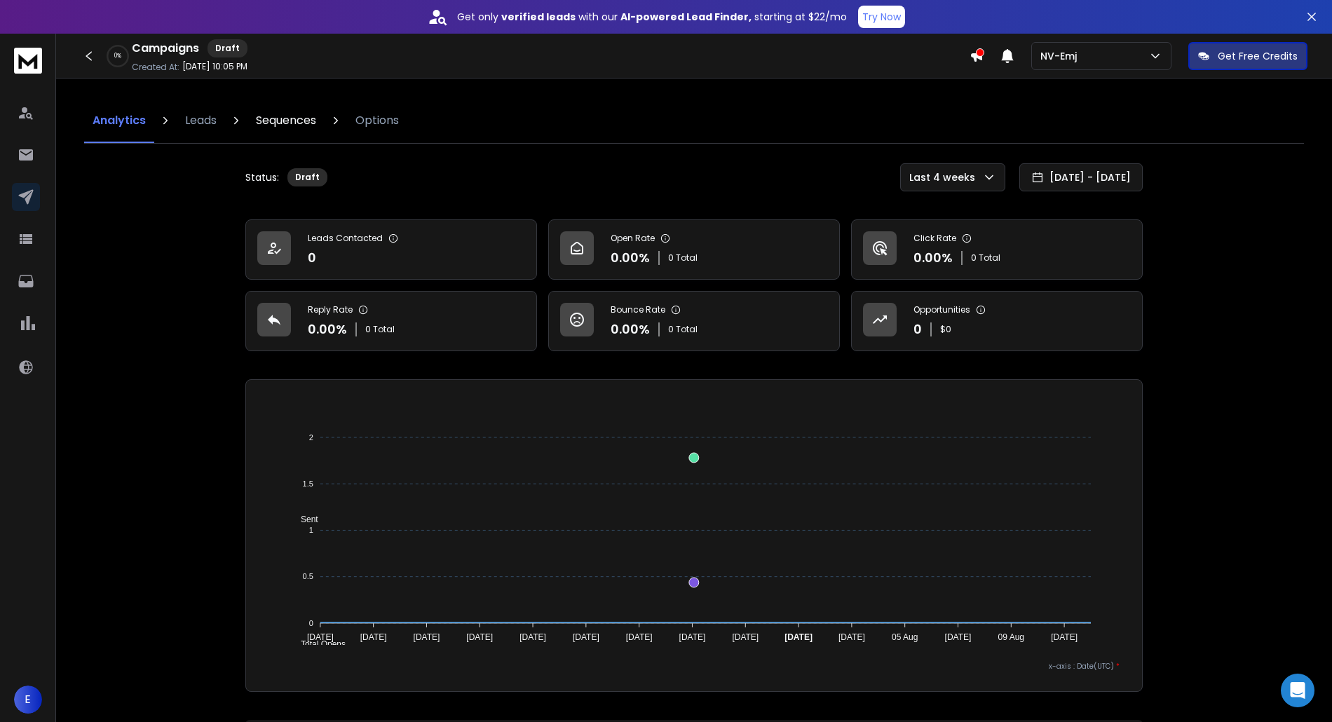
click at [271, 116] on p "Sequences" at bounding box center [286, 120] width 60 height 17
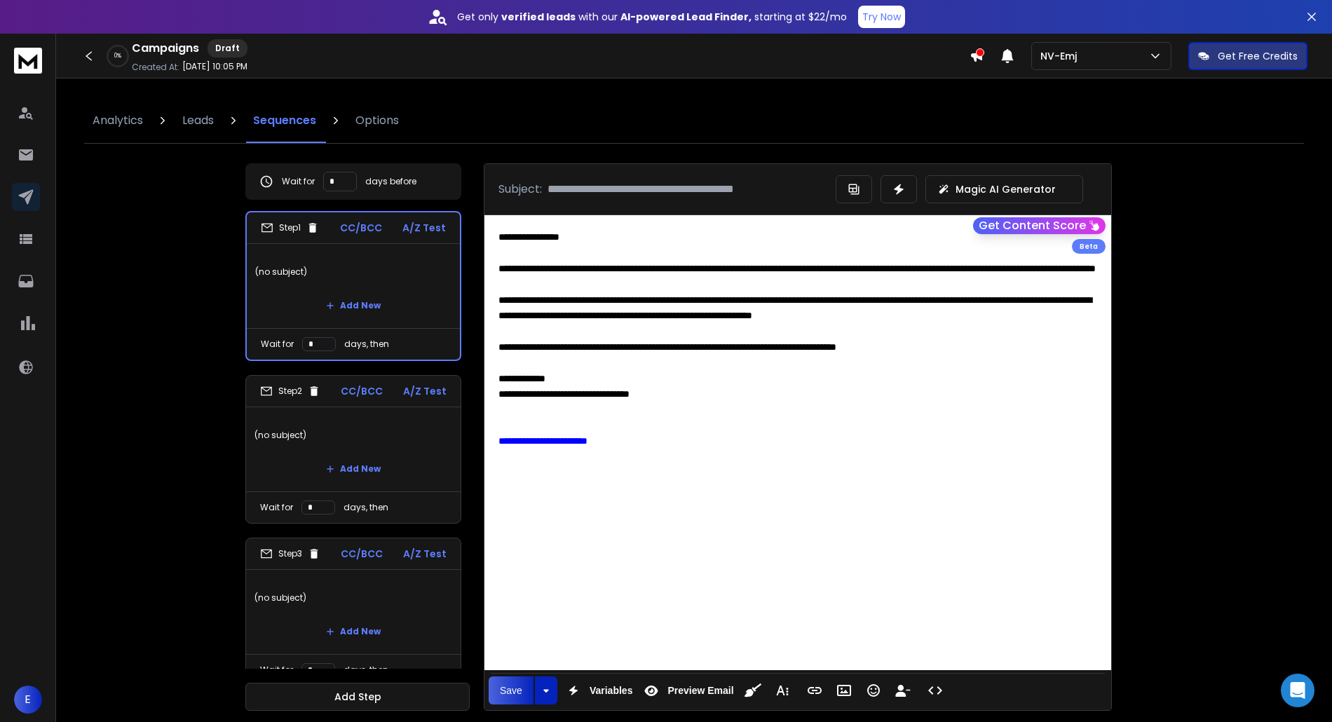
click at [363, 436] on p "(no subject)" at bounding box center [354, 435] width 198 height 39
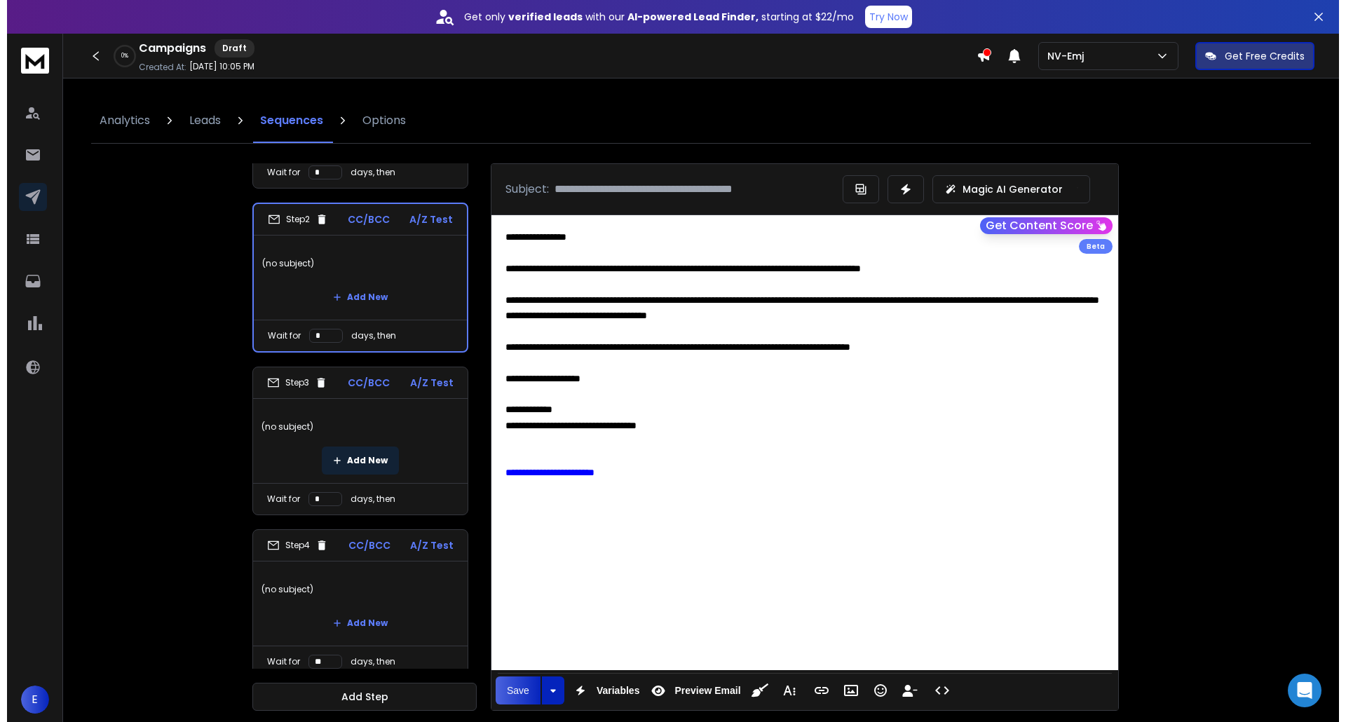
scroll to position [187, 0]
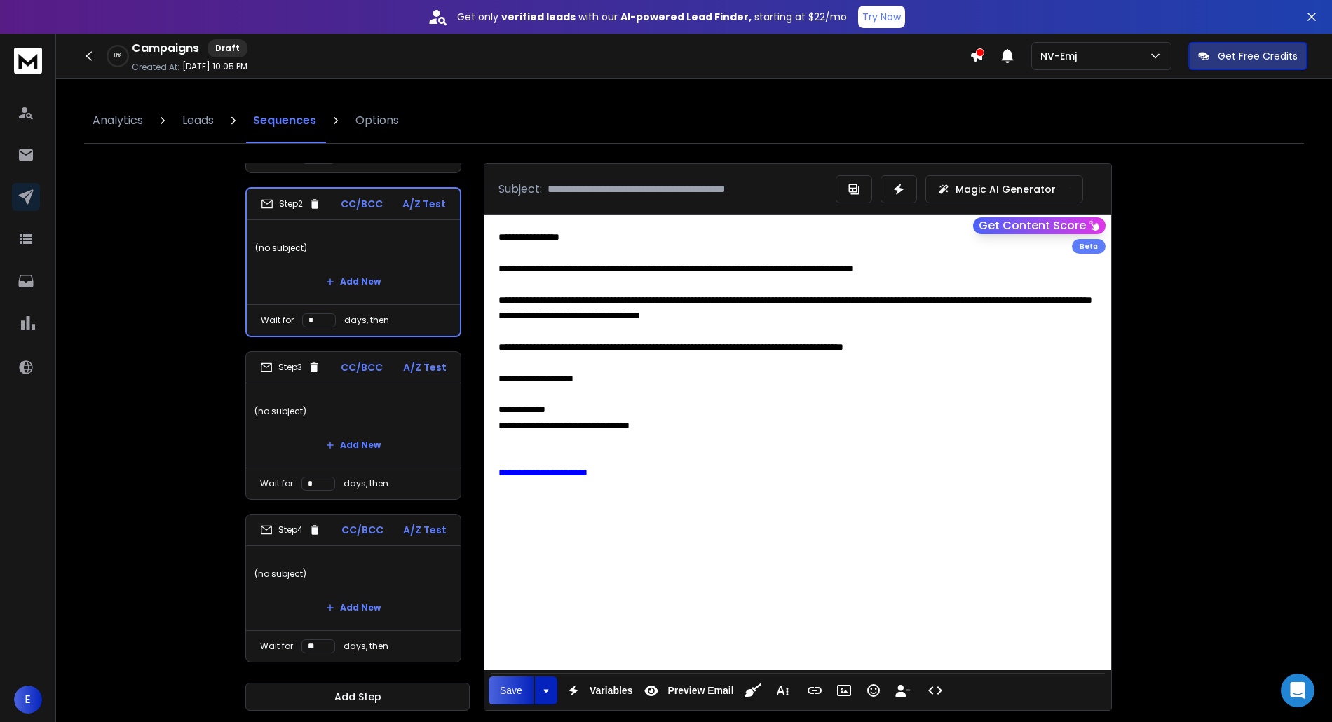
click at [374, 405] on p "(no subject)" at bounding box center [354, 411] width 198 height 39
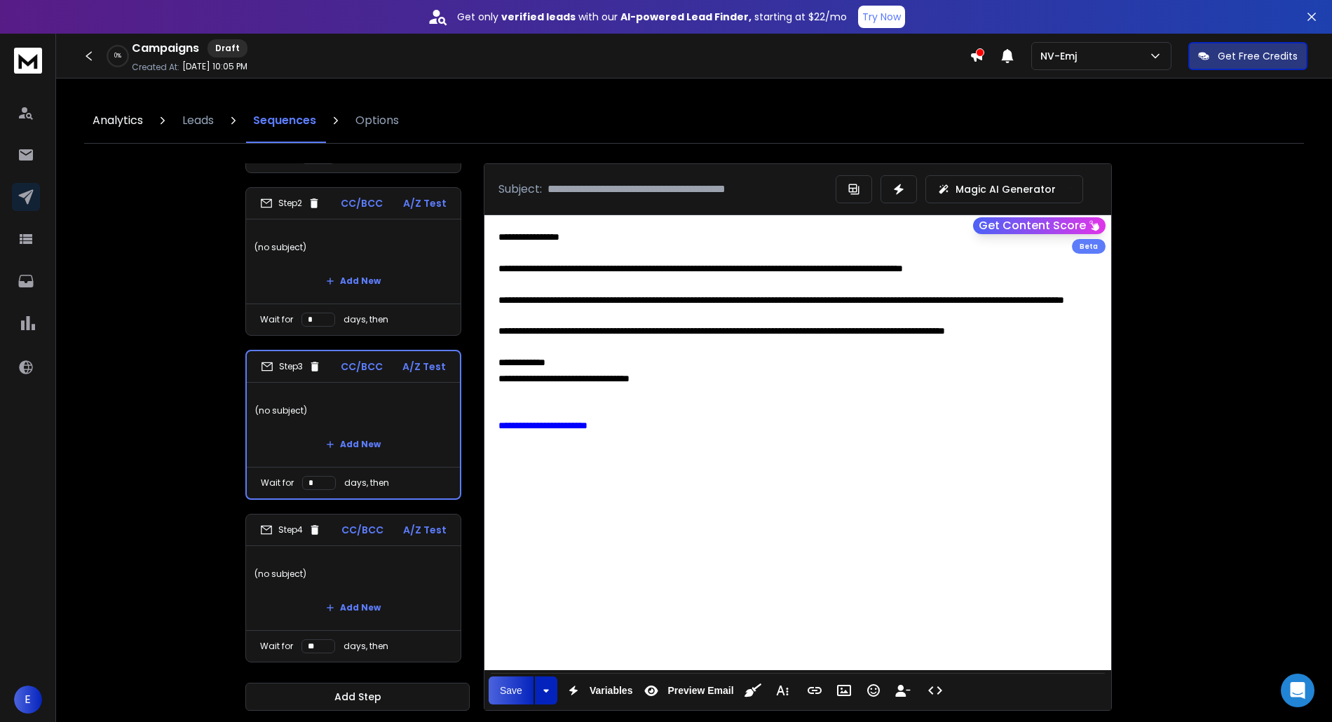
click at [113, 119] on p "Analytics" at bounding box center [118, 120] width 50 height 17
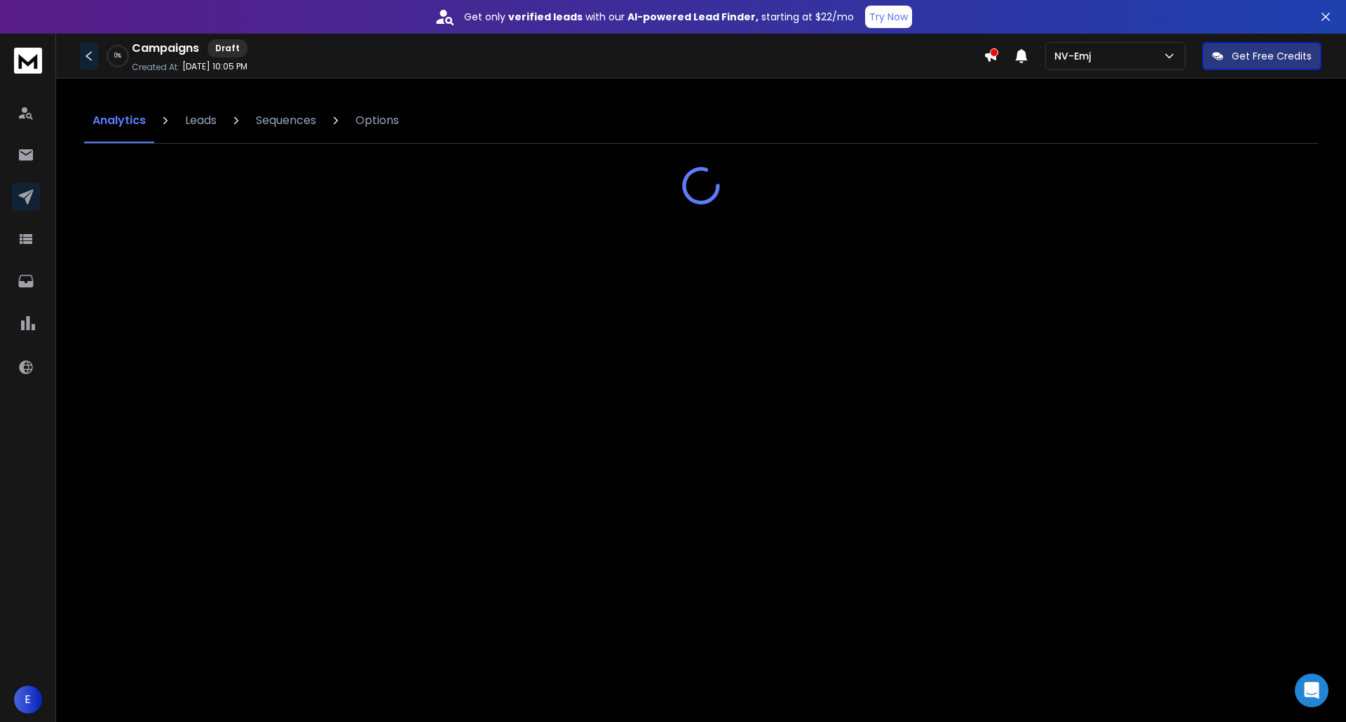
click at [93, 53] on icon at bounding box center [89, 56] width 13 height 13
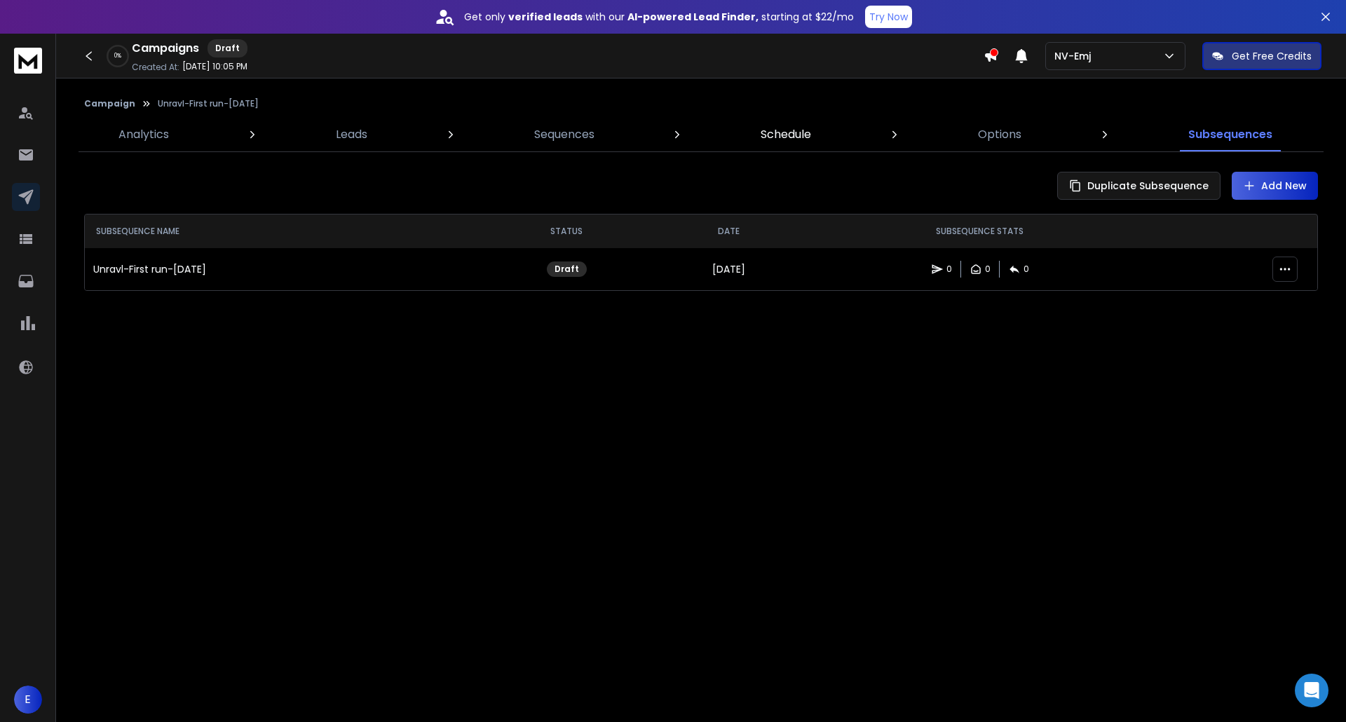
click at [755, 119] on link "Schedule" at bounding box center [785, 135] width 67 height 34
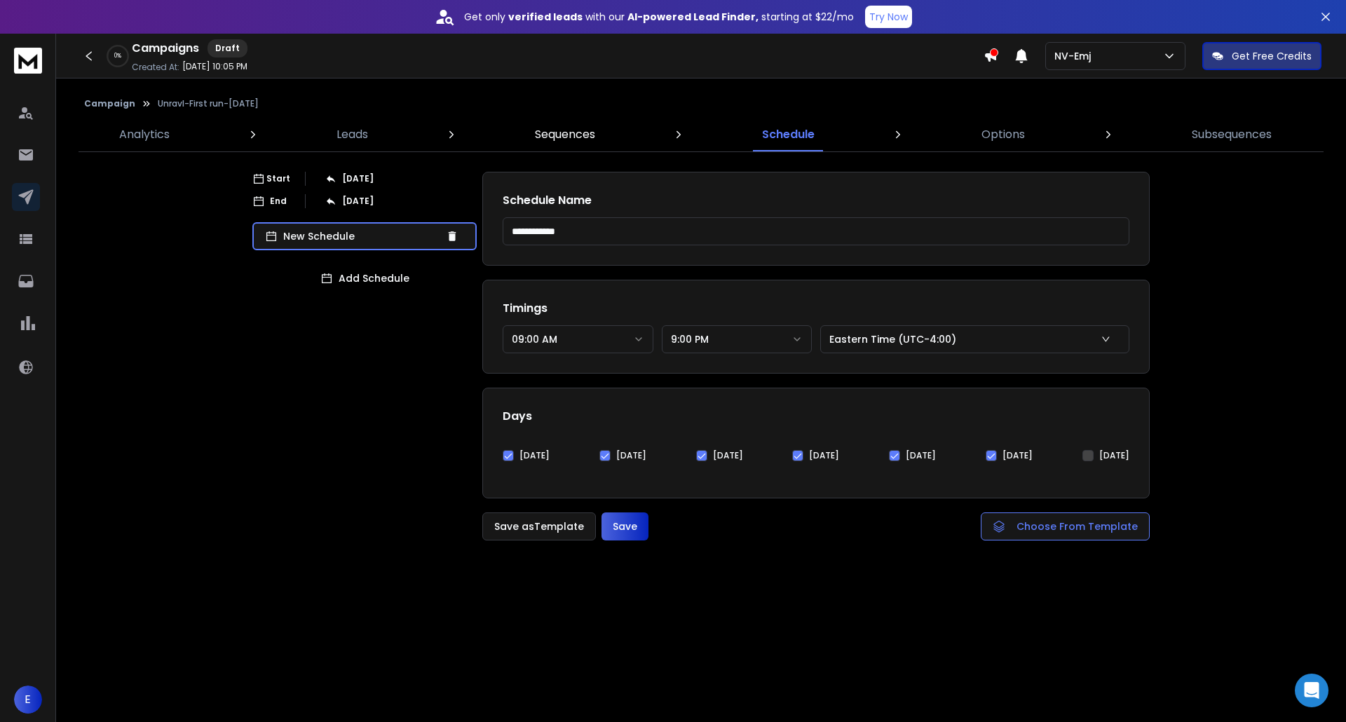
click at [562, 135] on p "Sequences" at bounding box center [565, 134] width 60 height 17
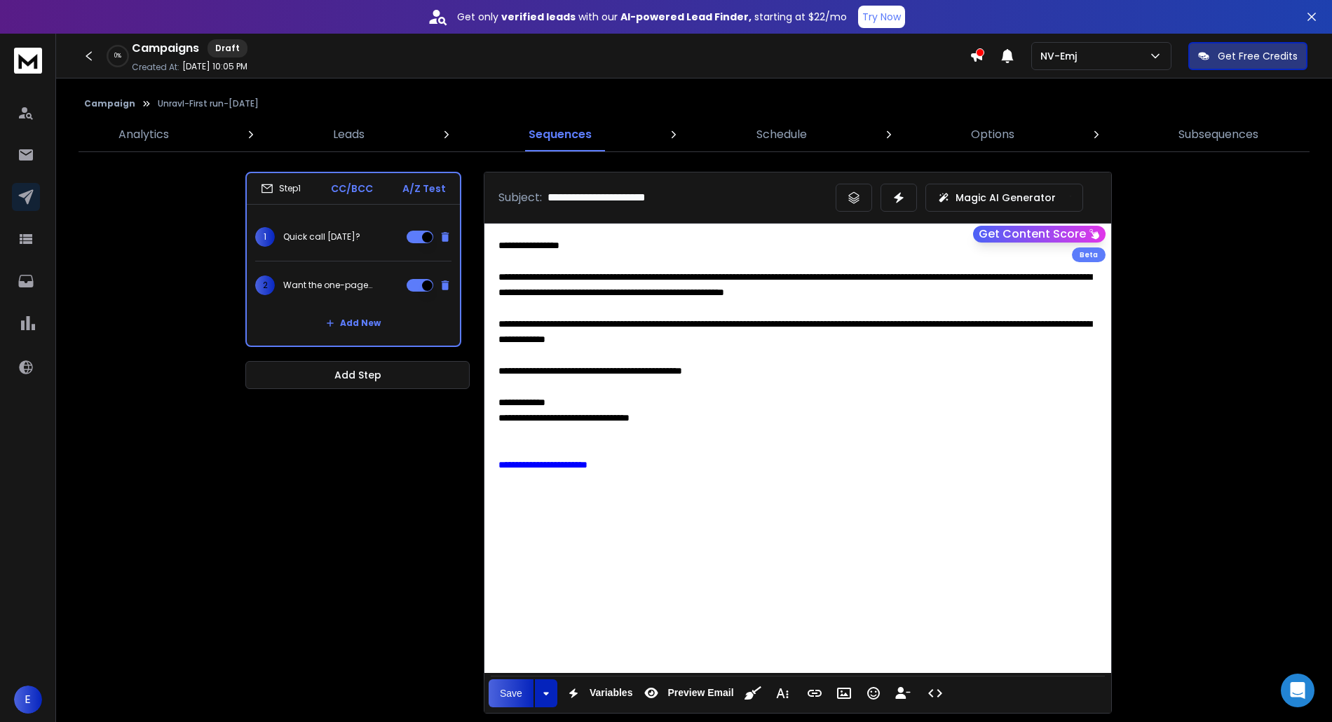
click at [248, 144] on div "Analytics Leads Sequences Schedule Options Subsequences" at bounding box center [689, 135] width 1220 height 34
click at [188, 130] on div "Analytics Leads Sequences Schedule Options Subsequences" at bounding box center [689, 135] width 1220 height 34
click at [163, 139] on p "Analytics" at bounding box center [144, 134] width 50 height 17
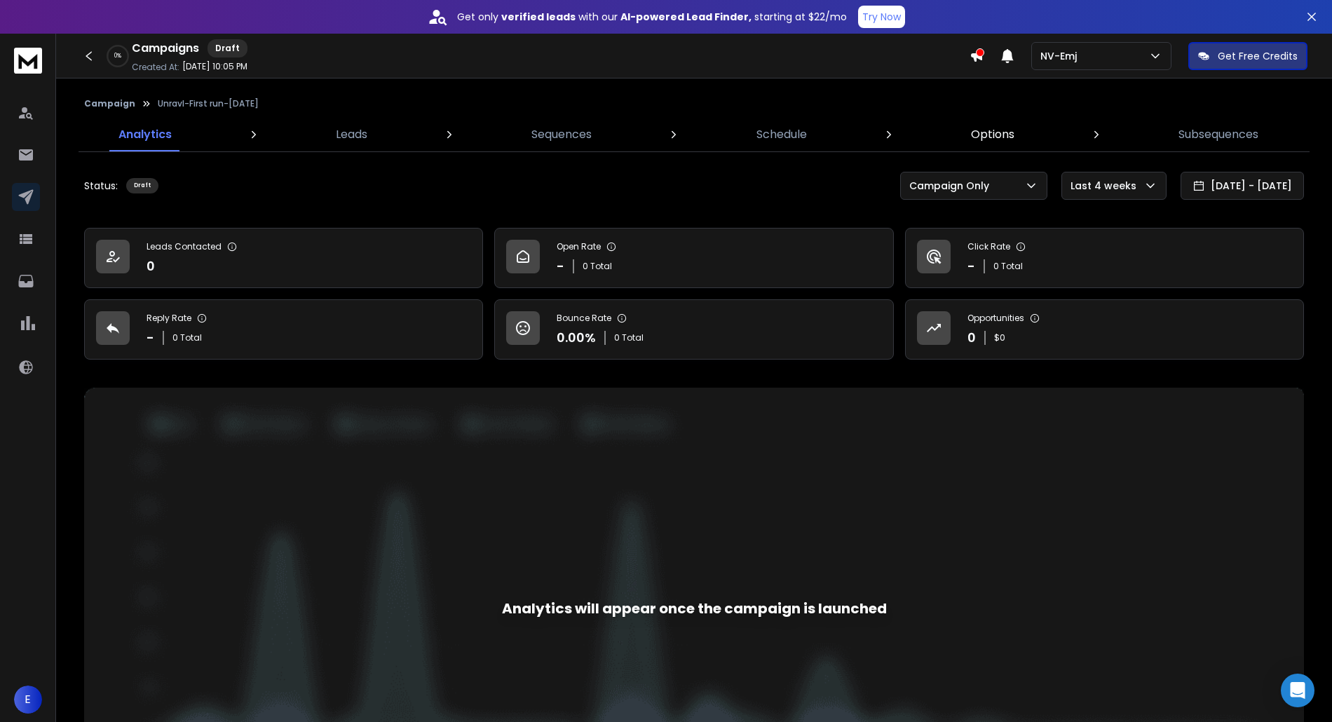
click at [979, 135] on p "Options" at bounding box center [992, 134] width 43 height 17
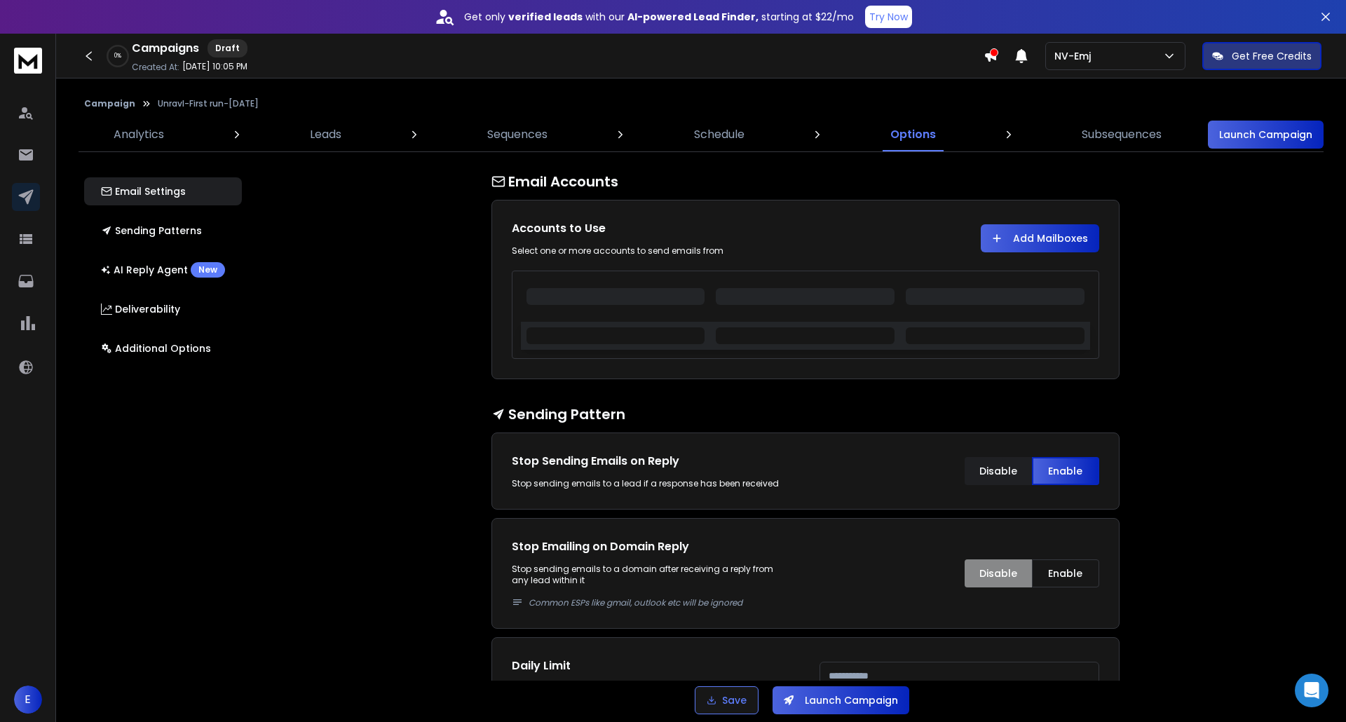
click at [1276, 133] on button "Launch Campaign" at bounding box center [1266, 135] width 116 height 28
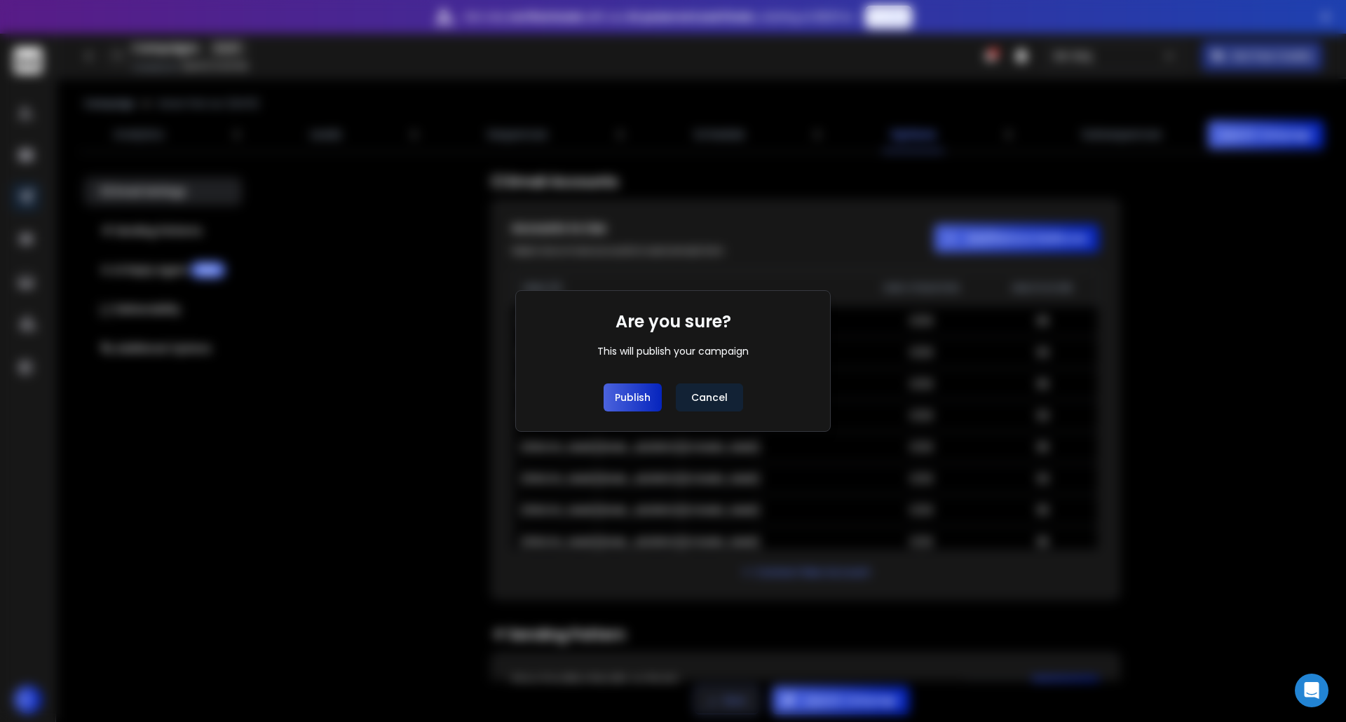
click at [635, 393] on button "Publish" at bounding box center [633, 398] width 58 height 28
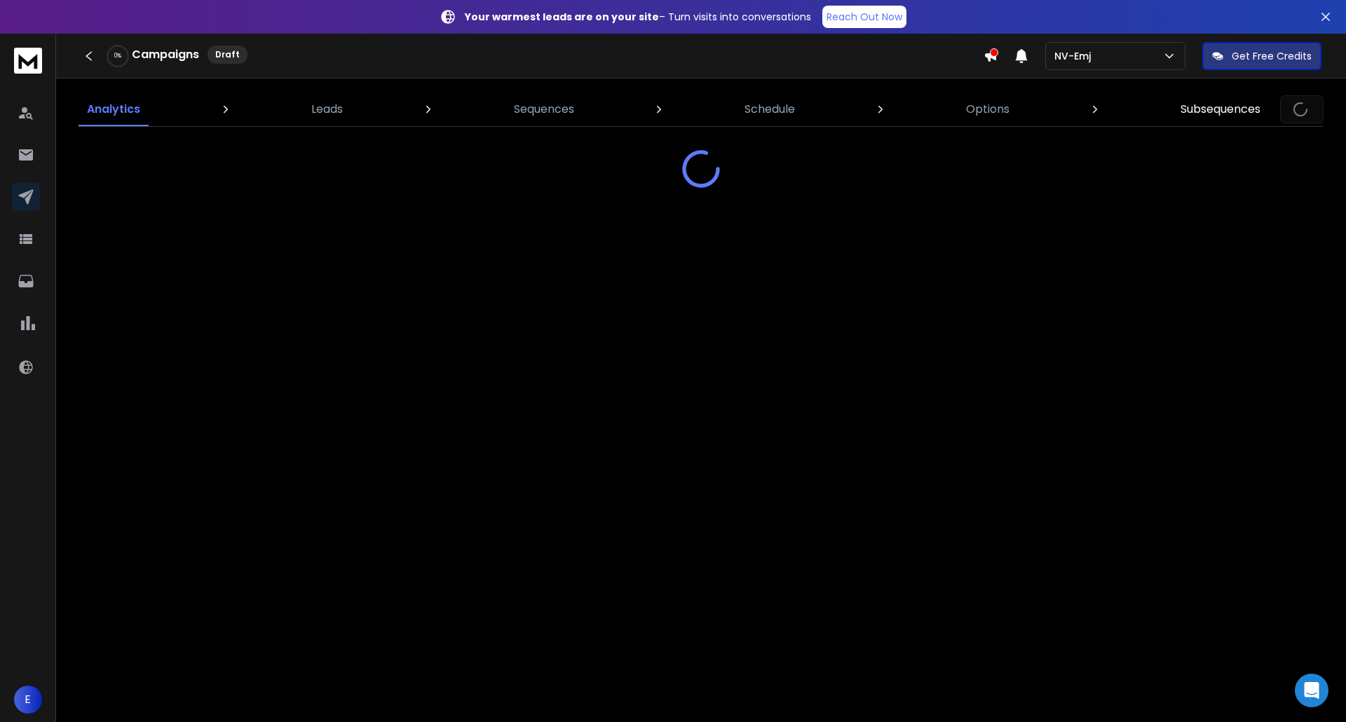
click at [1224, 104] on p "Subsequences" at bounding box center [1221, 109] width 80 height 17
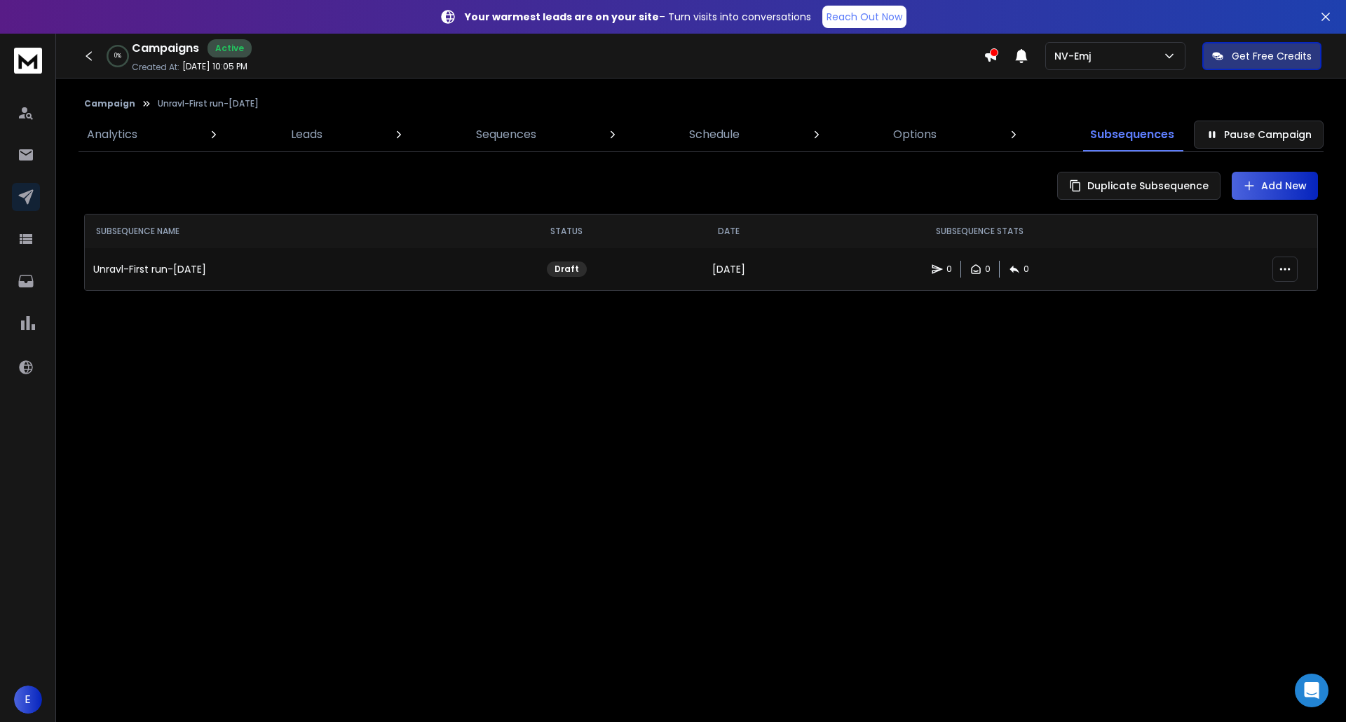
click at [480, 264] on td "Draft" at bounding box center [566, 269] width 173 height 42
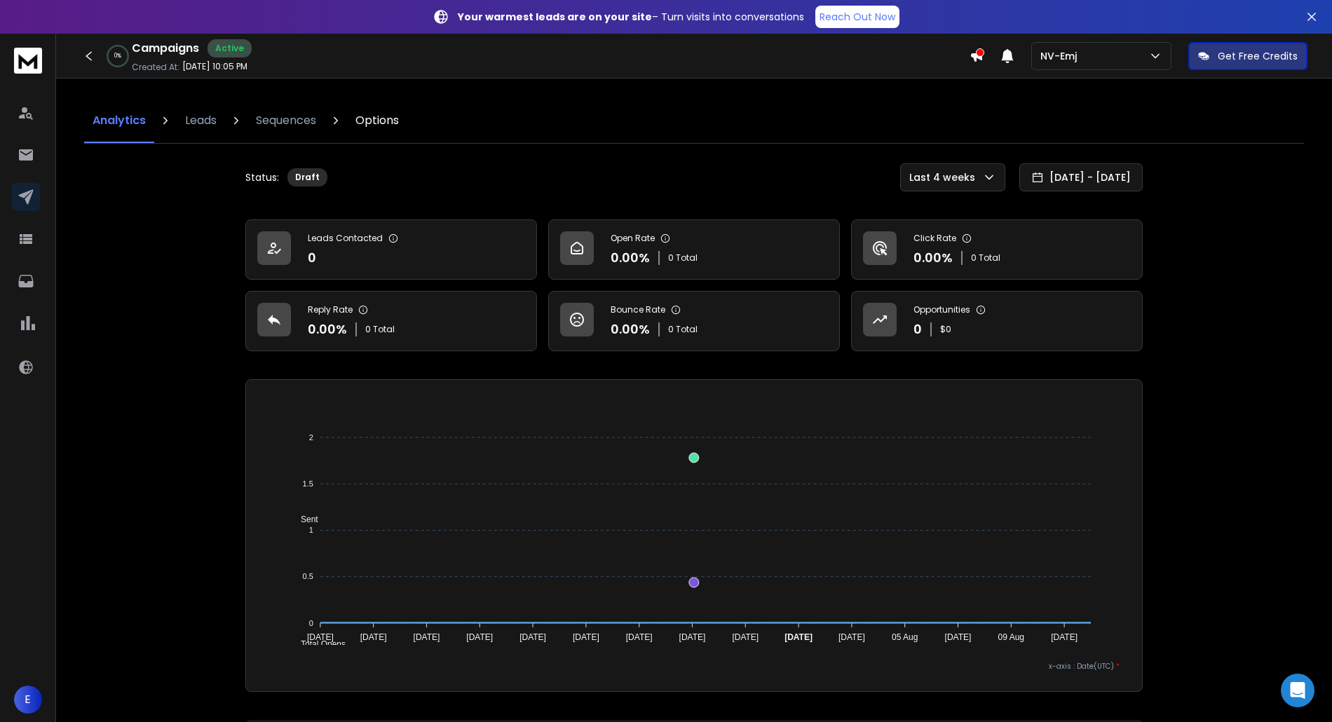
click at [380, 119] on p "Options" at bounding box center [377, 120] width 43 height 17
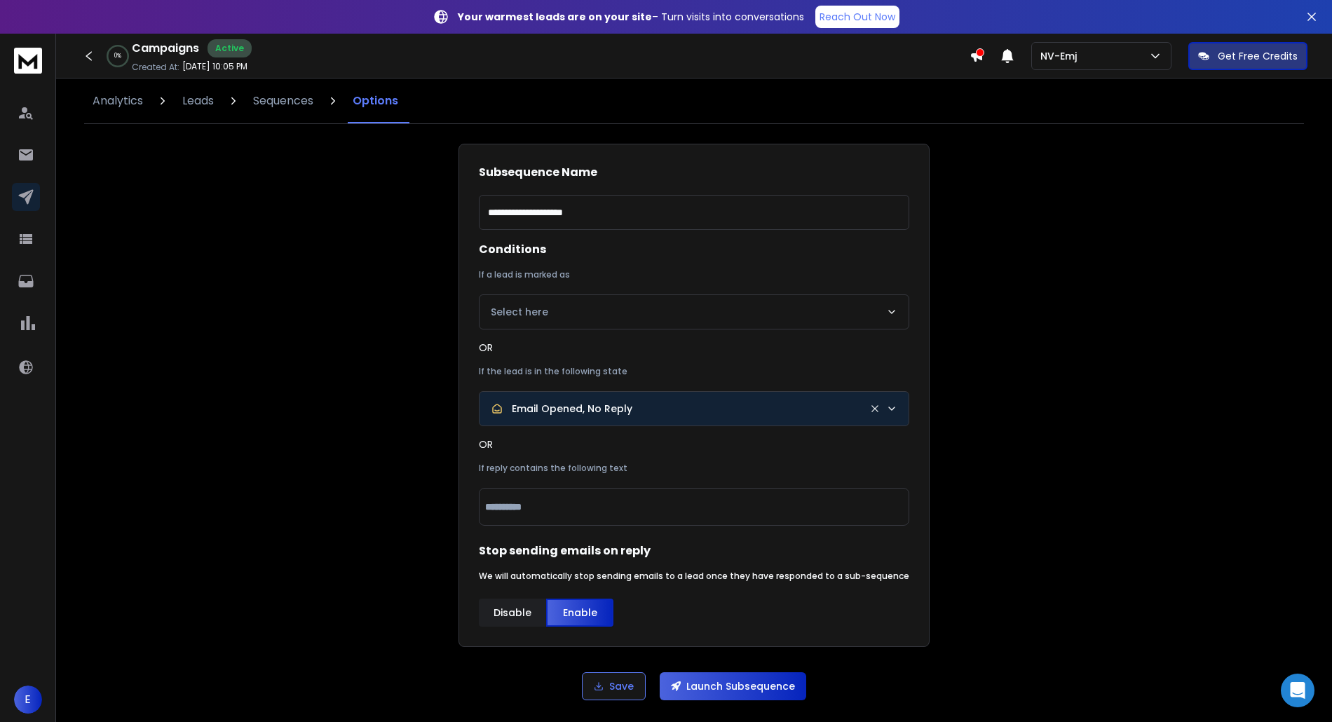
scroll to position [39, 0]
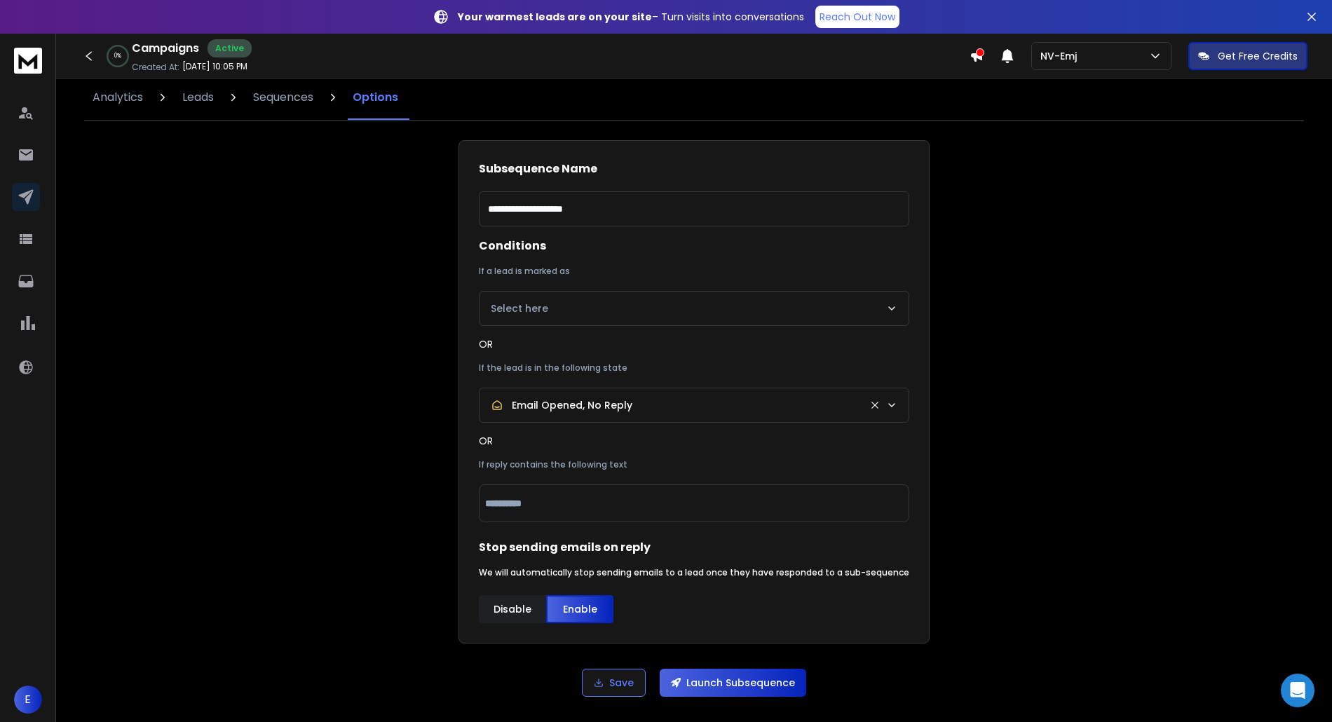
click at [704, 680] on button "Launch Subsequence" at bounding box center [733, 683] width 147 height 28
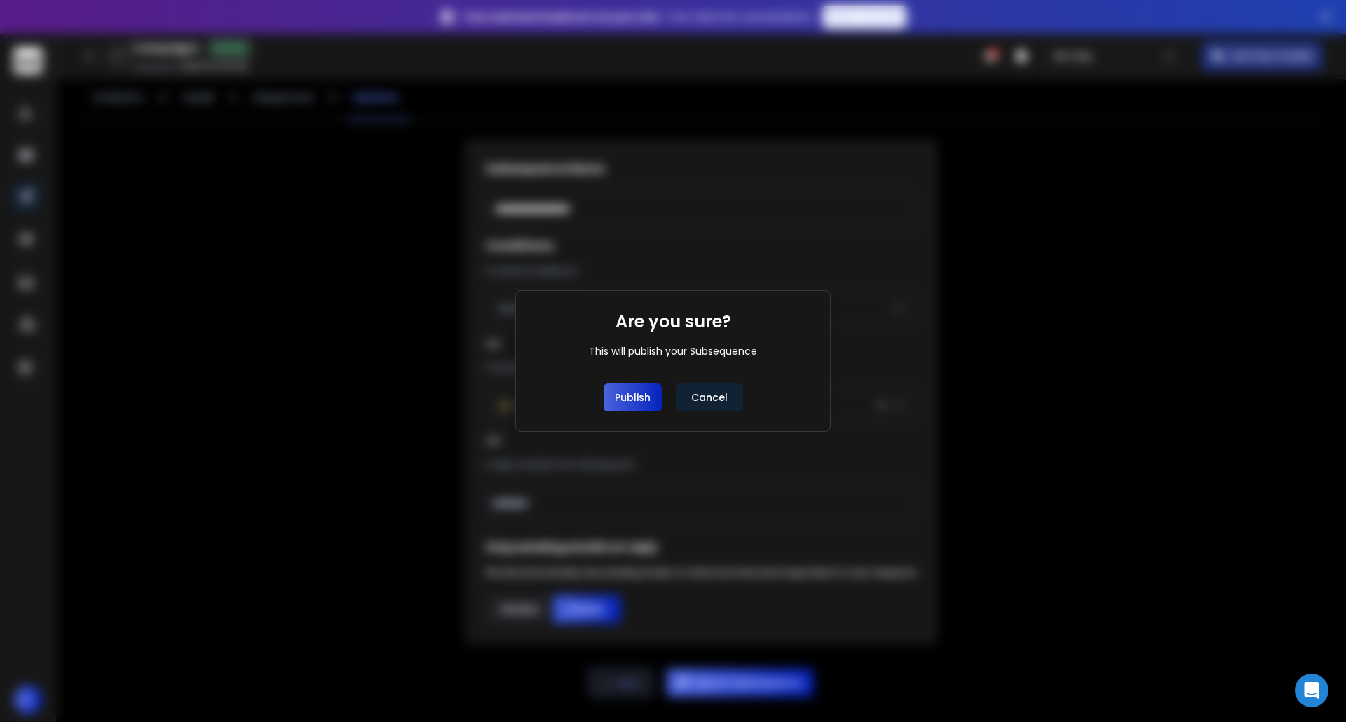
click at [648, 395] on button "Publish" at bounding box center [633, 398] width 58 height 28
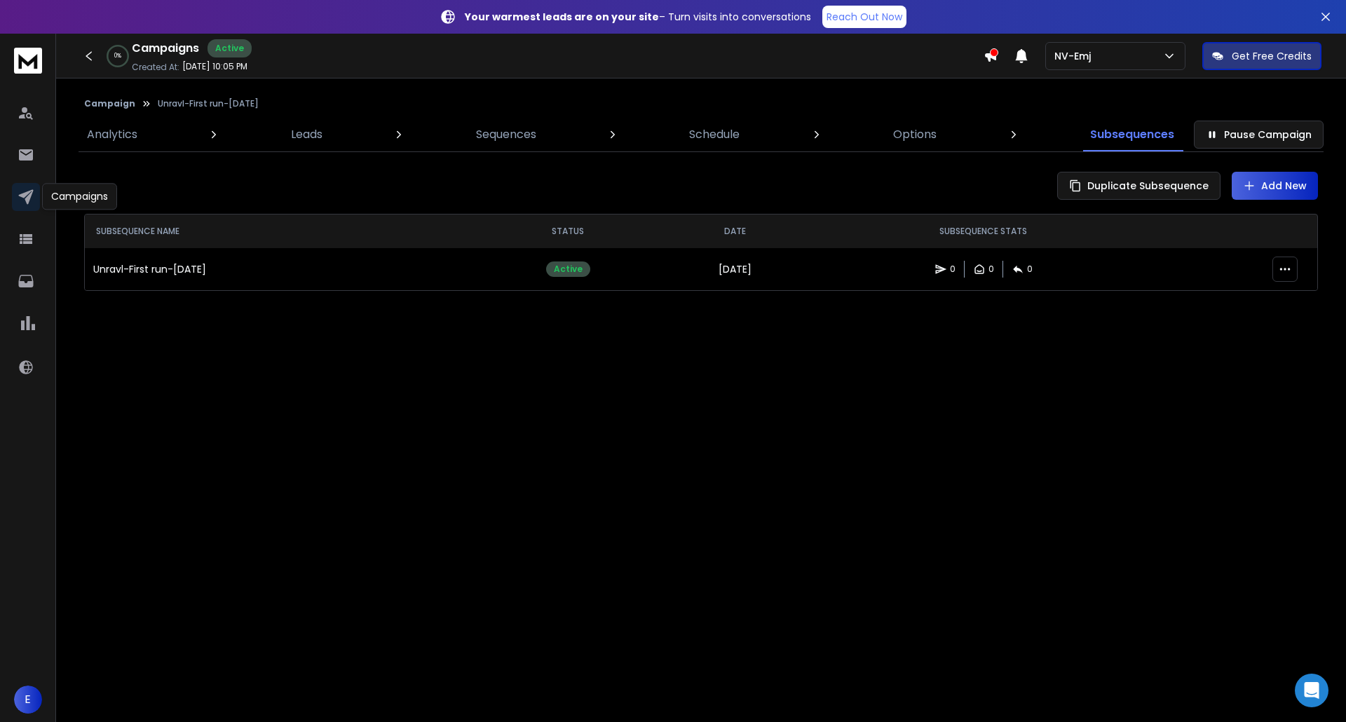
click at [24, 194] on icon at bounding box center [25, 196] width 15 height 15
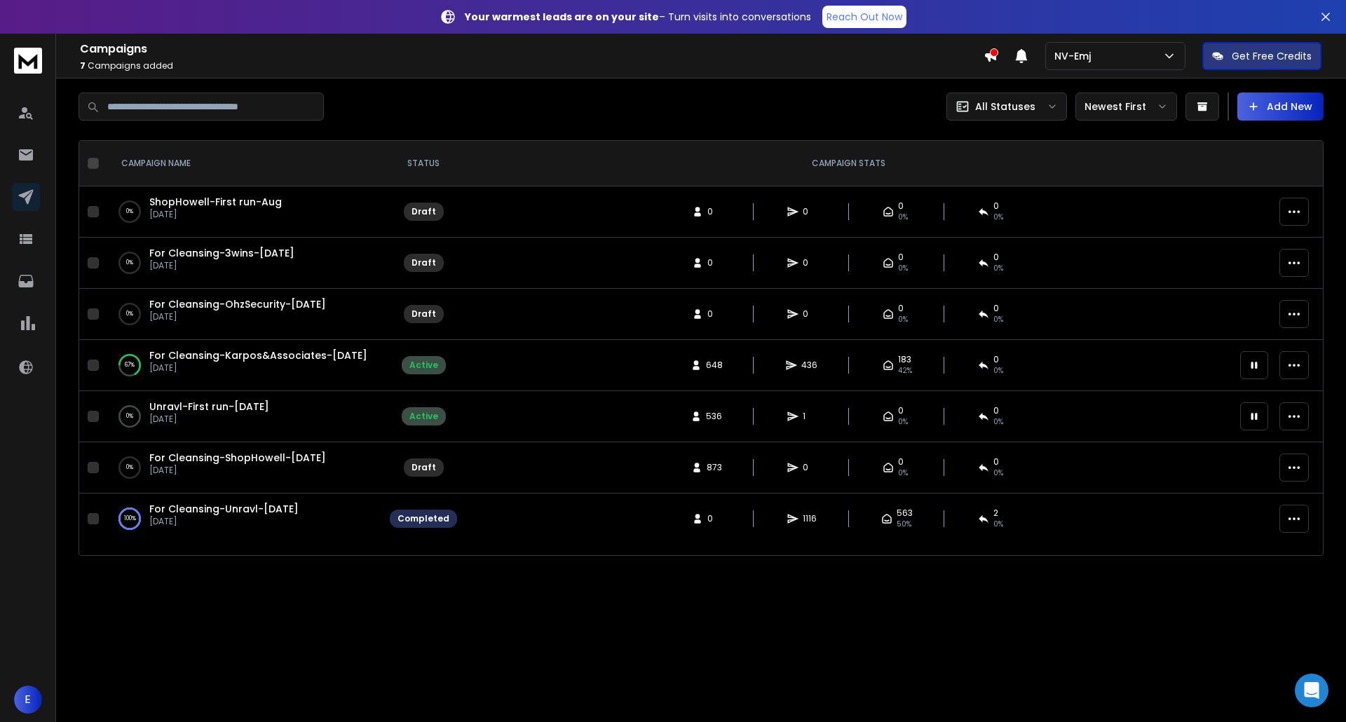
click at [219, 407] on span "Unravl-First run-[DATE]" at bounding box center [209, 407] width 120 height 14
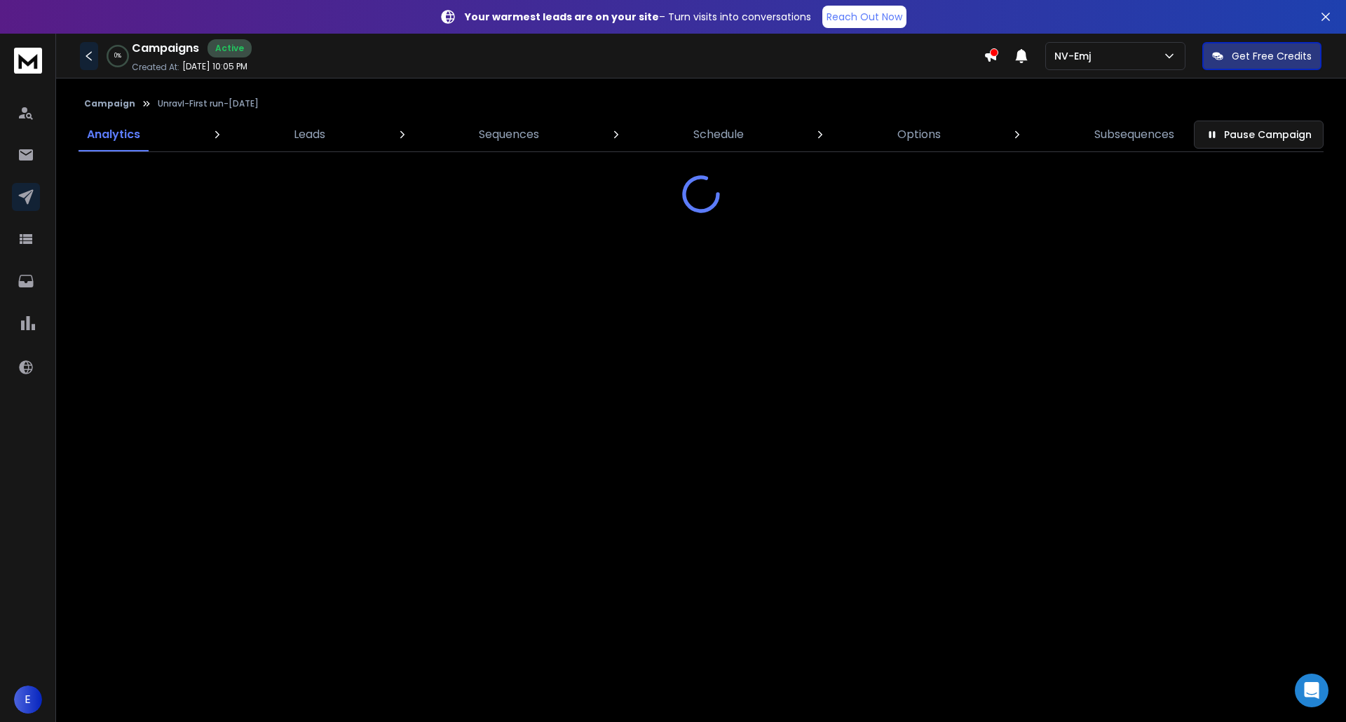
click at [91, 51] on icon at bounding box center [89, 55] width 6 height 9
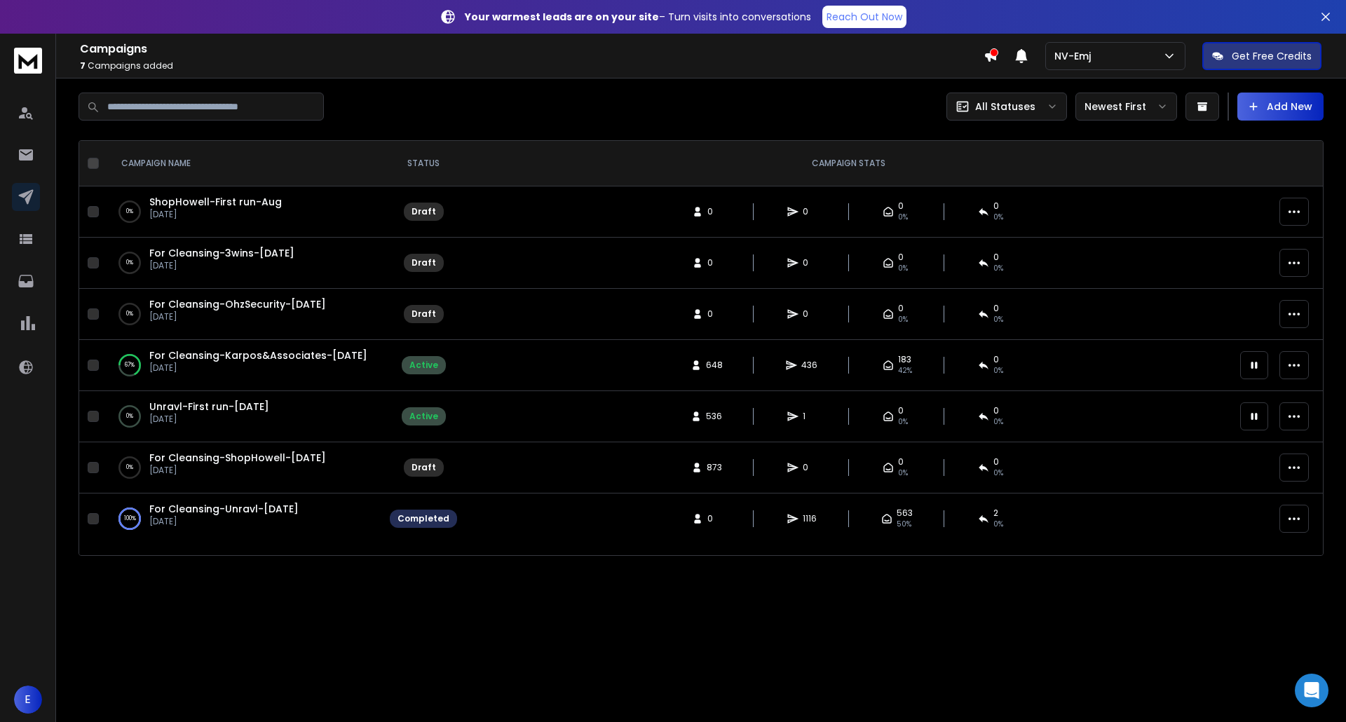
click at [258, 419] on div "0 % Unravl-First run-[DATE] [DATE]" at bounding box center [243, 417] width 249 height 34
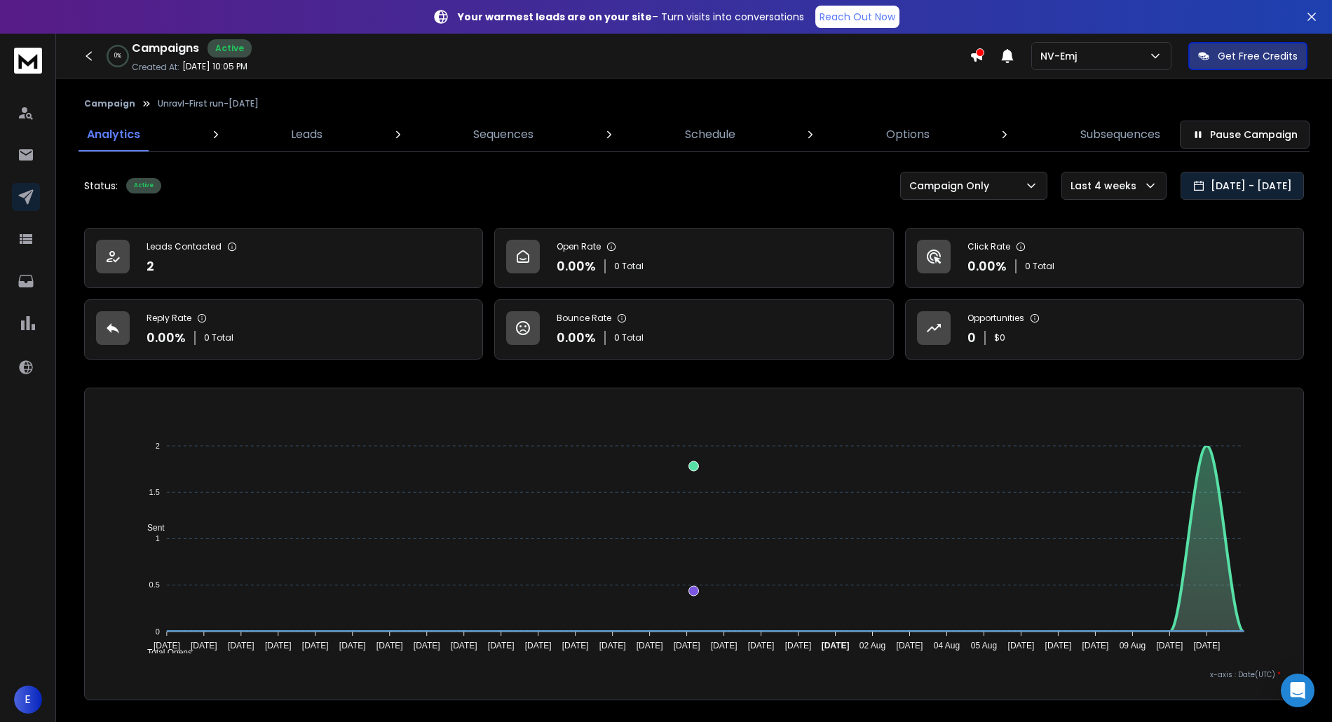
click at [1193, 187] on button "[DATE] - [DATE]" at bounding box center [1242, 186] width 123 height 28
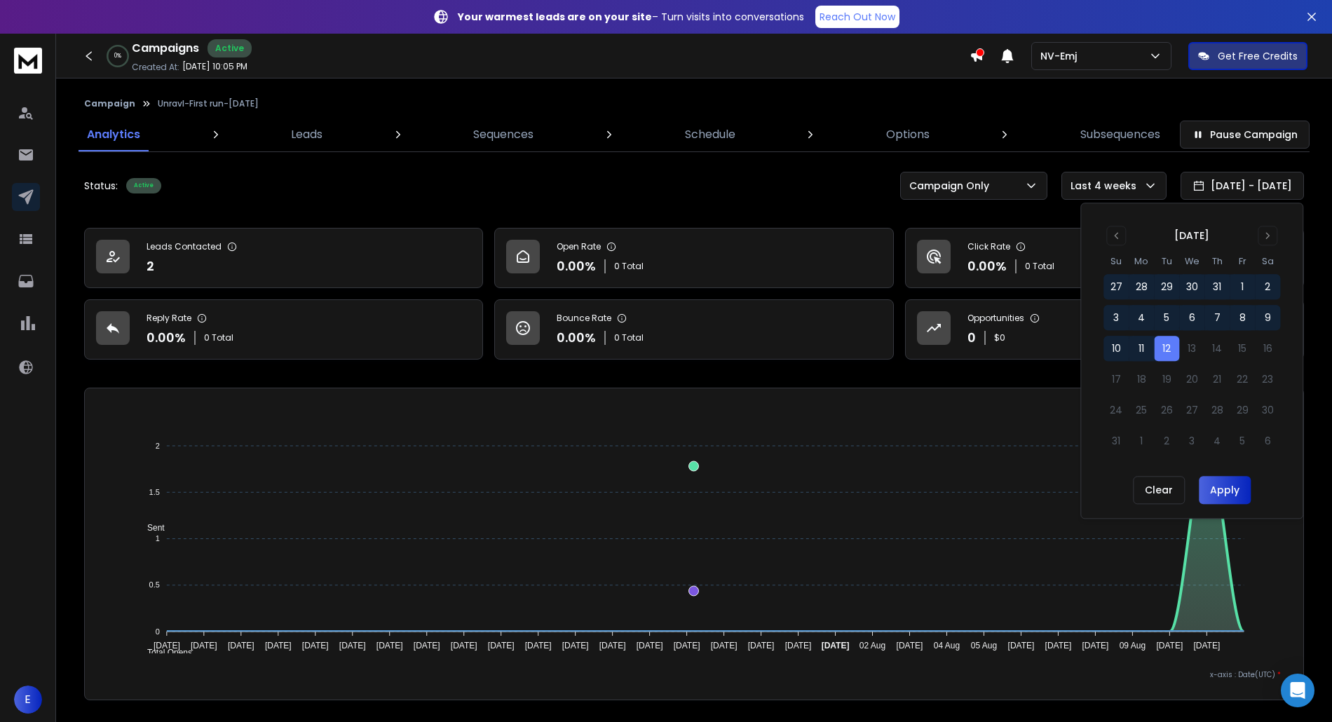
click at [1150, 345] on button "11" at bounding box center [1141, 349] width 25 height 25
click at [1140, 346] on button "11" at bounding box center [1141, 349] width 25 height 25
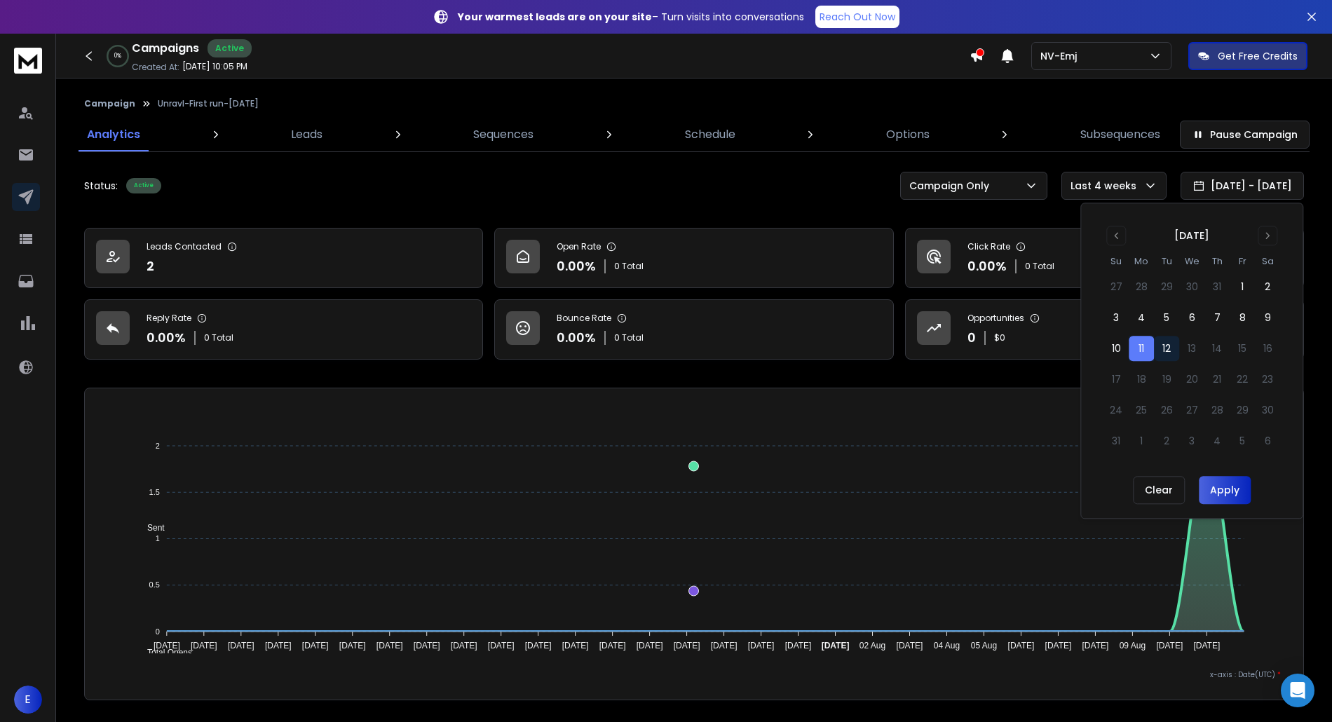
click at [1232, 494] on button "Apply" at bounding box center [1225, 491] width 52 height 28
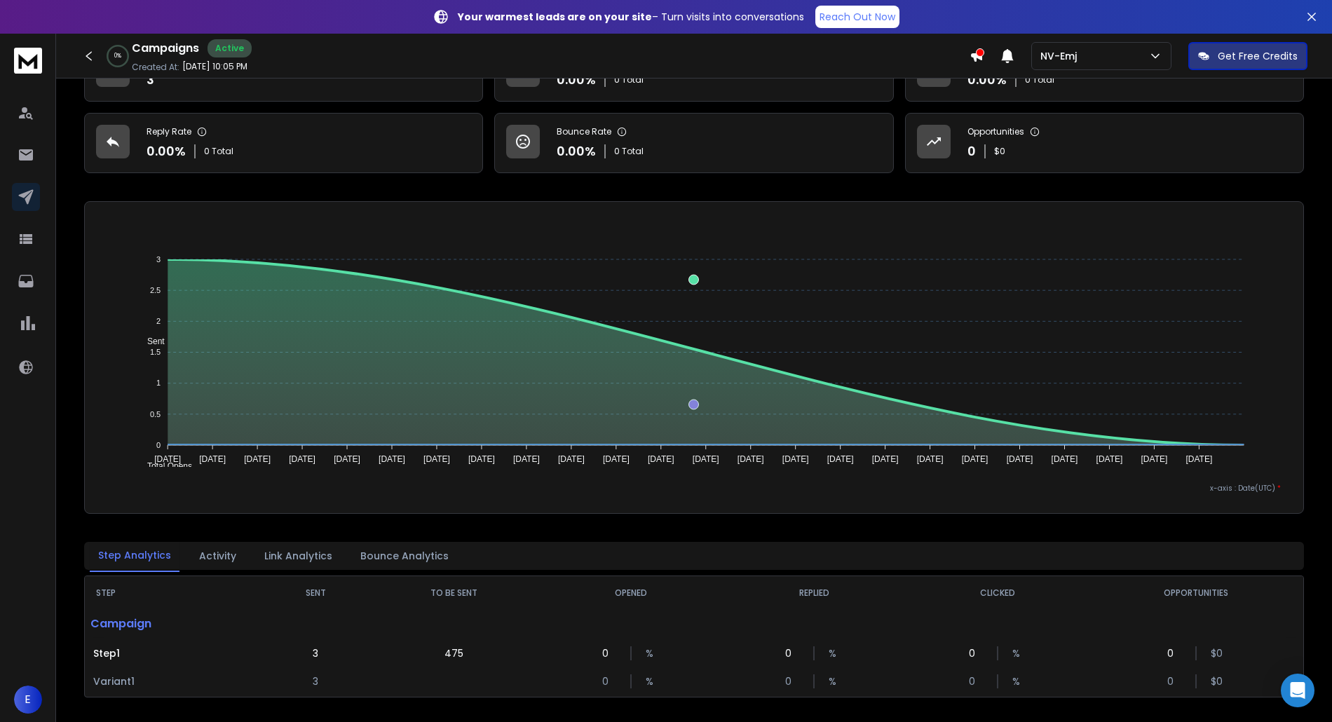
scroll to position [189, 0]
click at [88, 60] on icon at bounding box center [89, 56] width 13 height 13
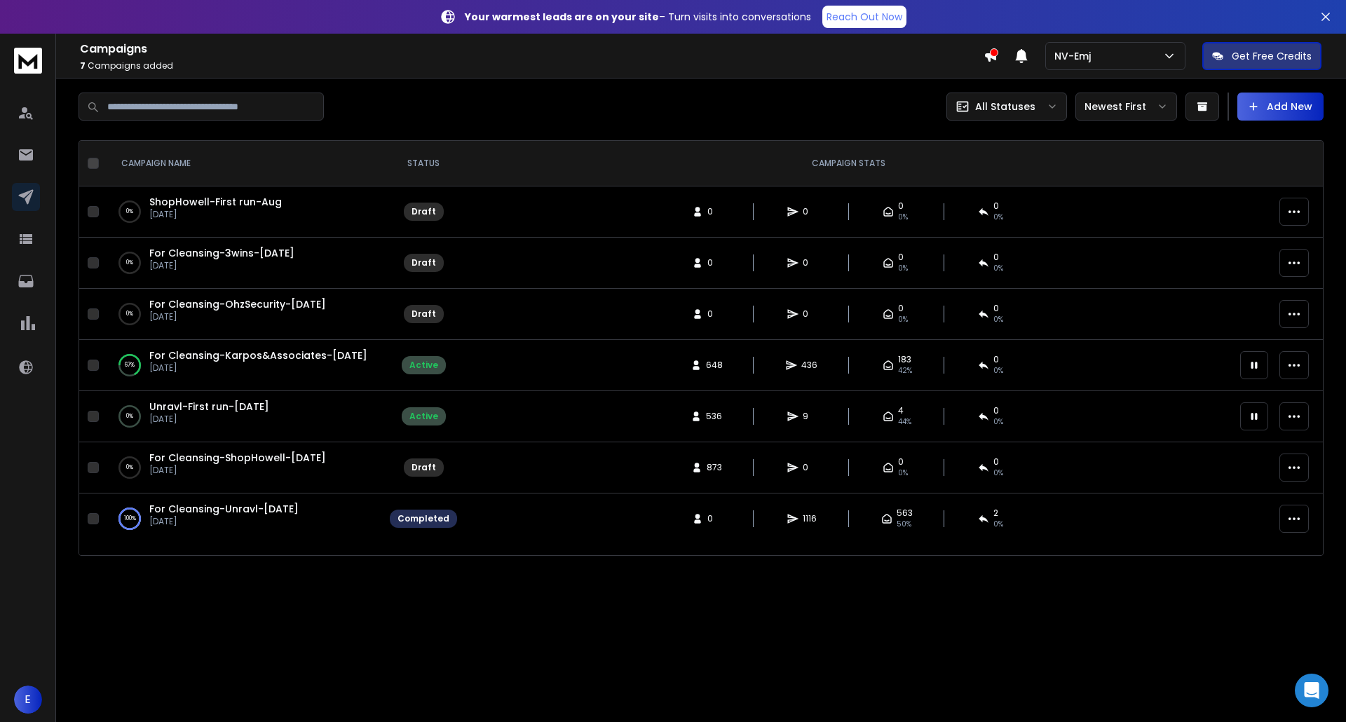
click at [230, 351] on span "For Cleansing-Karpos&Associates-[DATE]" at bounding box center [258, 356] width 218 height 14
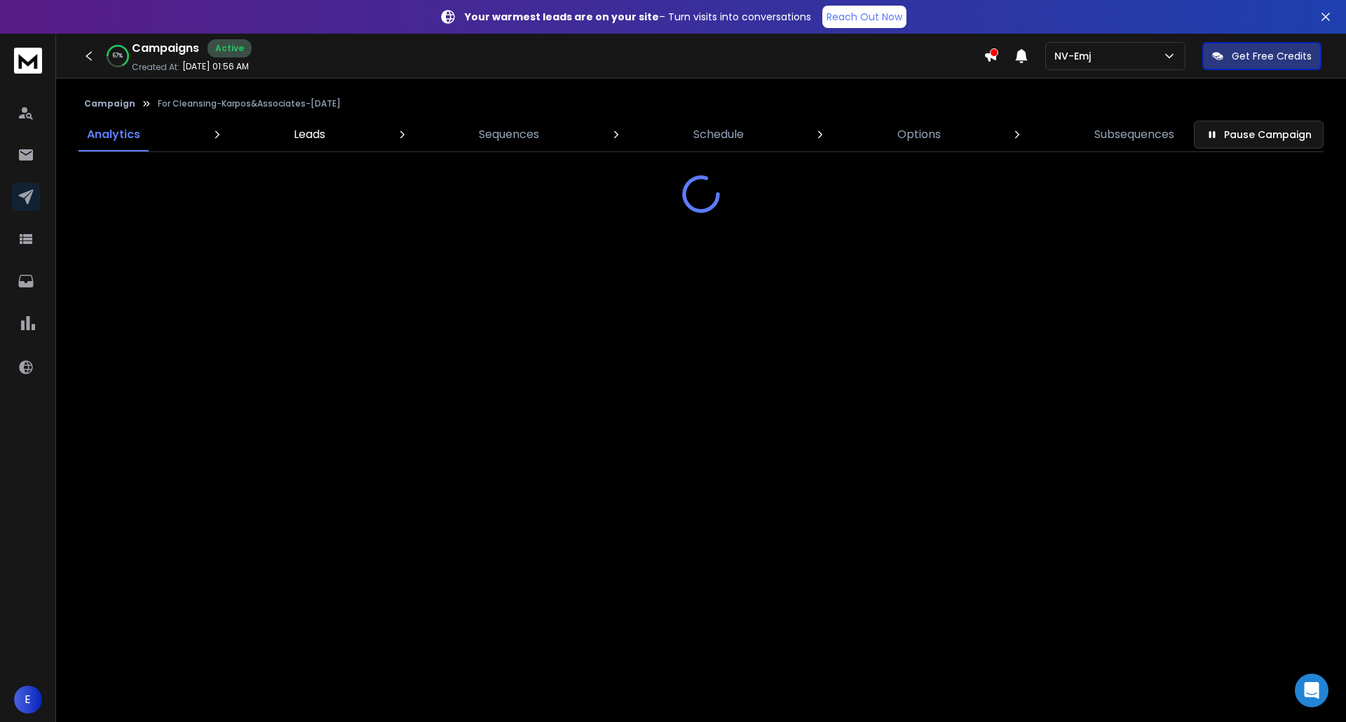
click at [320, 127] on p "Leads" at bounding box center [310, 134] width 32 height 17
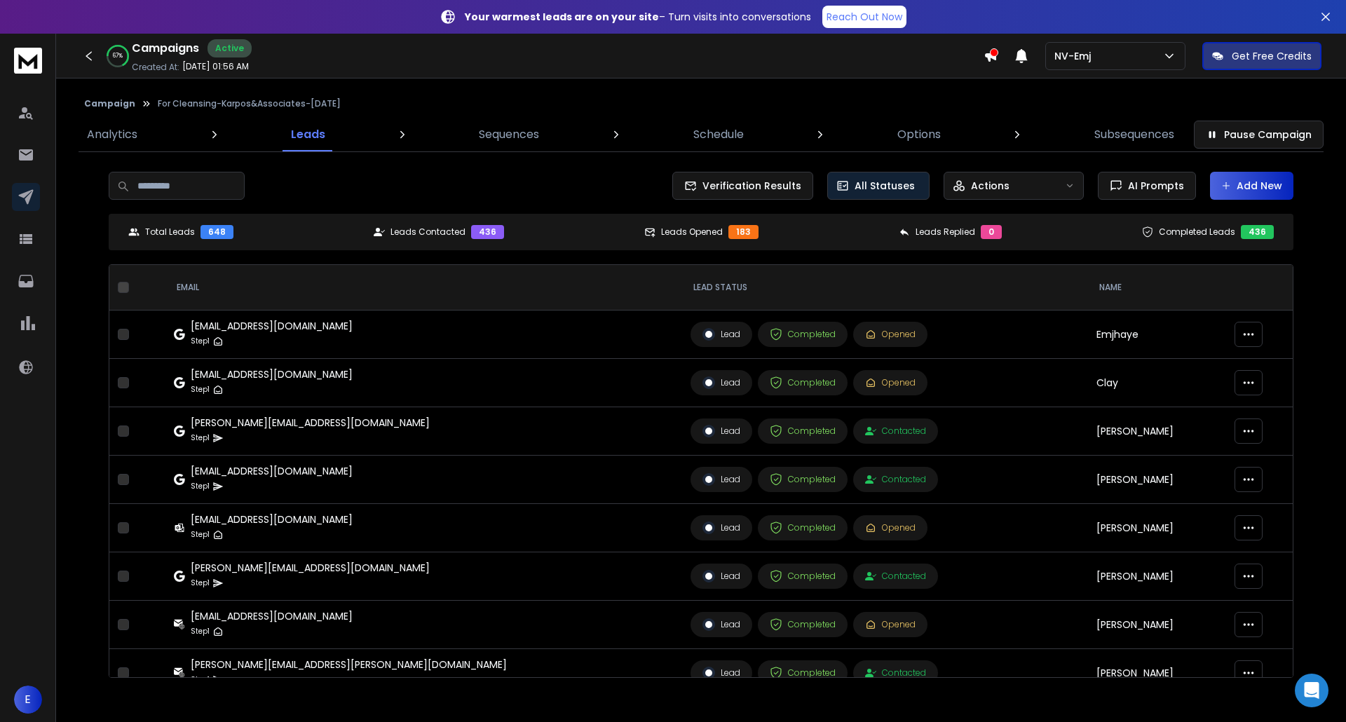
click at [870, 180] on p "All Statuses" at bounding box center [885, 186] width 60 height 14
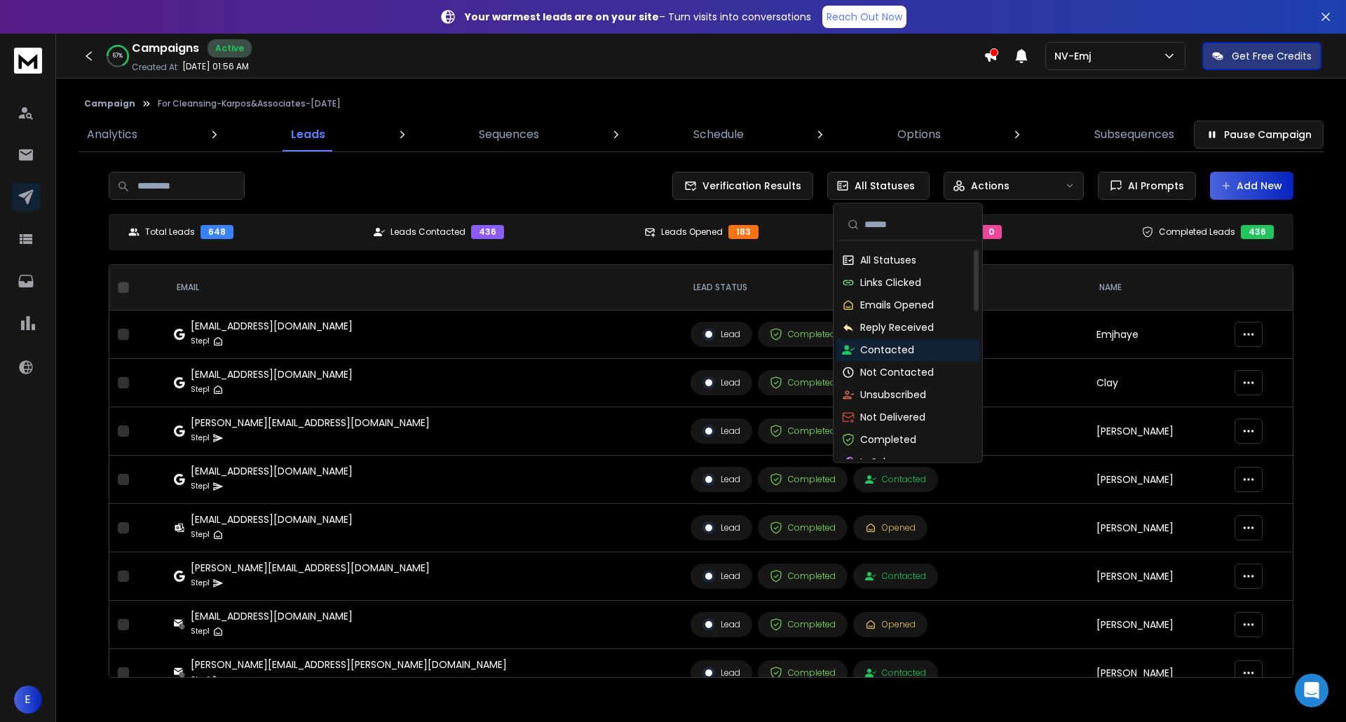
click at [891, 340] on div "Contacted" at bounding box center [908, 350] width 143 height 22
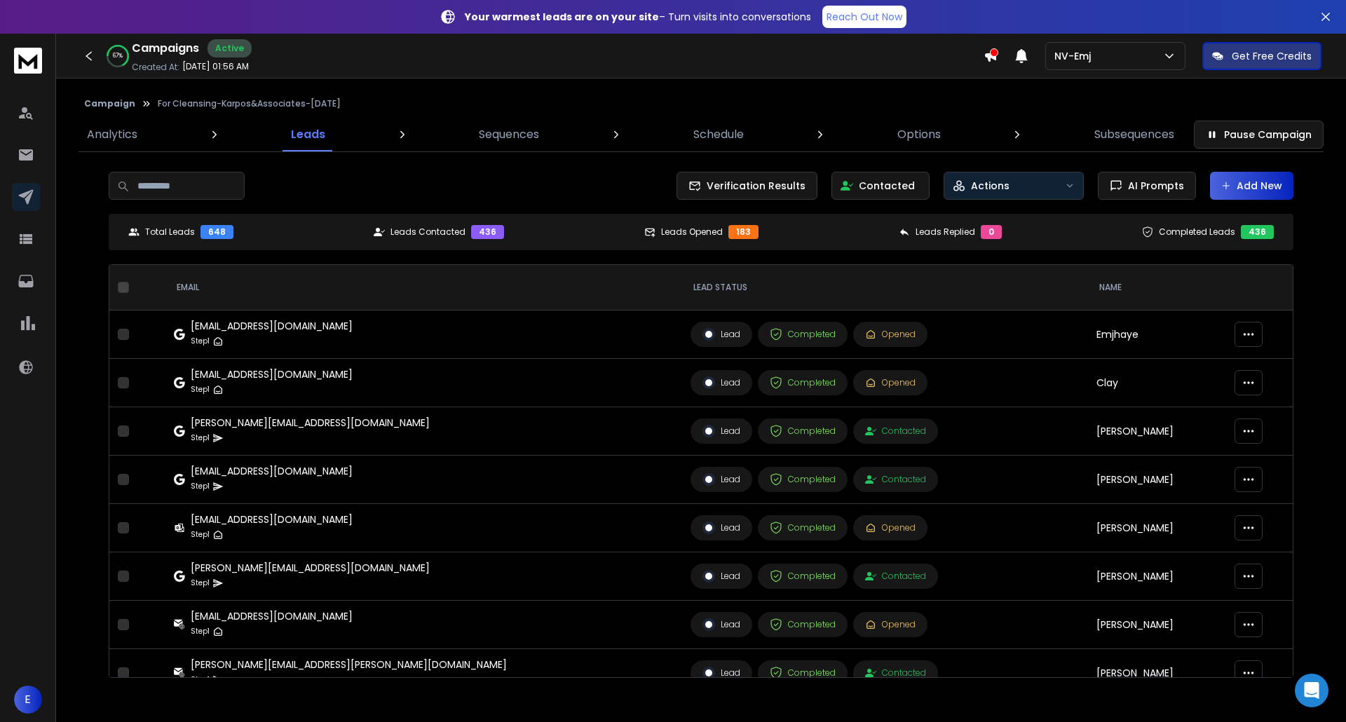
click at [1036, 187] on div "Actions" at bounding box center [1006, 186] width 107 height 14
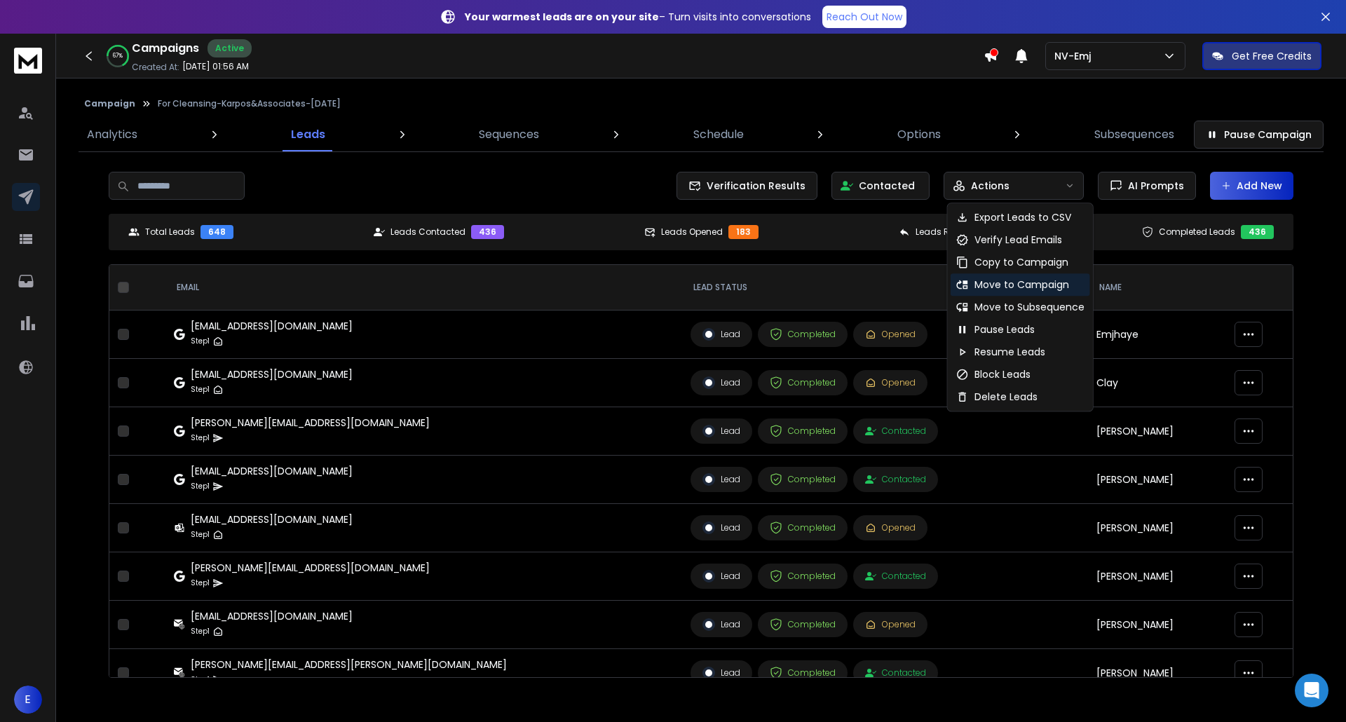
click at [1036, 286] on p "Move to Campaign" at bounding box center [1022, 285] width 95 height 14
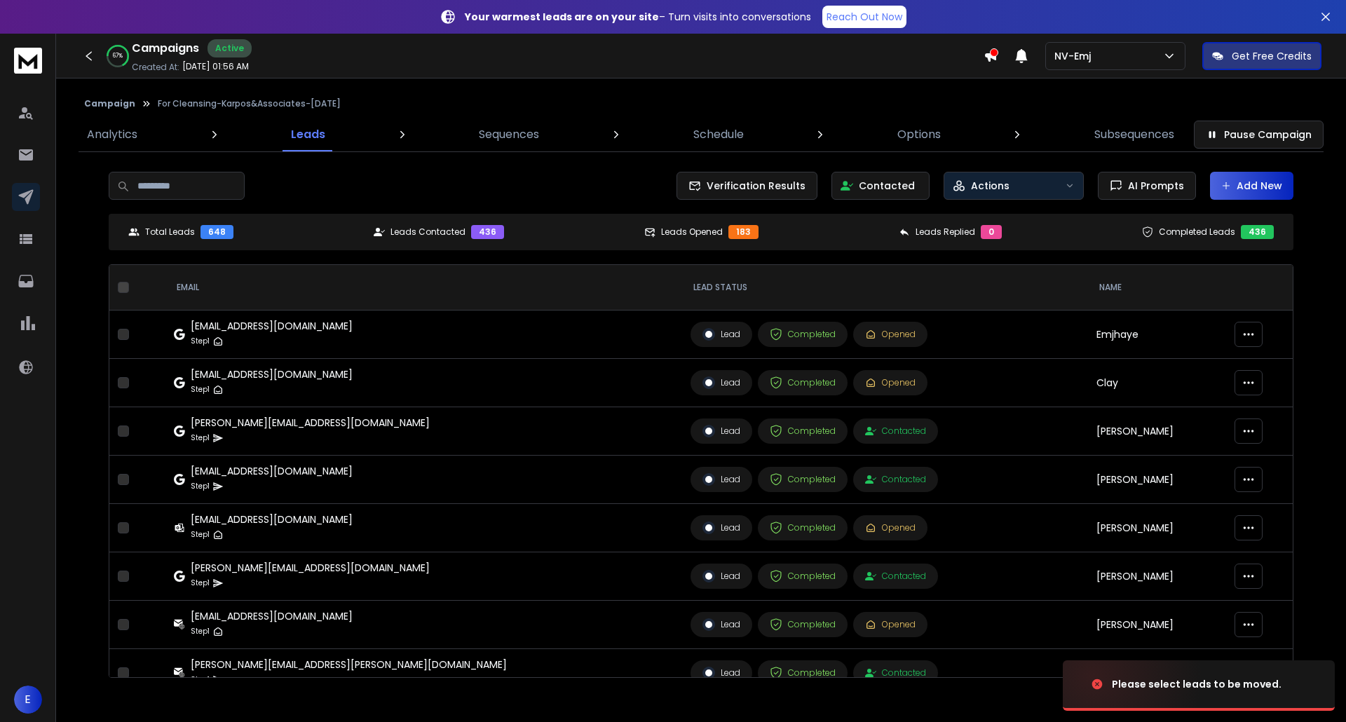
click at [1007, 180] on p "Actions" at bounding box center [990, 186] width 39 height 14
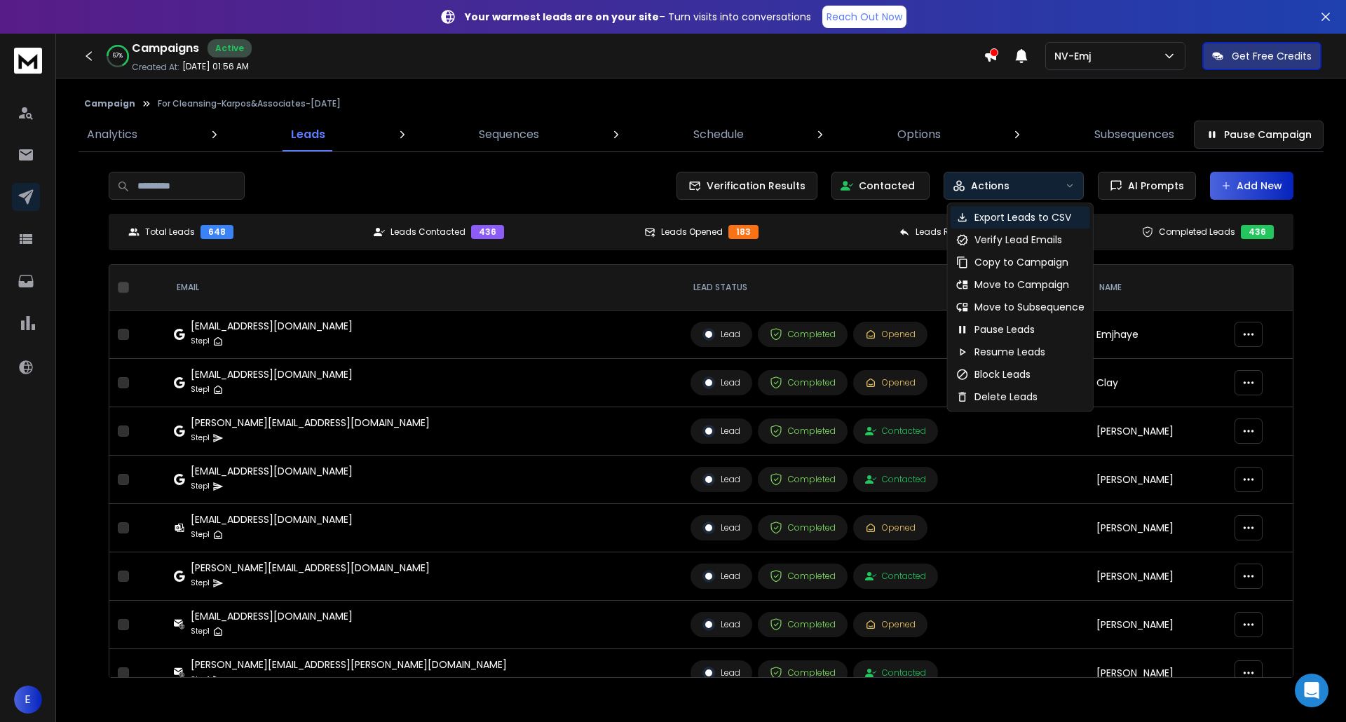
click at [1007, 180] on p "Actions" at bounding box center [990, 186] width 39 height 14
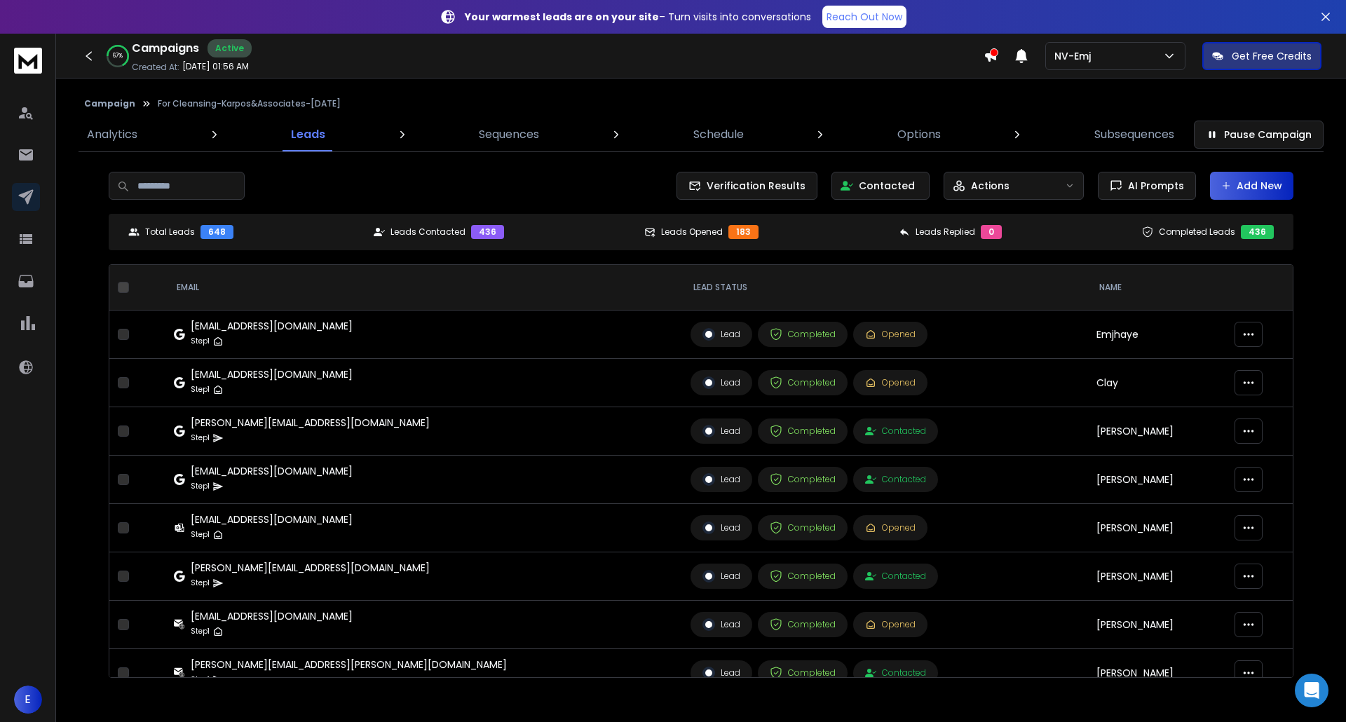
click at [130, 288] on div at bounding box center [142, 287] width 48 height 11
click at [104, 358] on button "Select this Page" at bounding box center [105, 356] width 11 height 11
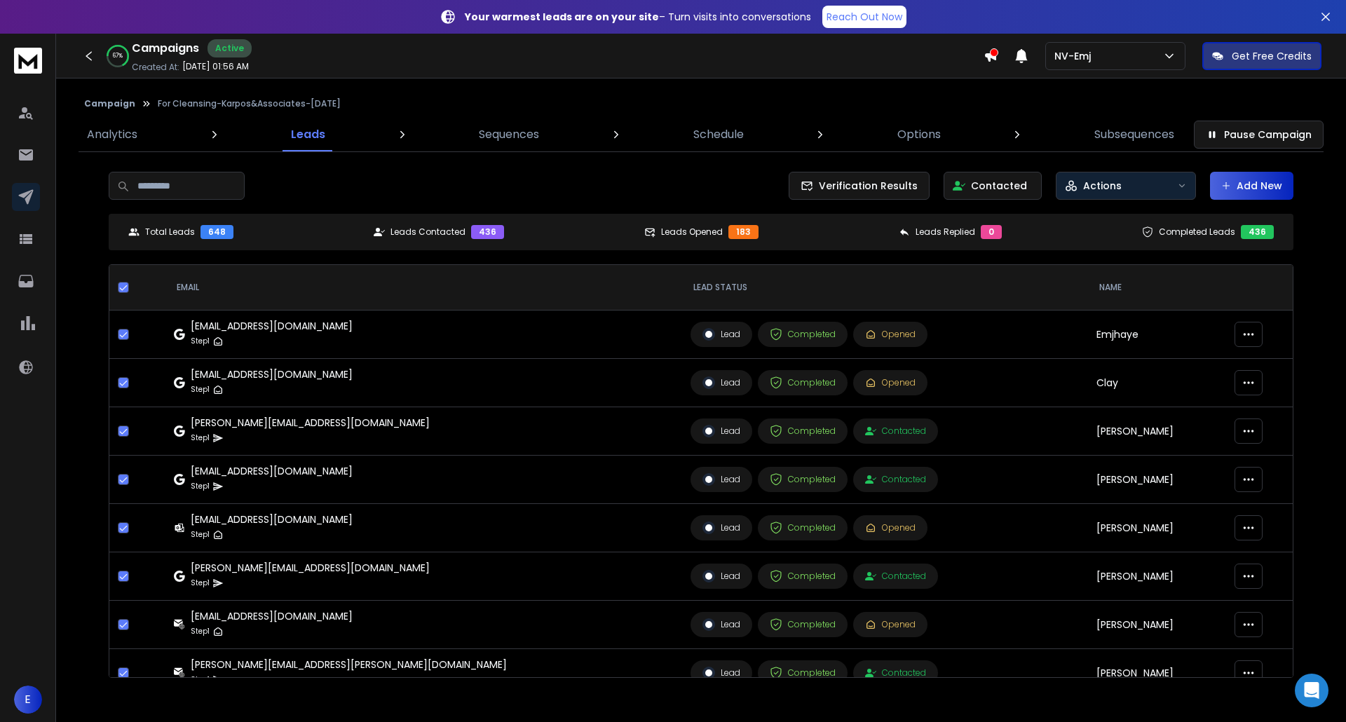
click at [1125, 188] on div "Actions" at bounding box center [1118, 186] width 107 height 14
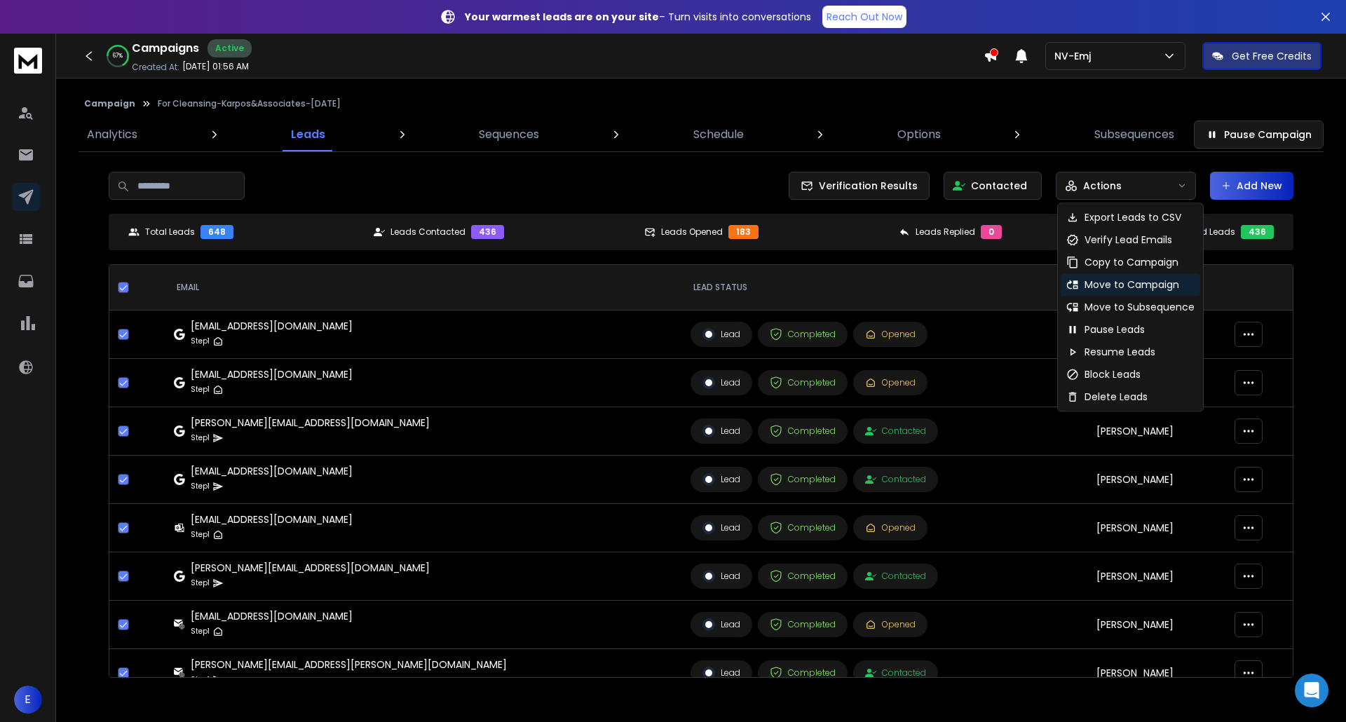
click at [1123, 286] on p "Move to Campaign" at bounding box center [1132, 285] width 95 height 14
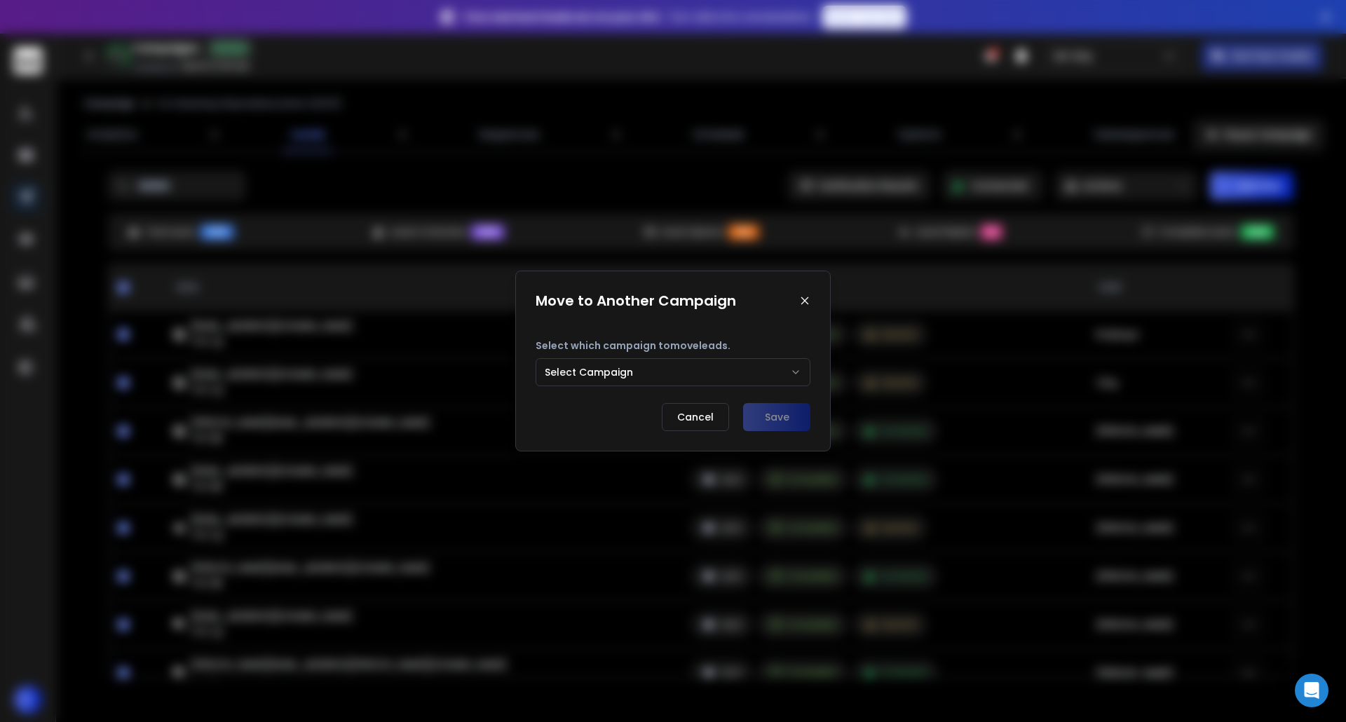
click at [694, 369] on button "Select Campaign" at bounding box center [673, 372] width 275 height 28
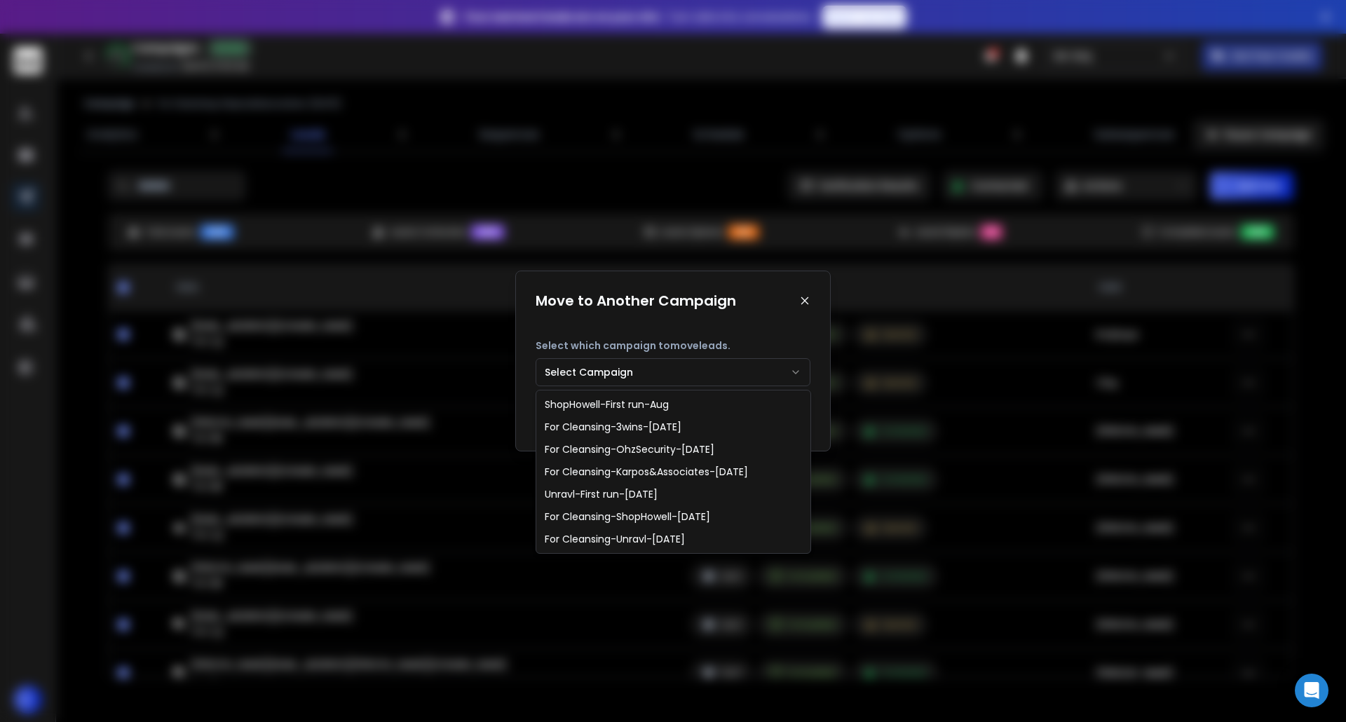
click at [806, 306] on icon at bounding box center [804, 300] width 11 height 11
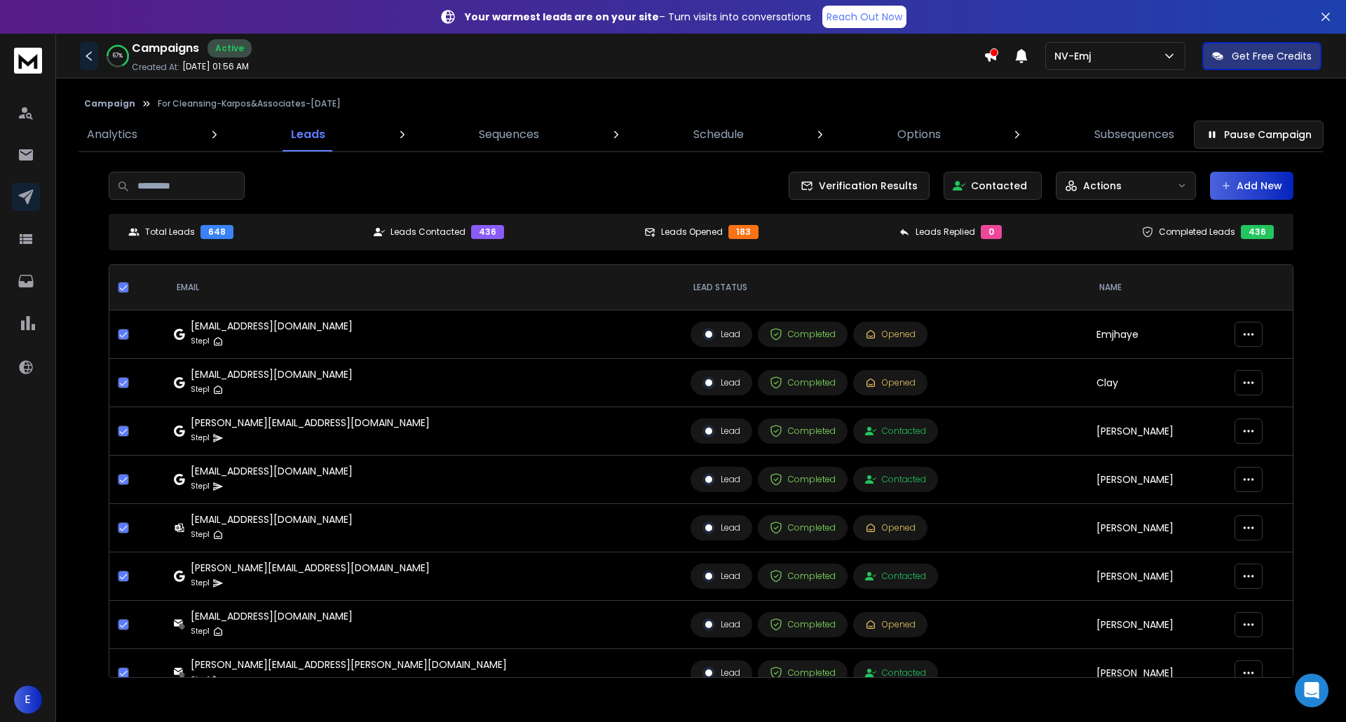
click at [85, 57] on icon at bounding box center [89, 56] width 13 height 13
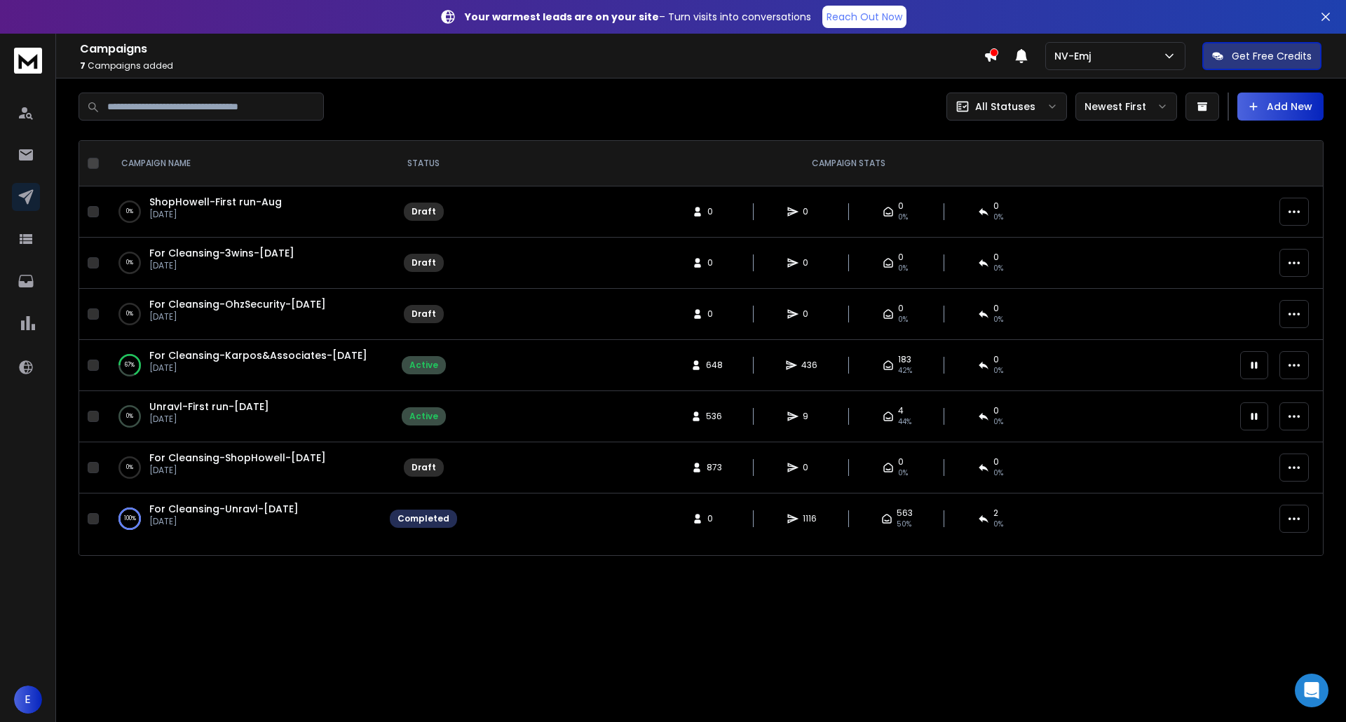
click at [1297, 414] on icon "button" at bounding box center [1294, 417] width 14 height 14
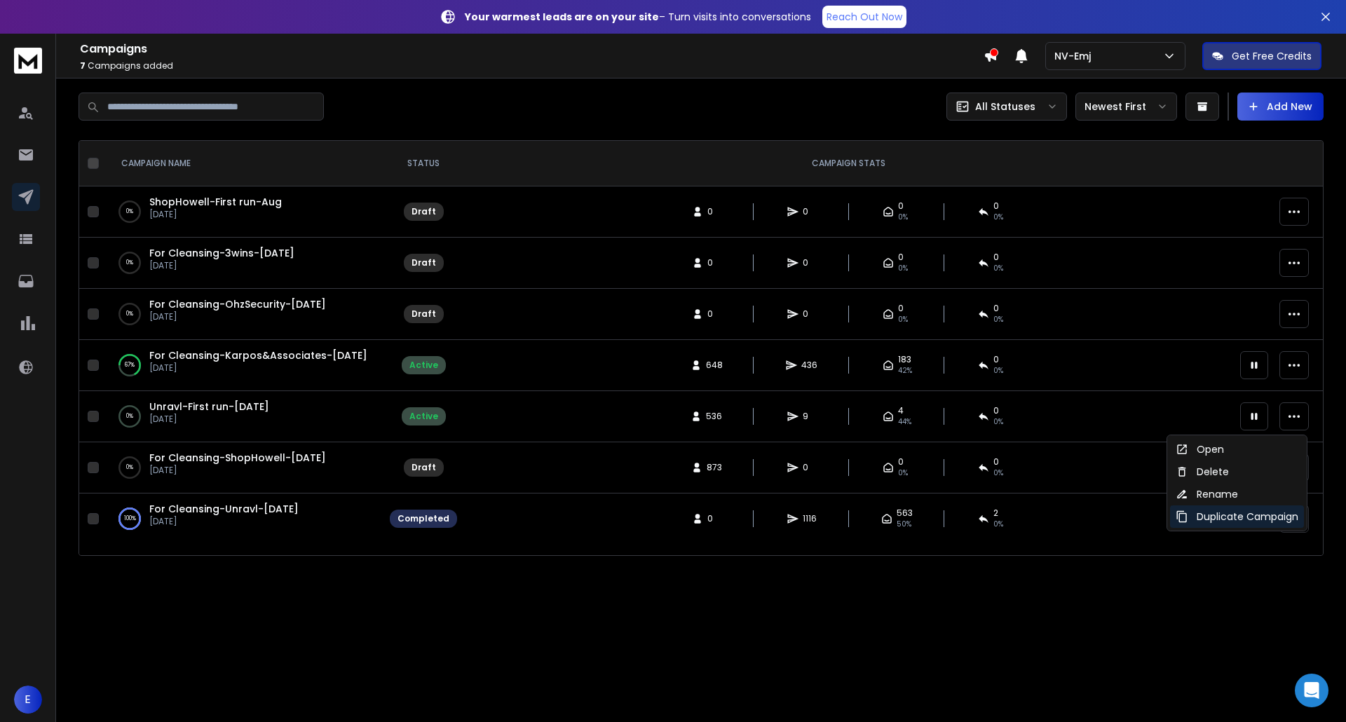
click at [1264, 517] on div "Duplicate Campaign" at bounding box center [1237, 517] width 123 height 14
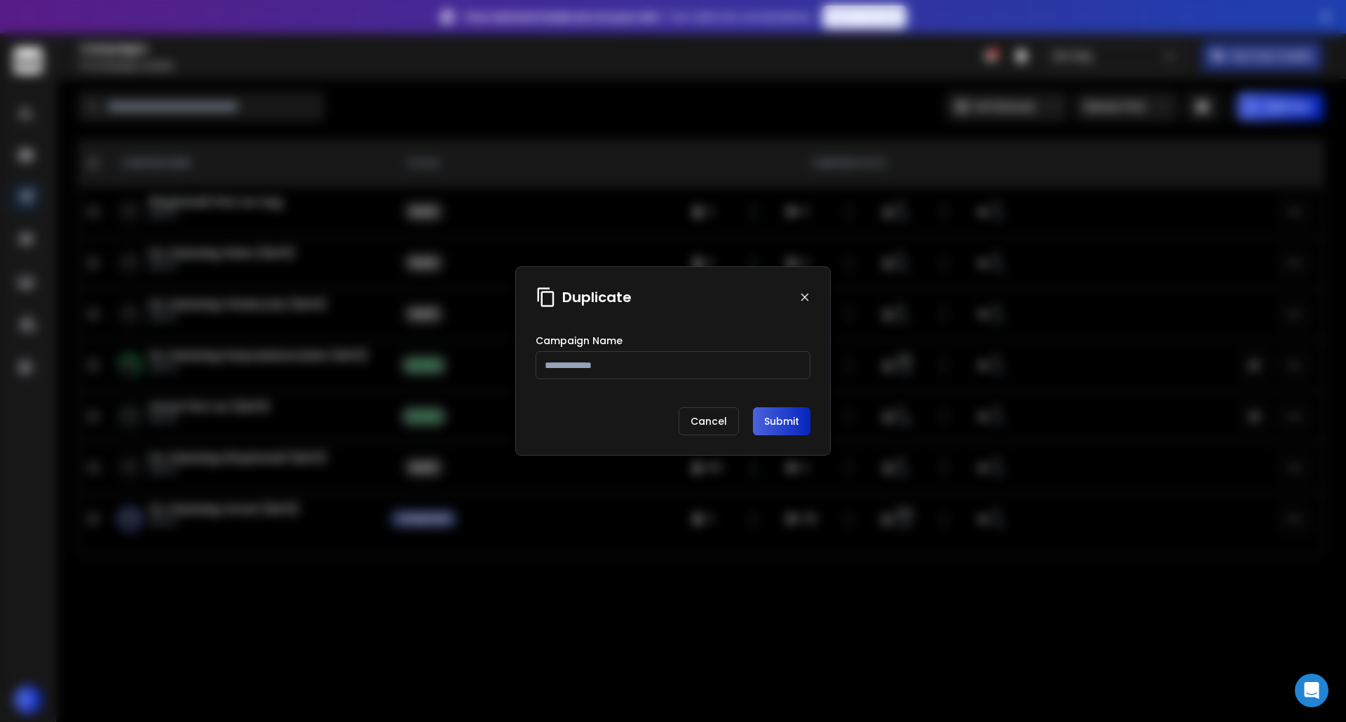
click at [660, 367] on input "text" at bounding box center [673, 365] width 275 height 28
click at [578, 365] on input "**********" at bounding box center [673, 365] width 275 height 28
click at [726, 359] on input "**********" at bounding box center [673, 365] width 275 height 28
type input "**********"
click at [794, 419] on button "Submit" at bounding box center [782, 421] width 58 height 28
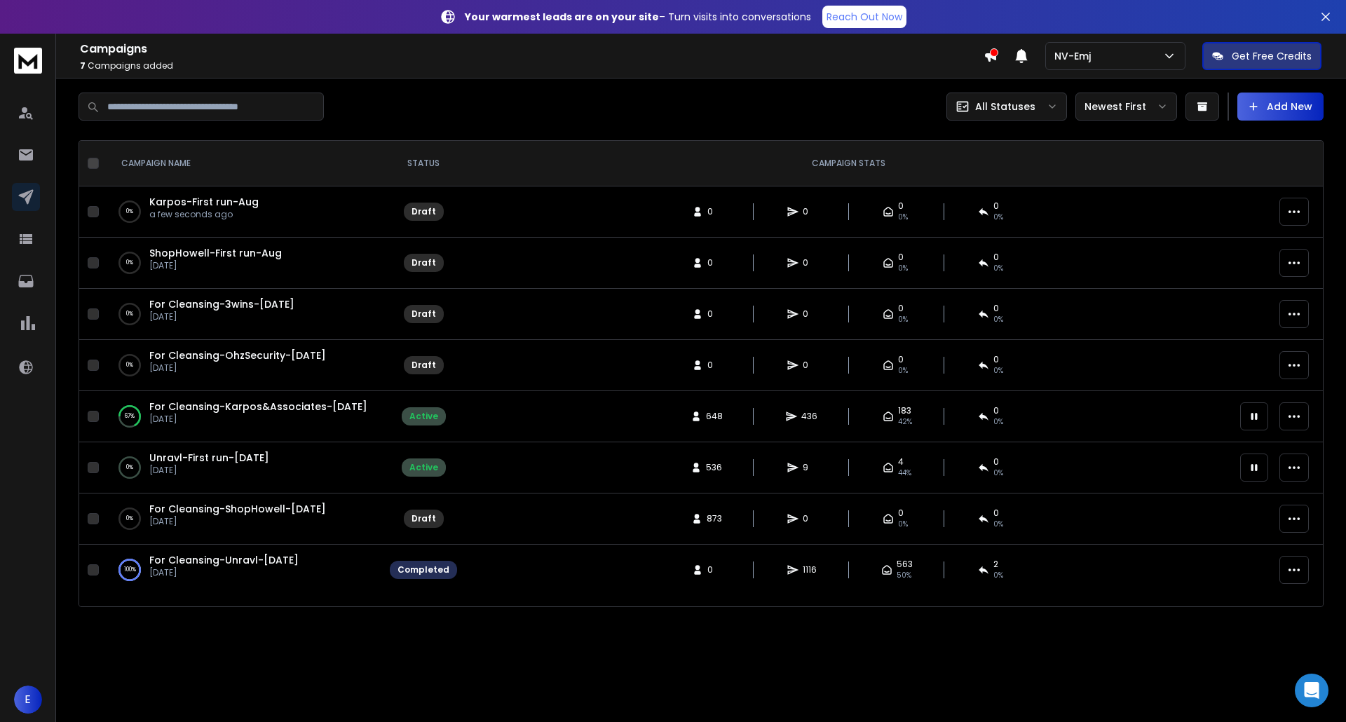
click at [1291, 203] on button "button" at bounding box center [1294, 212] width 29 height 28
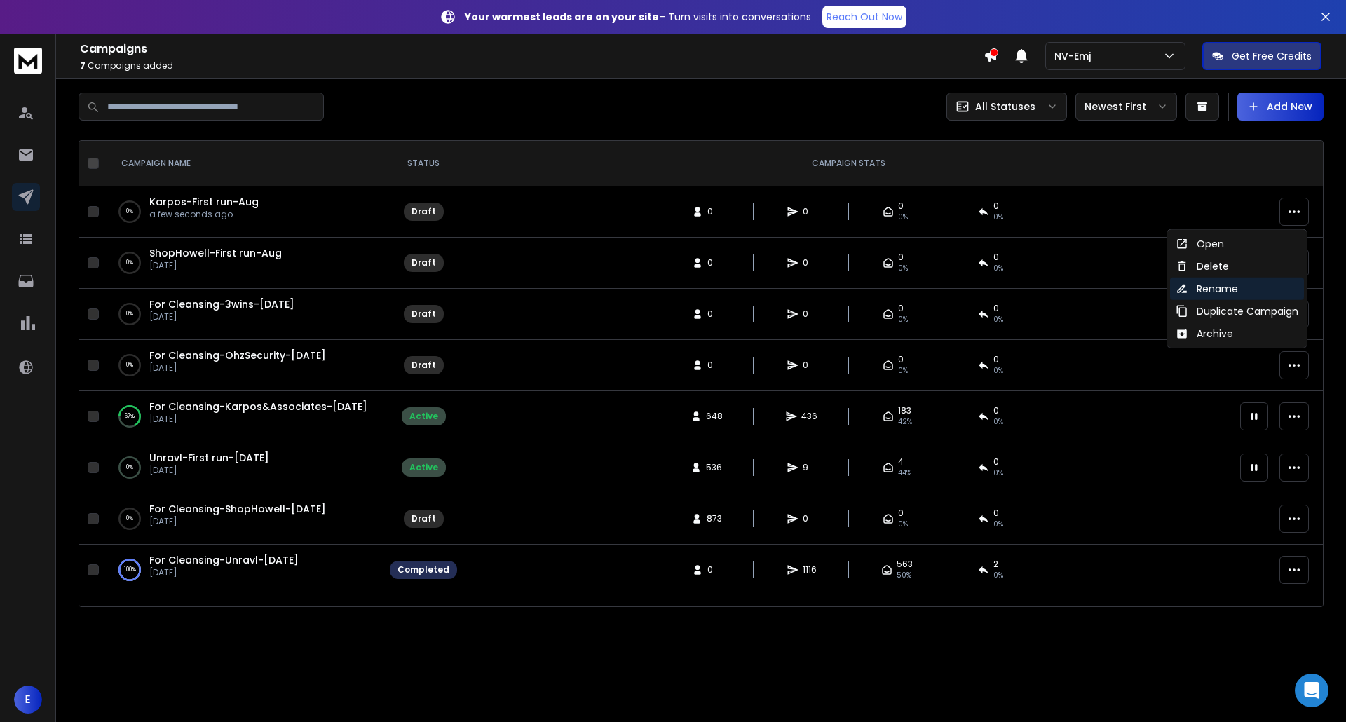
click at [1241, 284] on div "Rename" at bounding box center [1237, 289] width 134 height 22
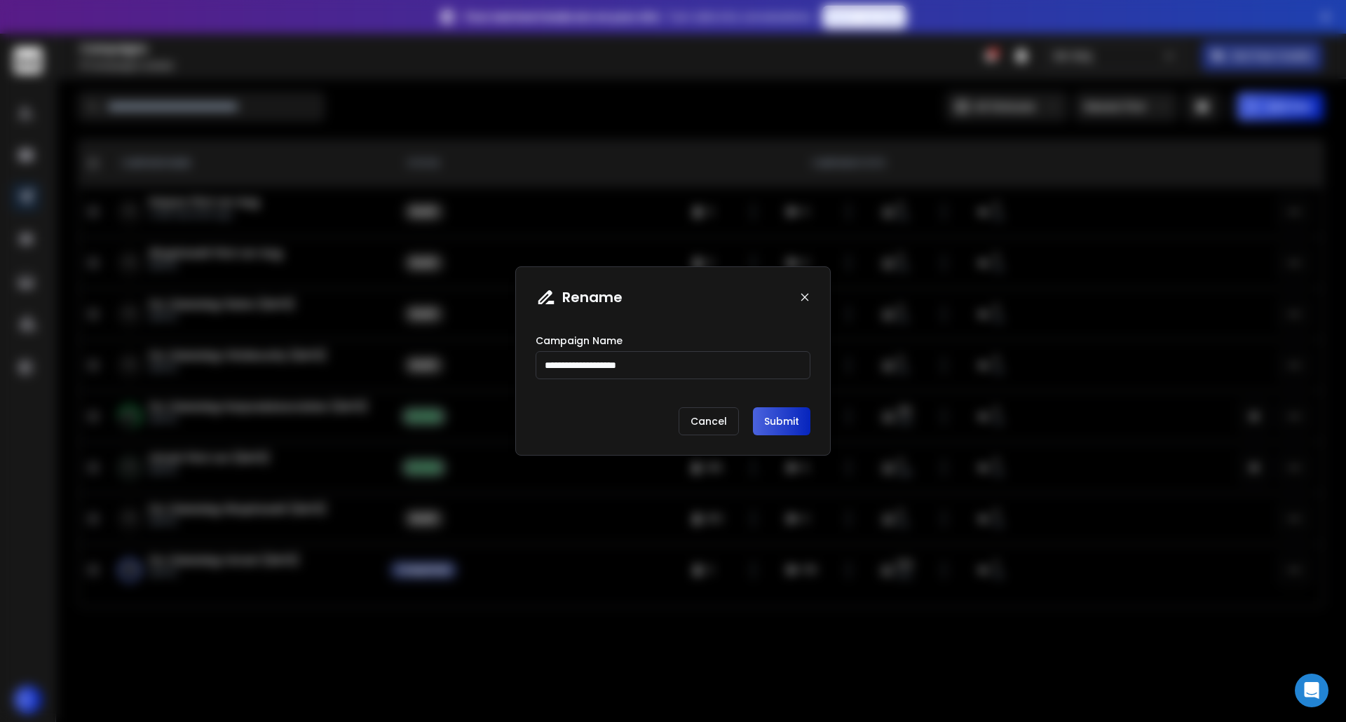
click at [687, 366] on input "**********" at bounding box center [673, 365] width 275 height 28
type input "**********"
click at [772, 413] on button "Submit" at bounding box center [782, 421] width 58 height 28
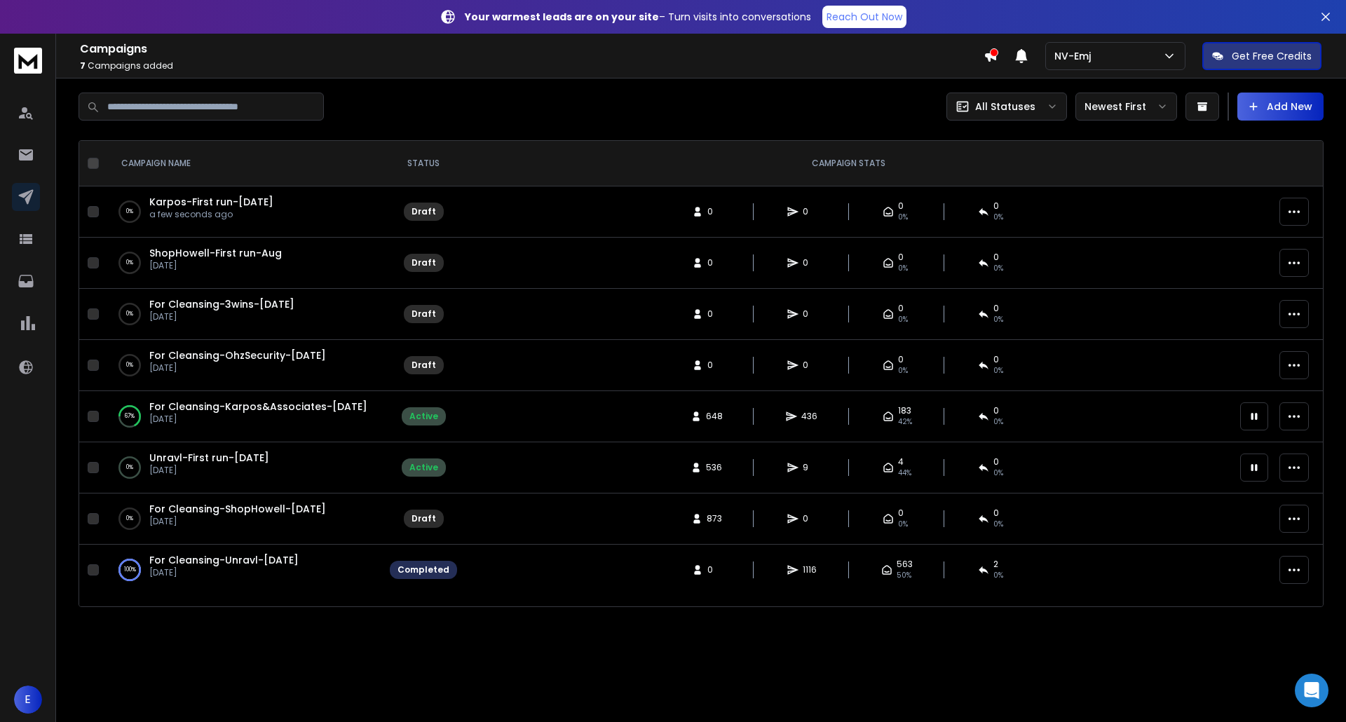
click at [231, 208] on span "Karpos-First run-Aug8" at bounding box center [211, 202] width 124 height 14
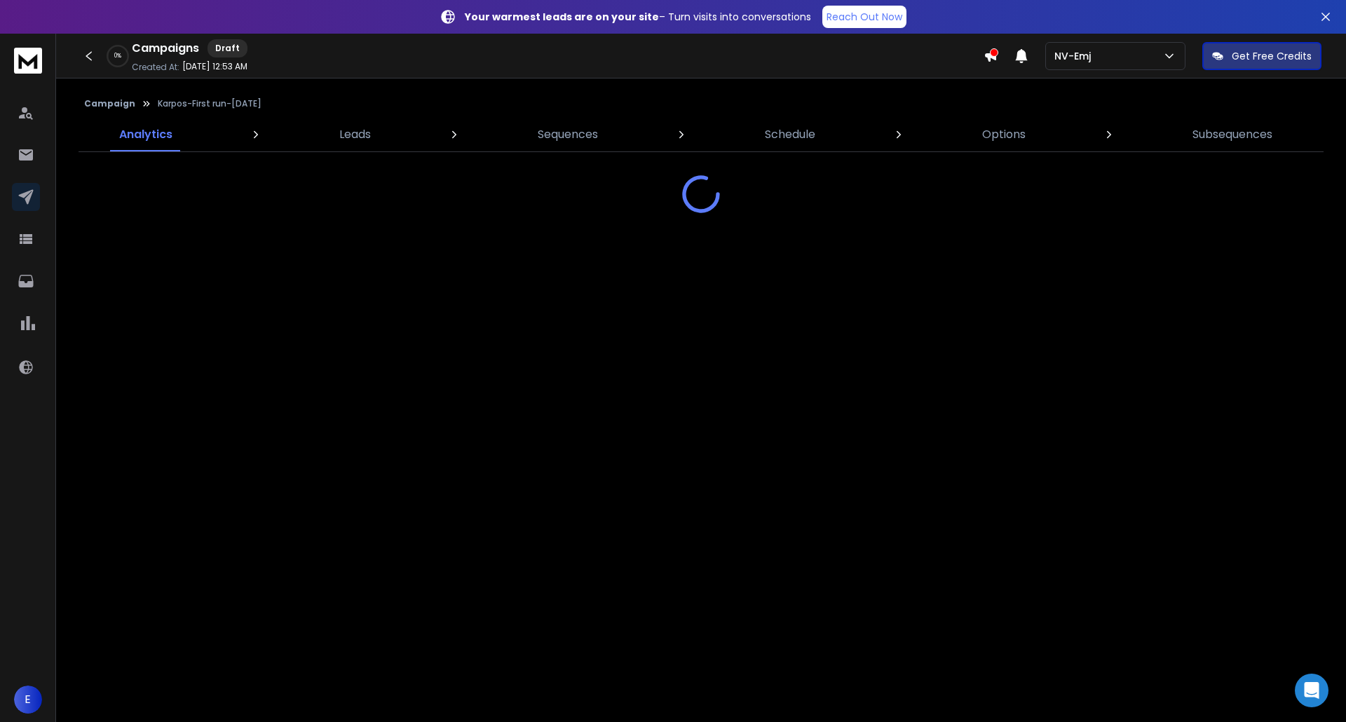
click at [323, 133] on div "Analytics Leads Sequences Schedule Options Subsequences" at bounding box center [696, 135] width 1234 height 34
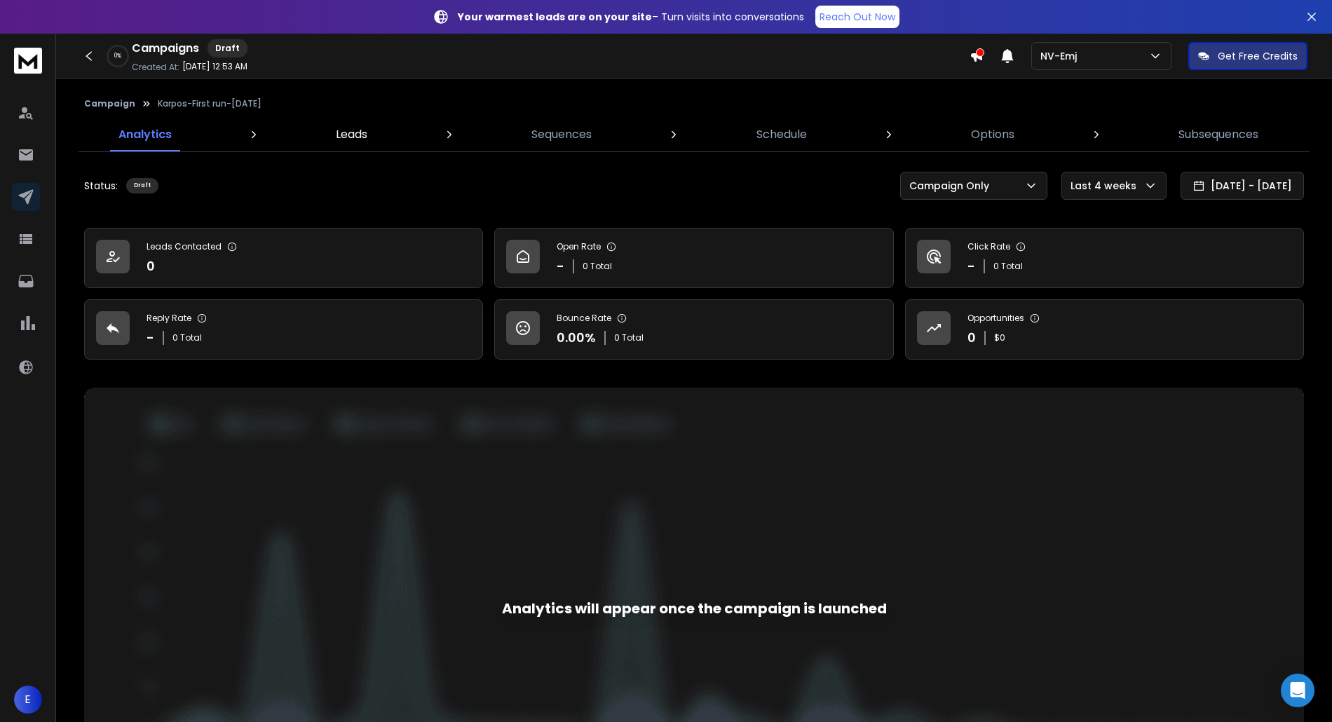
click at [359, 126] on p "Leads" at bounding box center [352, 134] width 32 height 17
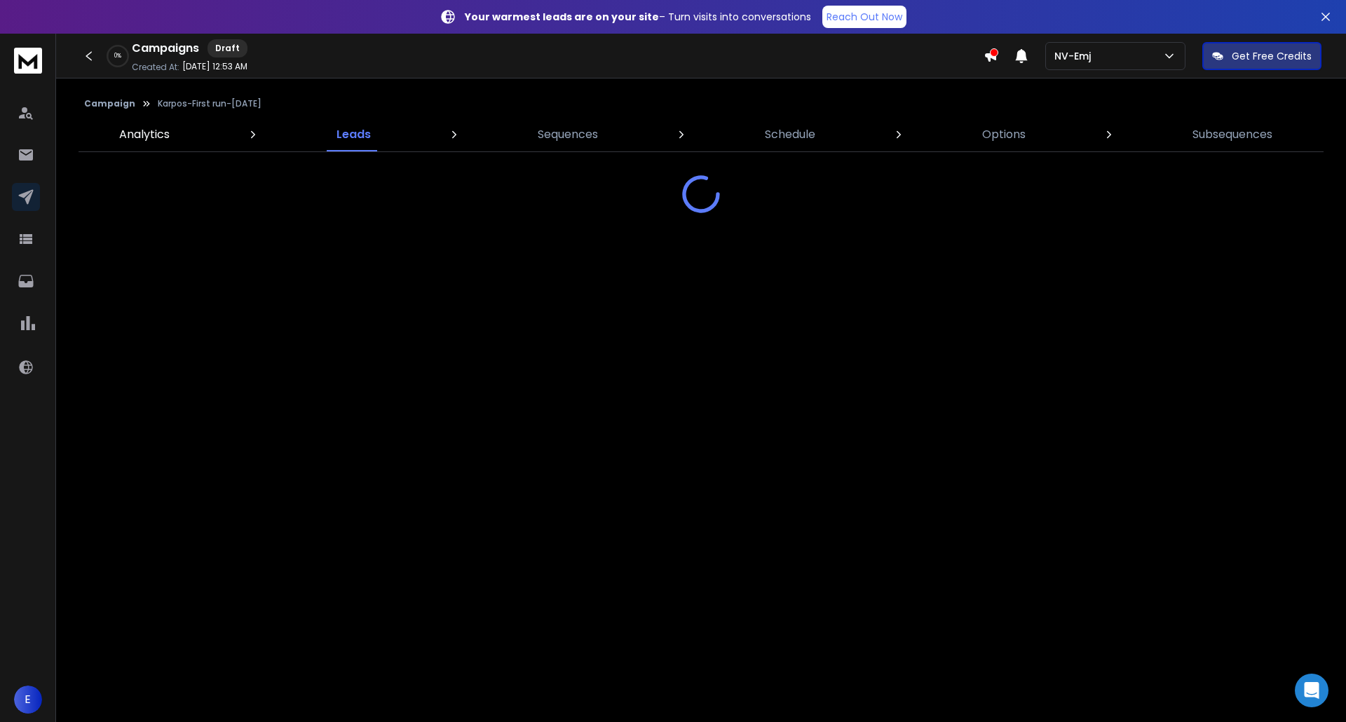
click at [167, 130] on p "Analytics" at bounding box center [144, 134] width 50 height 17
drag, startPoint x: 342, startPoint y: 135, endPoint x: 457, endPoint y: 133, distance: 115.0
click at [344, 136] on p "Leads" at bounding box center [355, 134] width 32 height 17
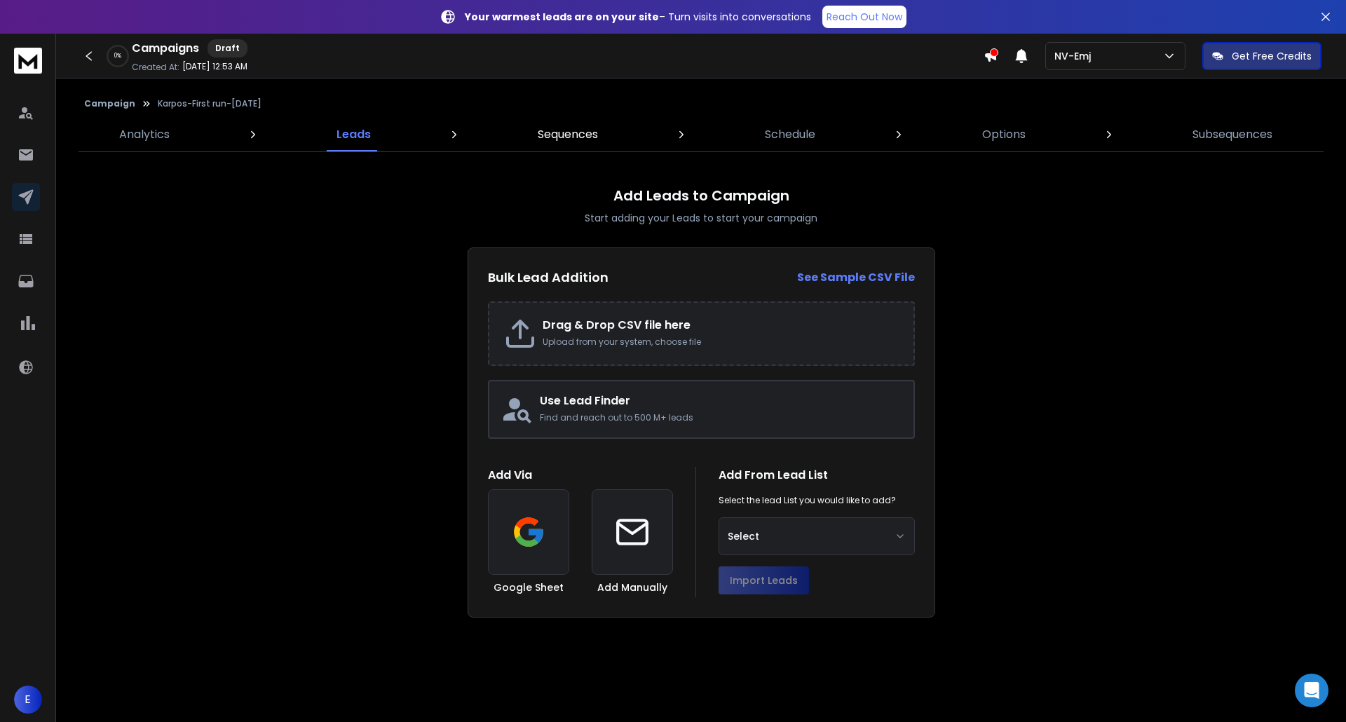
click at [573, 139] on p "Sequences" at bounding box center [568, 134] width 60 height 17
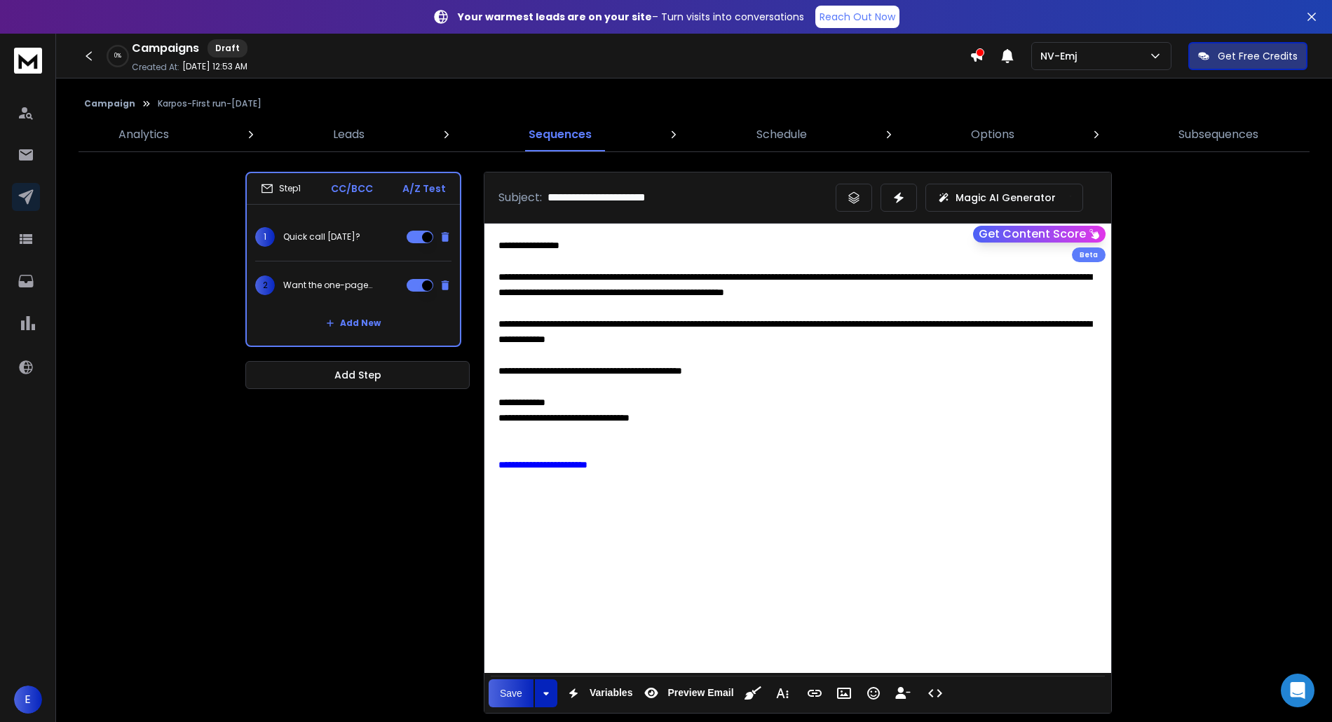
click at [315, 230] on div "1 Quick call [DATE]?" at bounding box center [307, 237] width 105 height 20
click at [325, 284] on p "Want the one-pager?" at bounding box center [328, 285] width 90 height 11
type input "**********"
click at [367, 136] on link "Leads" at bounding box center [349, 135] width 48 height 34
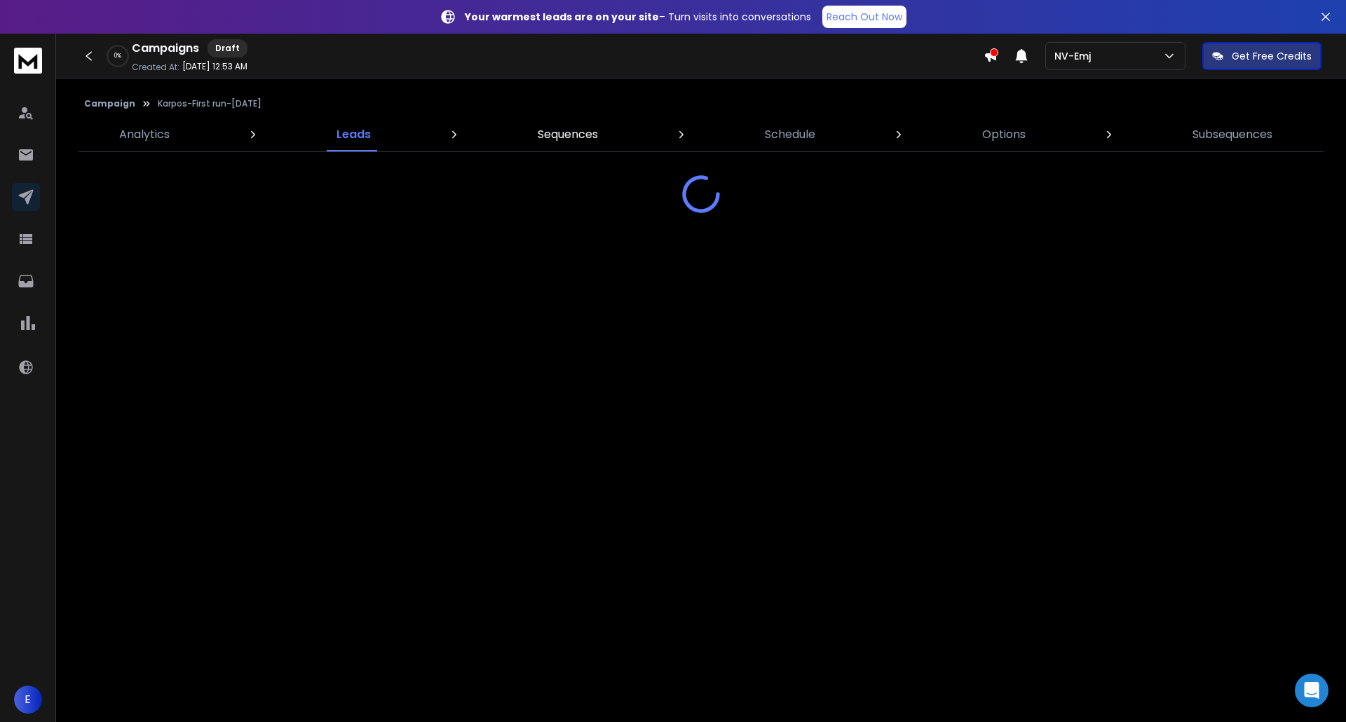
click at [581, 127] on p "Sequences" at bounding box center [568, 134] width 60 height 17
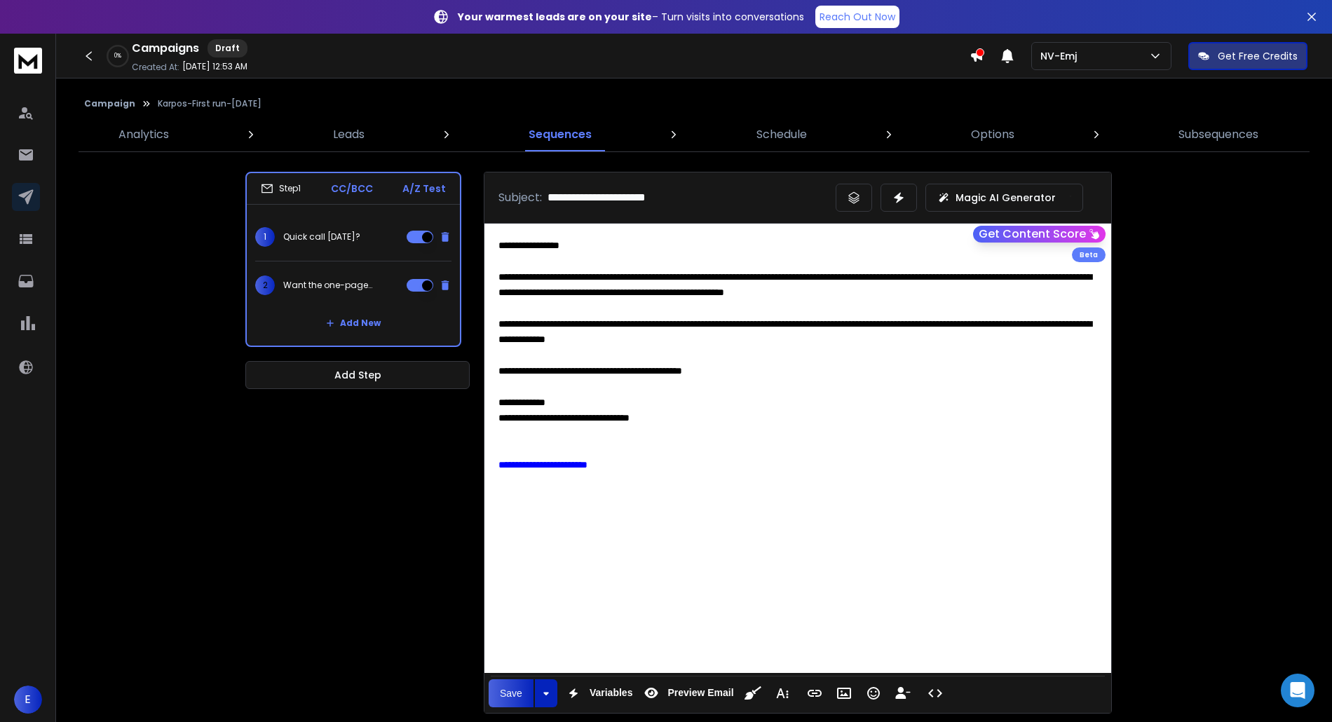
click at [312, 286] on p "Want the one-pager?" at bounding box center [328, 285] width 90 height 11
click at [312, 243] on div "1 Quick call [DATE]?" at bounding box center [307, 237] width 105 height 20
type input "**********"
click at [90, 59] on icon at bounding box center [89, 55] width 6 height 9
